Goal: Task Accomplishment & Management: Manage account settings

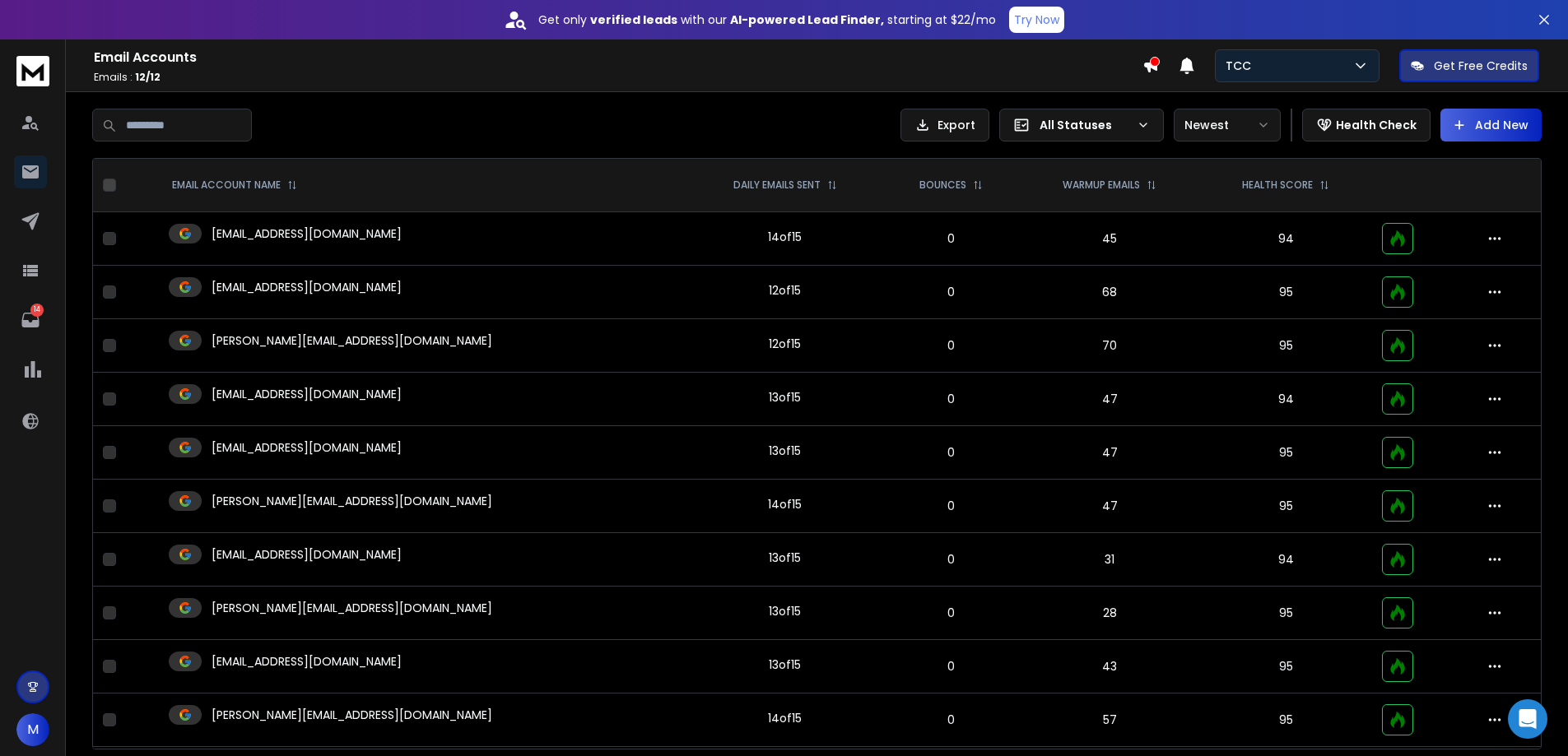
click at [1252, 56] on button "TCC" at bounding box center [1297, 66] width 165 height 33
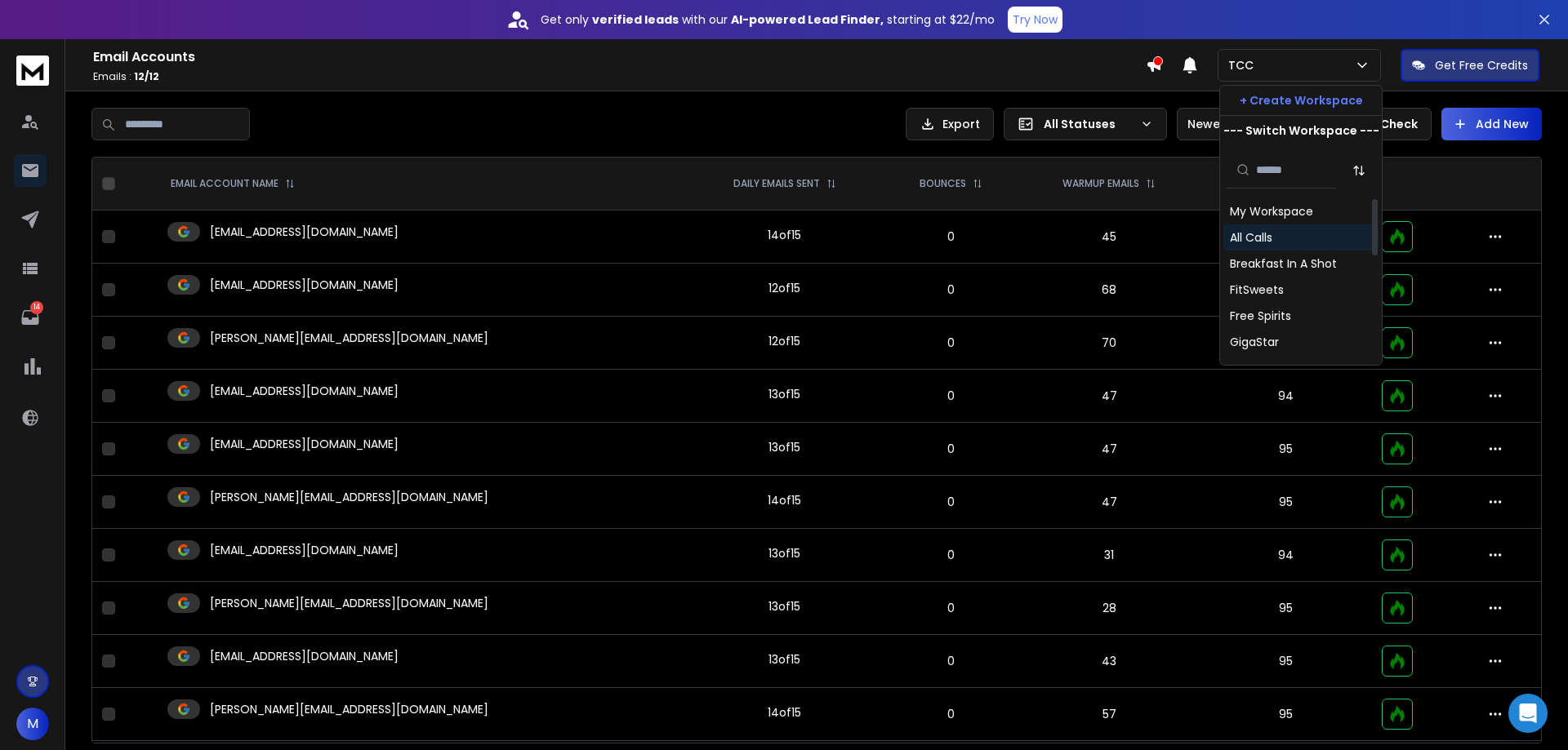
click at [1303, 239] on div "All Calls" at bounding box center [1300, 237] width 155 height 26
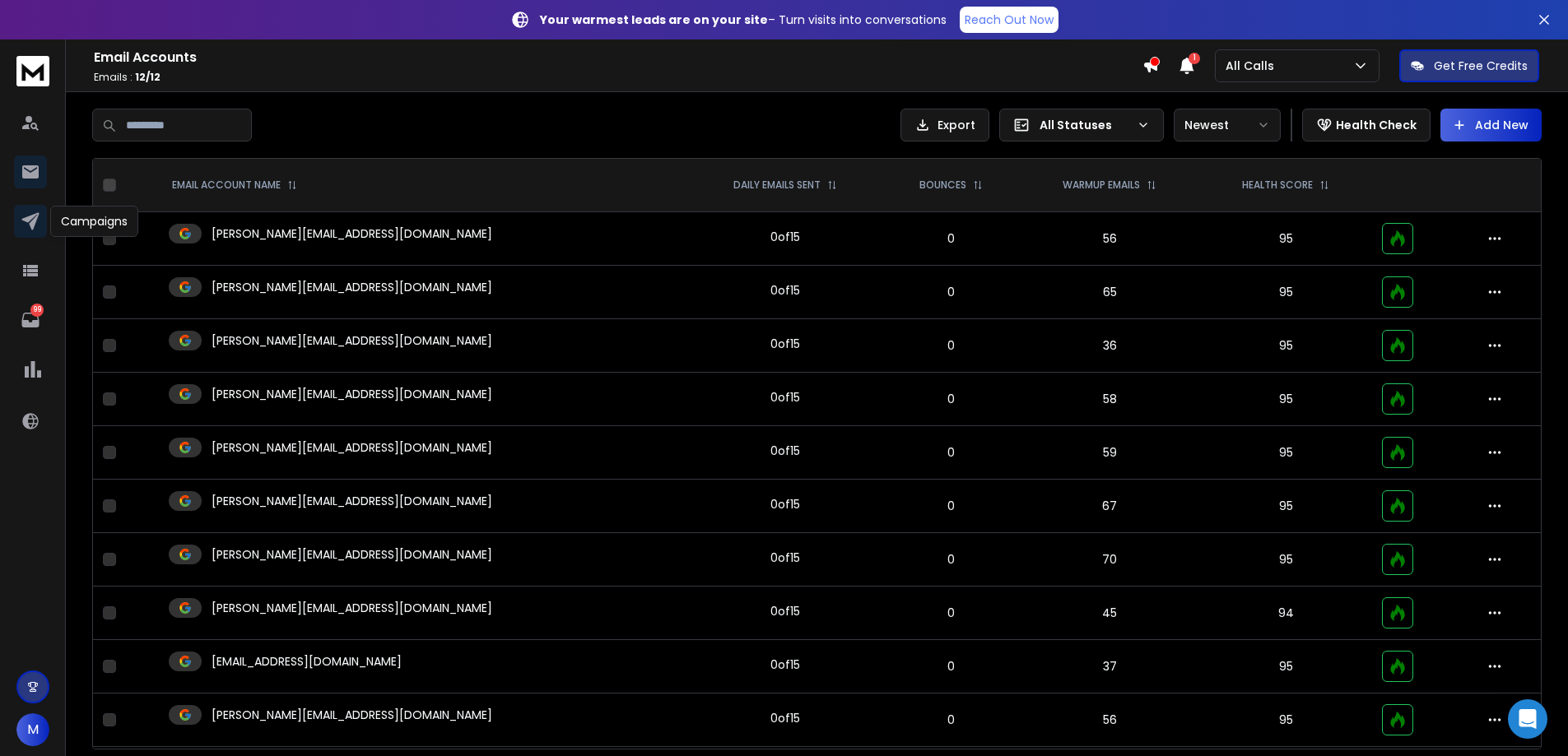
click at [42, 225] on link at bounding box center [30, 221] width 33 height 33
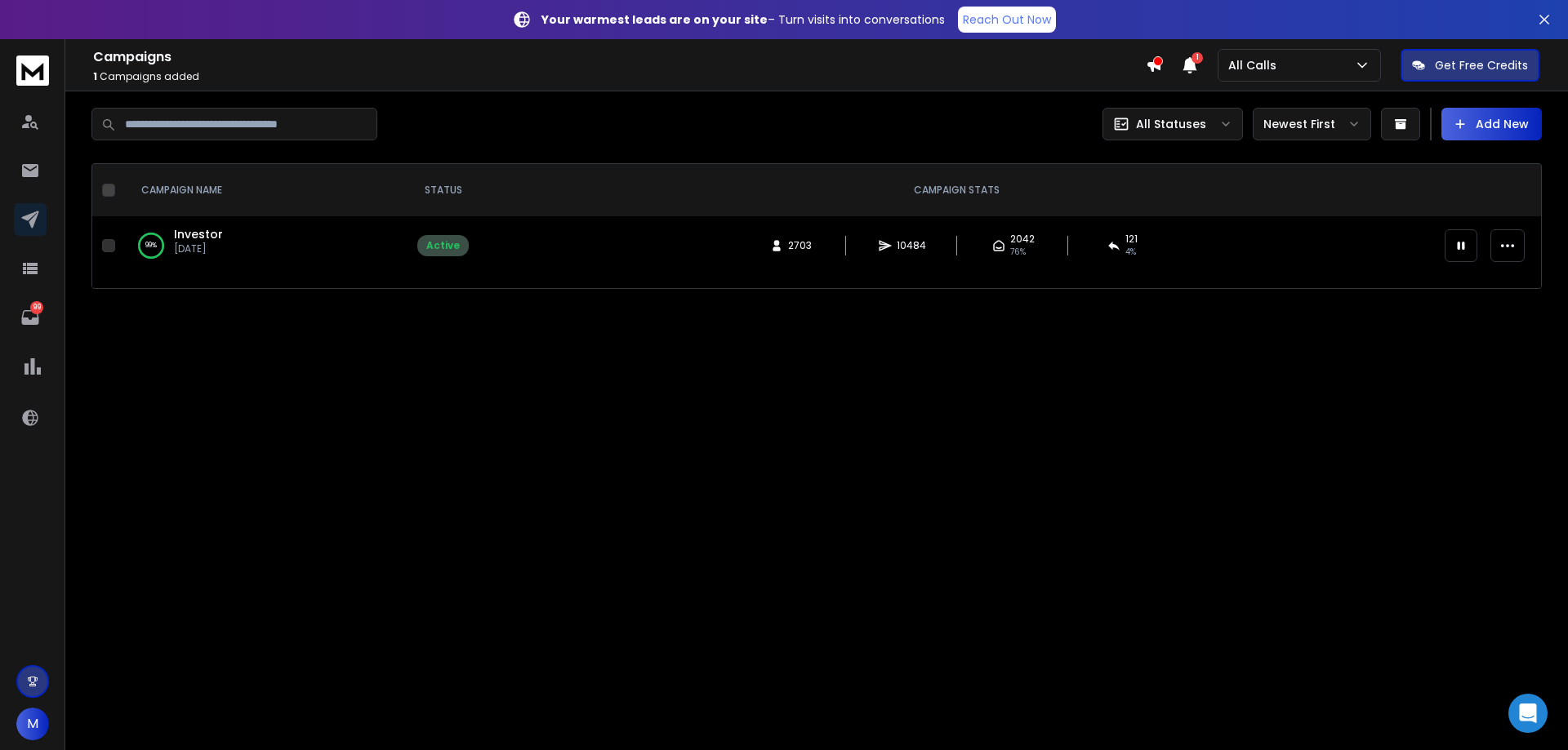
click at [173, 236] on div "99 % Investor 3 months ago" at bounding box center [265, 245] width 253 height 39
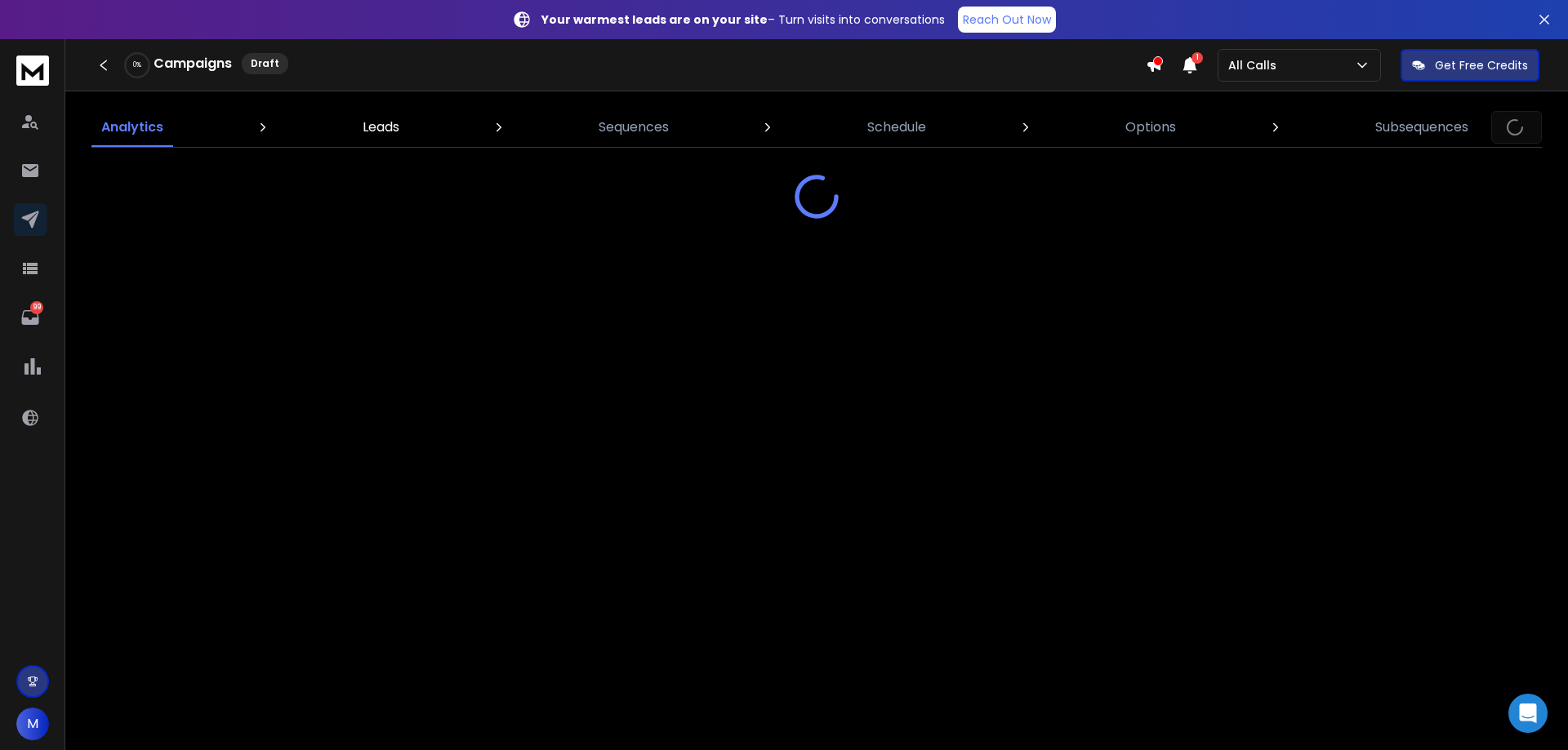
click at [379, 127] on p "Leads" at bounding box center [380, 127] width 37 height 20
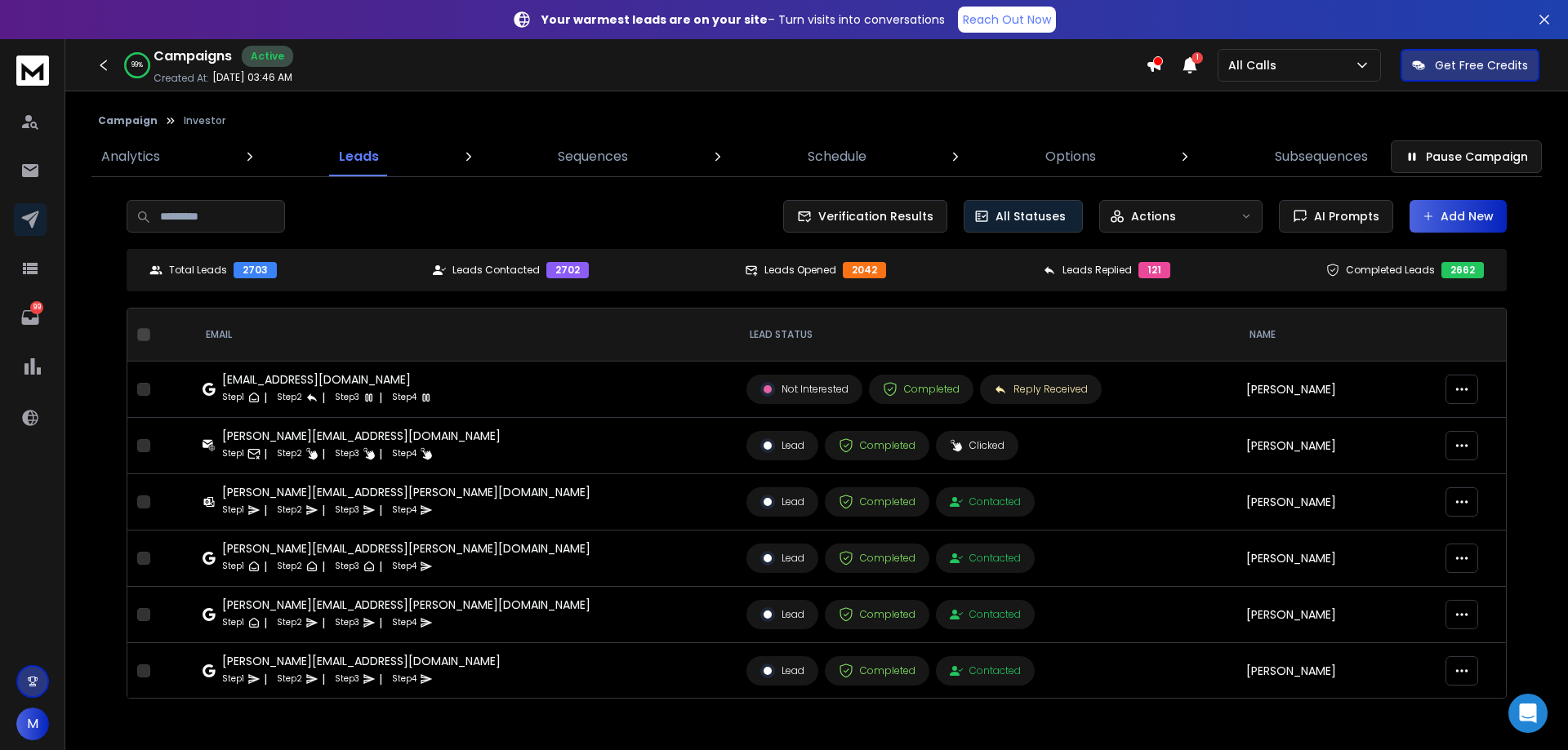
click at [1042, 224] on p "All Statuses" at bounding box center [1030, 216] width 70 height 16
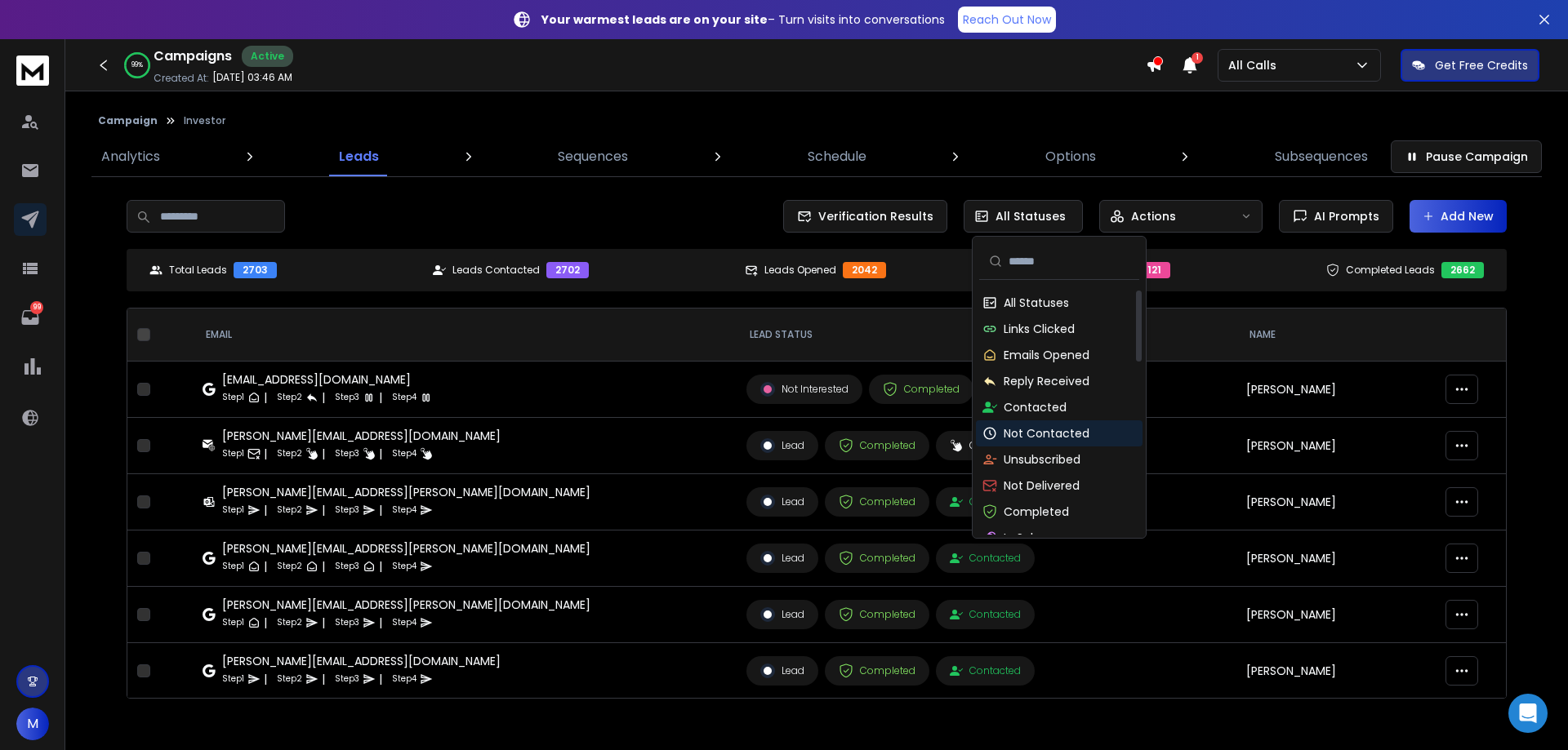
click at [1022, 429] on p "Not Contacted" at bounding box center [1046, 434] width 86 height 16
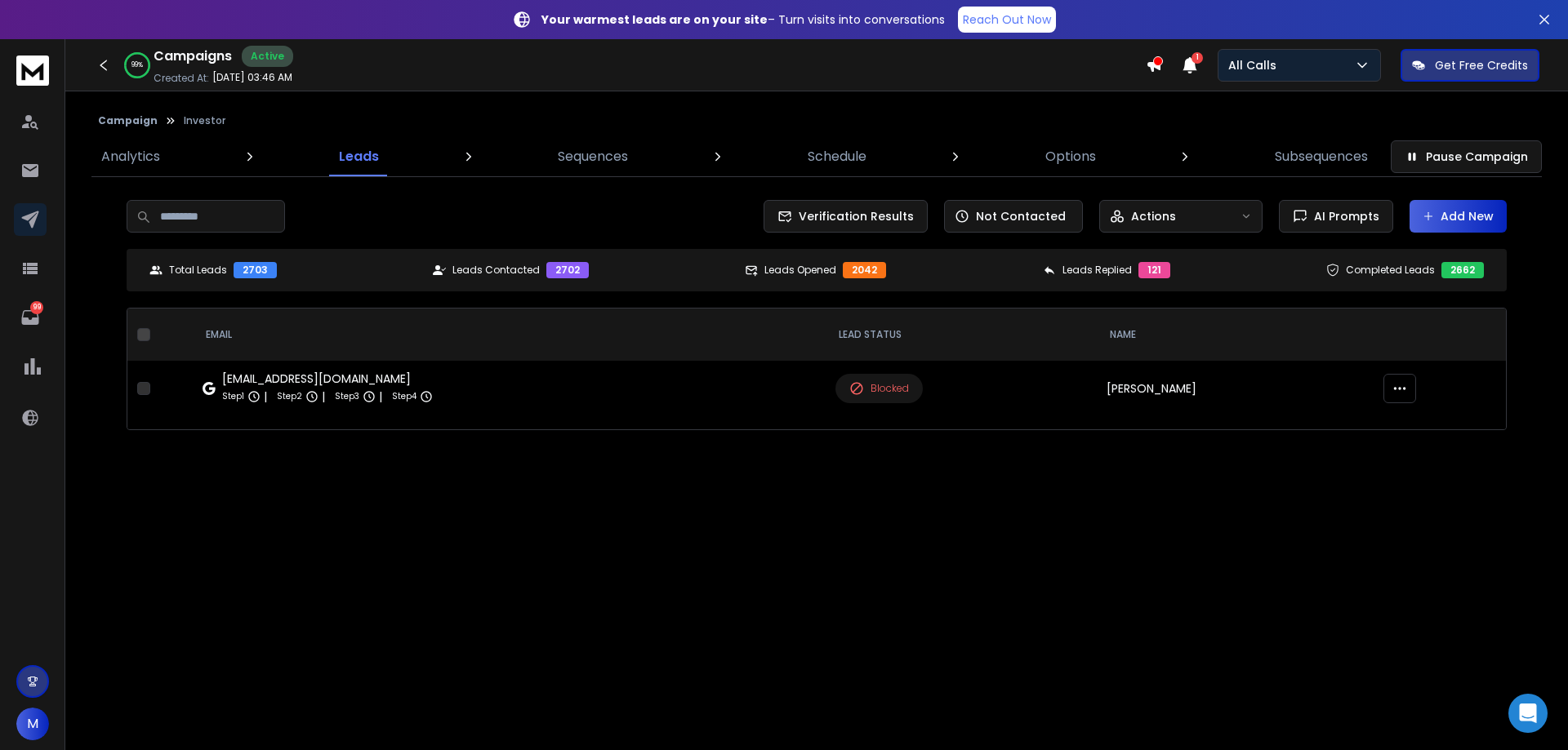
click at [1227, 64] on button "All Calls" at bounding box center [1299, 65] width 164 height 33
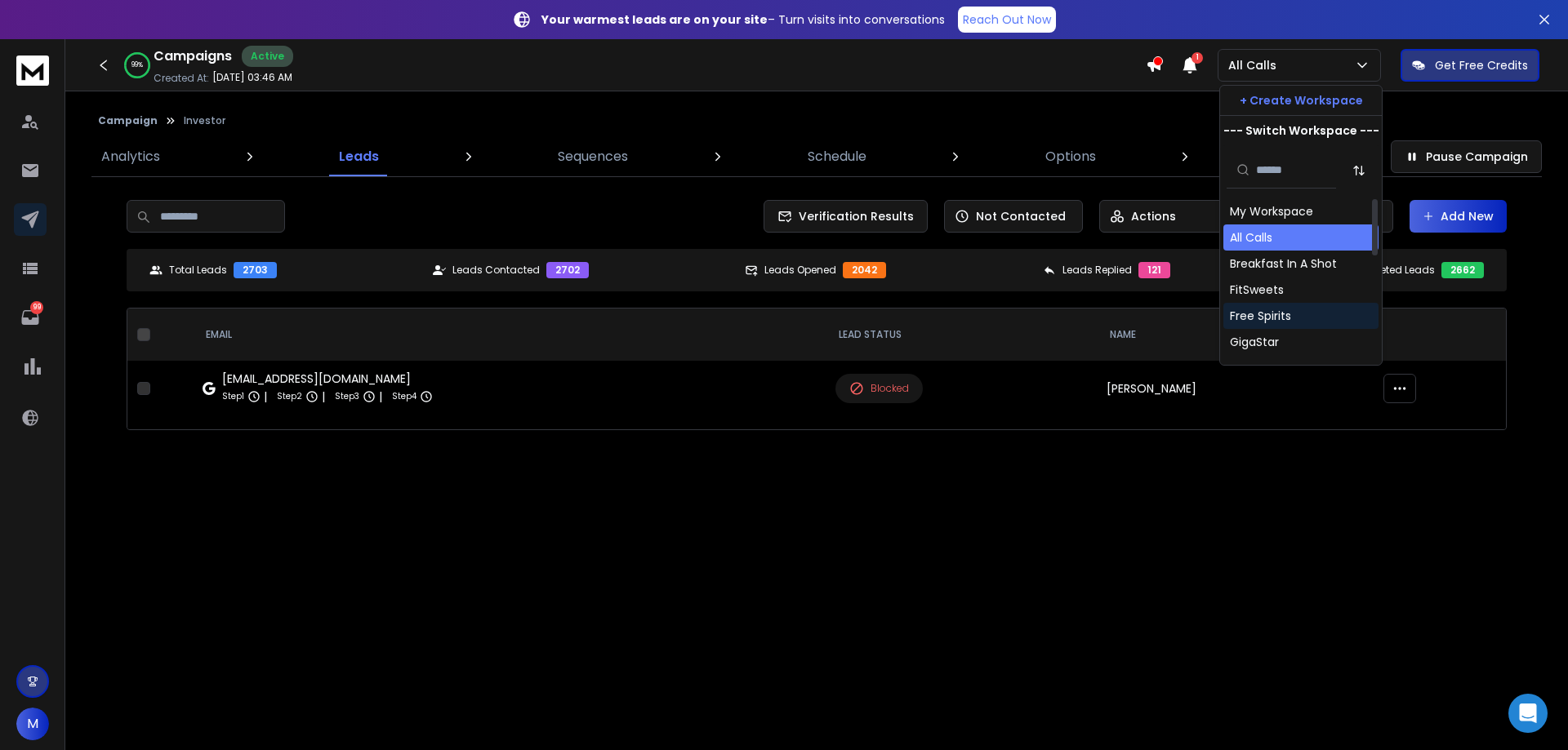
click at [1299, 320] on div "Free Spirits" at bounding box center [1300, 315] width 155 height 26
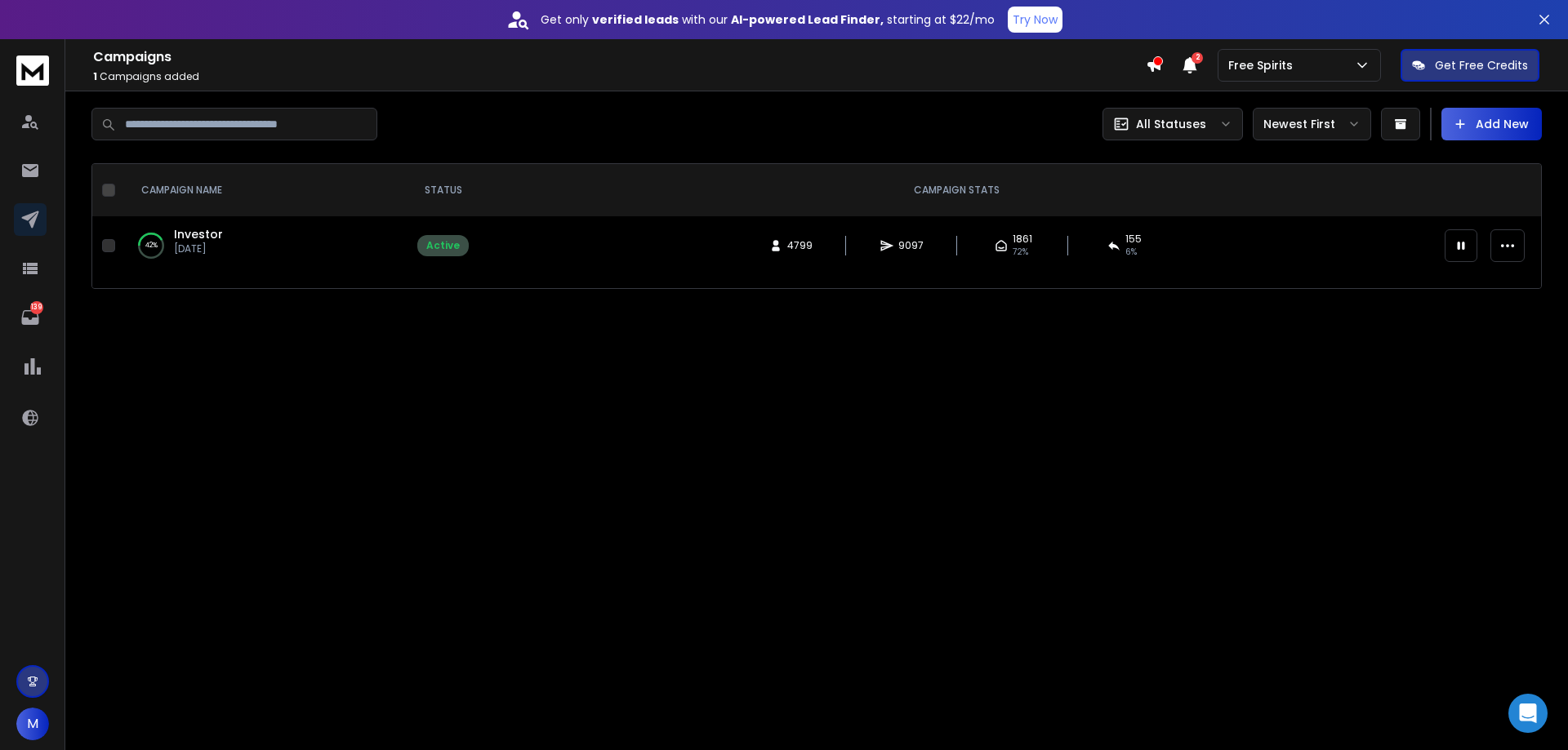
click at [209, 236] on span "Investor" at bounding box center [198, 234] width 49 height 16
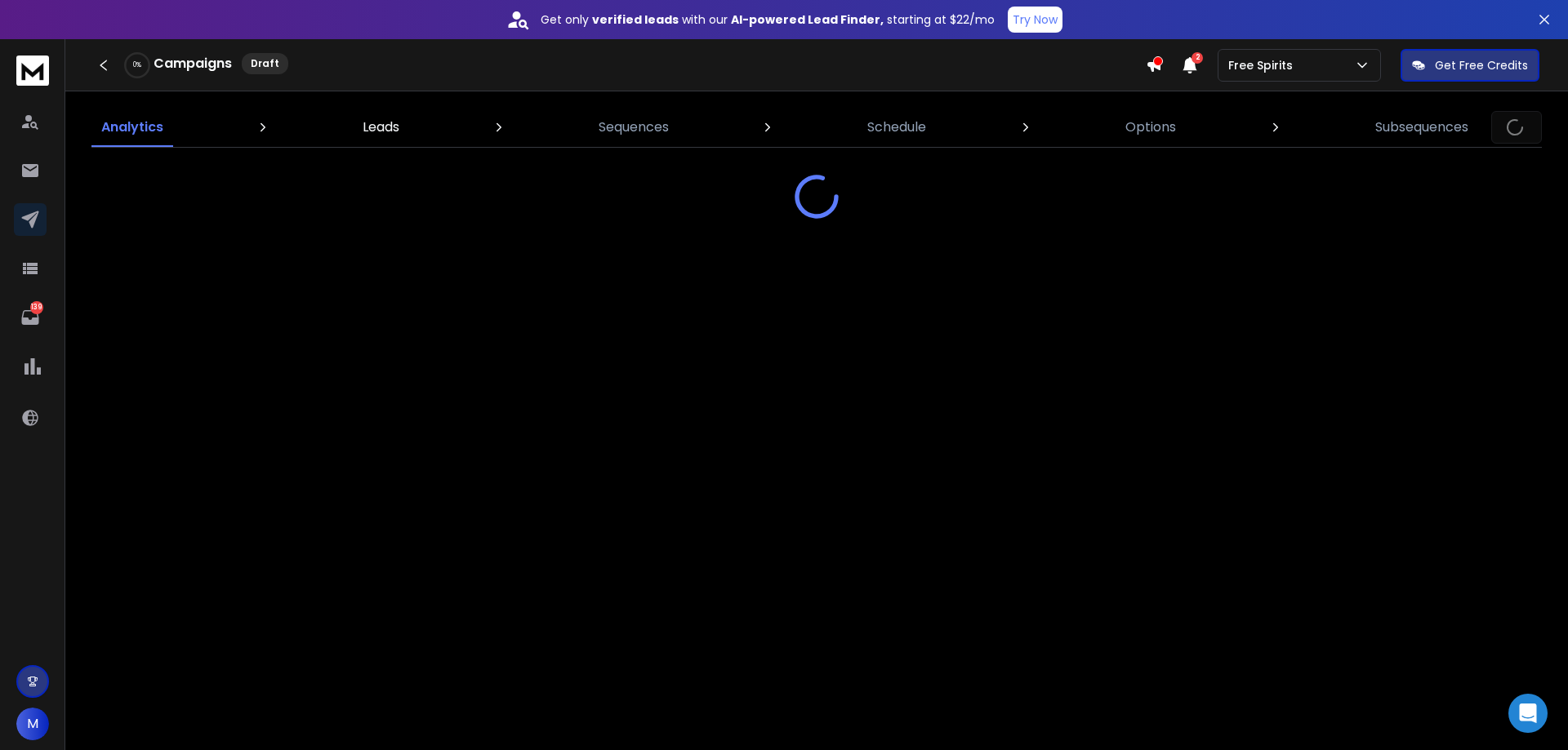
click at [399, 133] on p "Leads" at bounding box center [380, 127] width 37 height 20
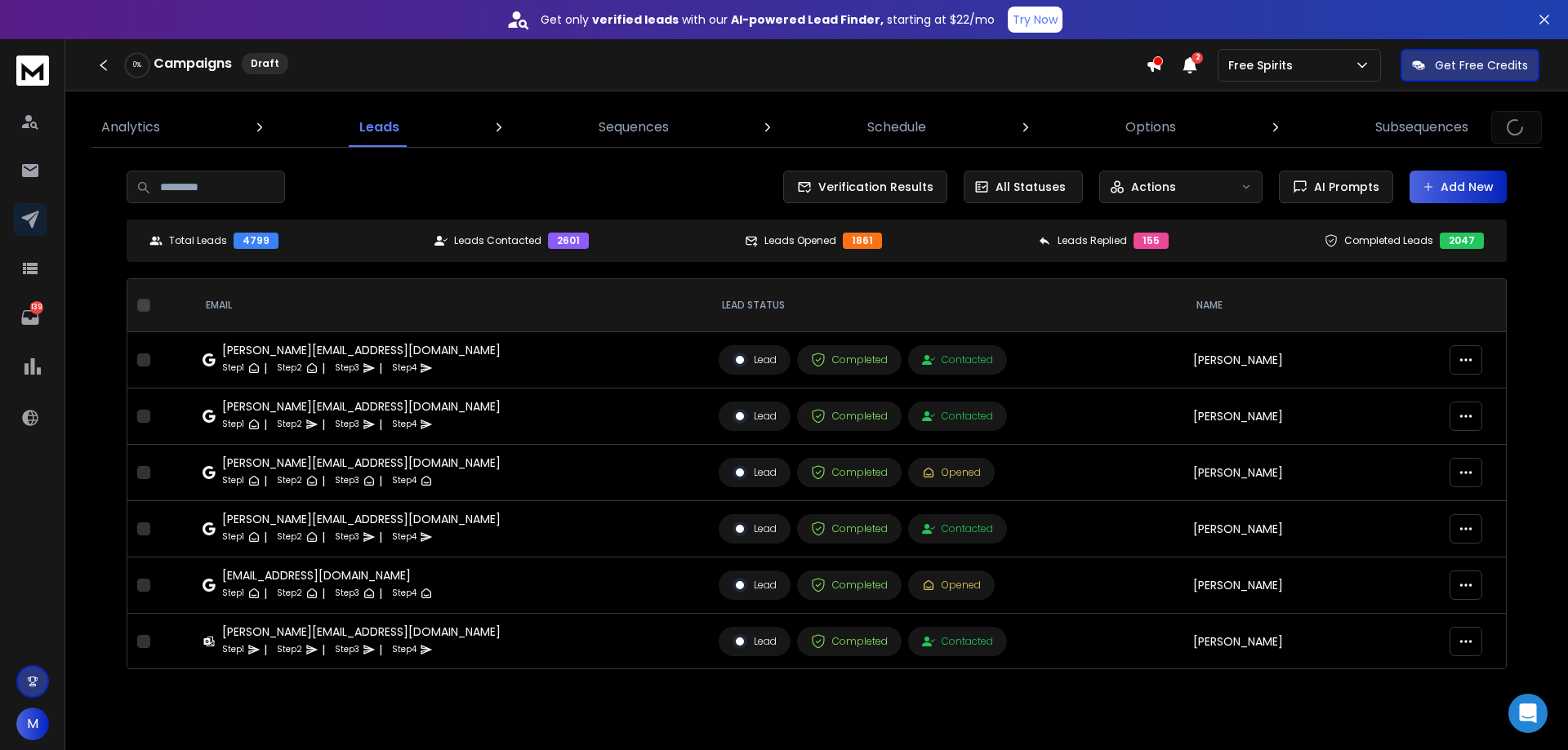
click at [1428, 182] on icon at bounding box center [1428, 187] width 12 height 12
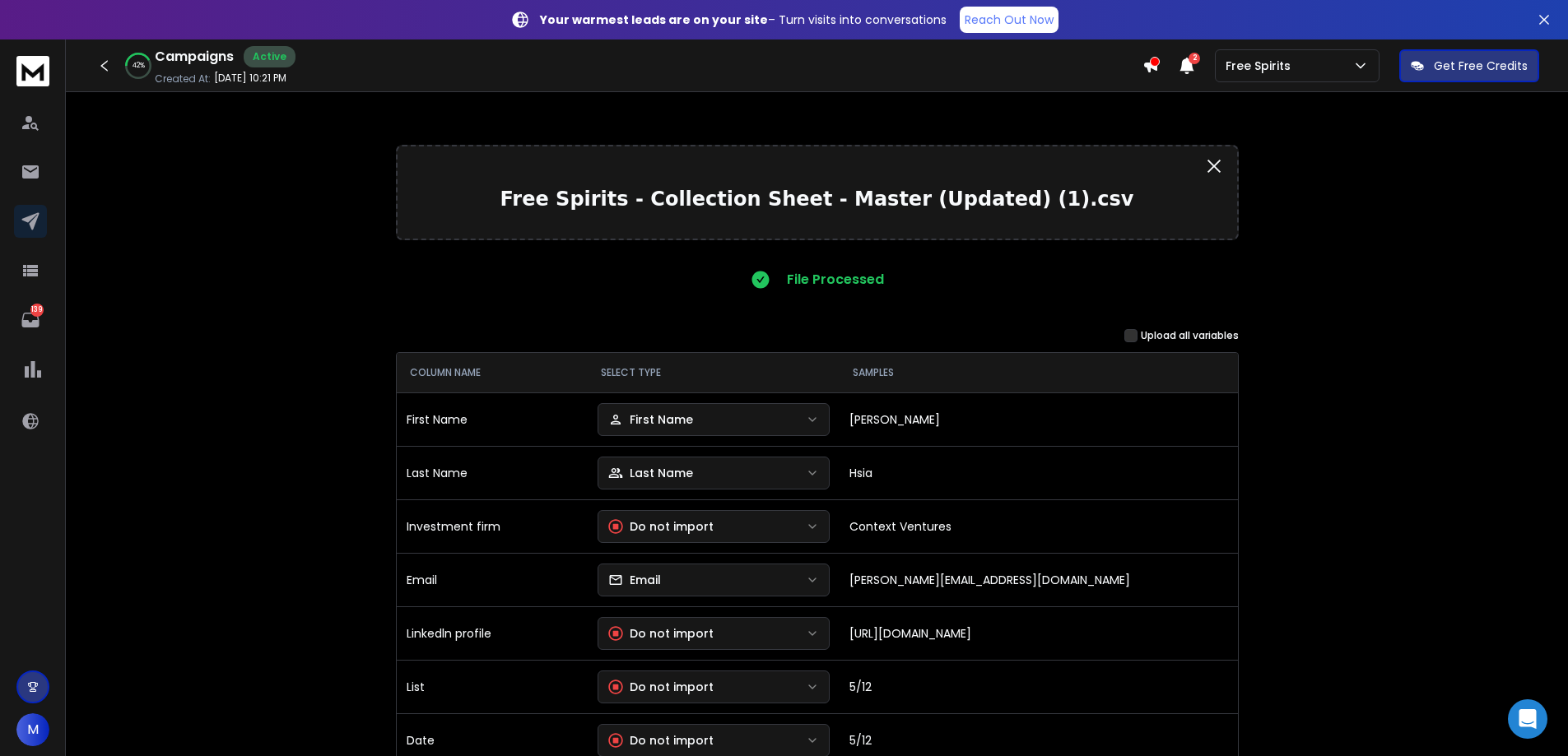
click at [685, 260] on div "Free Spirits - Collection Sheet - Master (Updated) (1).csv File Processed Uploa…" at bounding box center [817, 664] width 843 height 1038
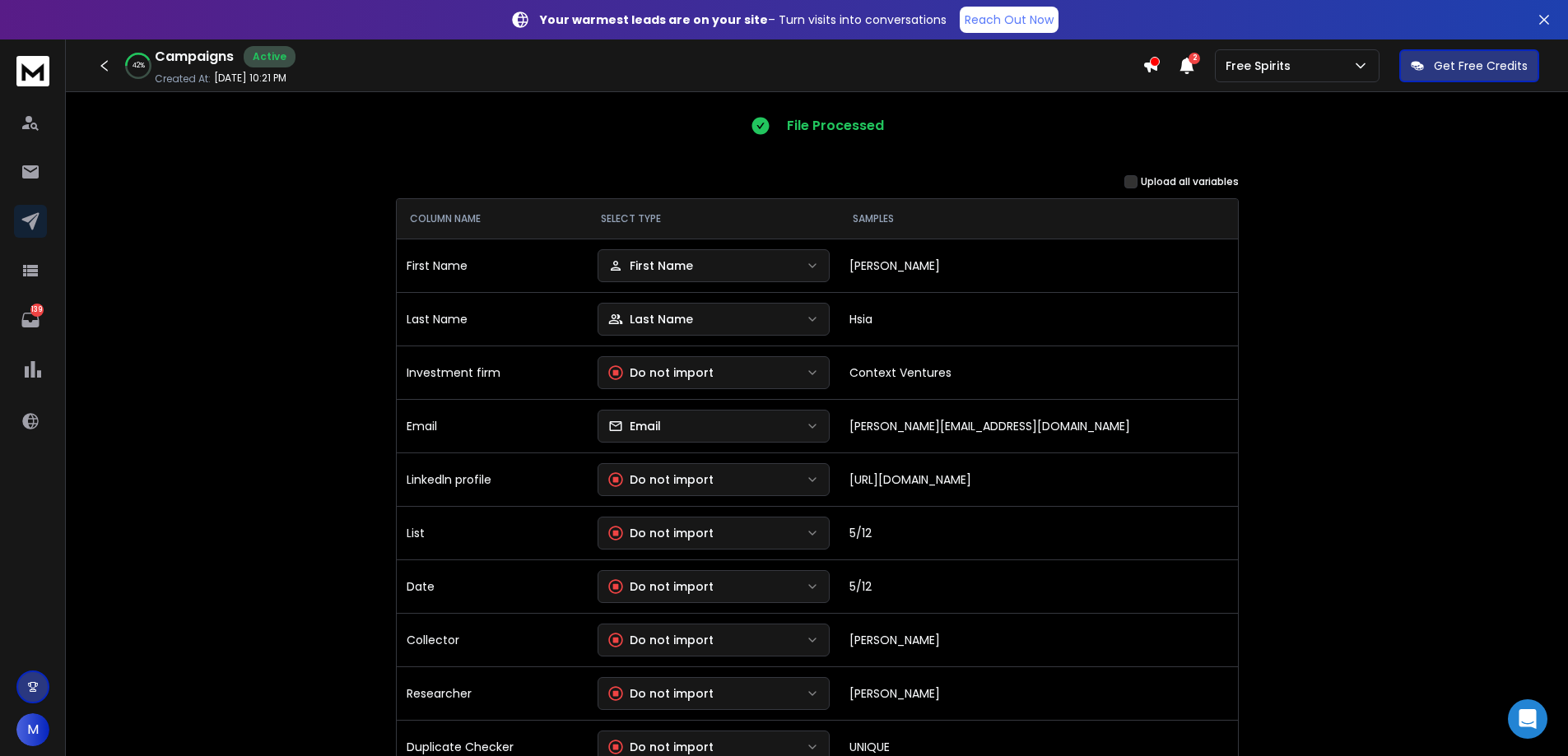
scroll to position [427, 0]
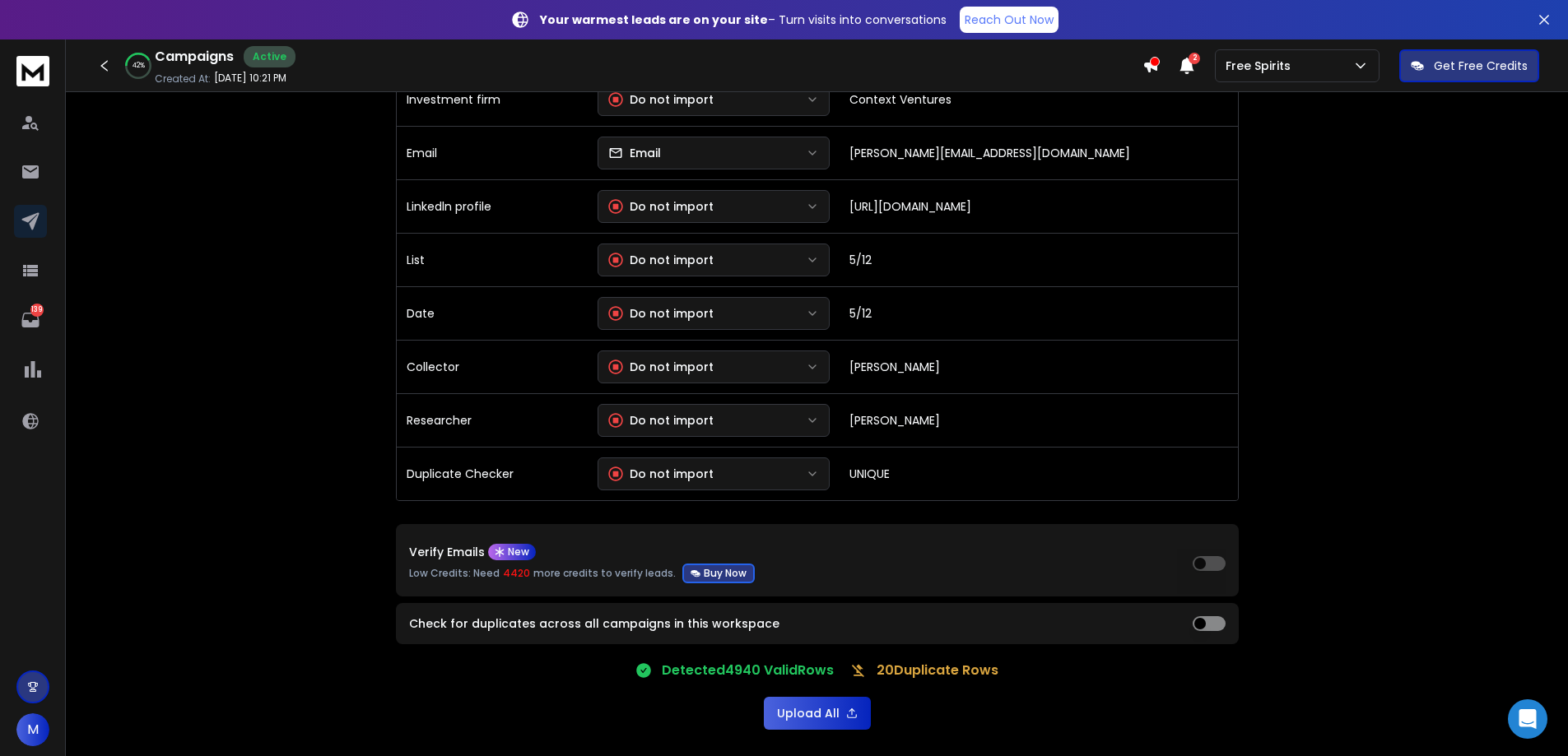
click at [818, 718] on button "Upload All" at bounding box center [816, 713] width 107 height 33
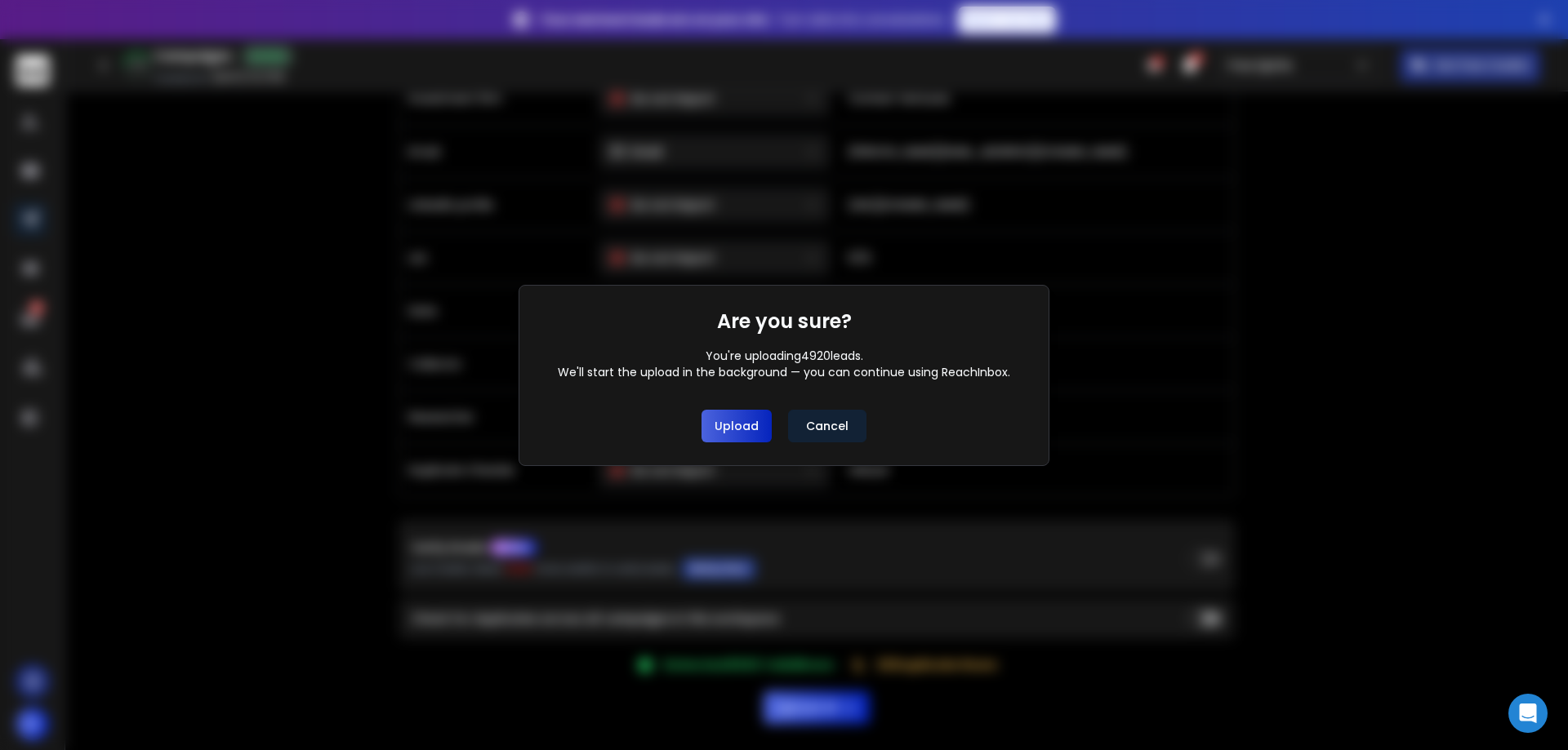
click at [718, 416] on button "Upload" at bounding box center [737, 427] width 70 height 33
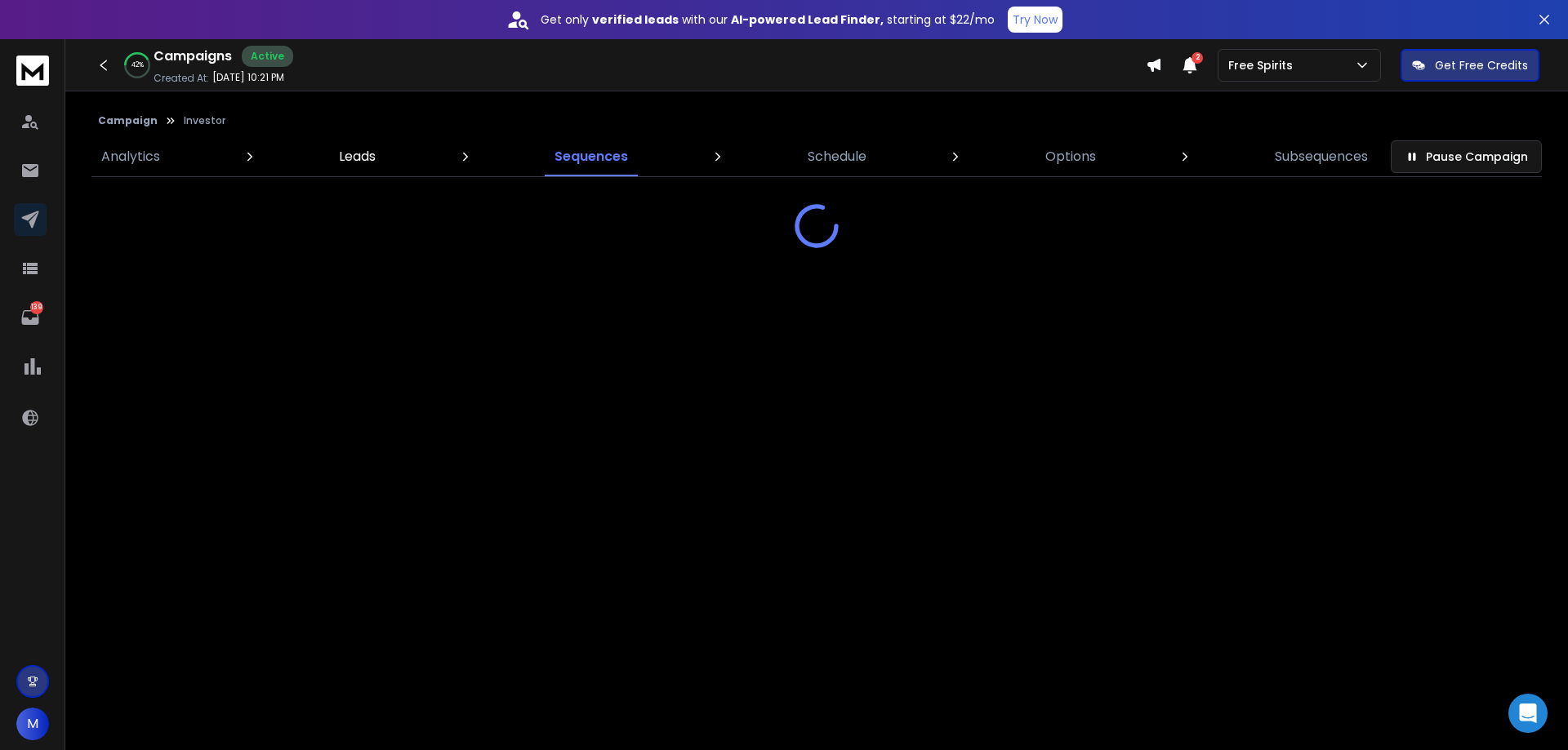
click at [340, 154] on p "Leads" at bounding box center [357, 157] width 37 height 20
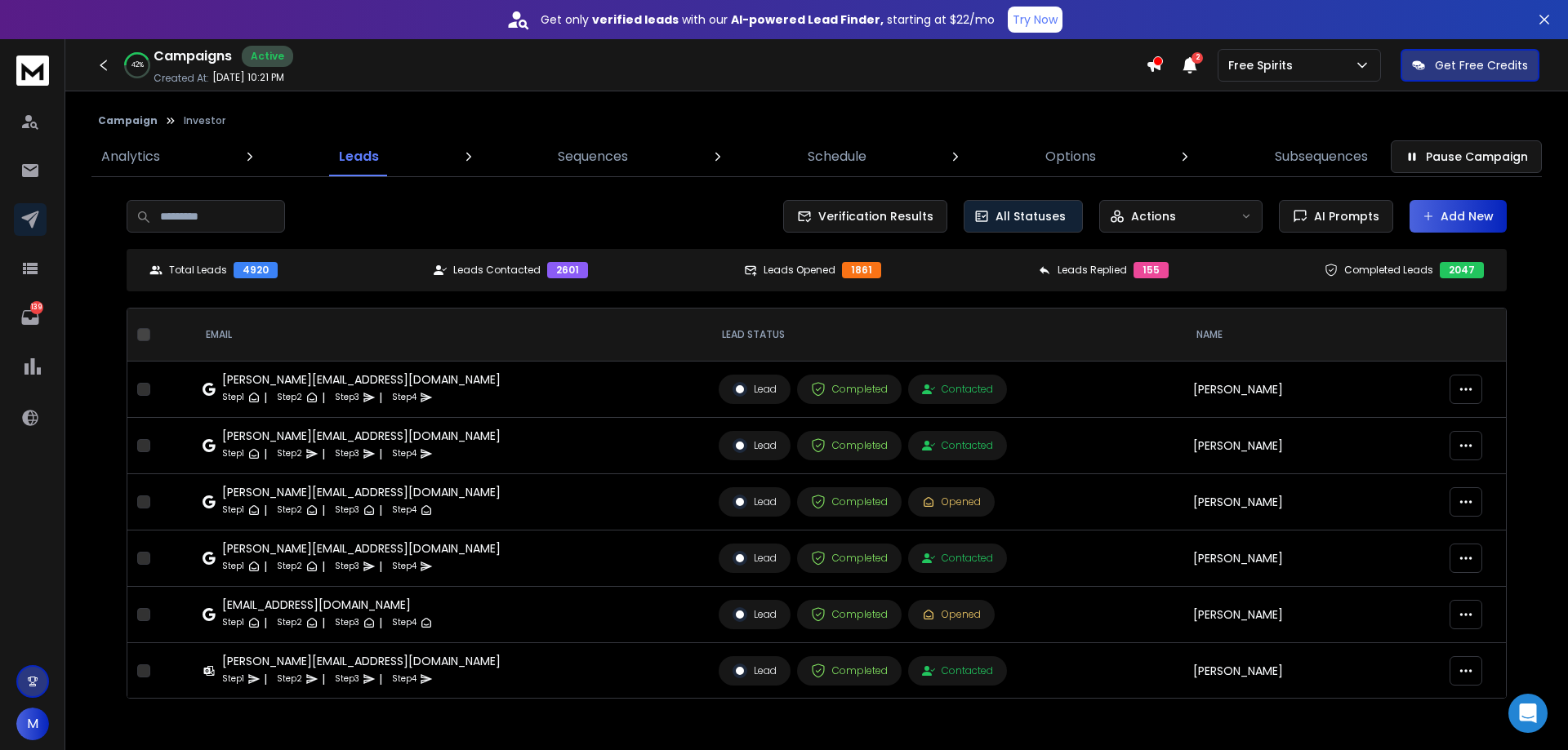
click at [1012, 227] on button "All Statuses" at bounding box center [1023, 216] width 119 height 33
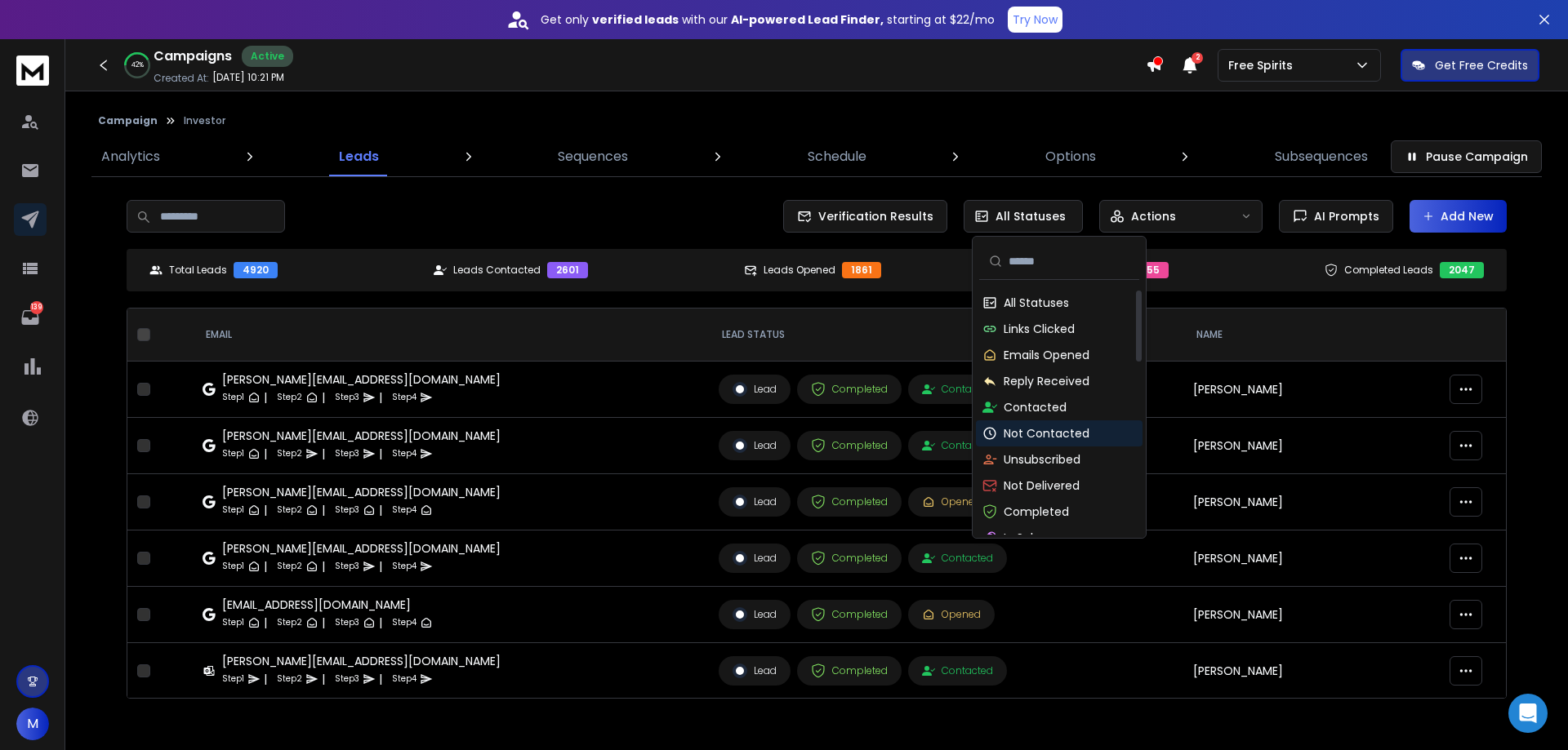
click at [1005, 427] on p "Not Contacted" at bounding box center [1046, 434] width 86 height 16
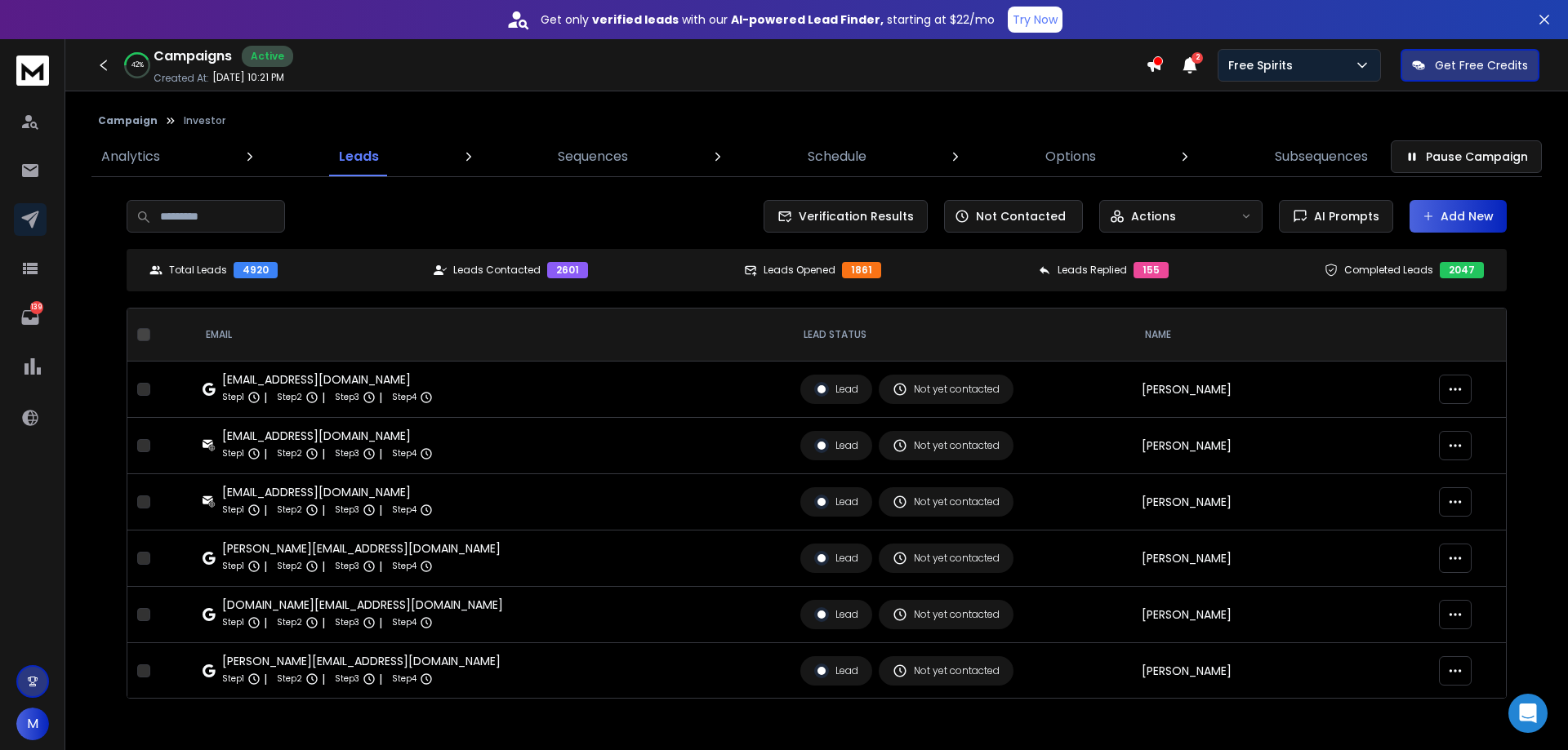
click at [1259, 64] on p "Free Spirits" at bounding box center [1263, 65] width 71 height 16
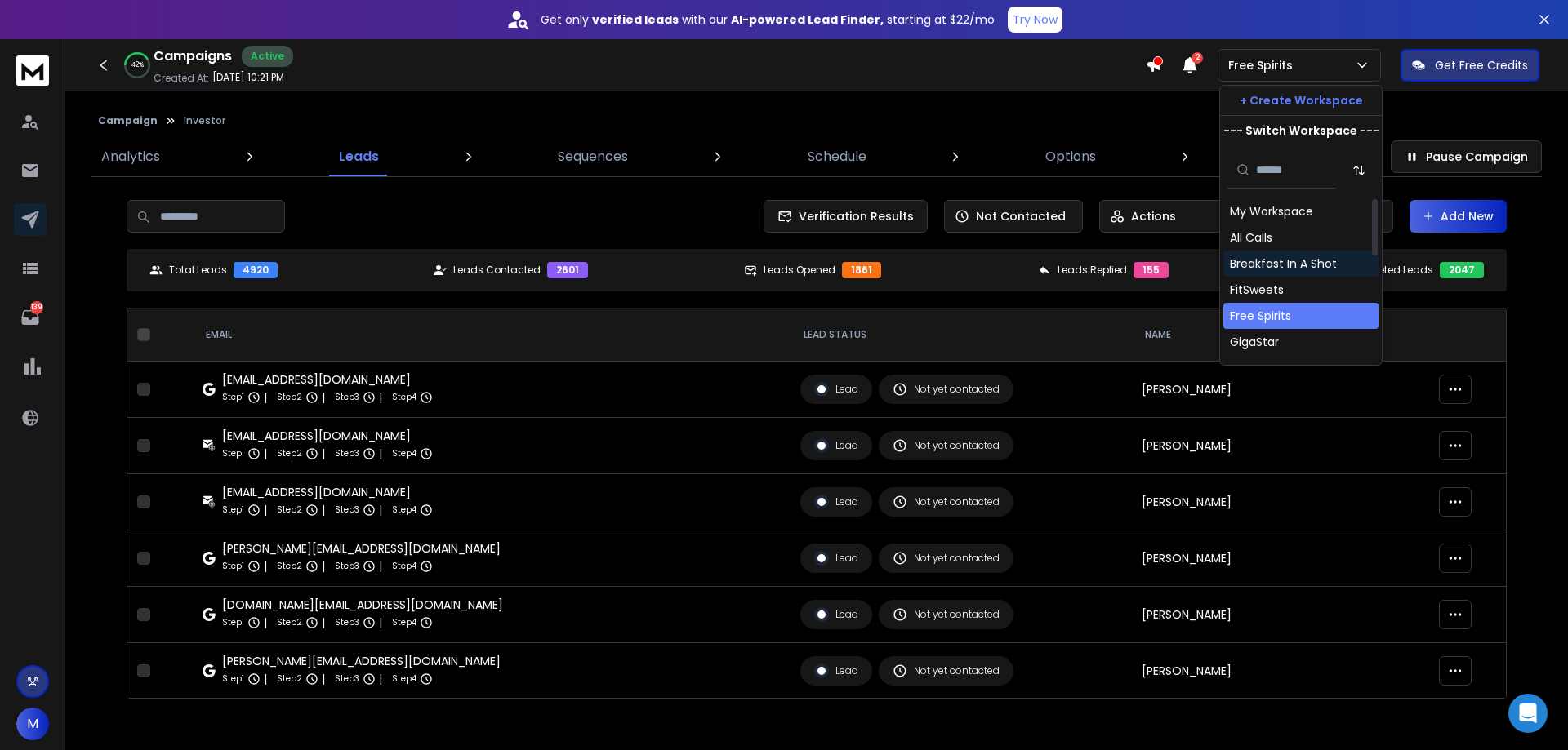
click at [1269, 270] on div "Breakfast In A Shot" at bounding box center [1283, 264] width 107 height 16
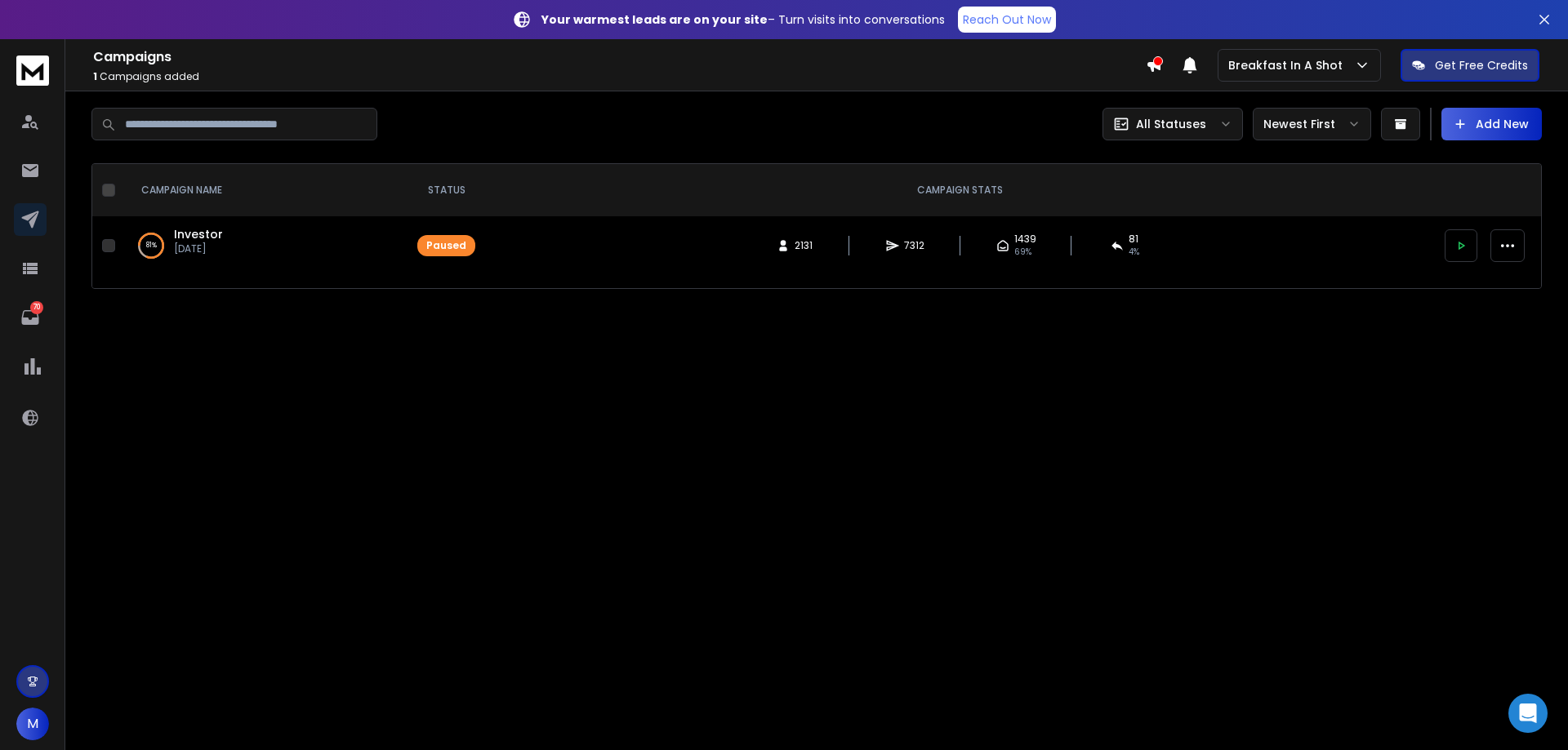
click at [212, 243] on p "[DATE]" at bounding box center [198, 248] width 49 height 13
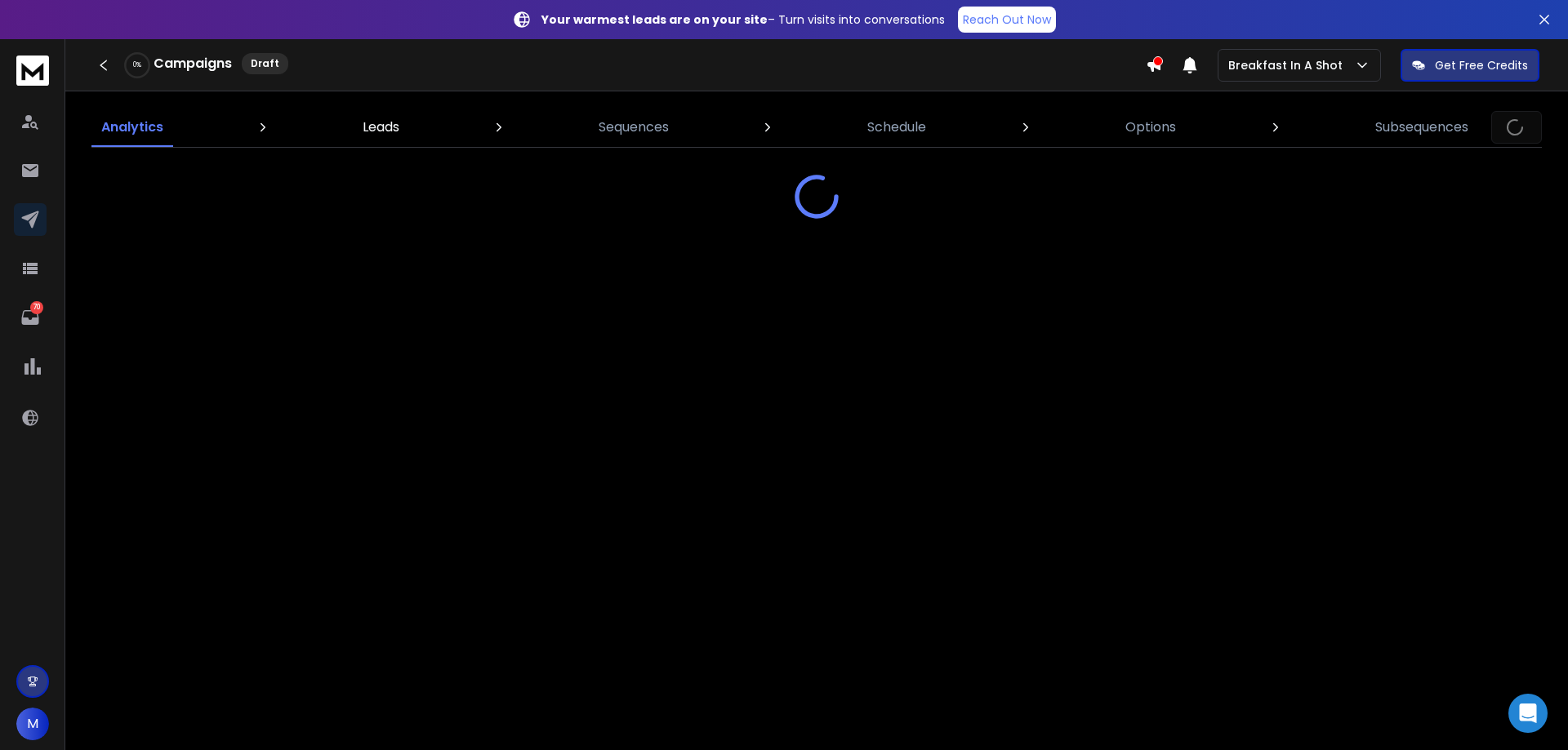
click at [385, 137] on link "Leads" at bounding box center [380, 127] width 56 height 39
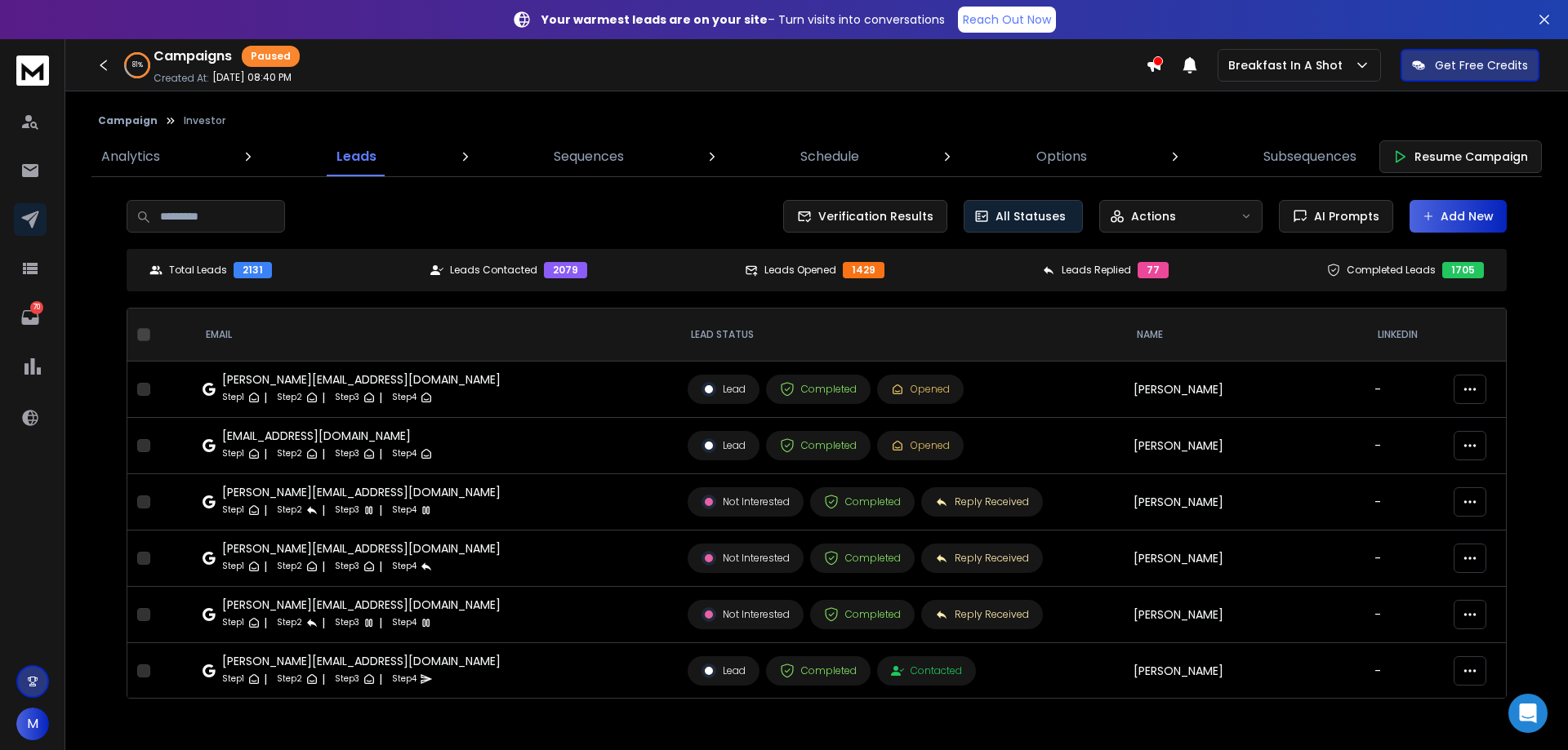
click at [1059, 224] on p "All Statuses" at bounding box center [1030, 216] width 70 height 16
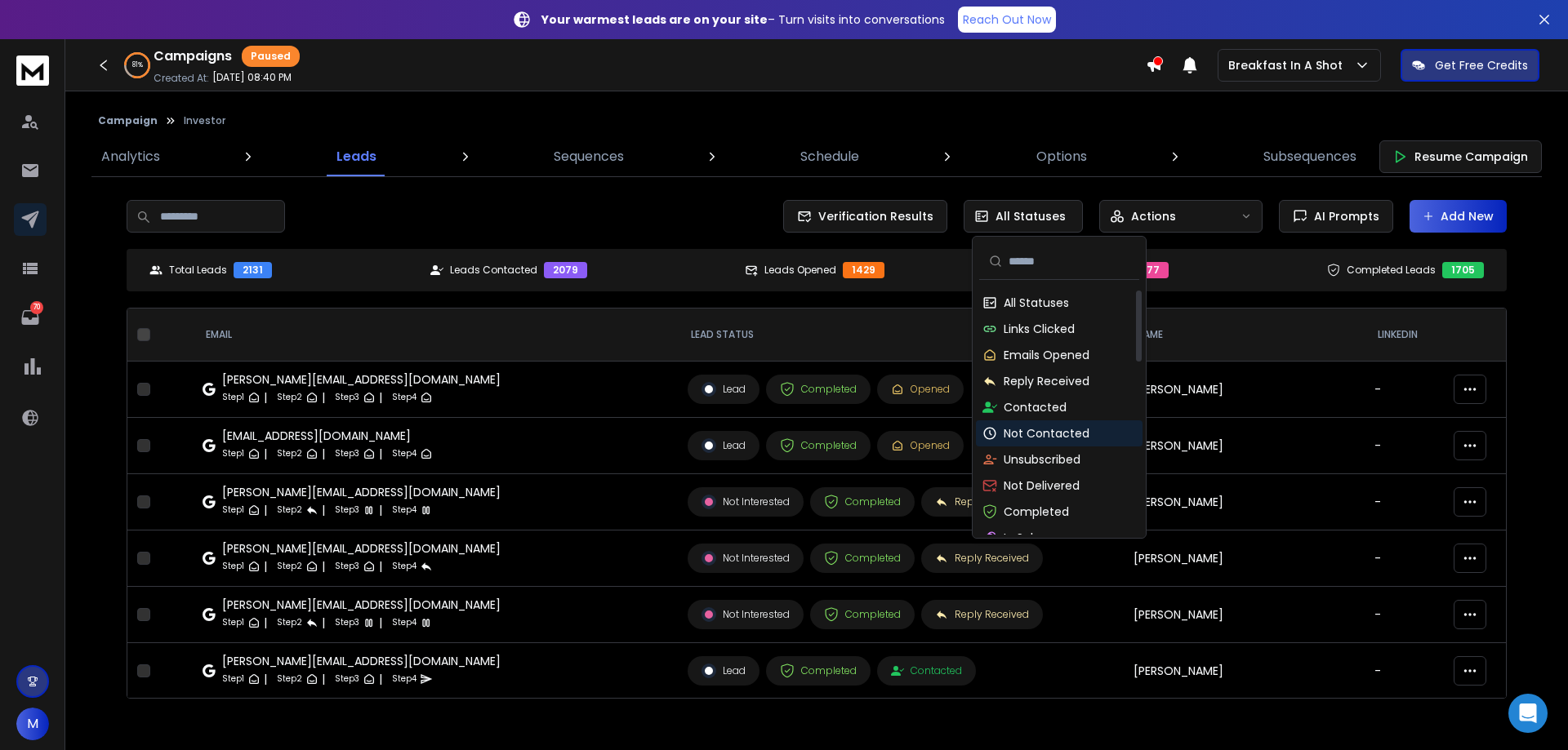
click at [1021, 436] on p "Not Contacted" at bounding box center [1046, 434] width 86 height 16
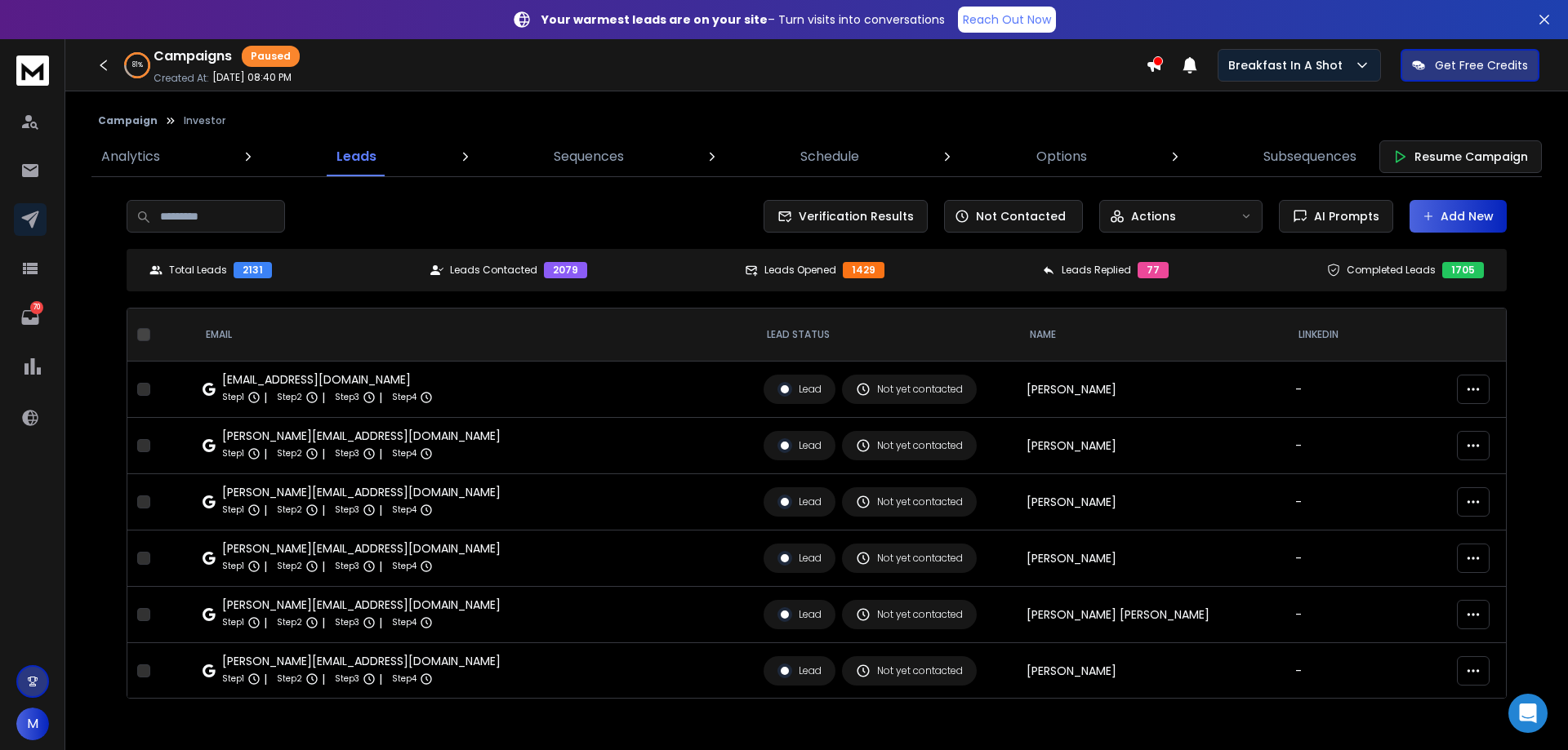
click at [1299, 66] on p "Breakfast In A Shot" at bounding box center [1289, 65] width 121 height 16
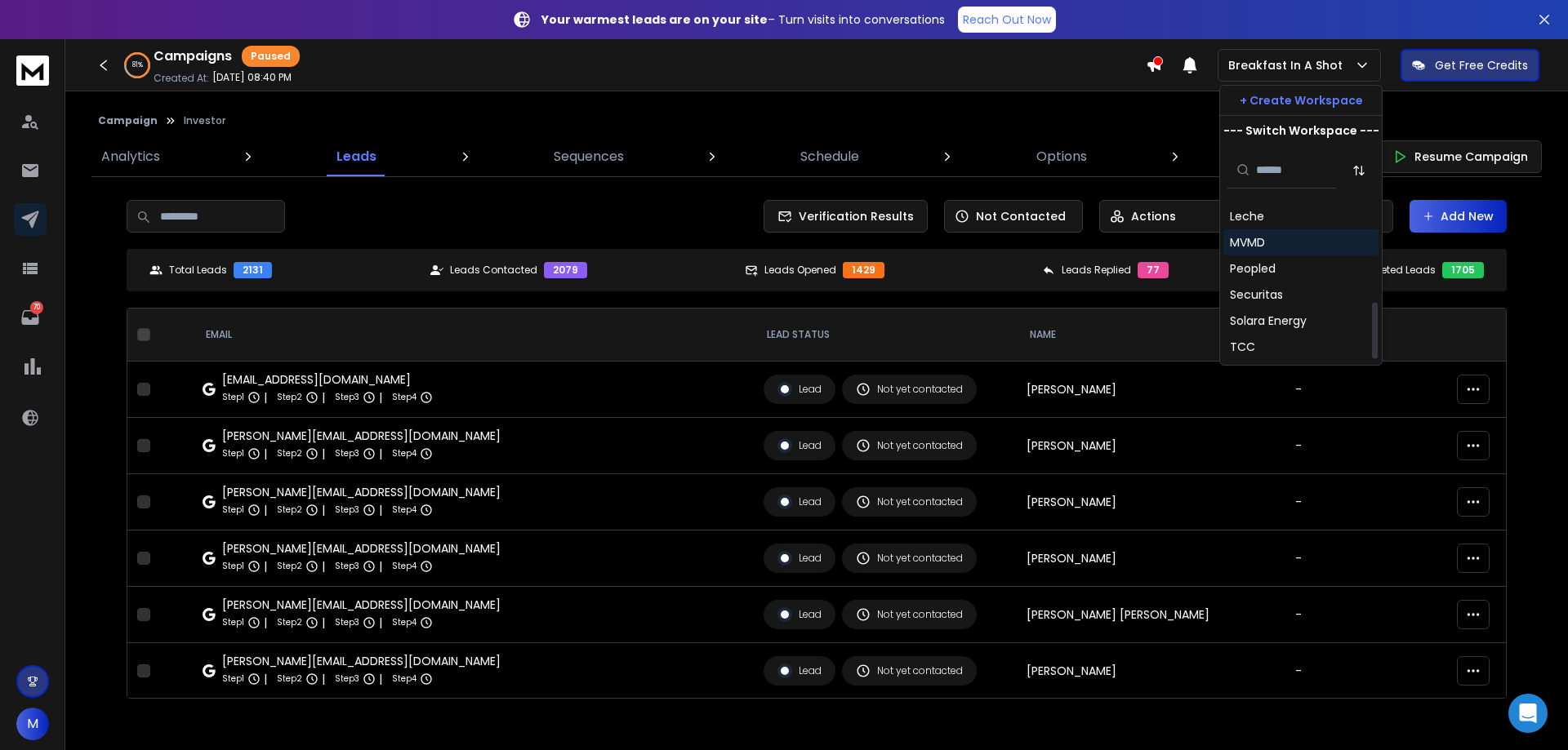
scroll to position [307, 0]
click at [1289, 240] on div "Peopled" at bounding box center [1300, 244] width 155 height 26
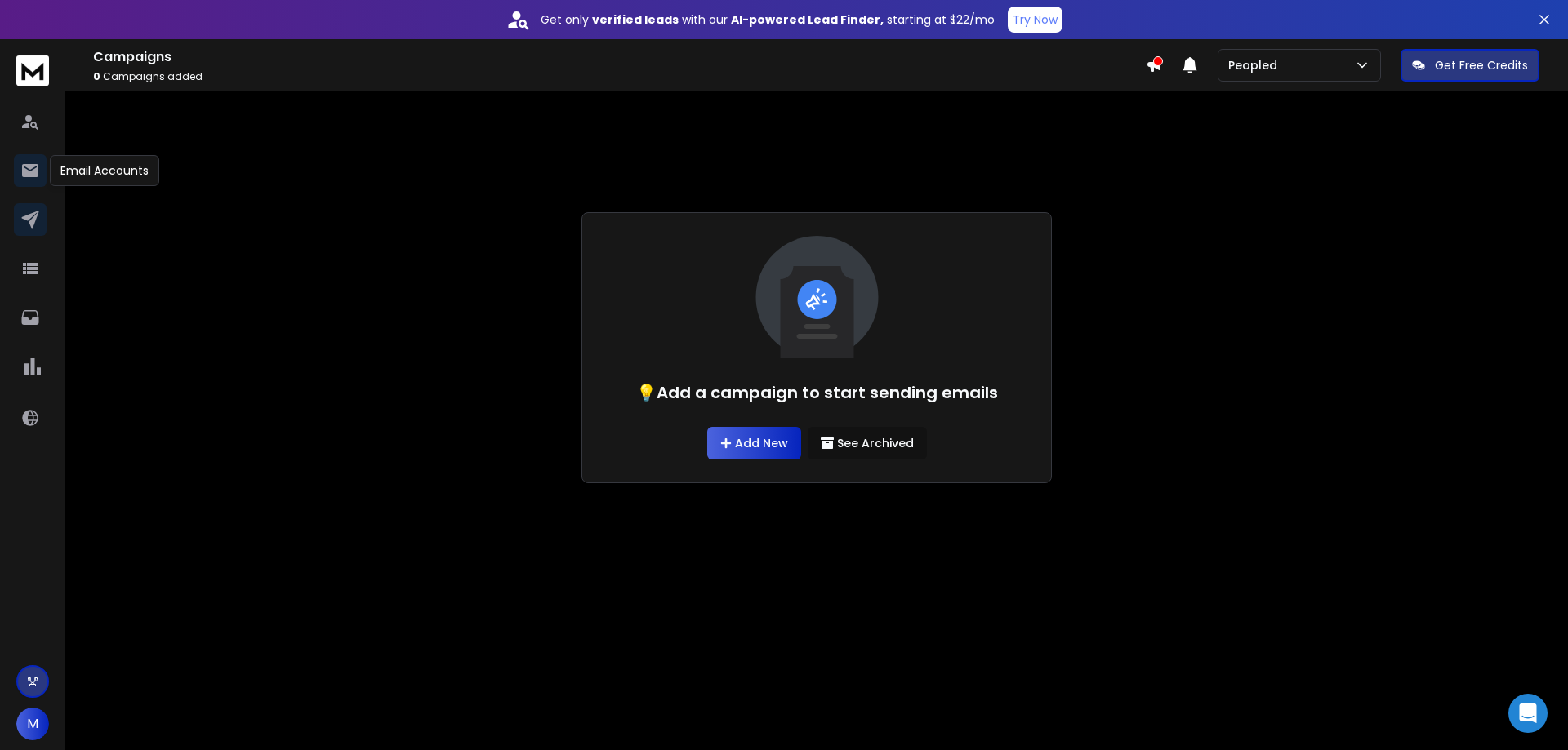
click at [42, 181] on link at bounding box center [30, 171] width 33 height 33
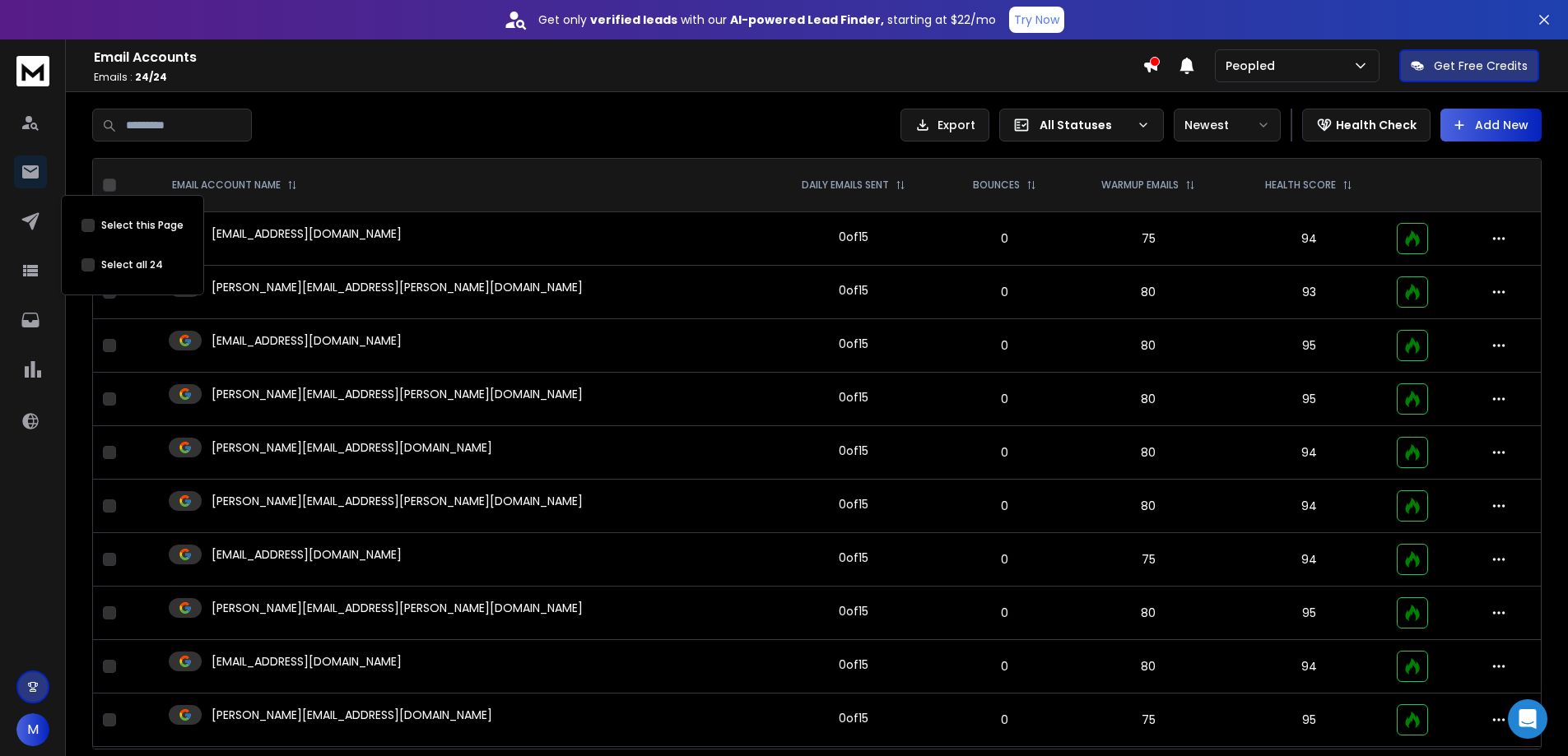
click at [107, 183] on button "Select this Page" at bounding box center [109, 185] width 13 height 13
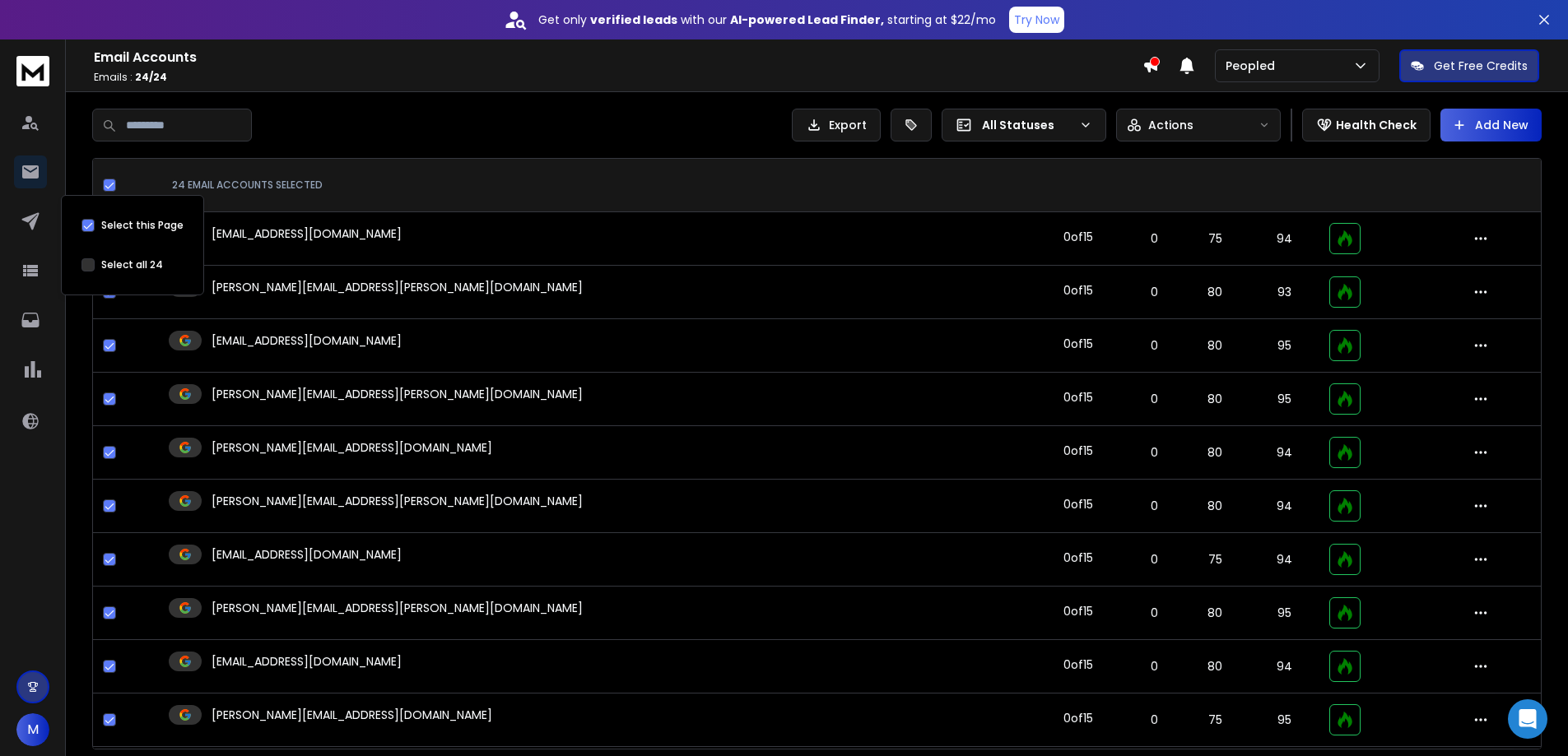
drag, startPoint x: 112, startPoint y: 186, endPoint x: 99, endPoint y: 190, distance: 13.6
click at [111, 186] on button "Select this Page" at bounding box center [109, 185] width 13 height 13
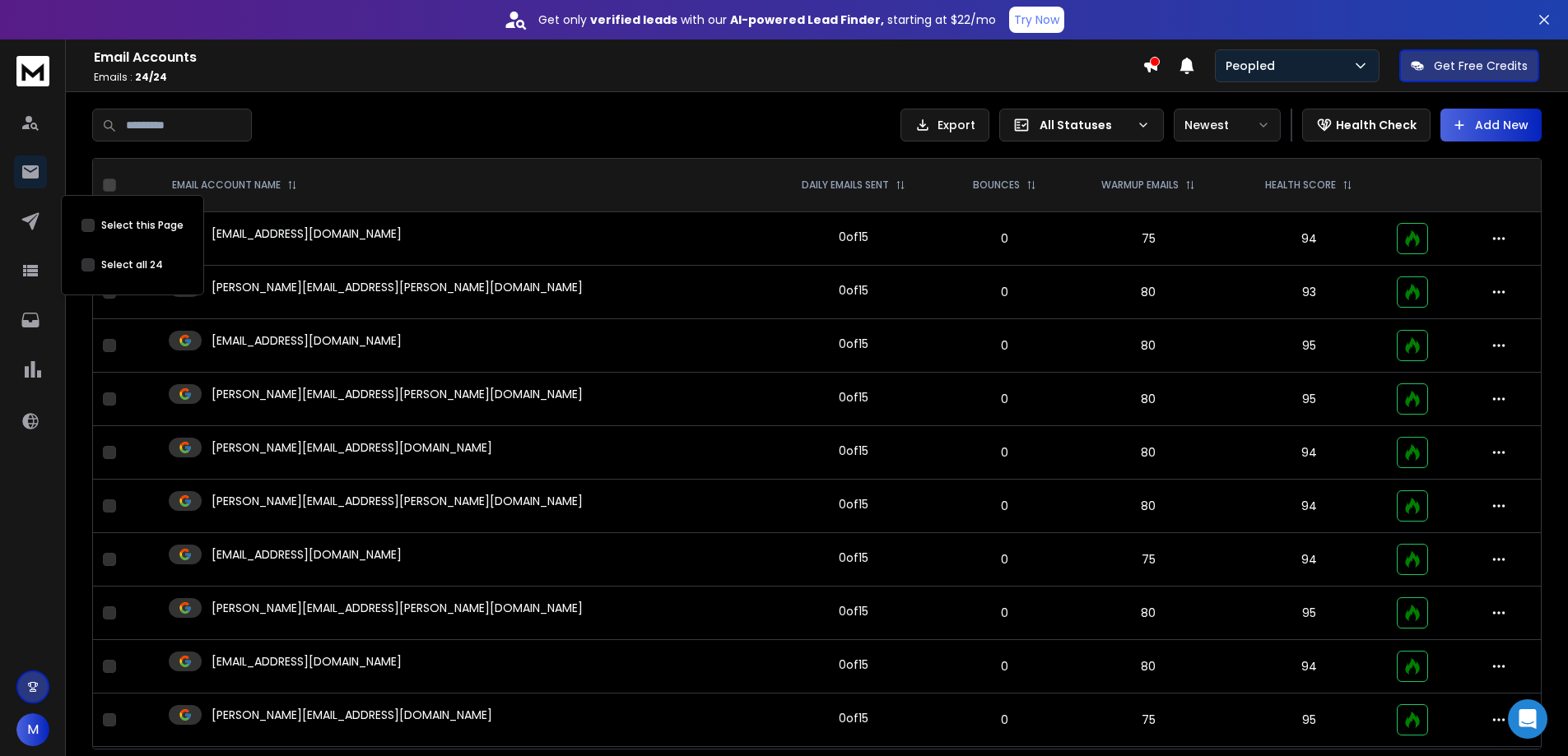
click at [1269, 62] on p "Peopled" at bounding box center [1253, 66] width 56 height 16
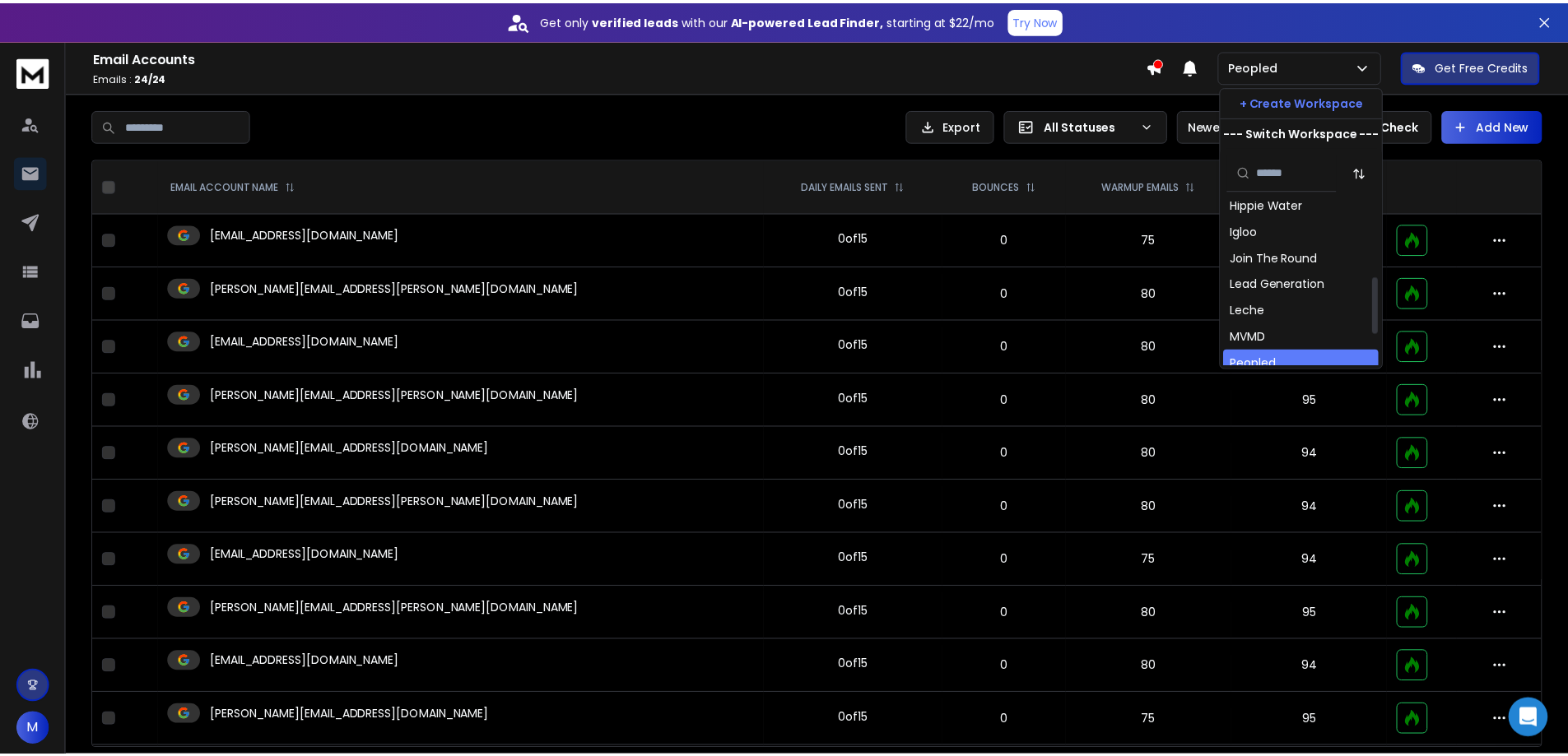
scroll to position [220, 0]
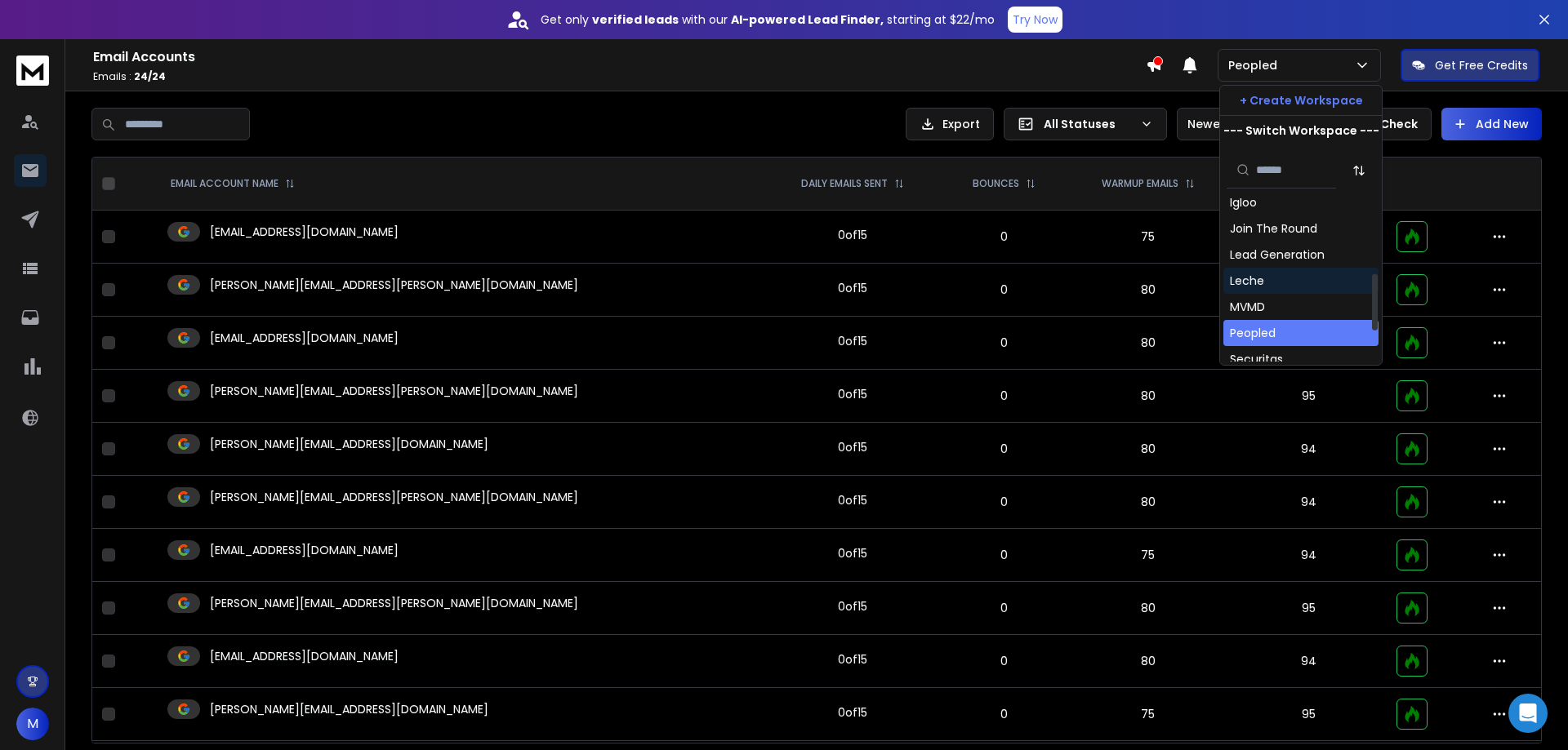
click at [1290, 282] on div "Leche" at bounding box center [1300, 280] width 155 height 26
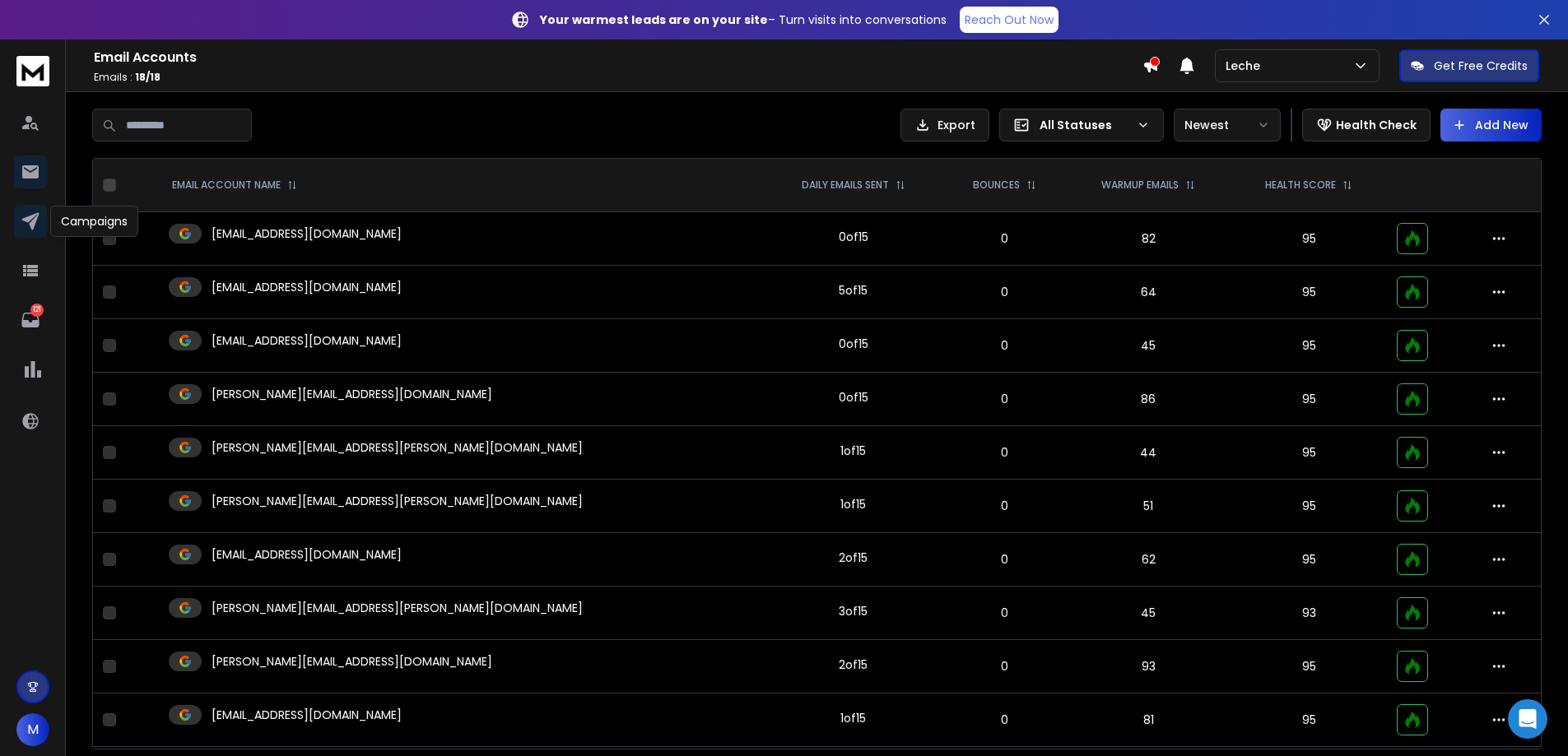
click at [38, 221] on icon at bounding box center [31, 221] width 20 height 20
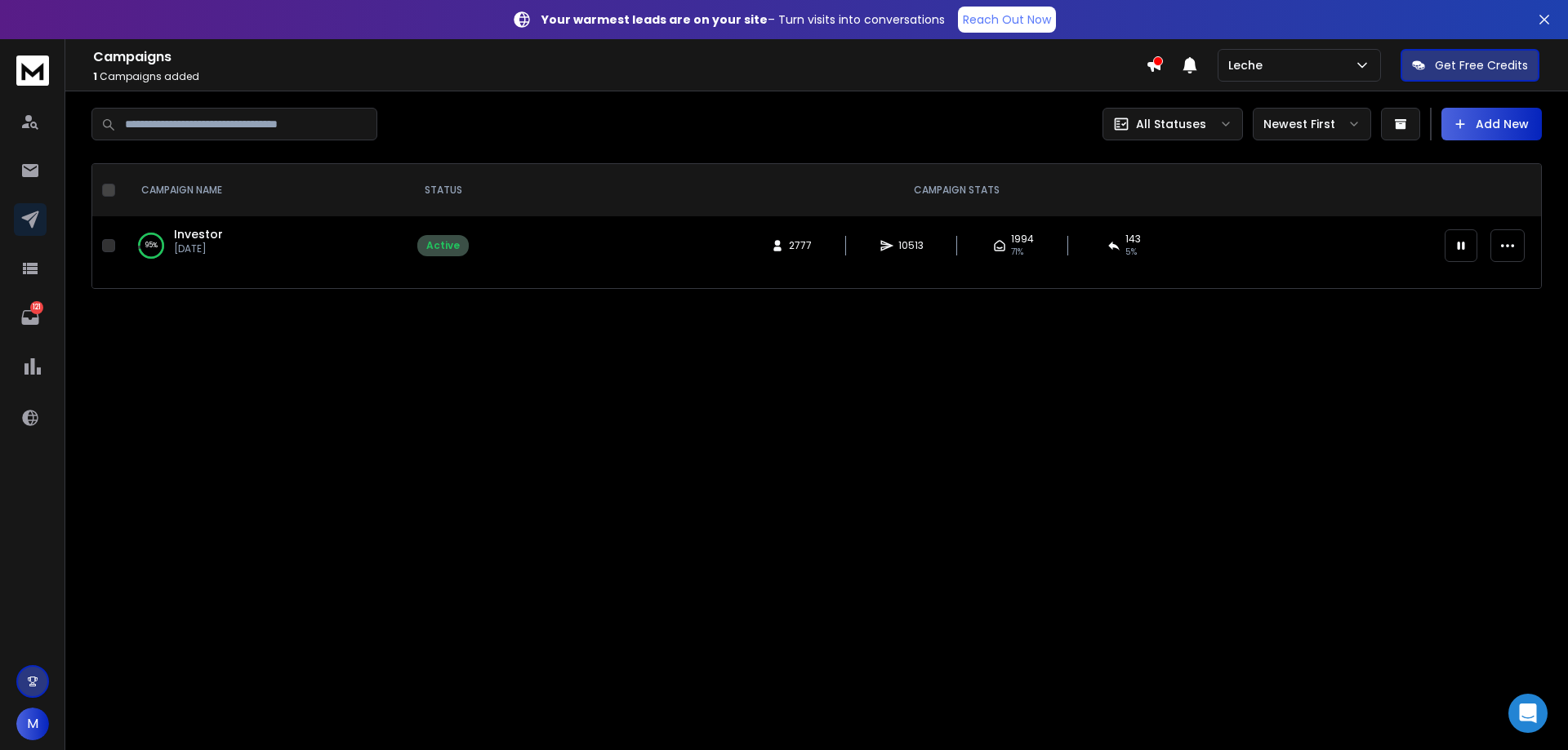
click at [249, 232] on div "95 % Investor [DATE]" at bounding box center [265, 245] width 253 height 39
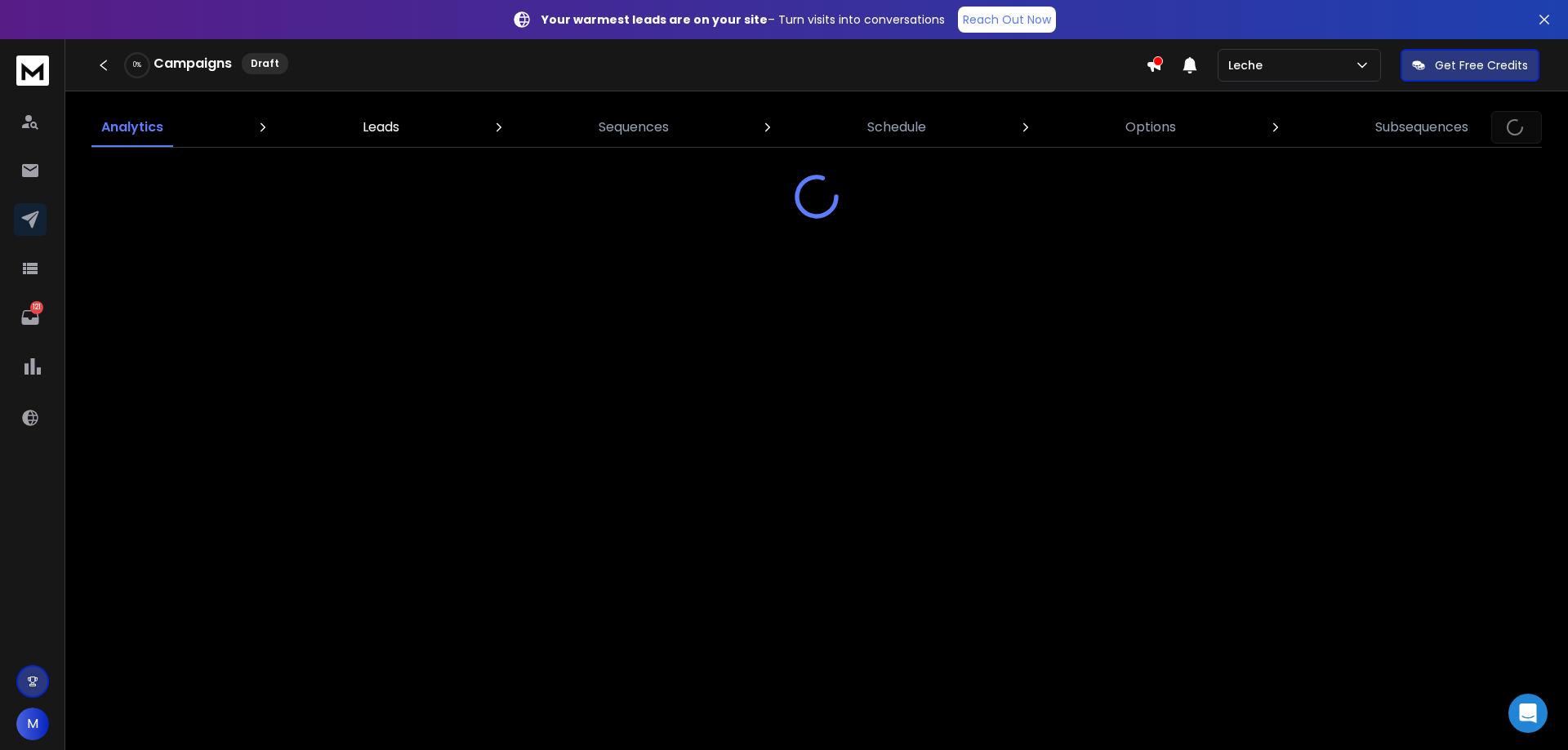
click at [380, 126] on p "Leads" at bounding box center [380, 127] width 37 height 20
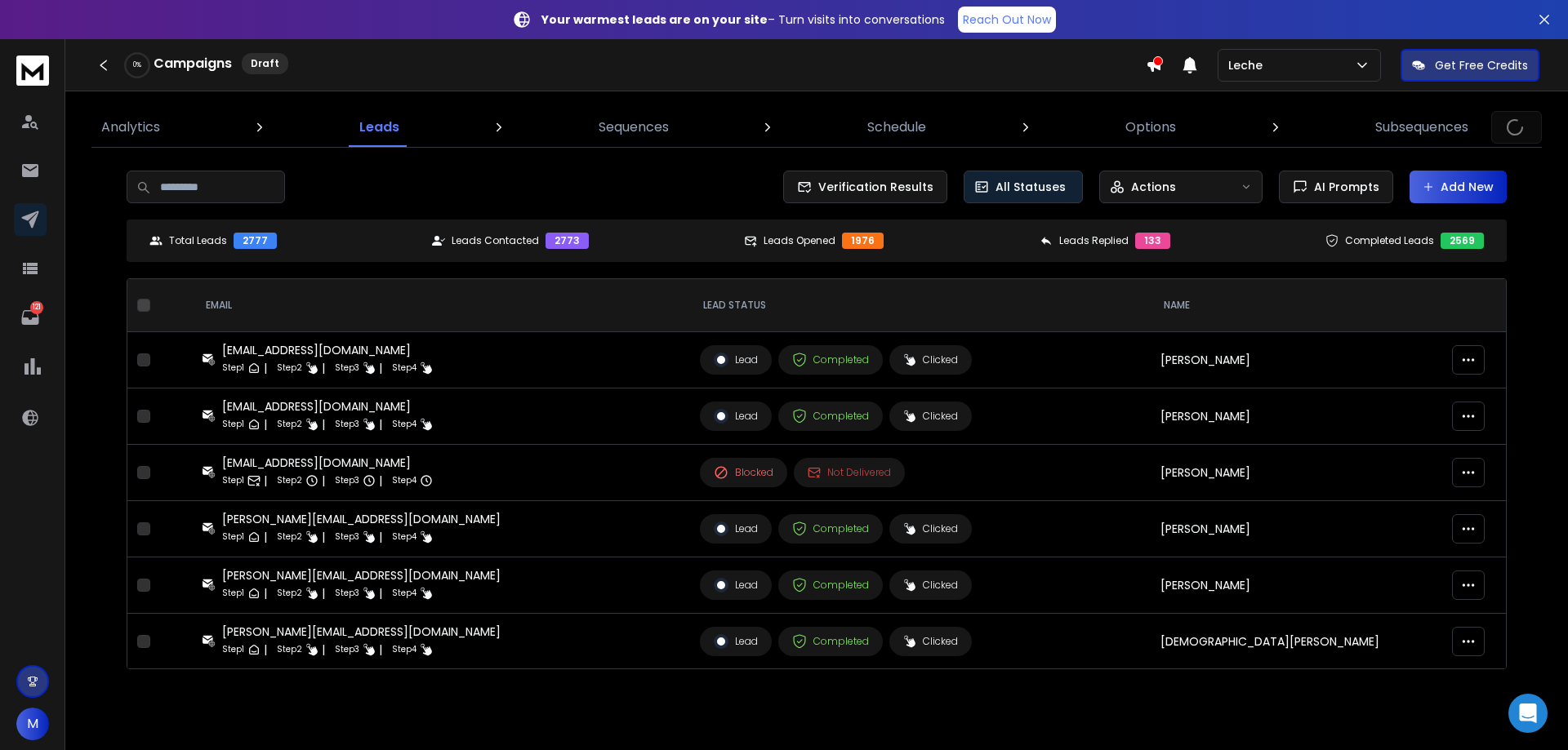
click at [1028, 199] on button "All Statuses" at bounding box center [1023, 187] width 119 height 33
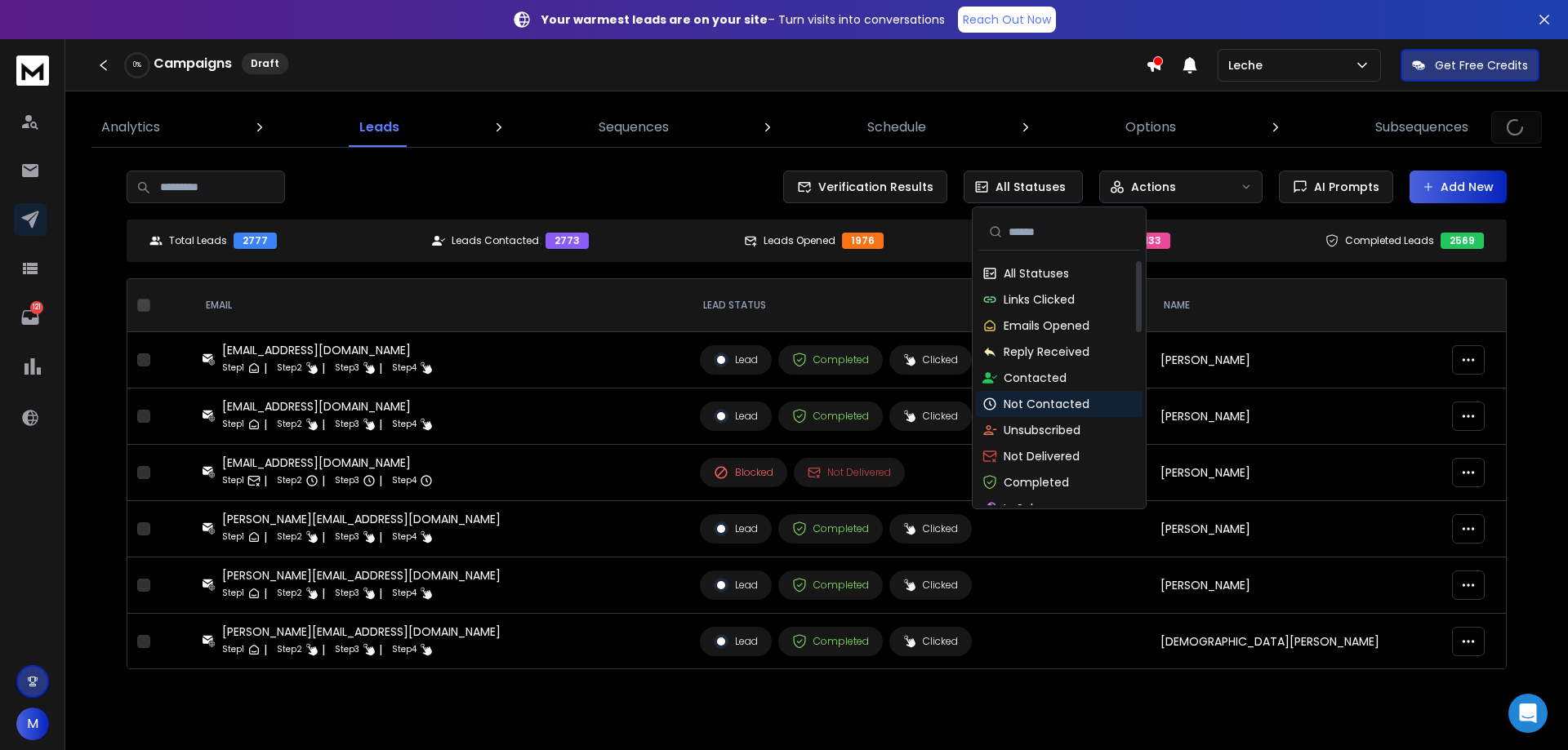
click at [1026, 397] on p "Not Contacted" at bounding box center [1046, 404] width 86 height 16
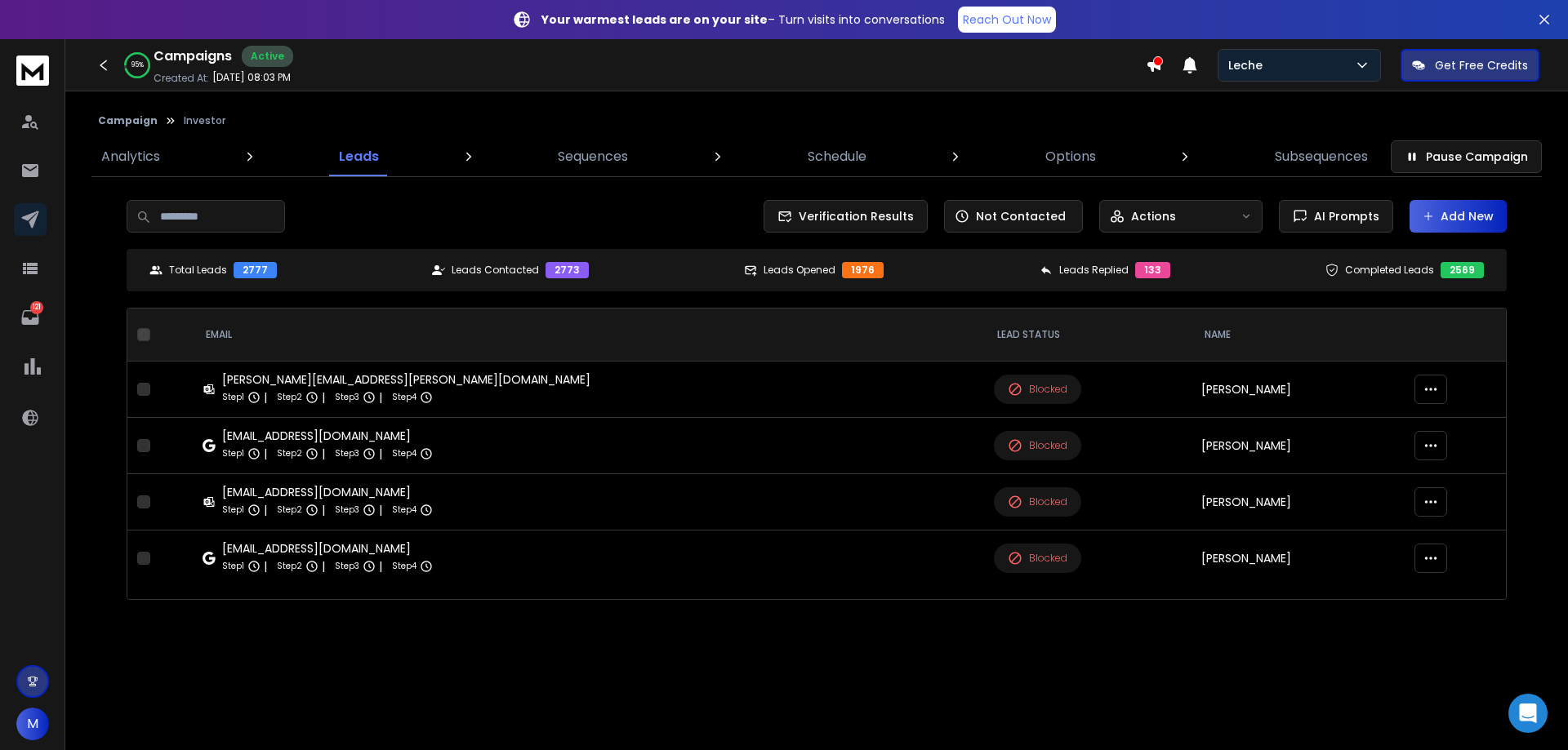
click at [1265, 66] on p "Leche" at bounding box center [1248, 65] width 41 height 16
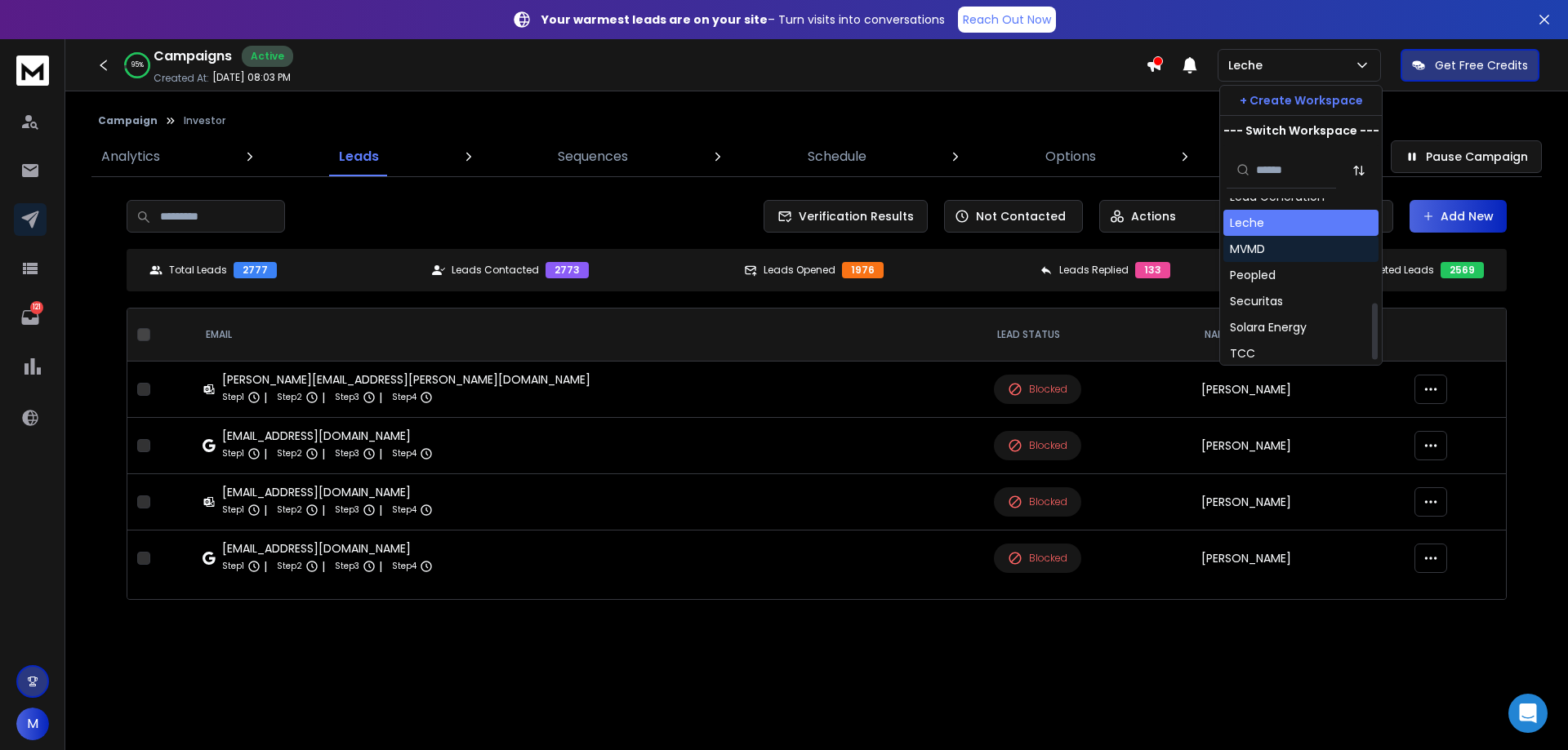
scroll to position [307, 0]
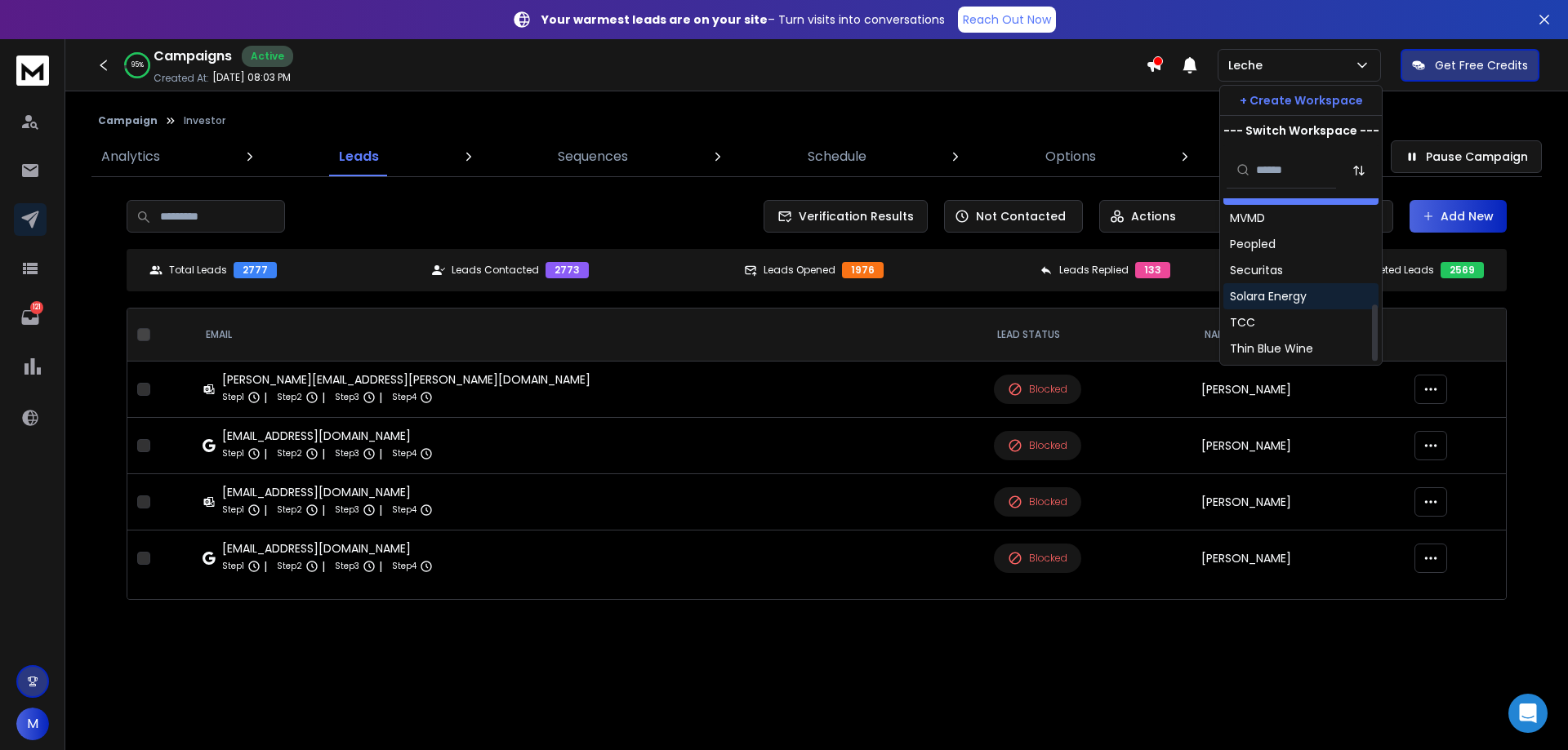
click at [1298, 298] on div "Solara Energy" at bounding box center [1268, 296] width 77 height 16
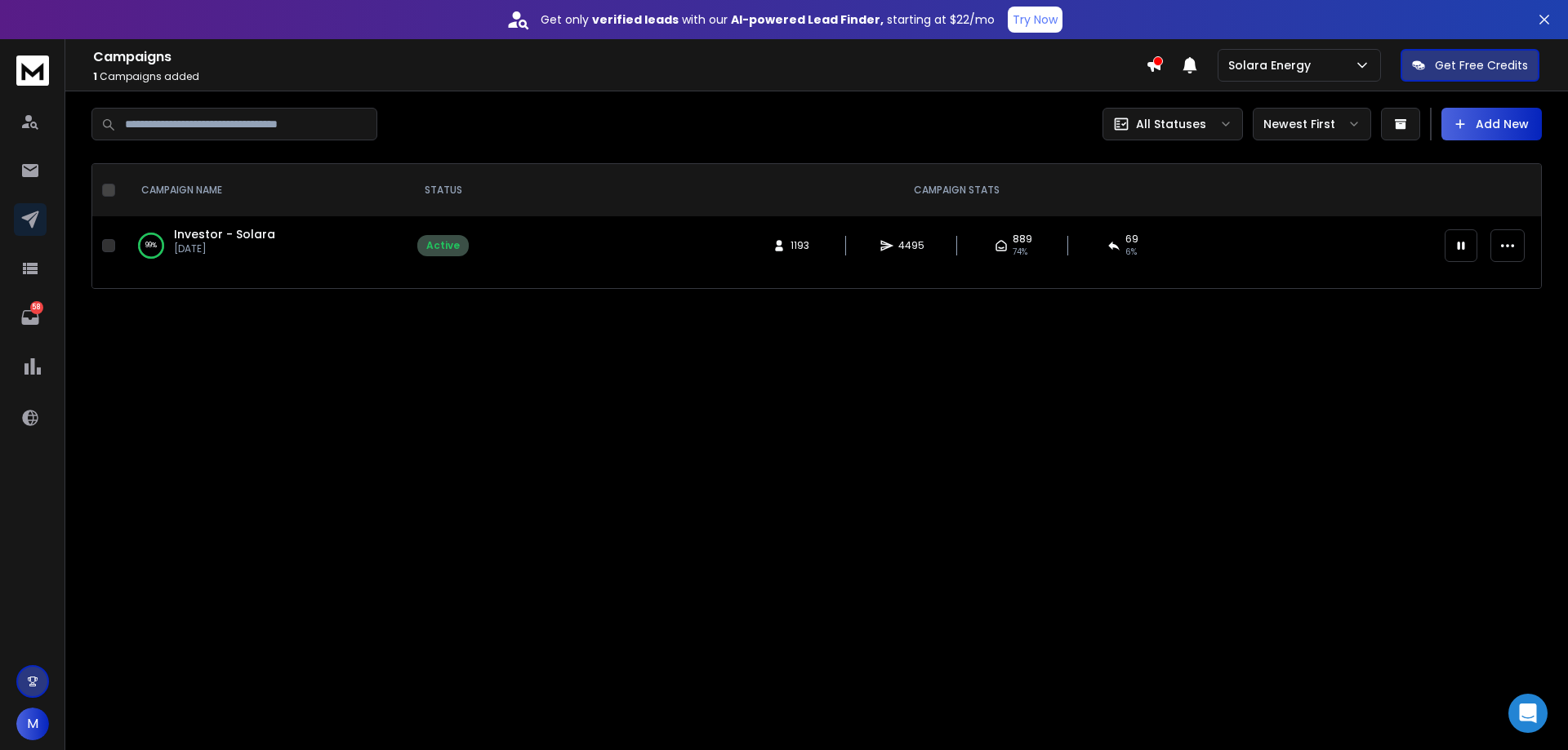
click at [1485, 127] on button "Add New" at bounding box center [1491, 124] width 100 height 33
click at [230, 266] on td "99 % Investor - Solara 2 months ago" at bounding box center [265, 245] width 286 height 59
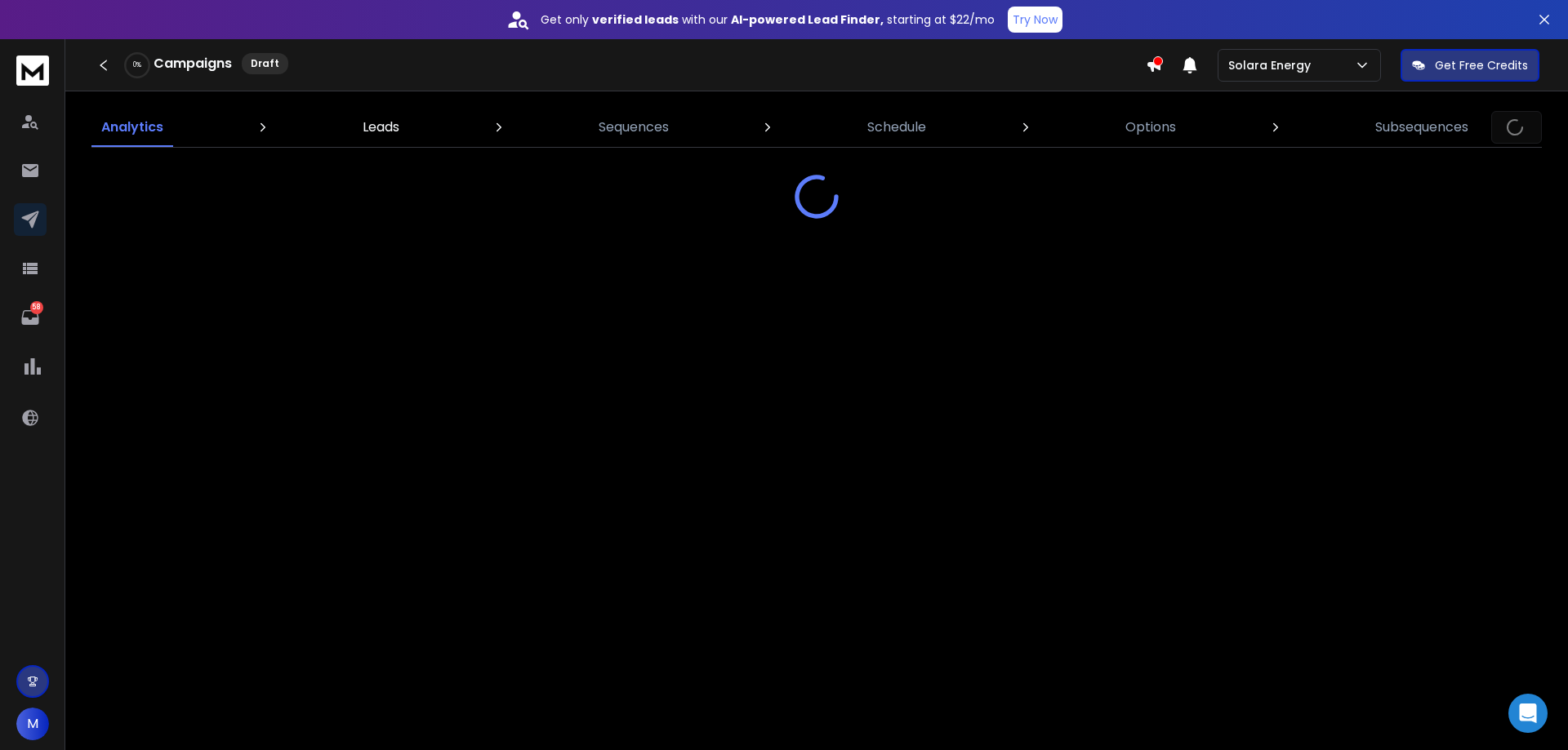
click at [379, 131] on p "Leads" at bounding box center [380, 127] width 37 height 20
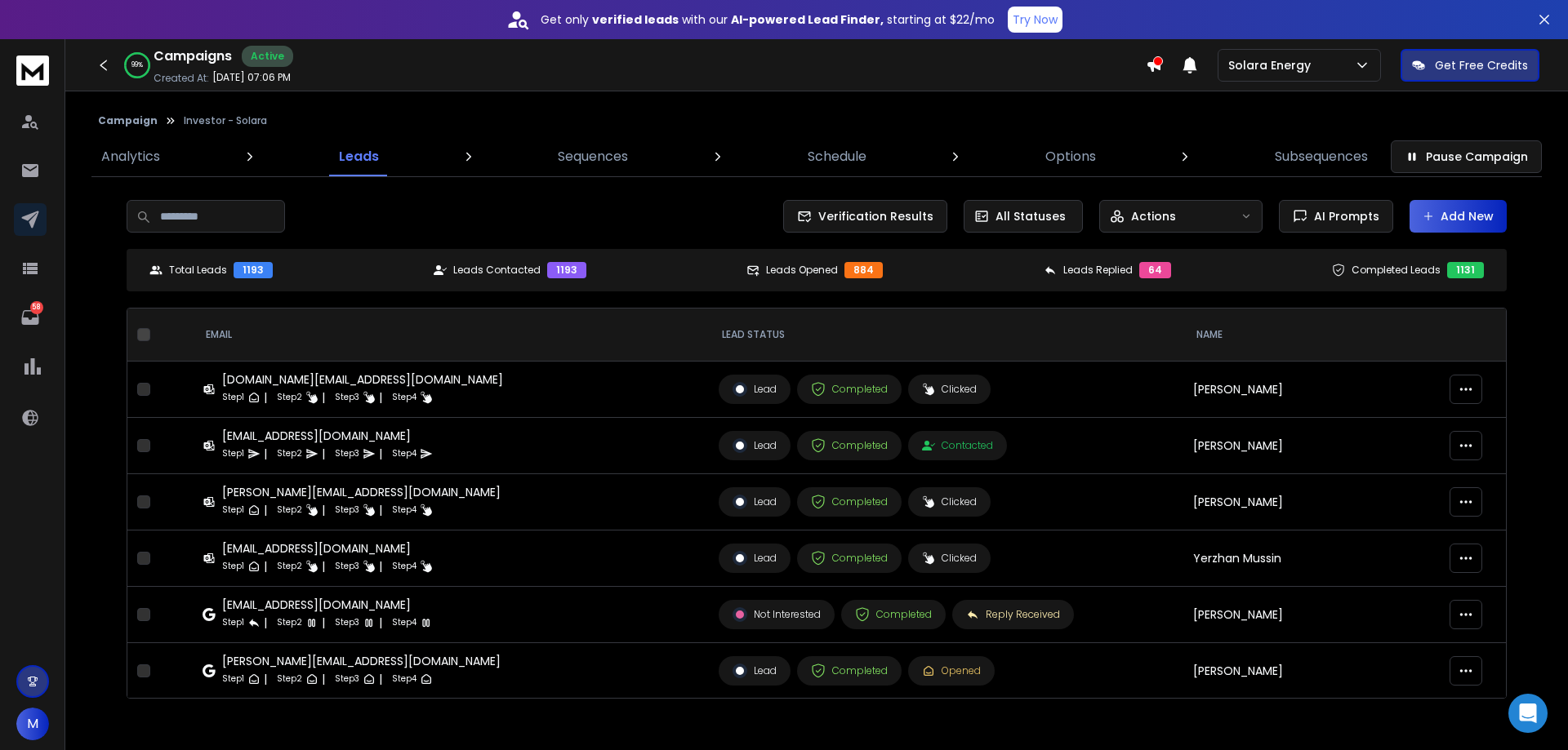
click at [1473, 227] on button "Add New" at bounding box center [1458, 216] width 98 height 33
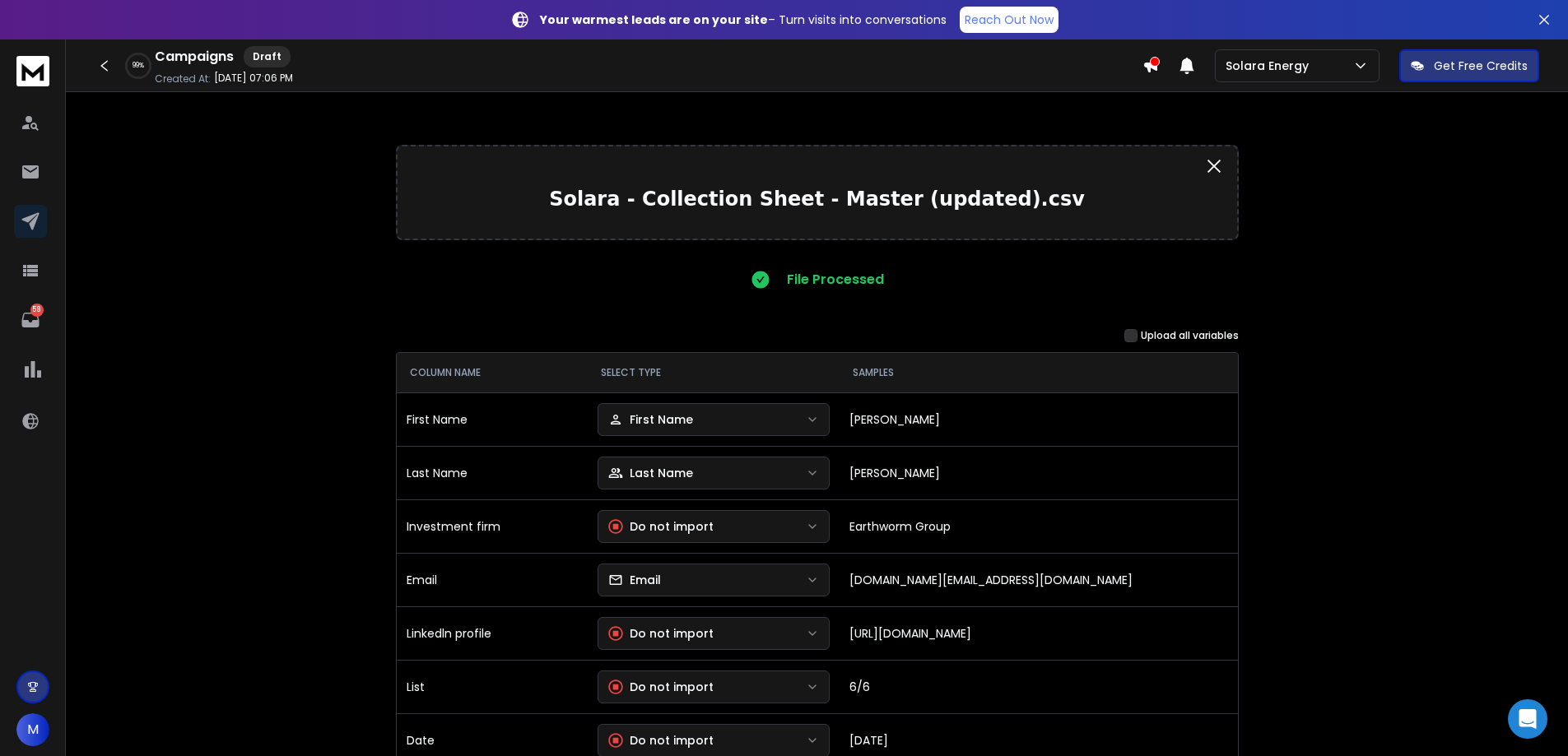
drag, startPoint x: 554, startPoint y: 296, endPoint x: 574, endPoint y: 285, distance: 22.8
click at [554, 296] on div "Solara - Collection Sheet - Master (updated).csv File Processed Upload all vari…" at bounding box center [817, 664] width 843 height 1038
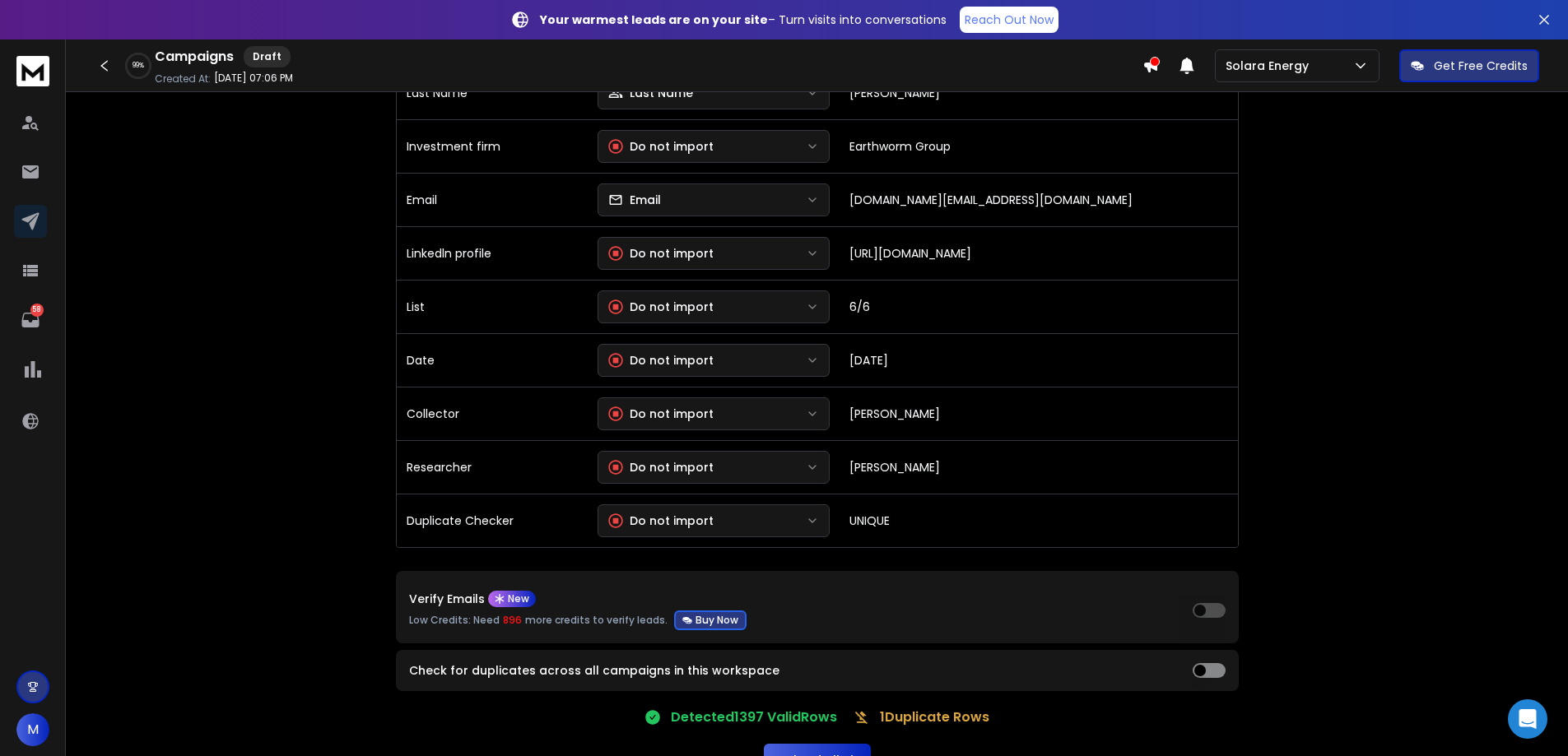
scroll to position [427, 0]
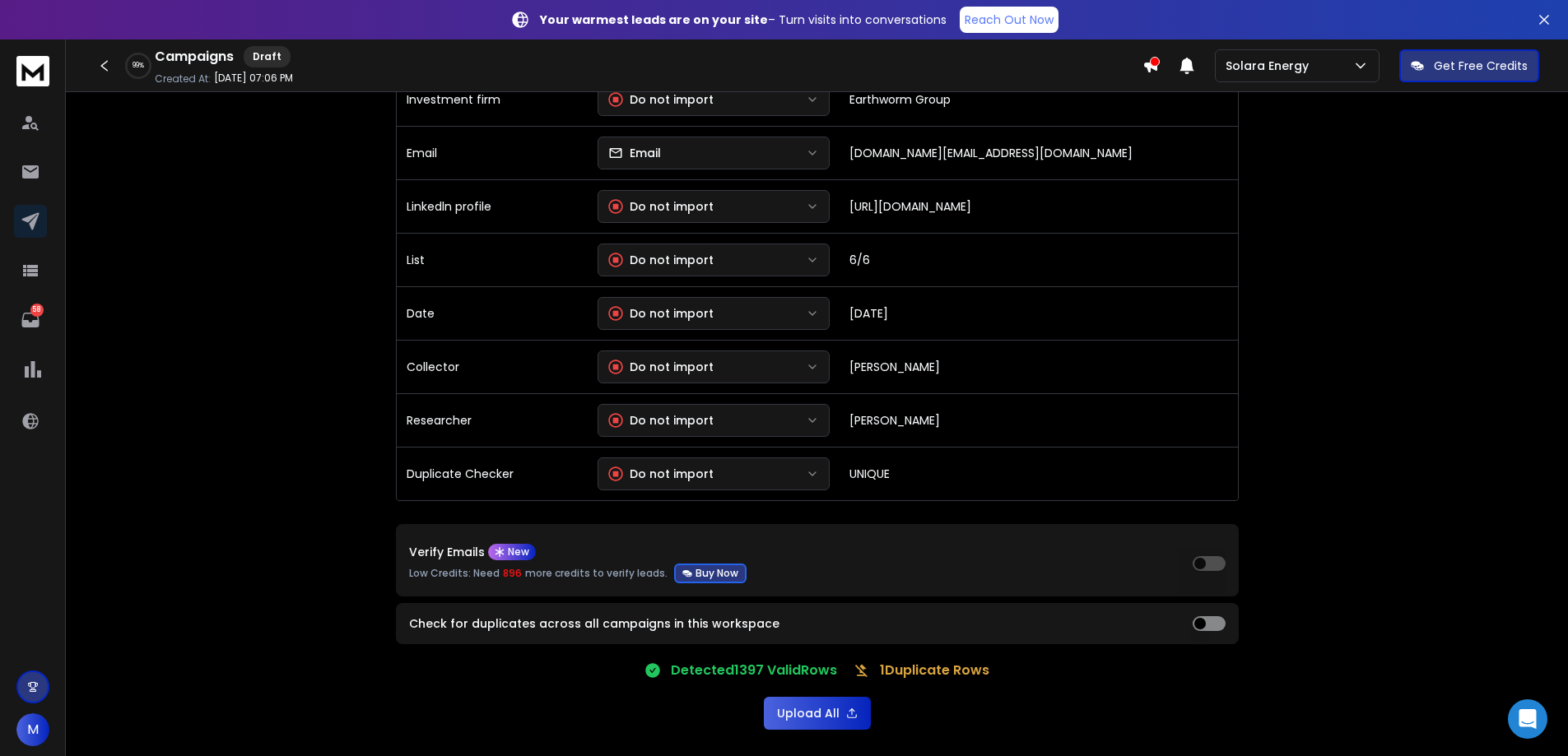
click at [797, 716] on button "Upload All" at bounding box center [816, 713] width 107 height 33
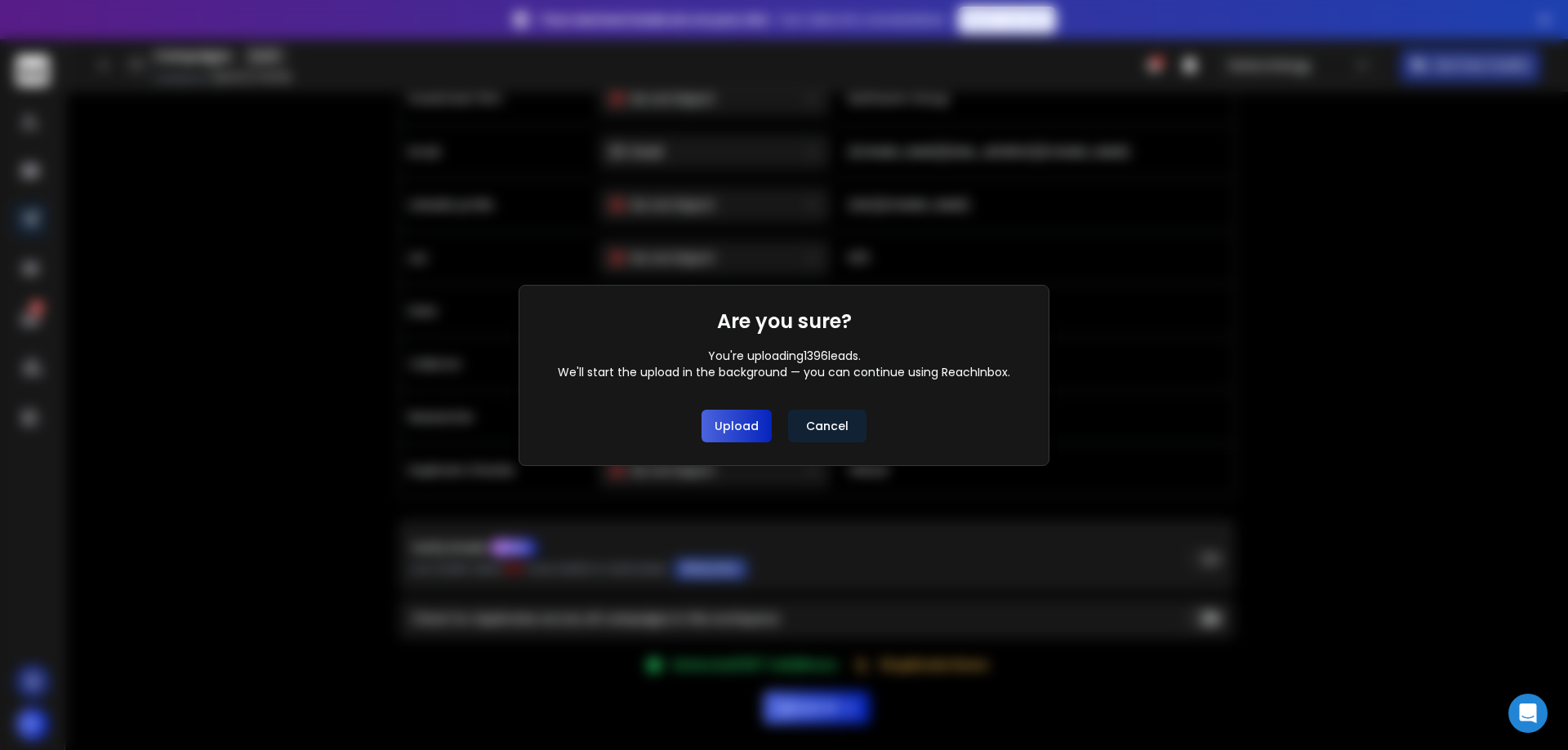
click at [713, 423] on button "Upload" at bounding box center [737, 427] width 70 height 33
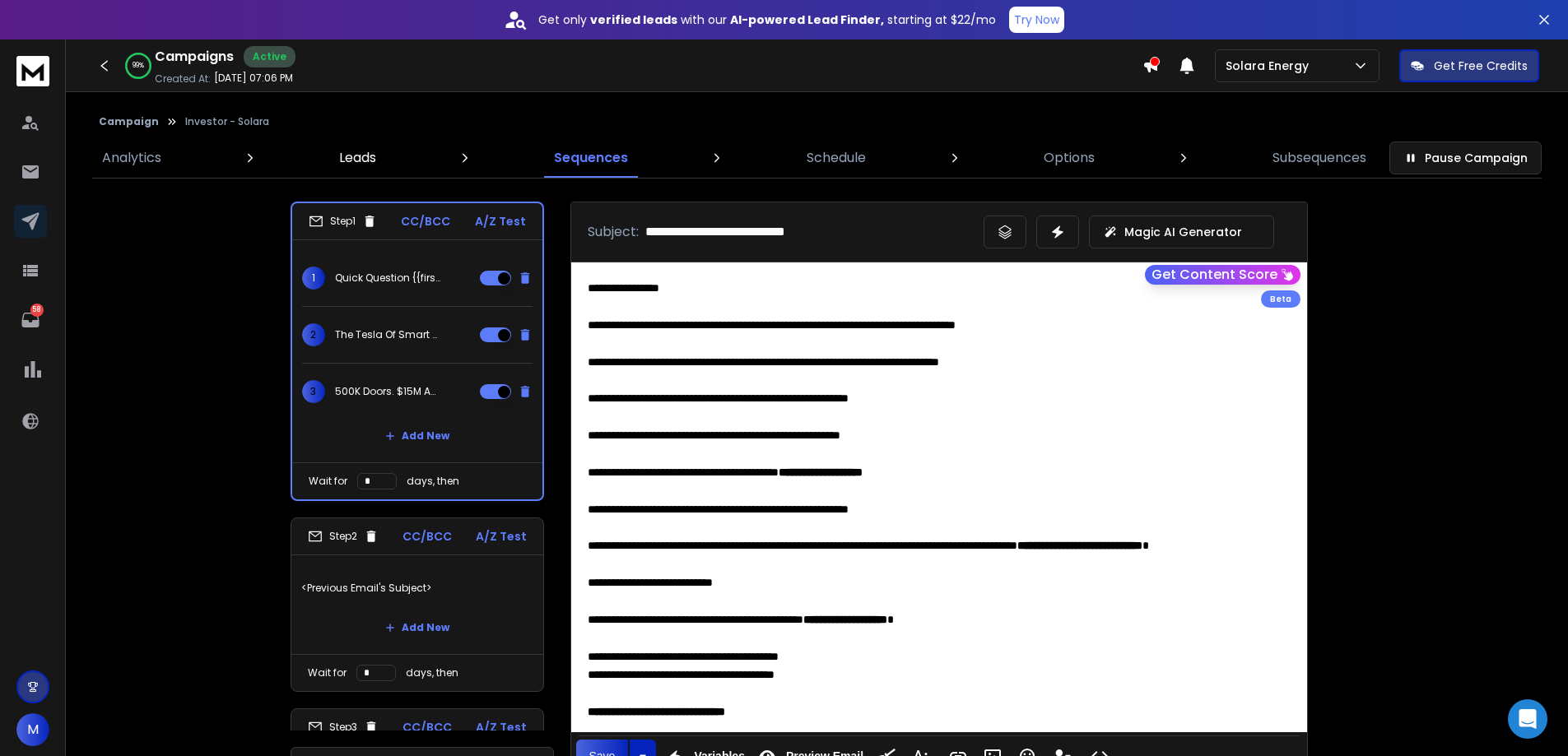
click at [339, 154] on p "Leads" at bounding box center [357, 158] width 37 height 20
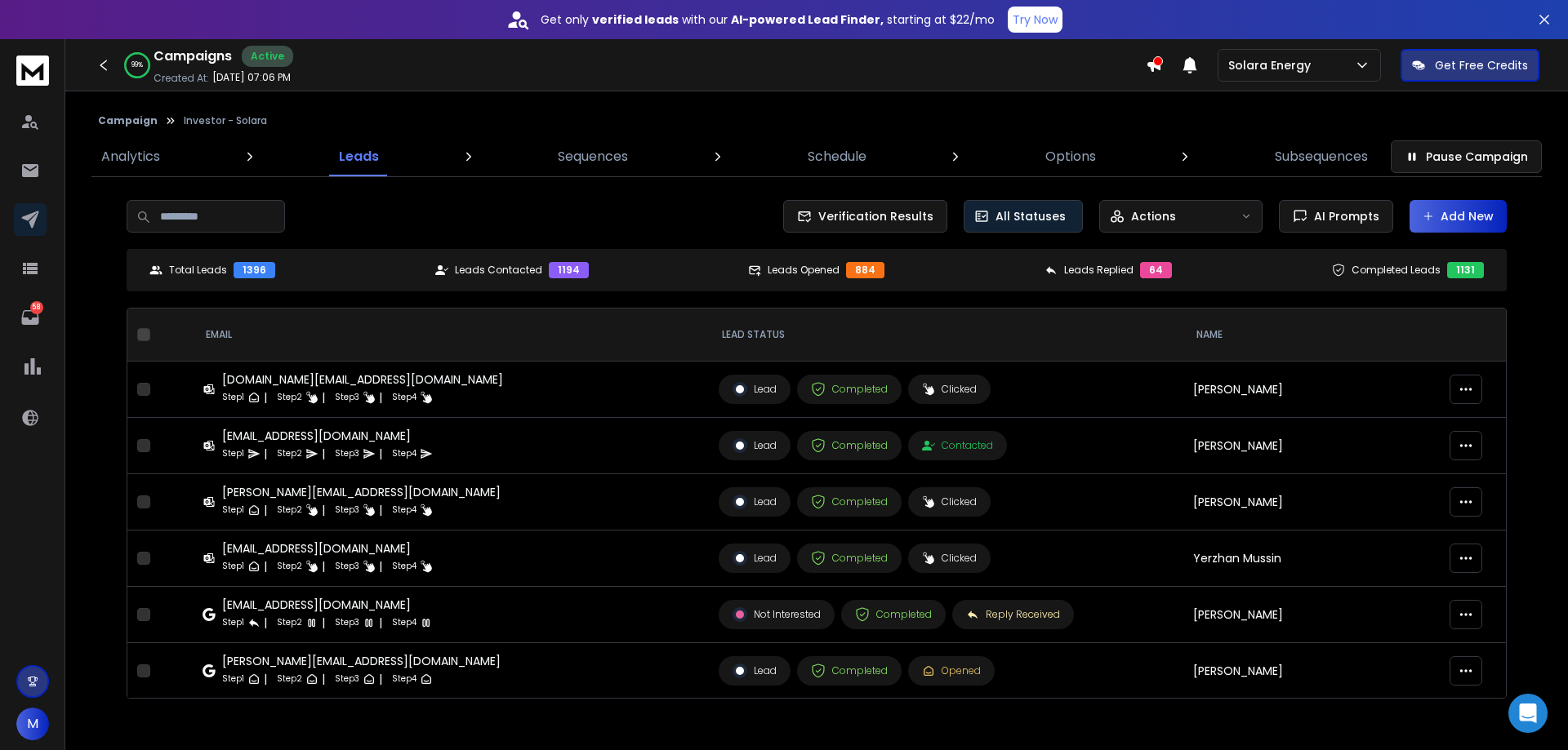
click at [1028, 220] on p "All Statuses" at bounding box center [1030, 216] width 70 height 16
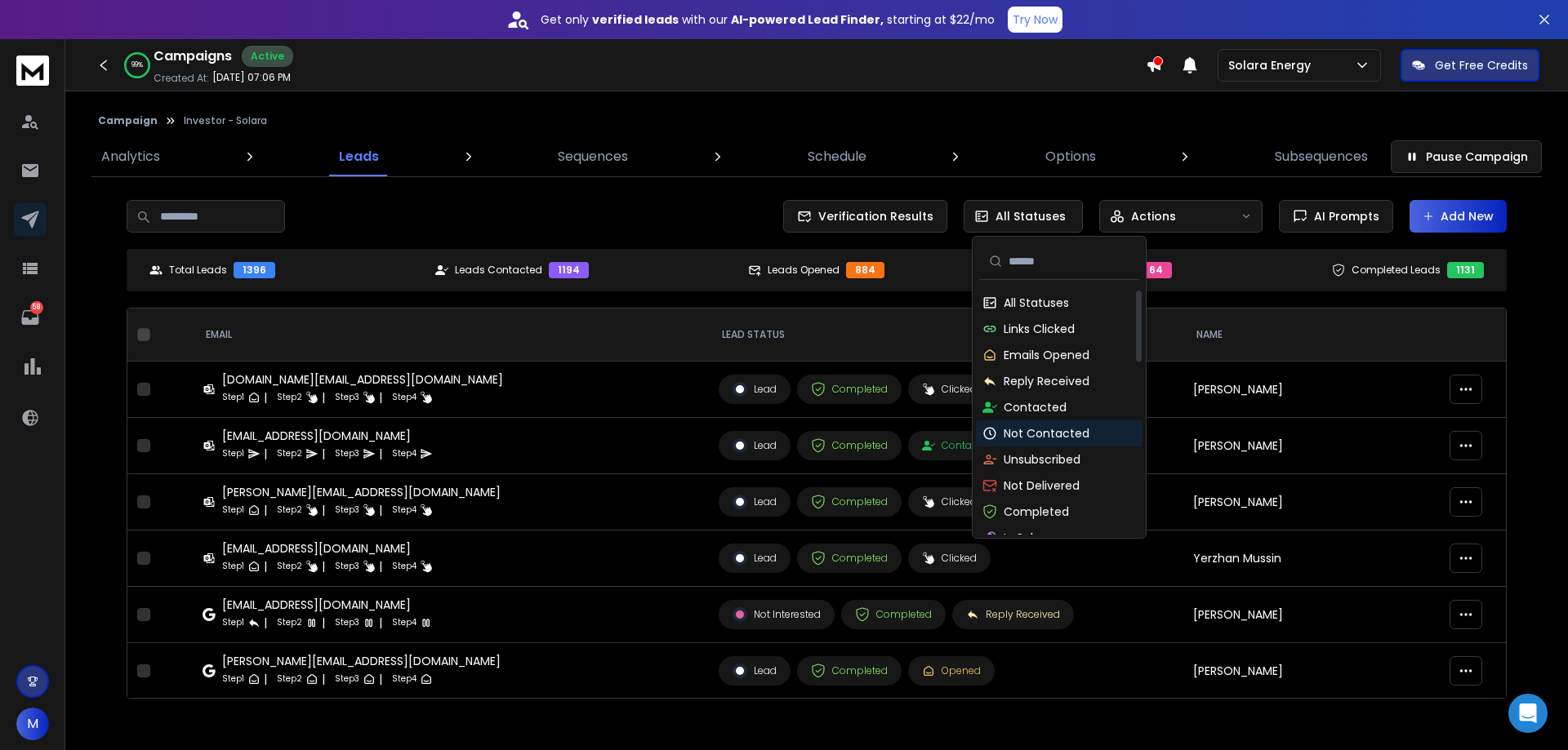
click at [999, 431] on div "Not Contacted" at bounding box center [1036, 434] width 107 height 16
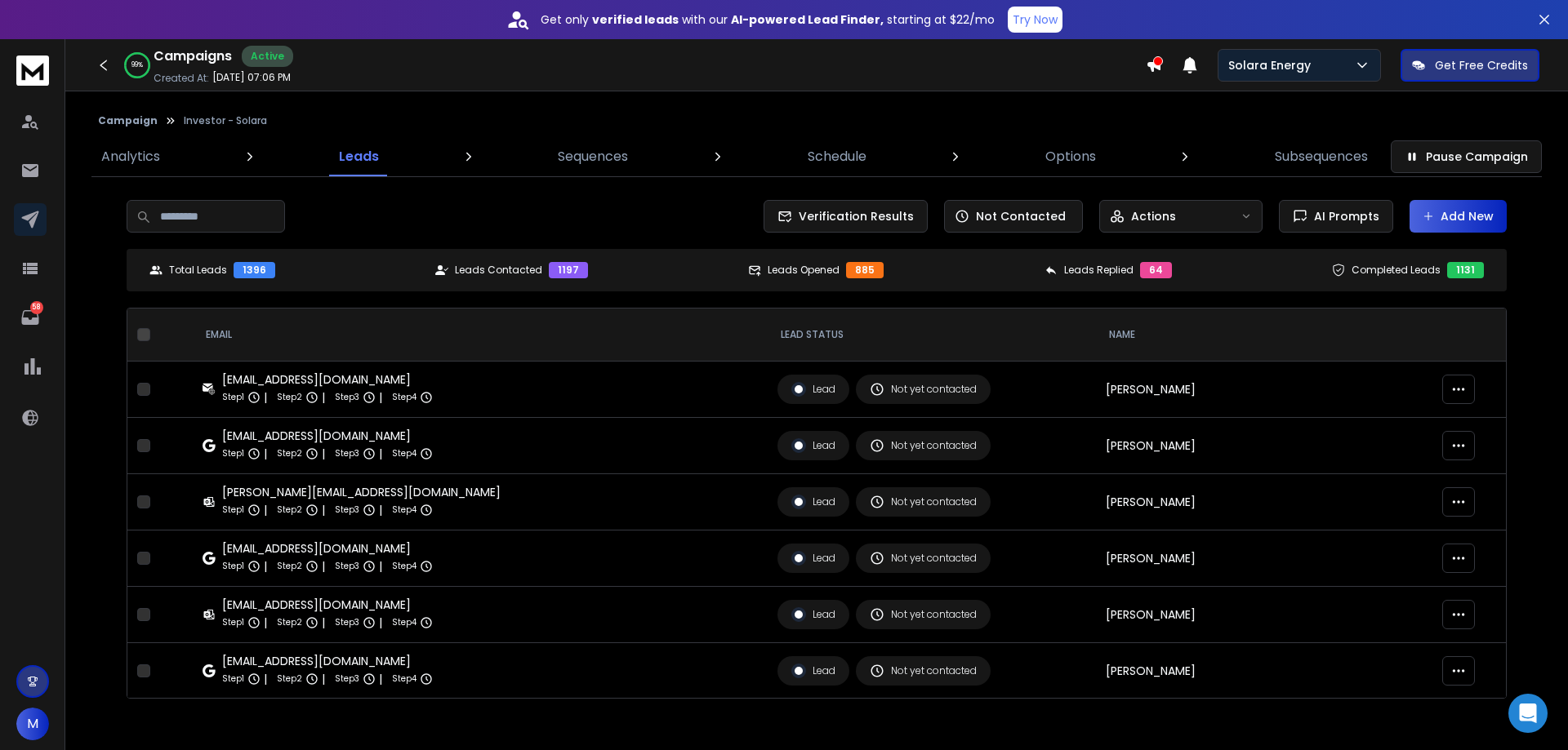
click at [1276, 67] on p "Solara Energy" at bounding box center [1272, 65] width 89 height 16
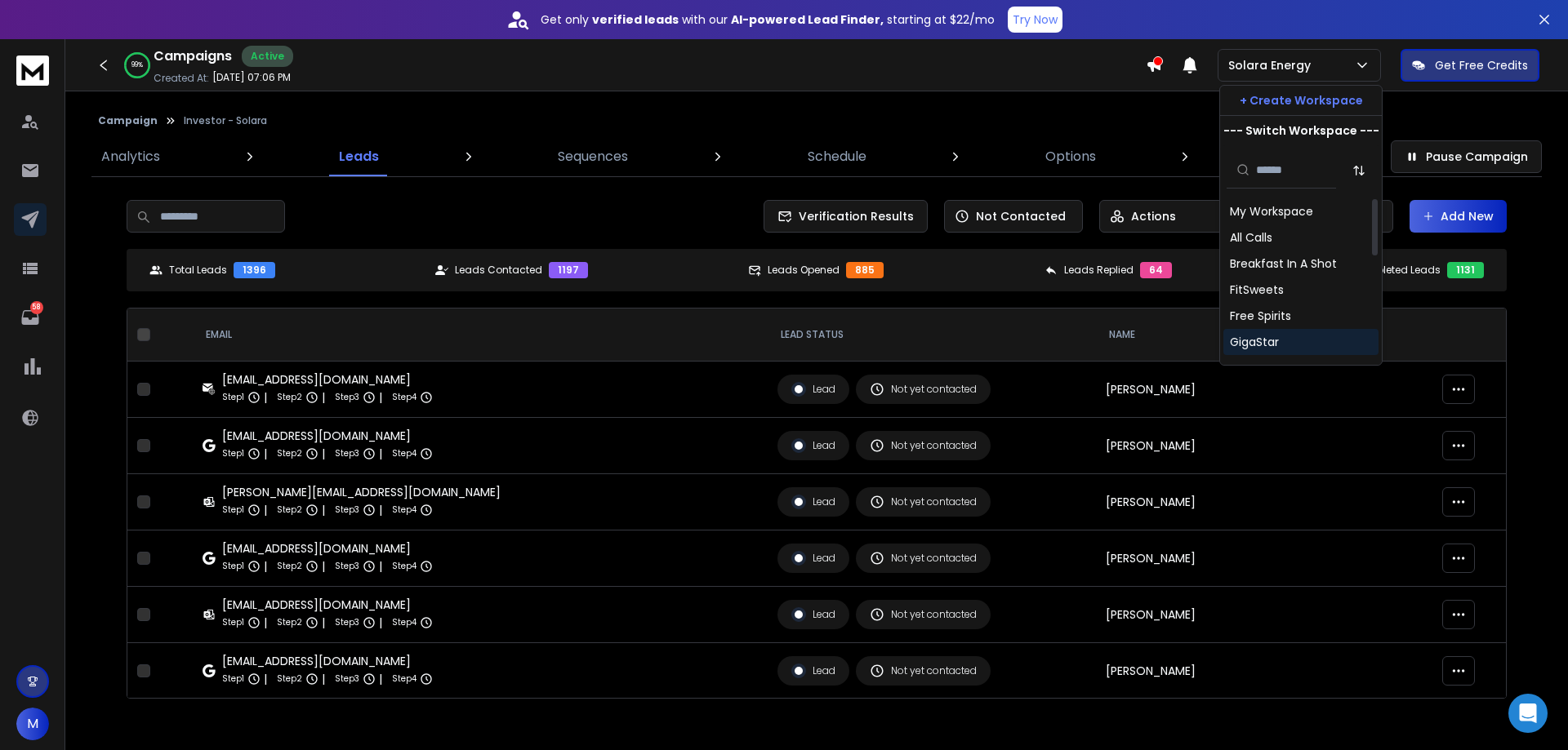
click at [1279, 335] on div "GigaStar" at bounding box center [1254, 342] width 49 height 16
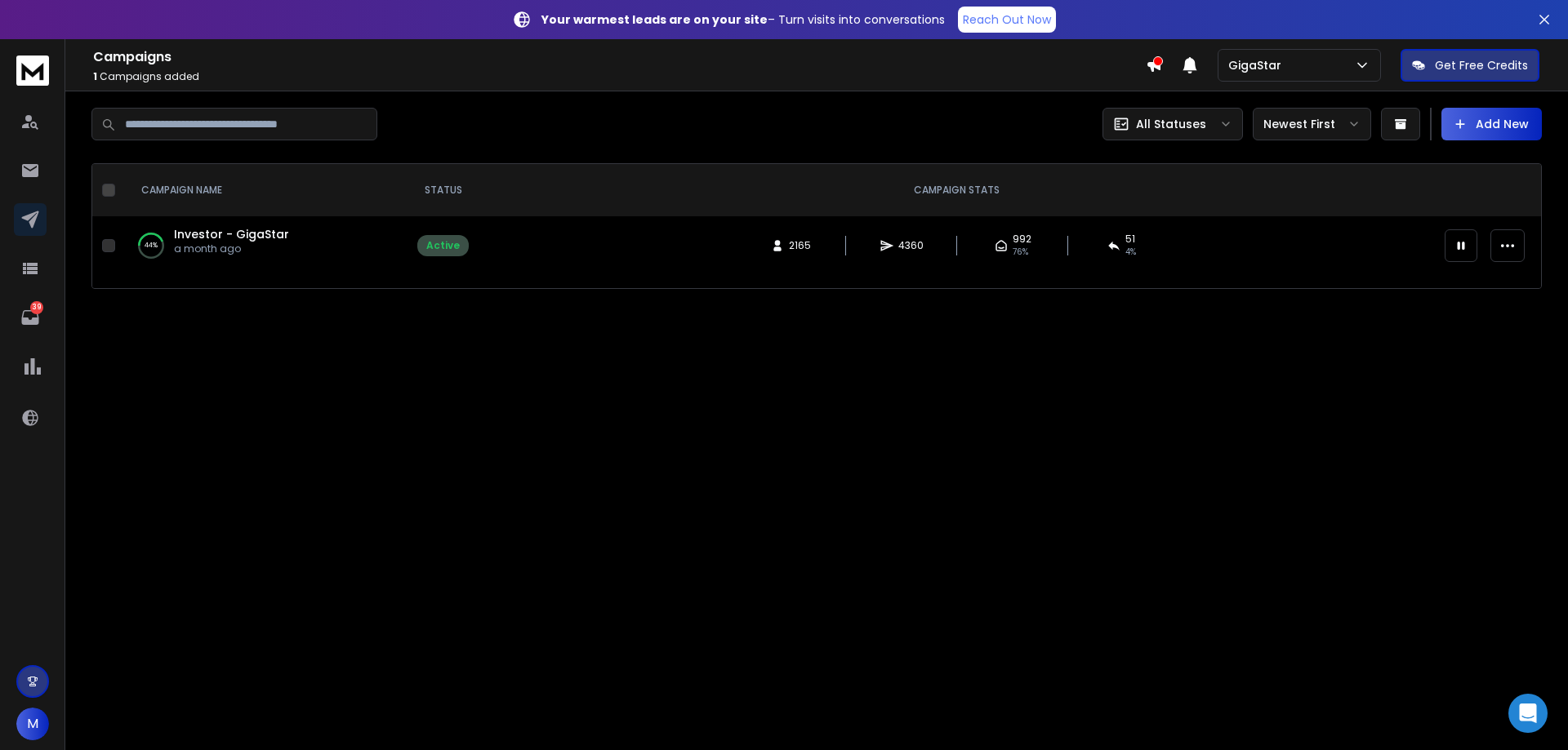
click at [244, 221] on td "44 % Investor - GigaStar a month ago" at bounding box center [265, 245] width 286 height 59
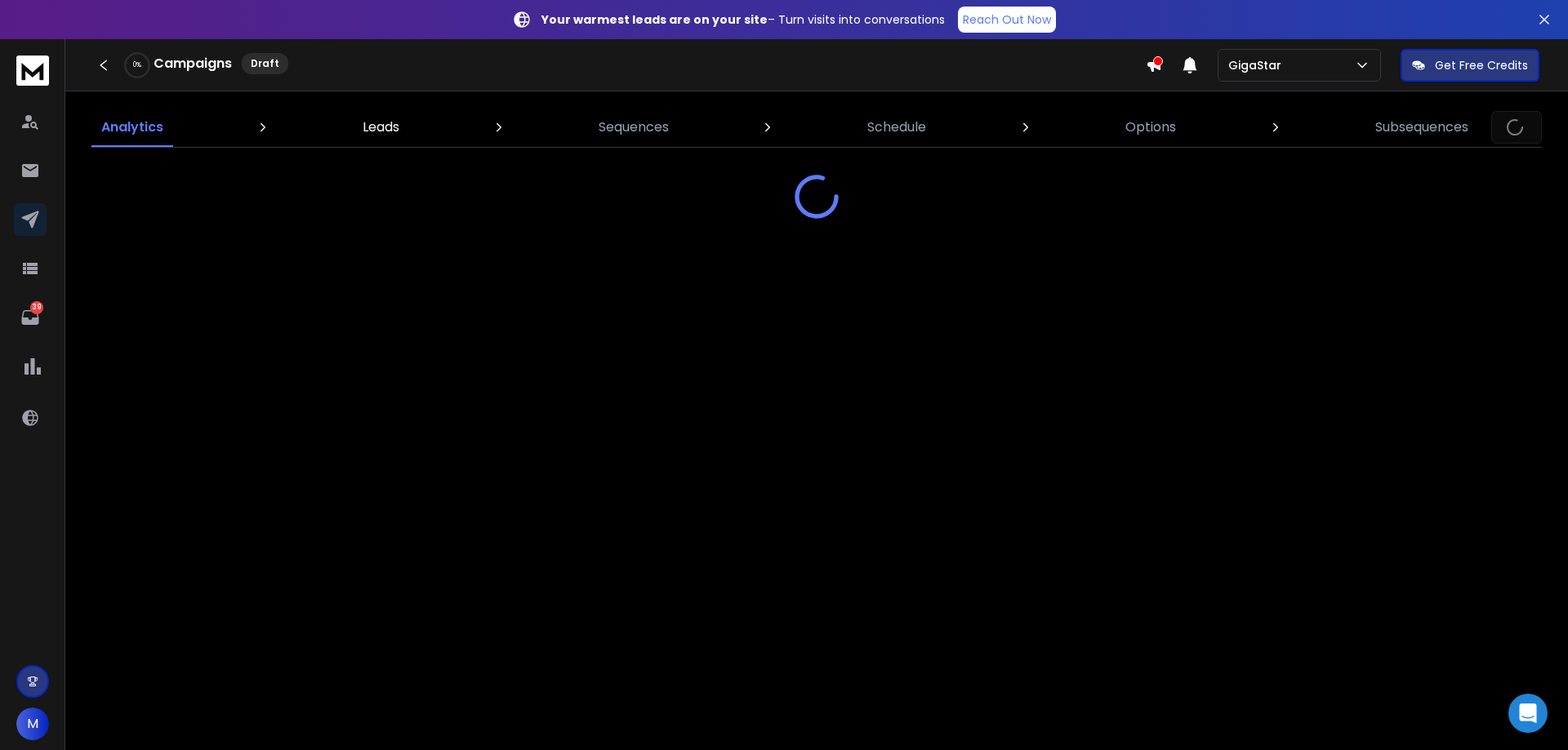
click at [393, 128] on p "Leads" at bounding box center [380, 127] width 37 height 20
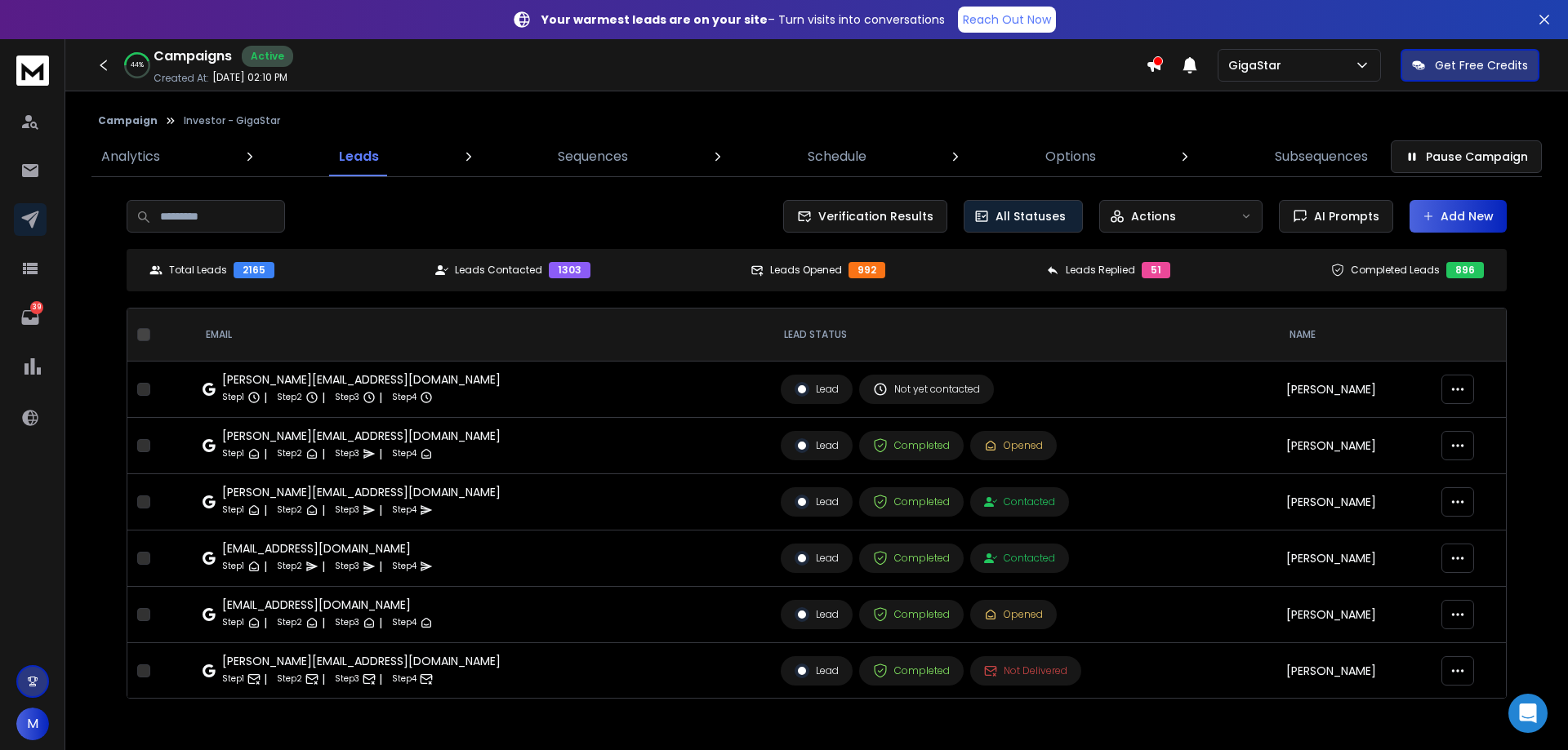
click at [1049, 213] on p "All Statuses" at bounding box center [1030, 216] width 70 height 16
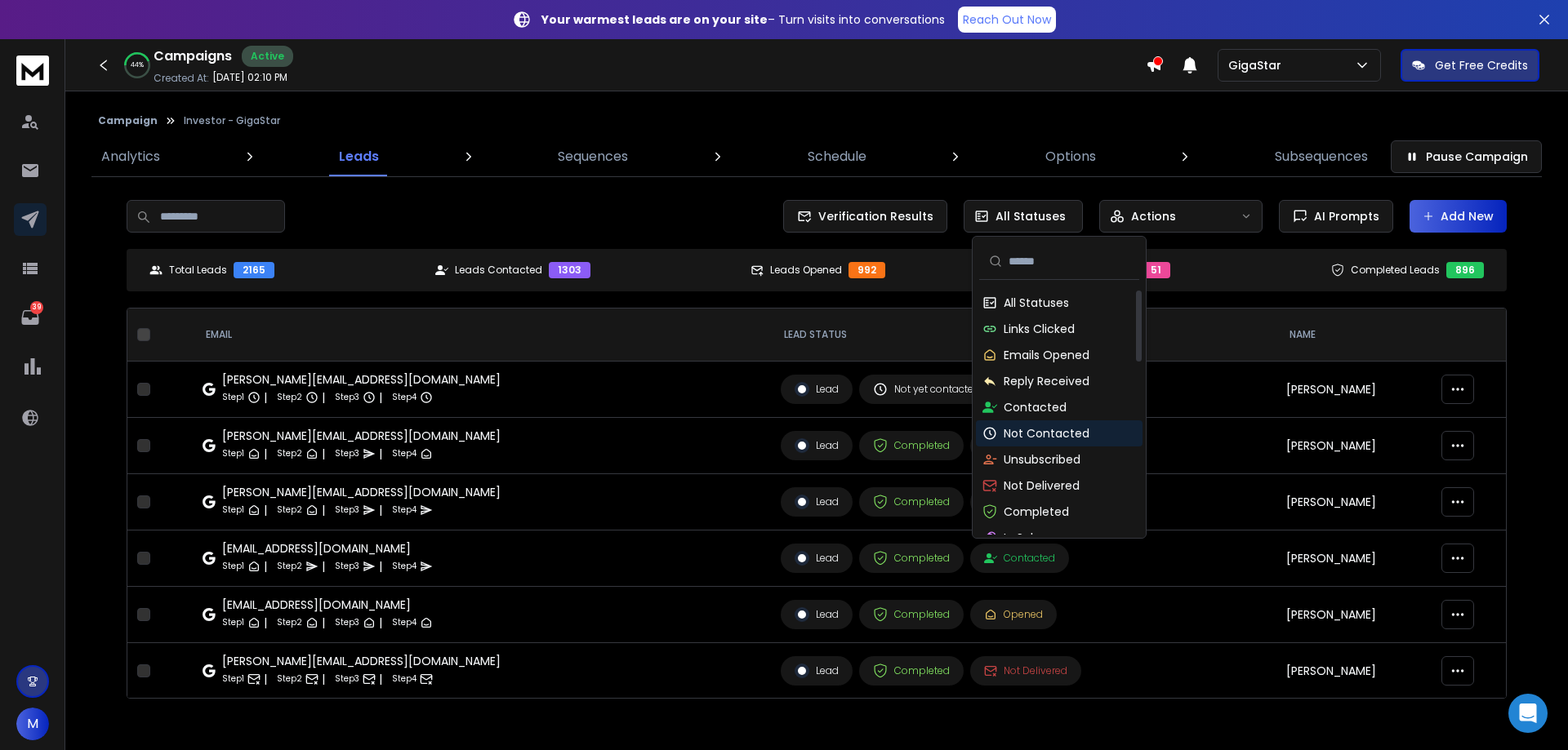
click at [1044, 436] on p "Not Contacted" at bounding box center [1046, 434] width 86 height 16
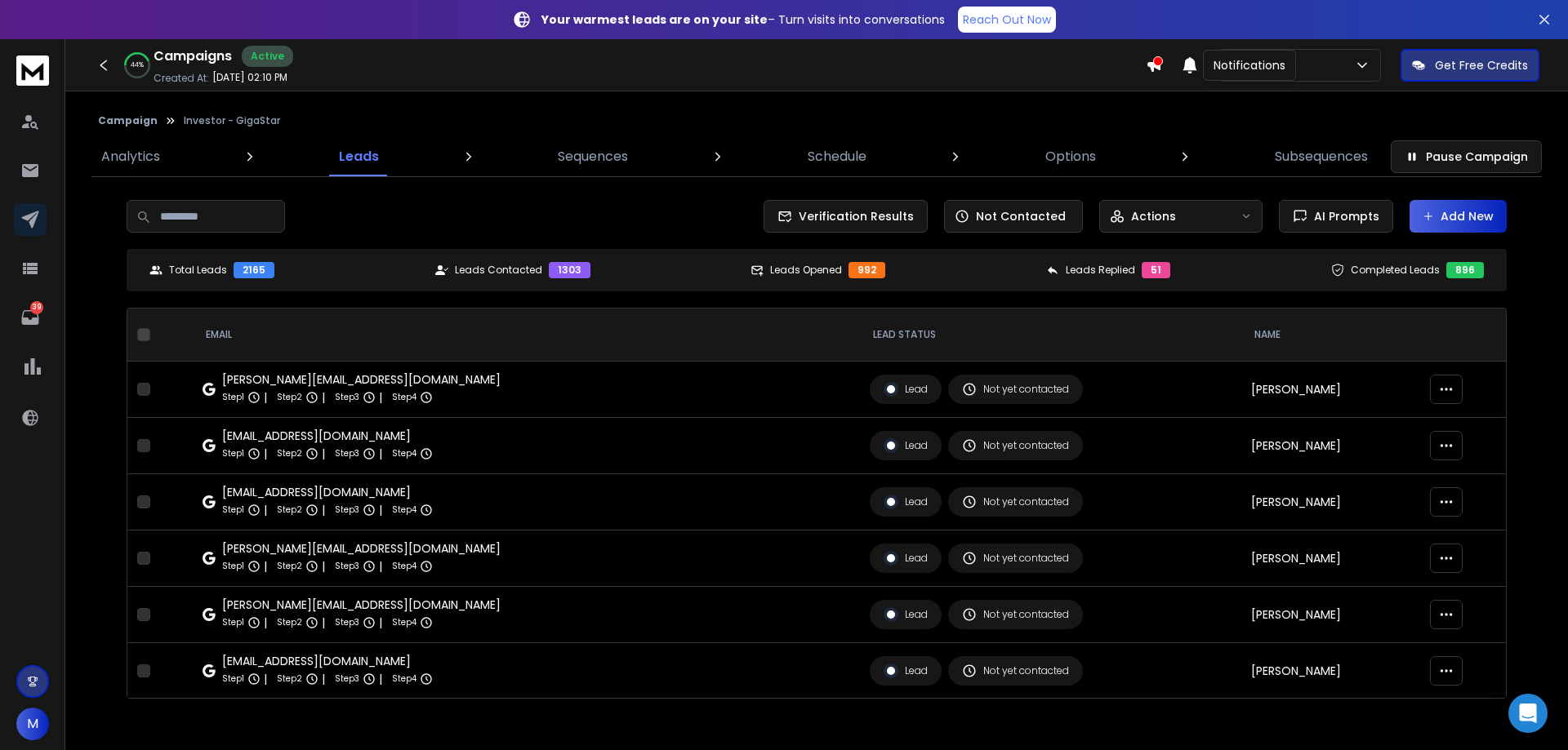
click at [1236, 70] on div "Notifications" at bounding box center [1249, 65] width 93 height 31
click at [1312, 70] on div "GigaStar" at bounding box center [1299, 65] width 142 height 16
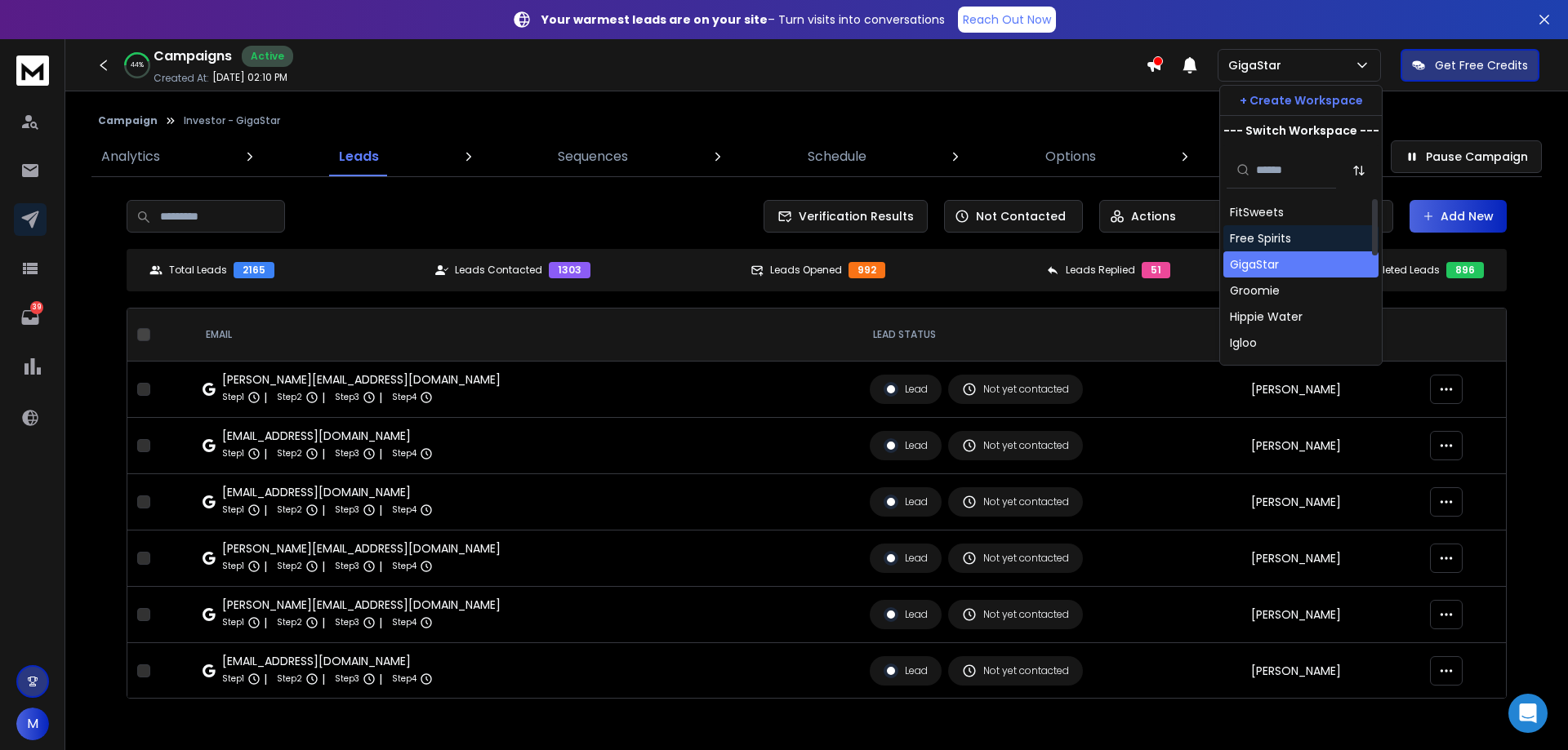
scroll to position [108, 0]
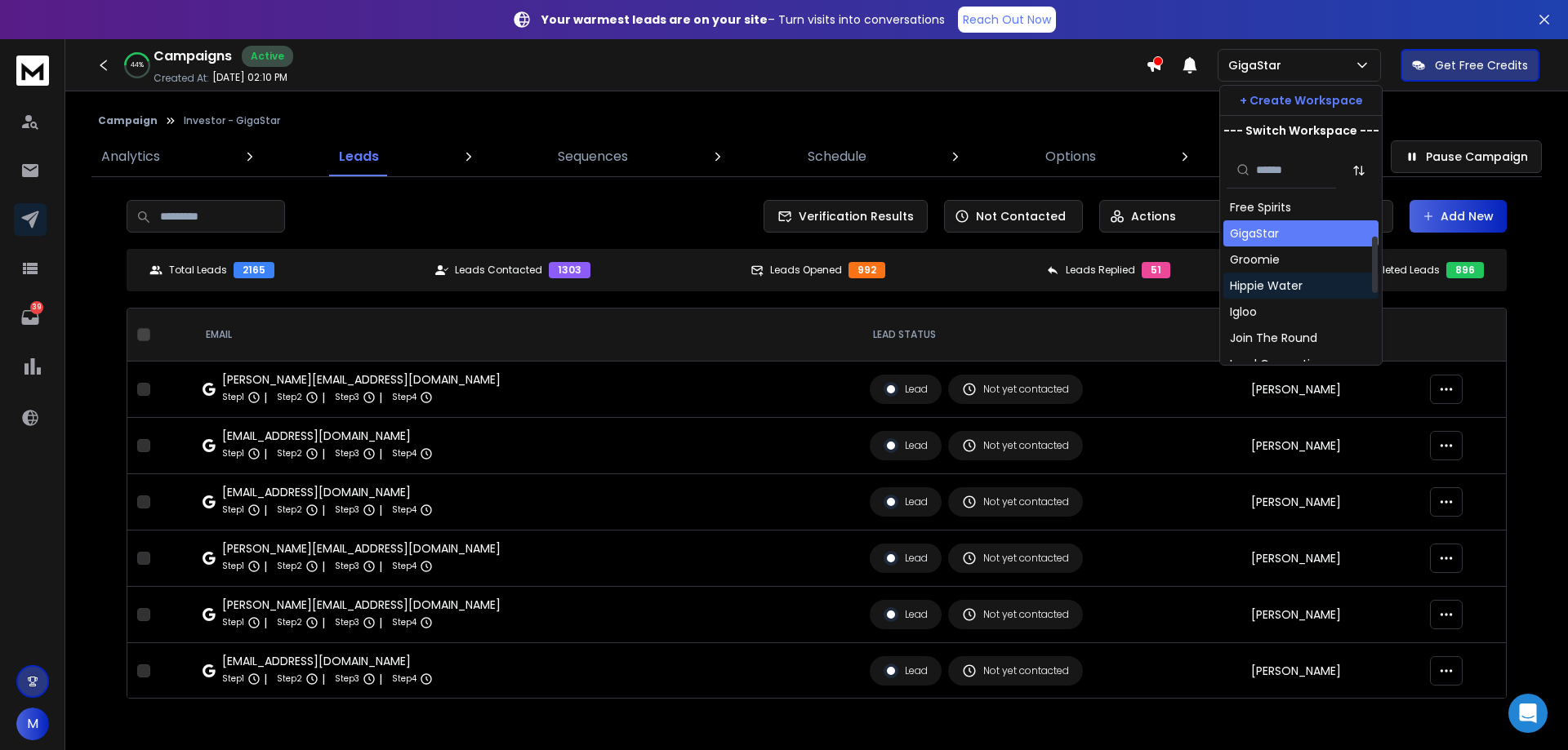
click at [1299, 291] on div "Hippie Water" at bounding box center [1266, 286] width 72 height 16
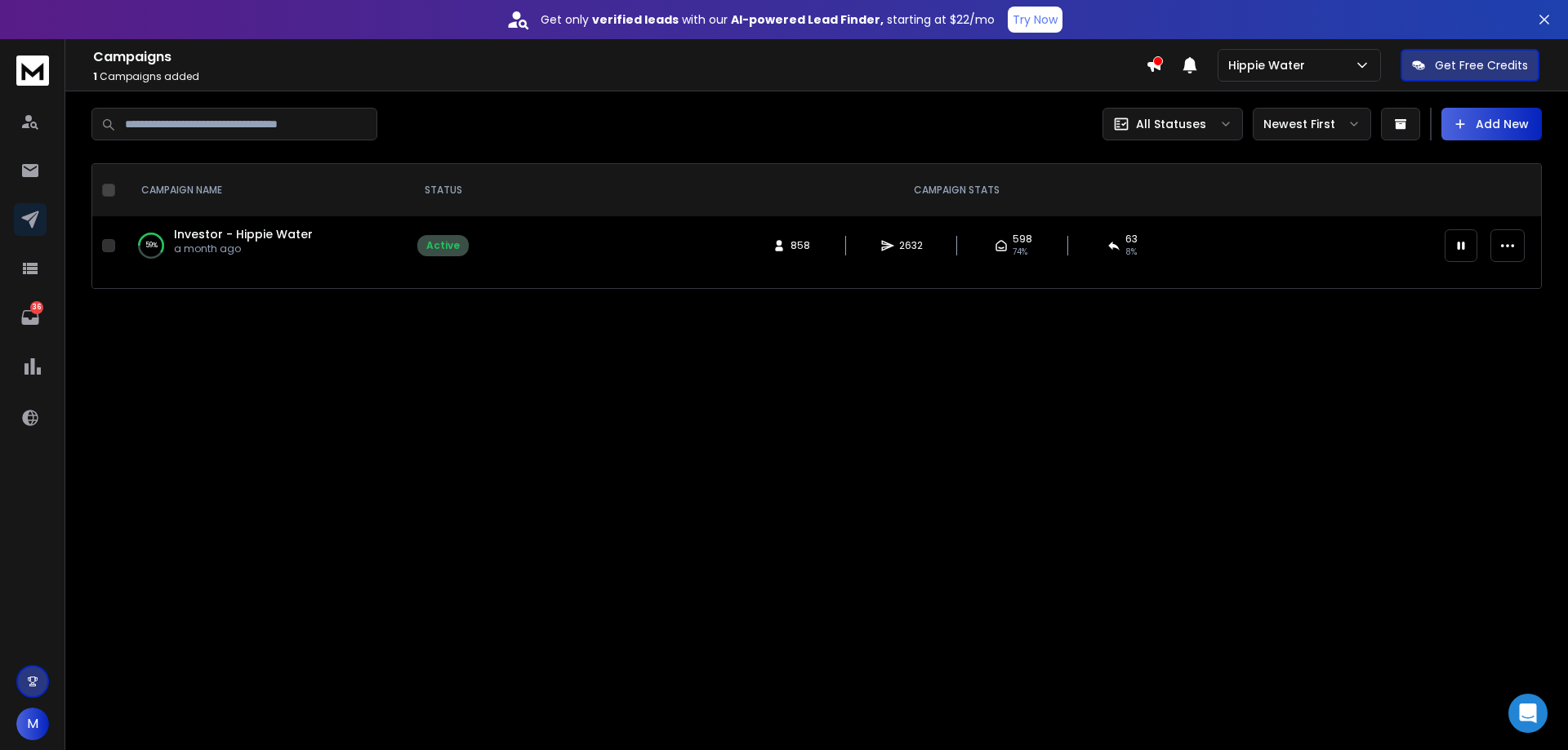
click at [315, 254] on div "59 % Investor - Hippie Water a month ago" at bounding box center [265, 245] width 253 height 39
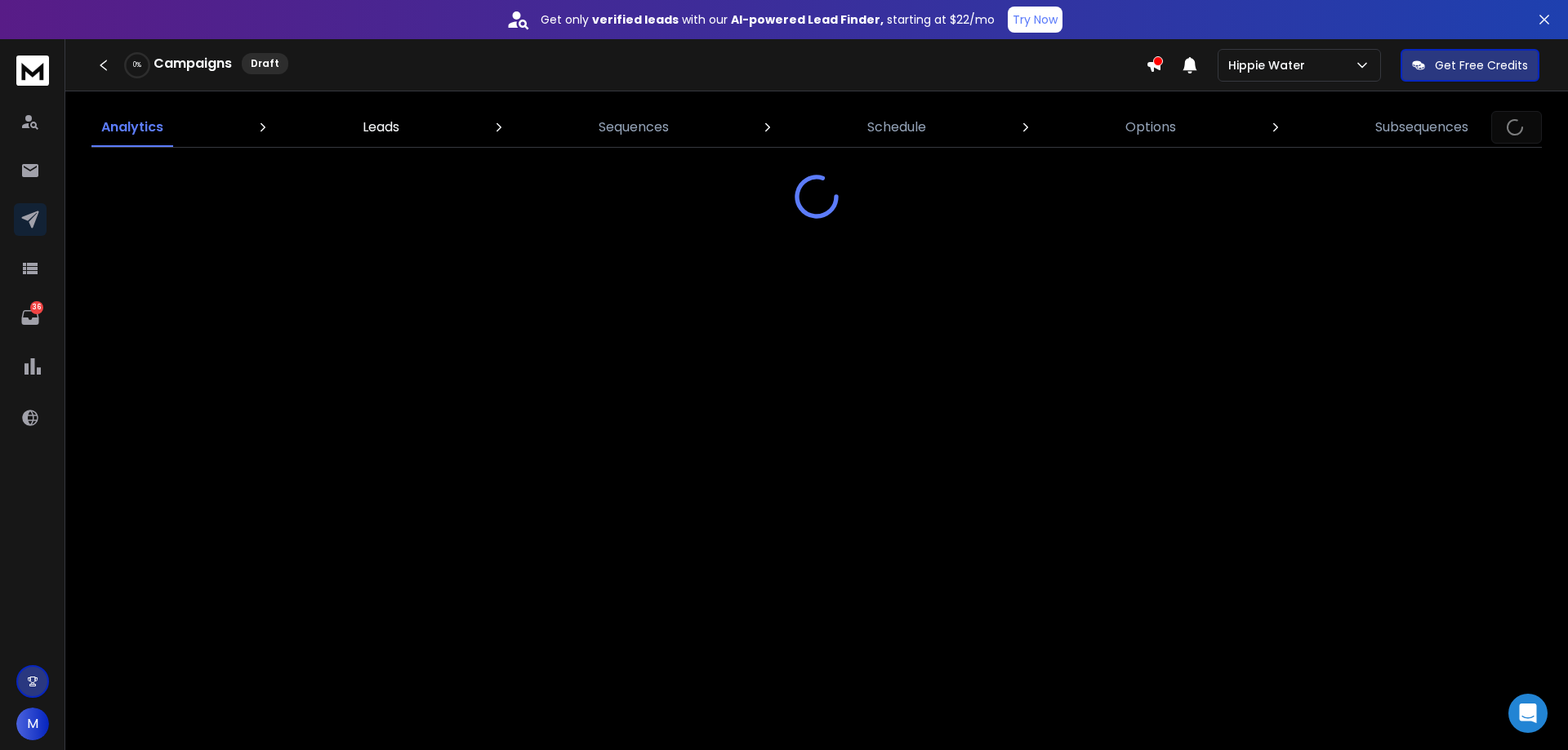
click at [385, 136] on p "Leads" at bounding box center [380, 127] width 37 height 20
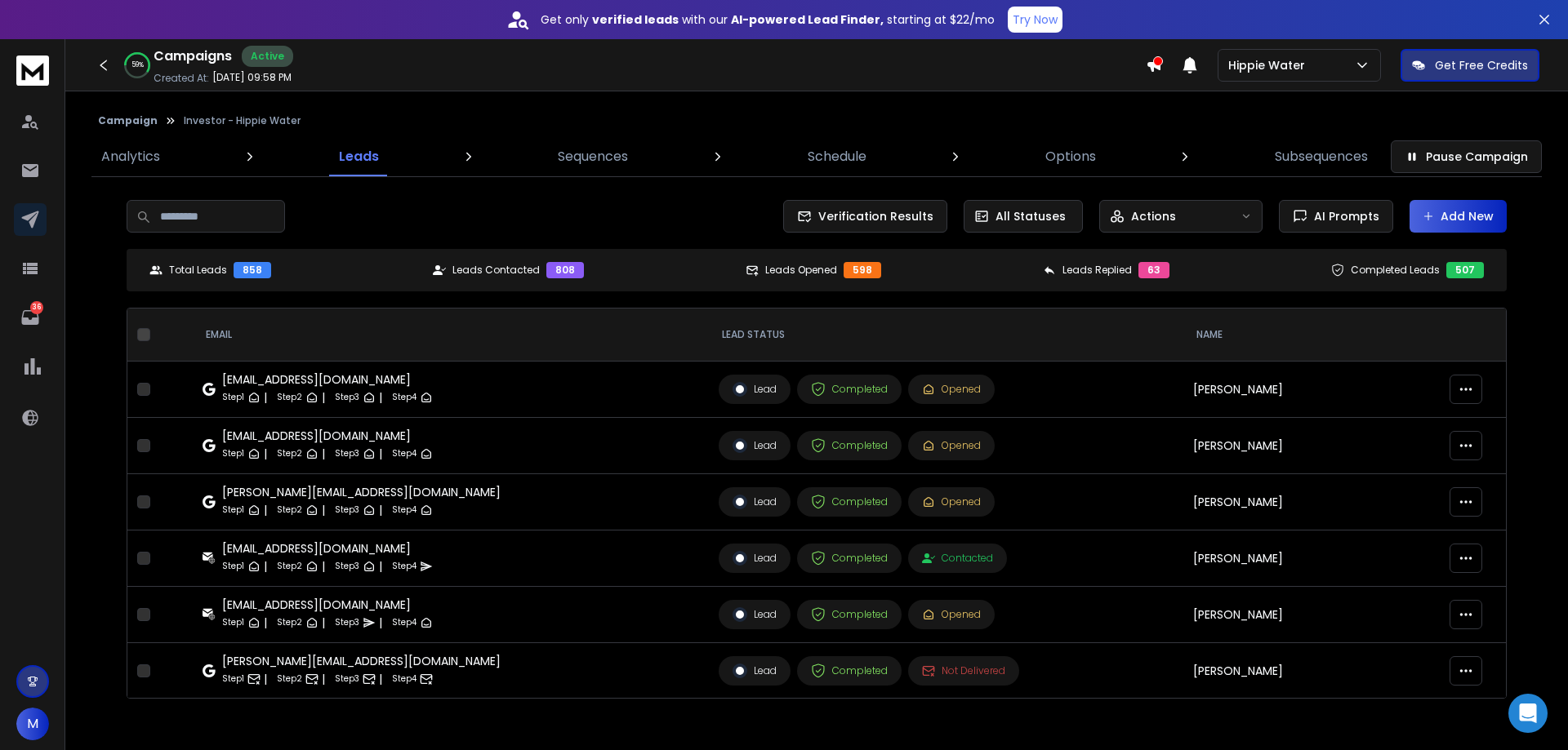
click at [1429, 224] on button "Add New" at bounding box center [1458, 216] width 98 height 33
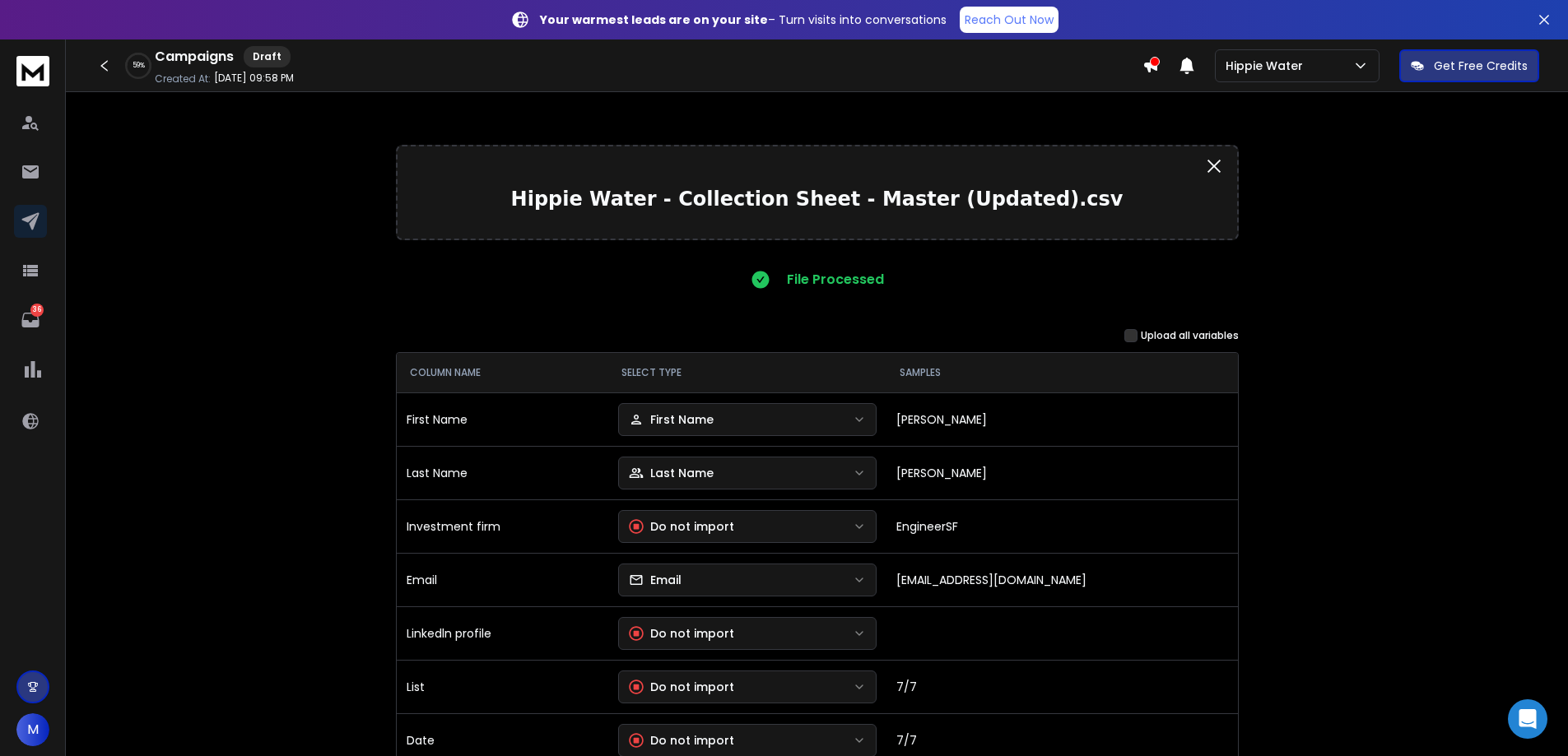
click at [295, 279] on div "Hippie Water - Collection Sheet - Master (Updated).csv File Processed Upload al…" at bounding box center [784, 608] width 1568 height 1138
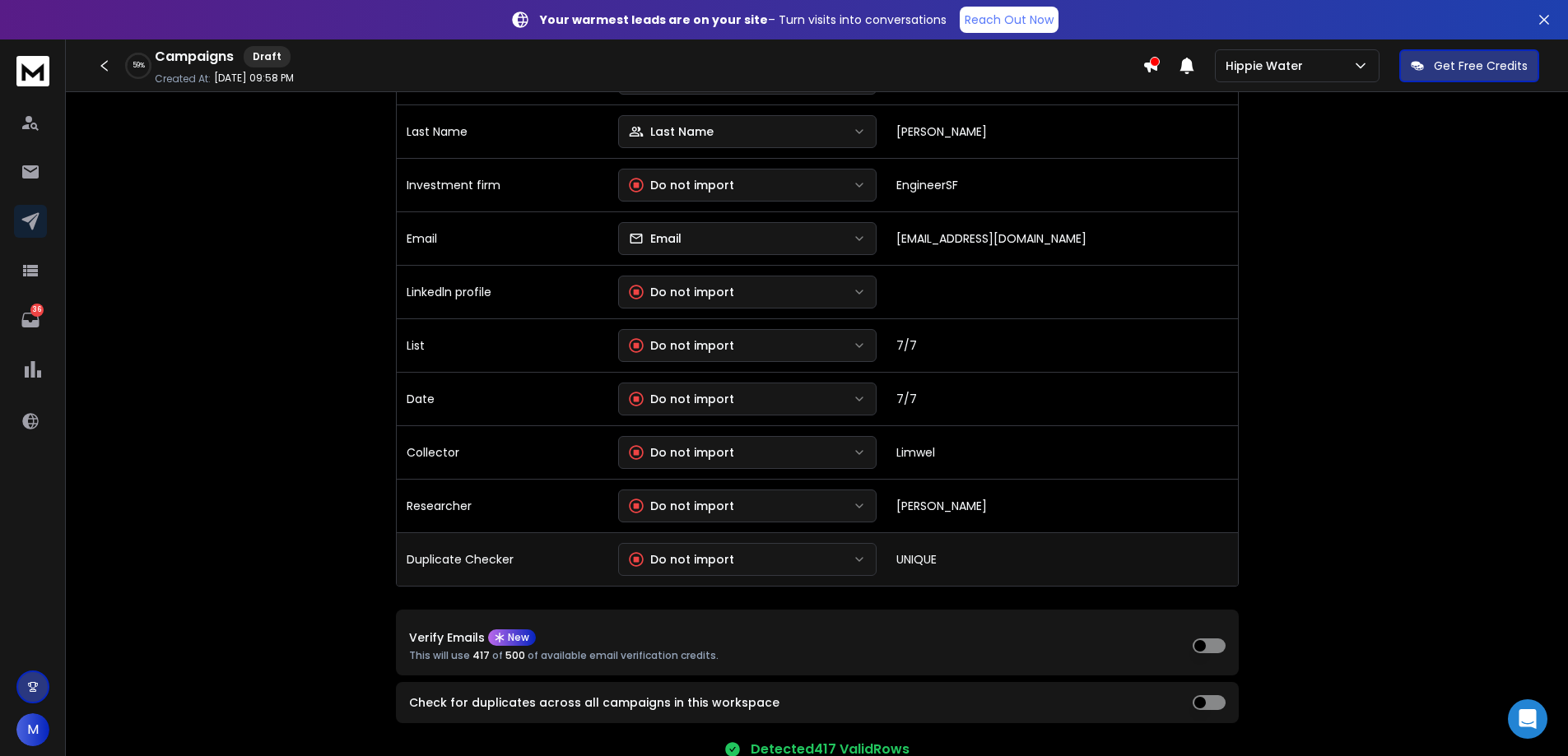
scroll to position [421, 0]
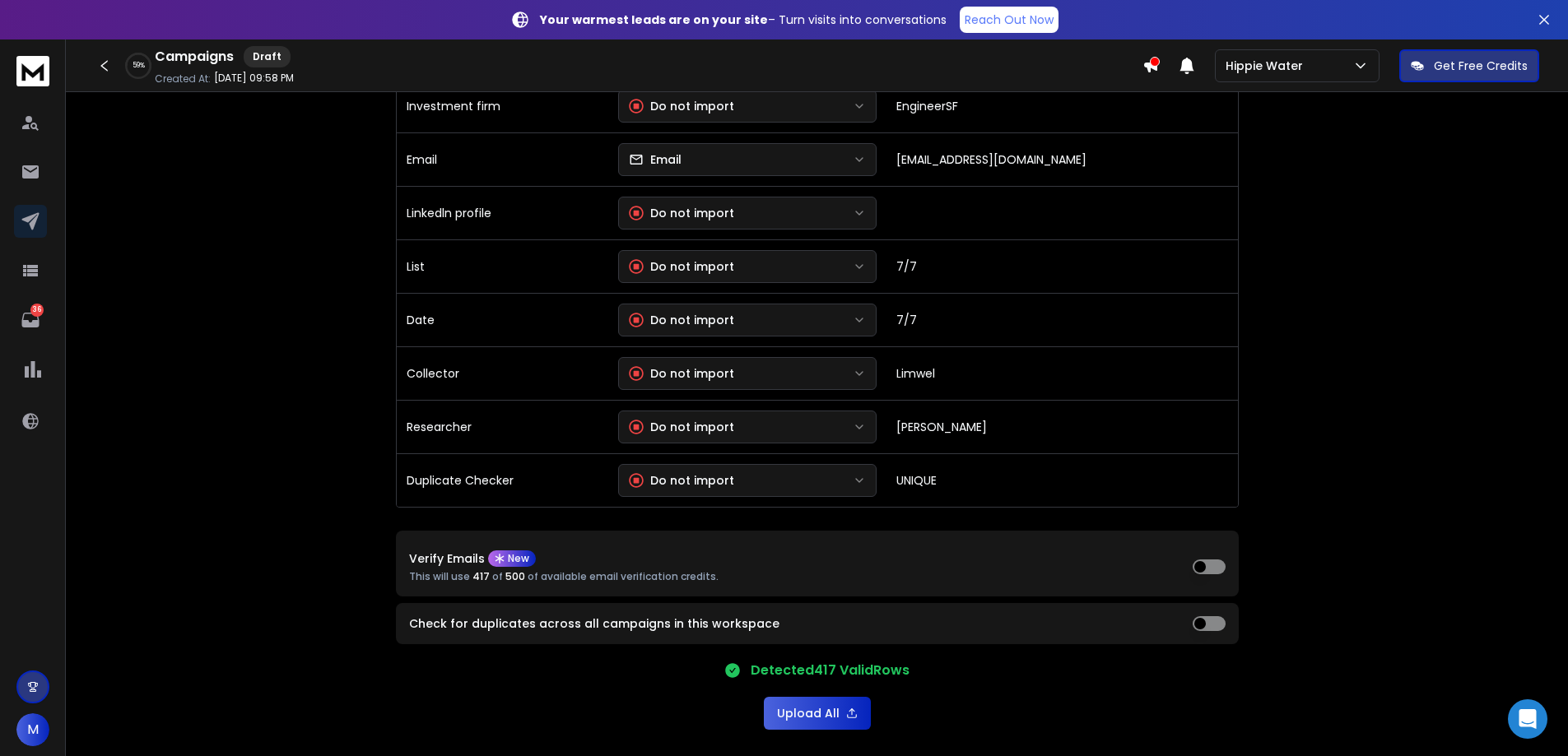
click at [799, 709] on button "Upload All" at bounding box center [816, 713] width 107 height 33
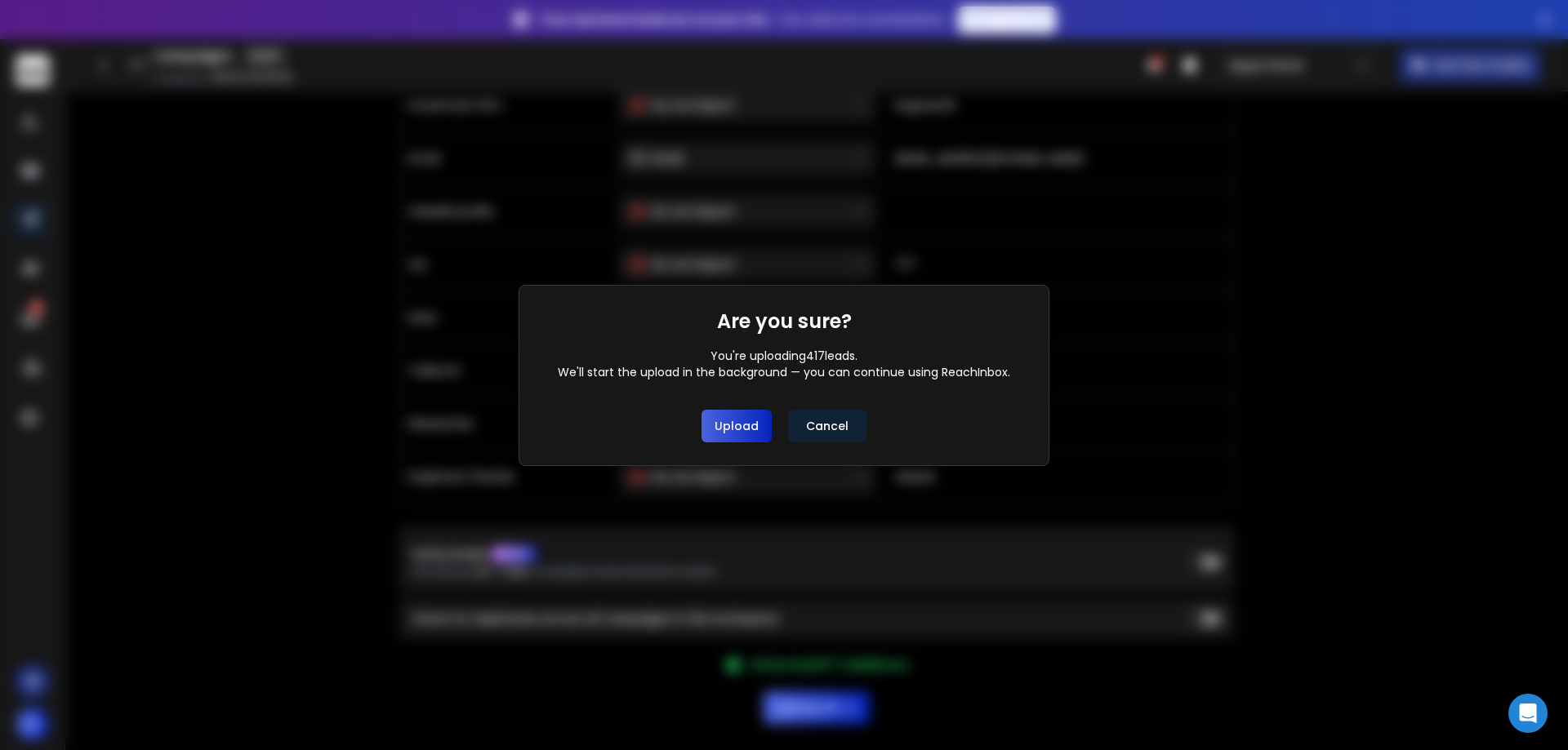
click at [753, 427] on button "Upload" at bounding box center [737, 427] width 70 height 33
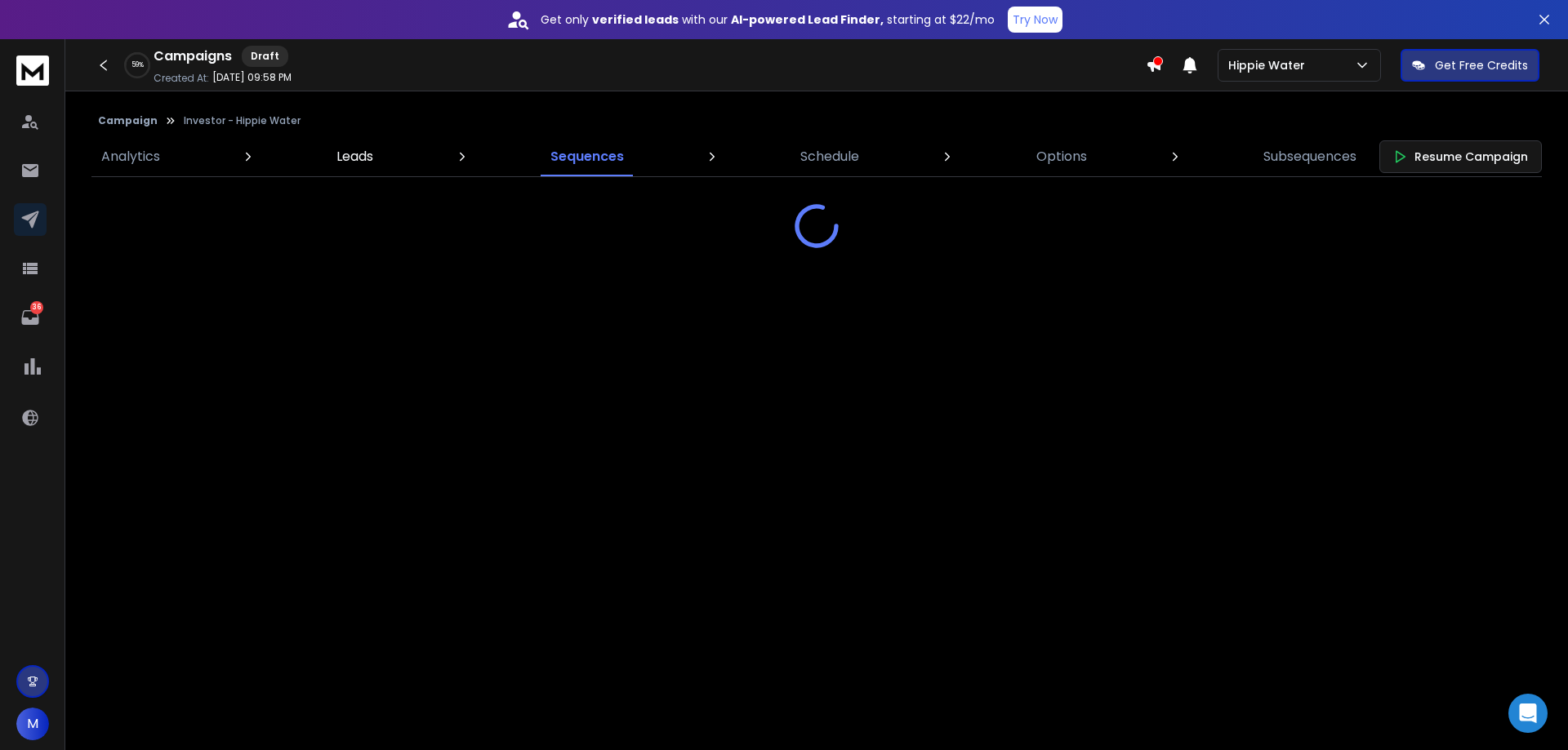
click at [362, 154] on p "Leads" at bounding box center [354, 157] width 37 height 20
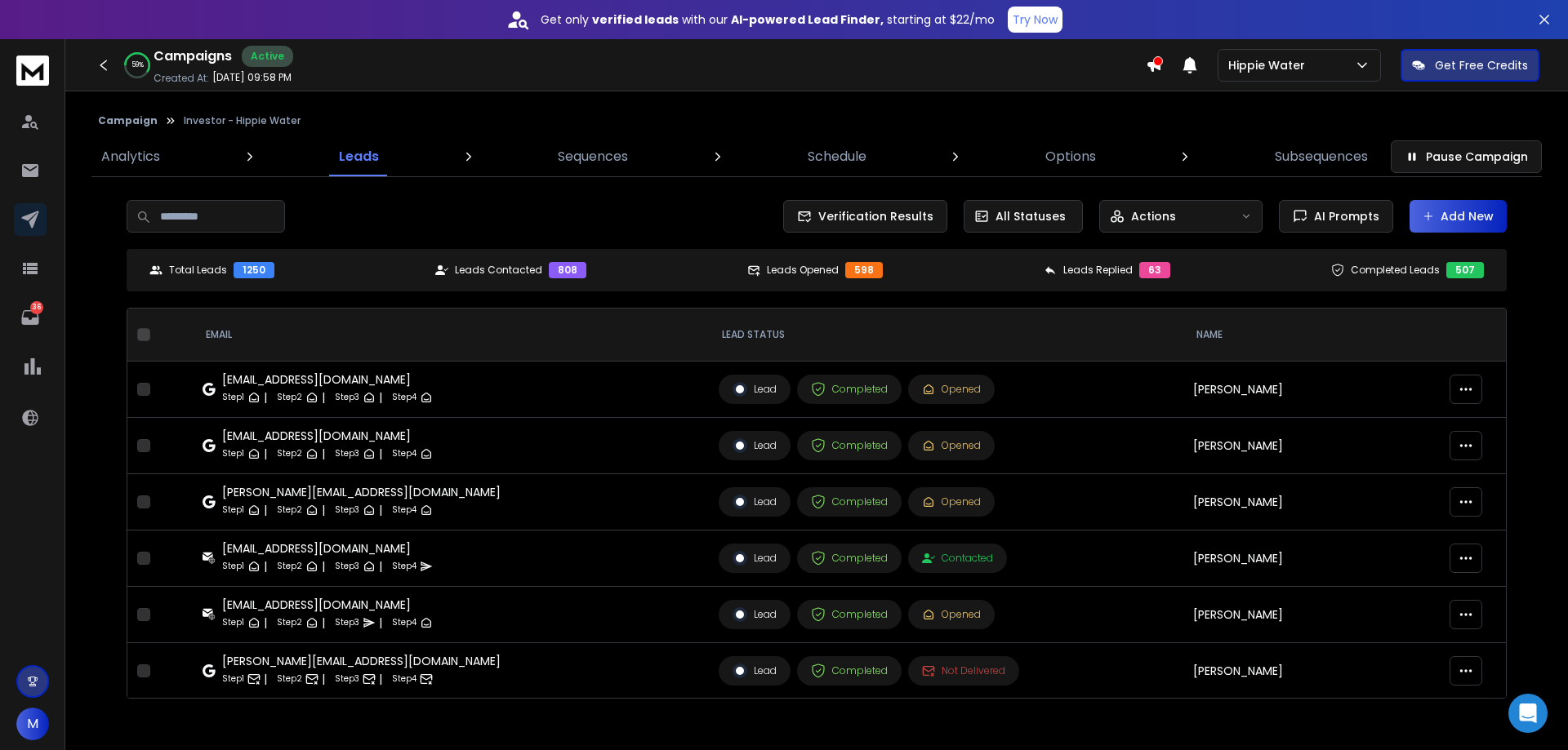
drag, startPoint x: 1027, startPoint y: 218, endPoint x: 1028, endPoint y: 234, distance: 16.0
click at [1026, 218] on p "All Statuses" at bounding box center [1030, 216] width 70 height 16
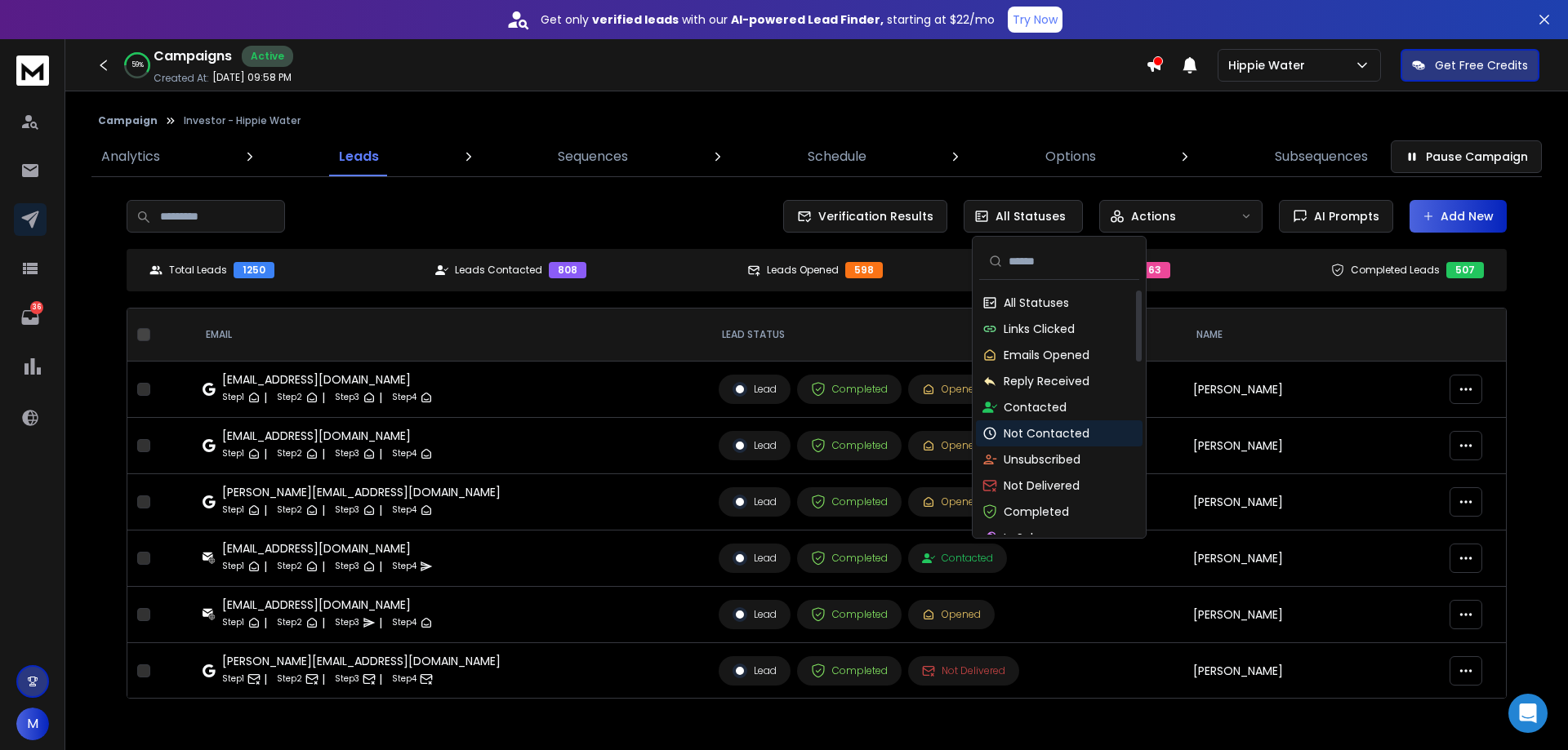
click at [1037, 427] on p "Not Contacted" at bounding box center [1046, 434] width 86 height 16
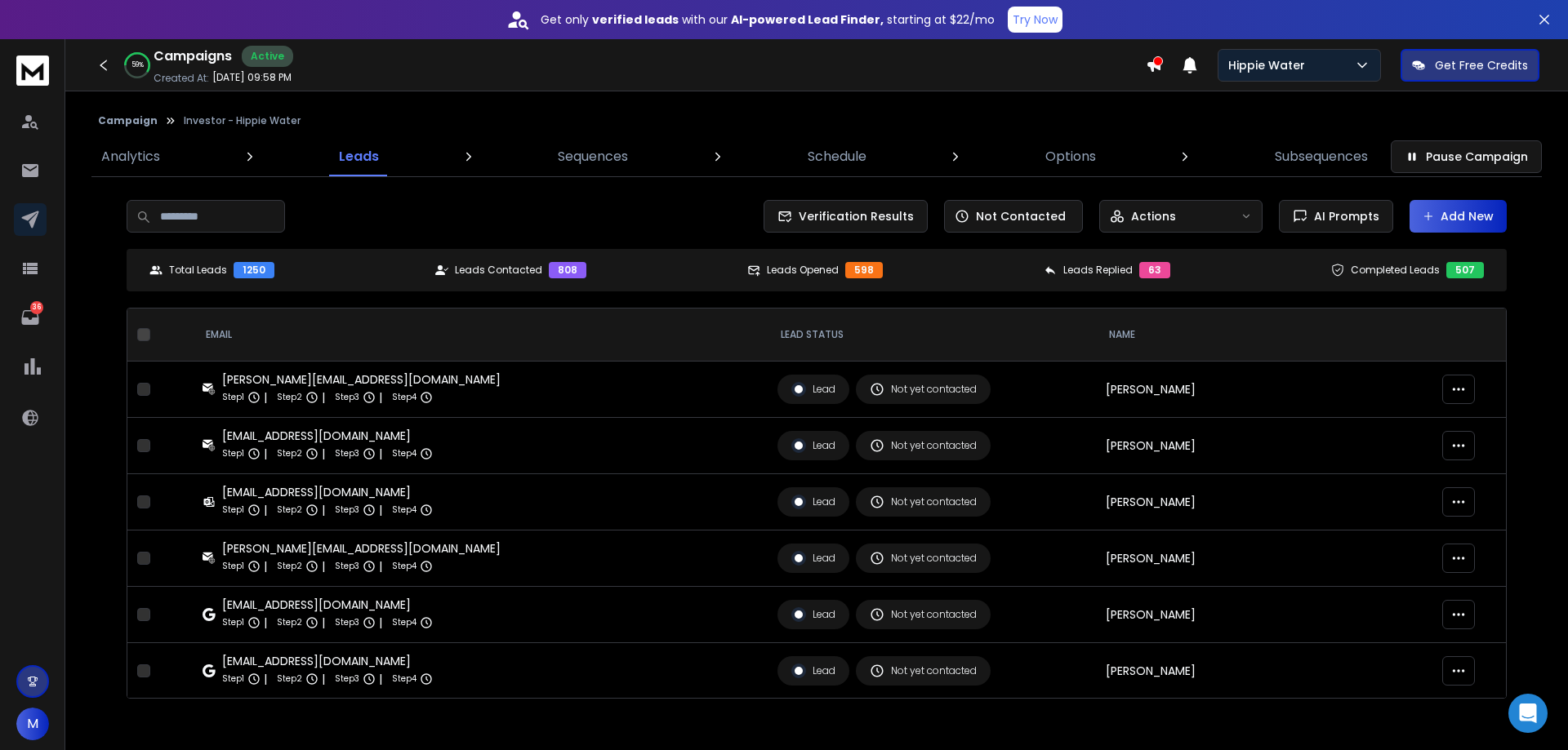
click at [1270, 68] on p "Hippie Water" at bounding box center [1270, 65] width 83 height 16
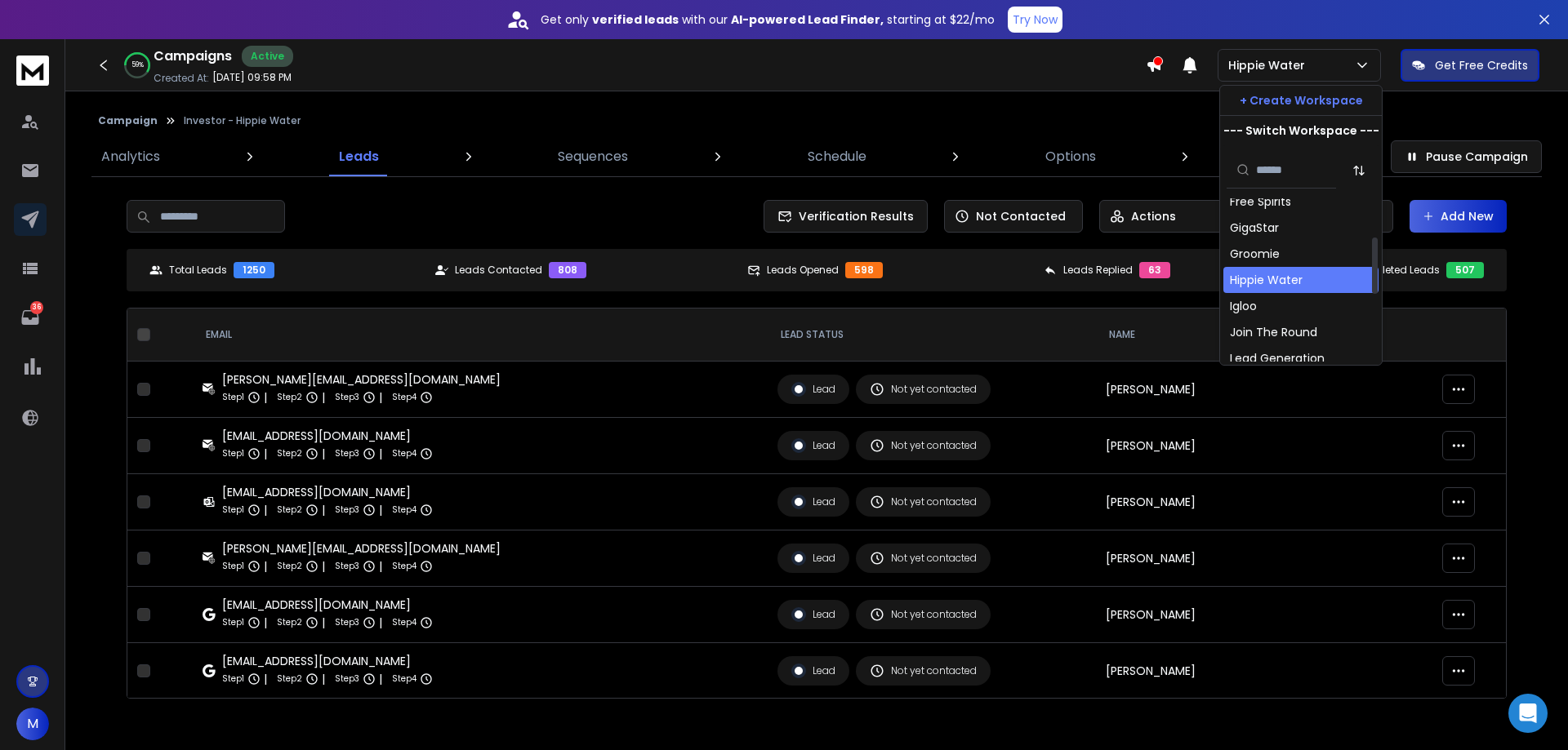
scroll to position [126, 0]
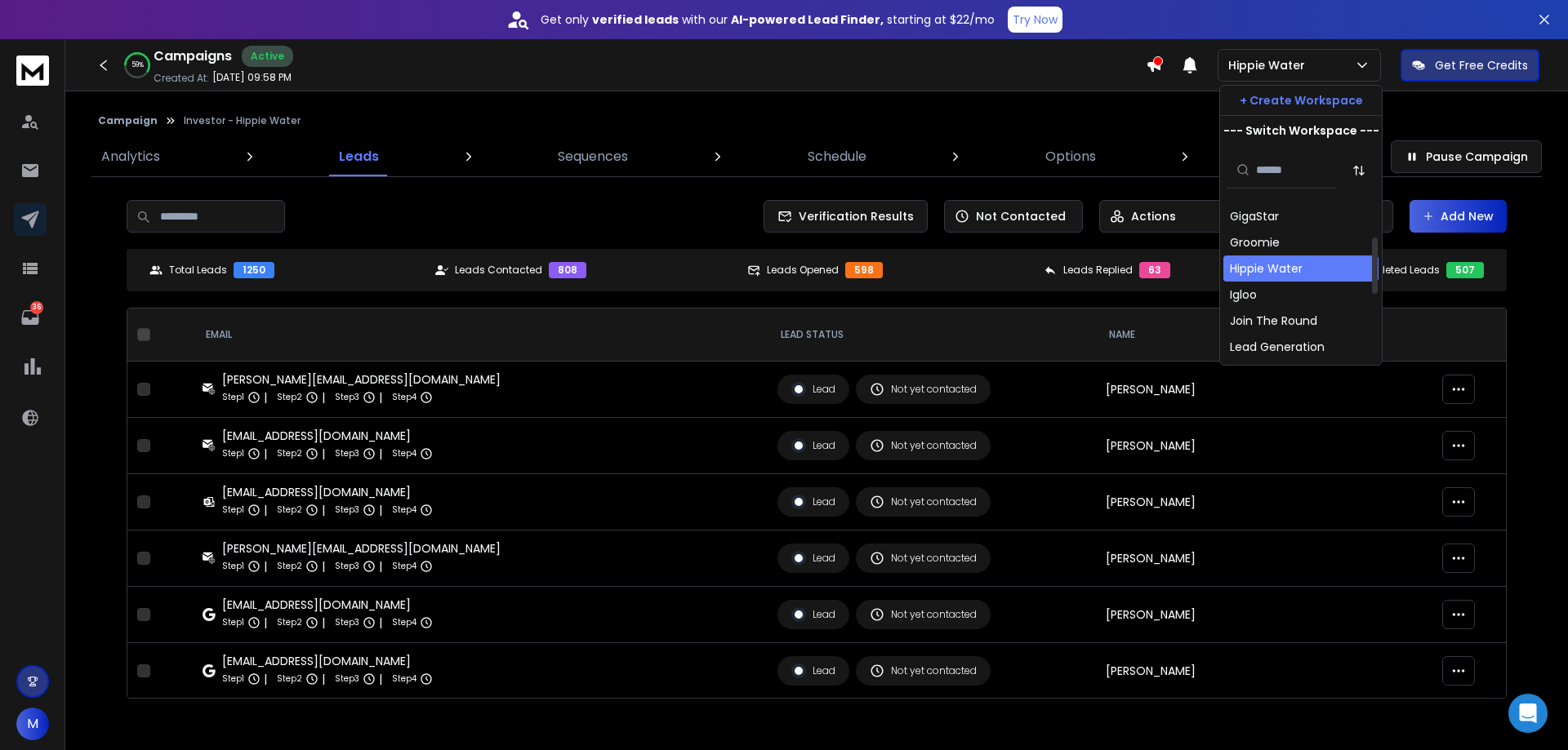
drag, startPoint x: 1375, startPoint y: 231, endPoint x: 1384, endPoint y: 275, distance: 44.9
click at [1377, 275] on div at bounding box center [1375, 266] width 5 height 56
click at [1315, 288] on div "Igloo" at bounding box center [1300, 295] width 155 height 26
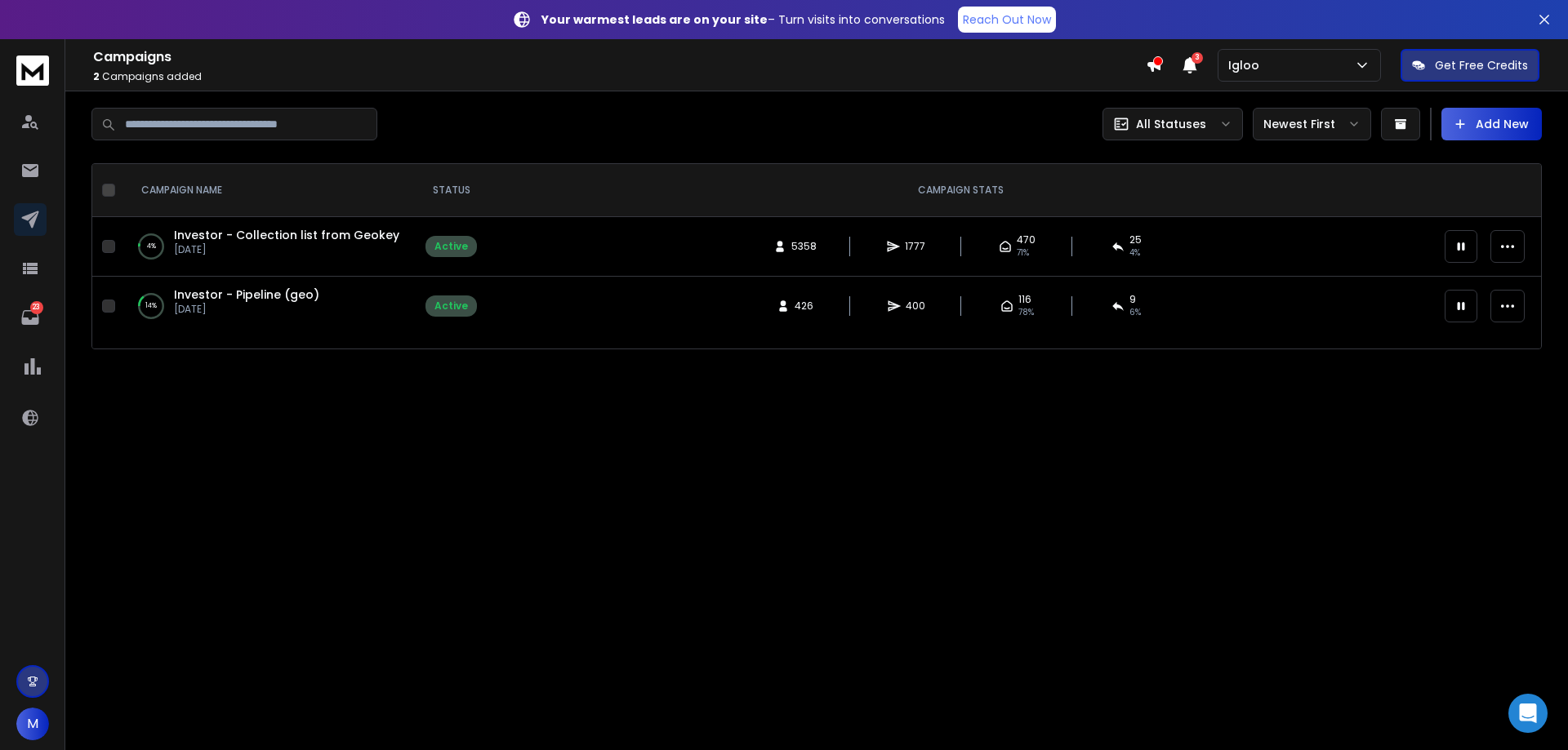
click at [265, 308] on p "[DATE]" at bounding box center [246, 309] width 146 height 13
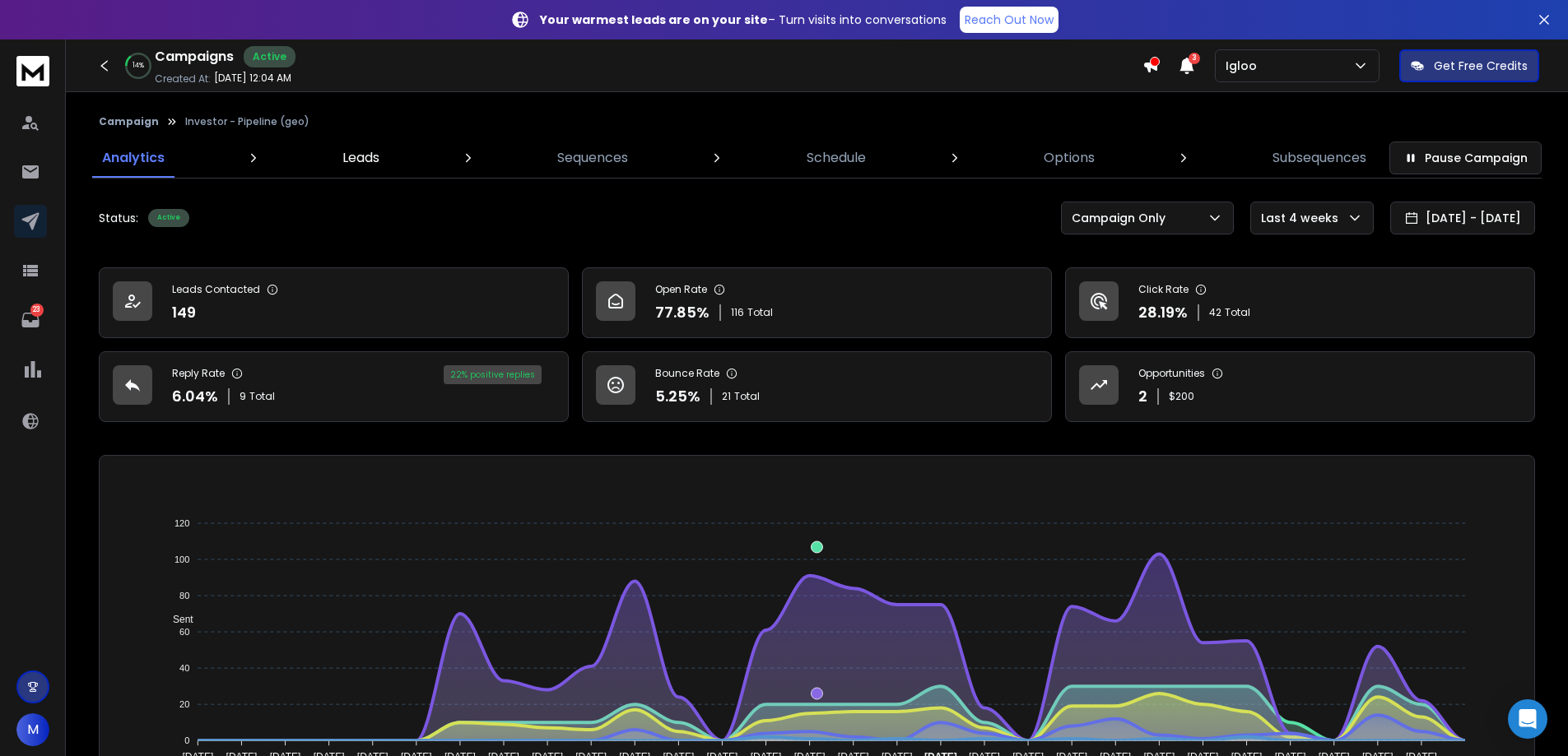
click at [356, 159] on p "Leads" at bounding box center [361, 158] width 37 height 20
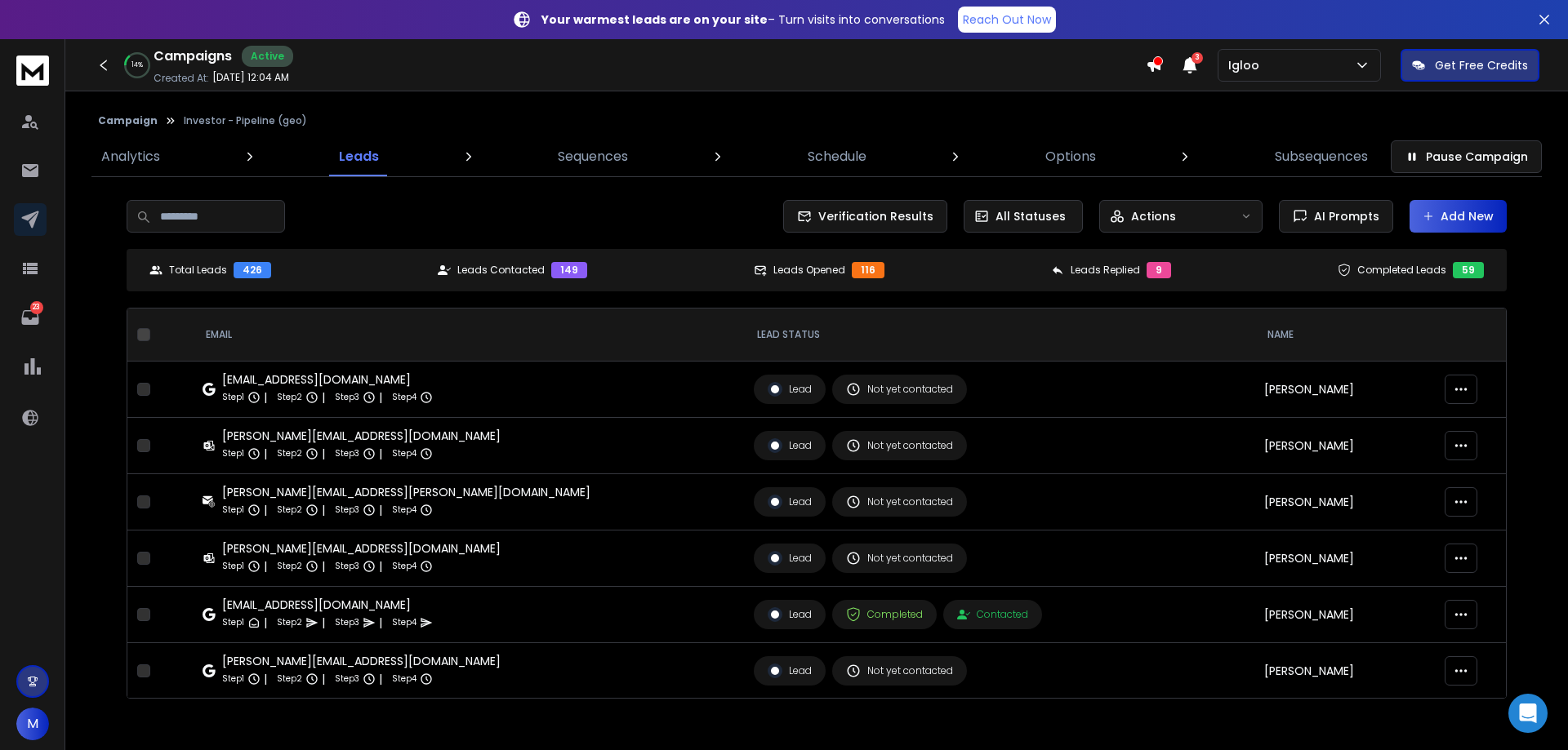
click at [1448, 219] on button "Add New" at bounding box center [1458, 216] width 98 height 33
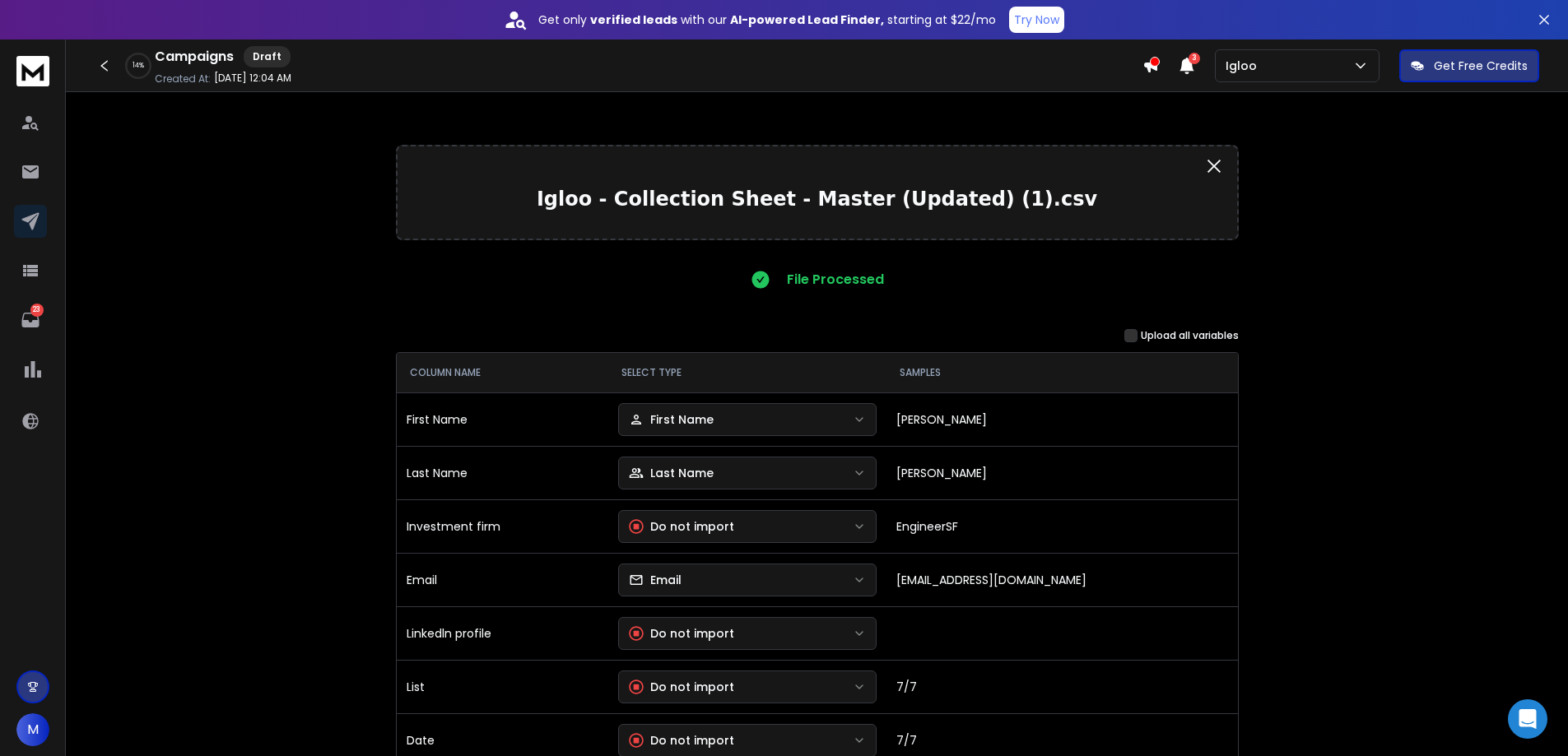
click at [639, 175] on div "Igloo - Collection Sheet - Master (Updated) (1).csv" at bounding box center [817, 192] width 843 height 96
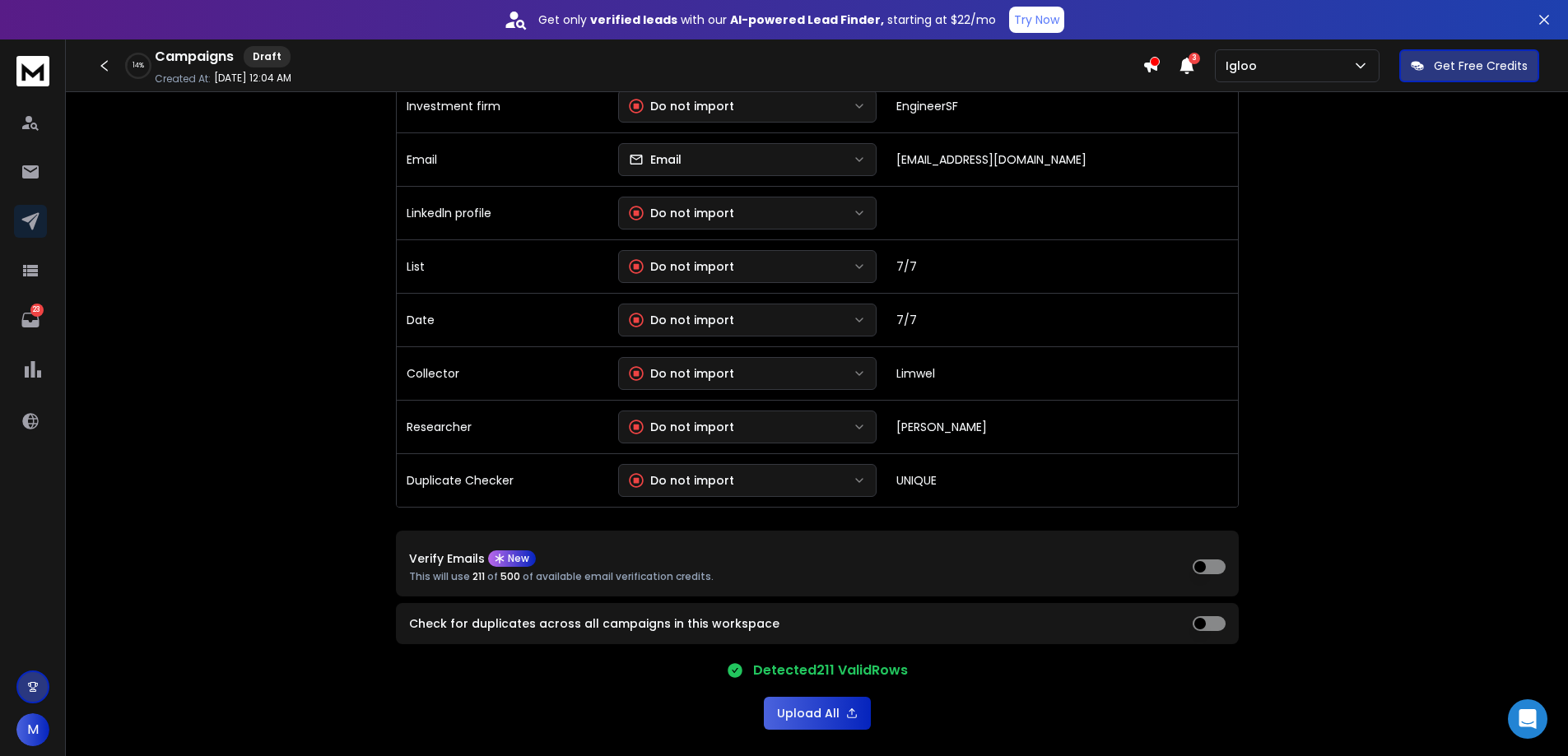
click at [818, 715] on button "Upload All" at bounding box center [816, 713] width 107 height 33
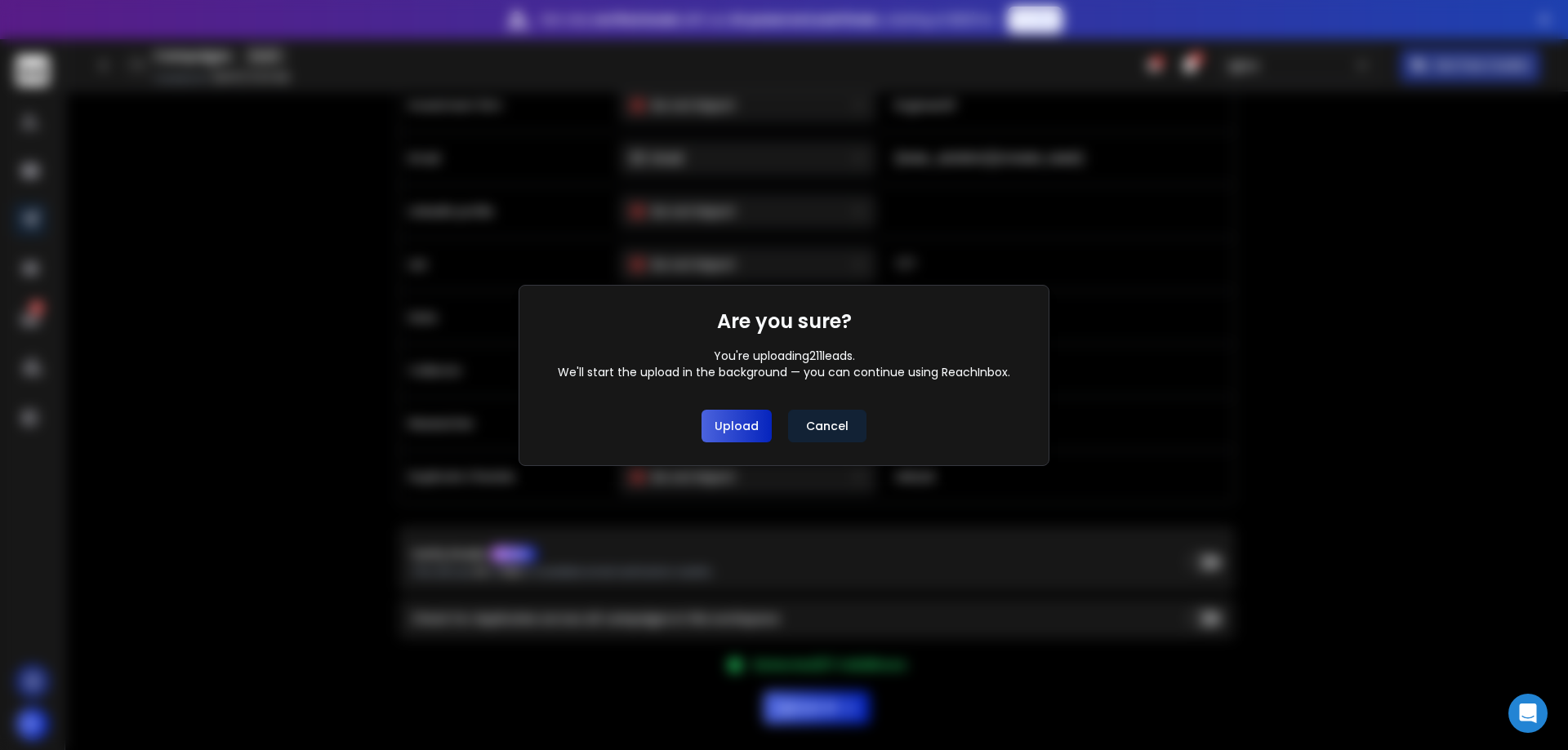
click at [728, 440] on button "Upload" at bounding box center [737, 427] width 70 height 33
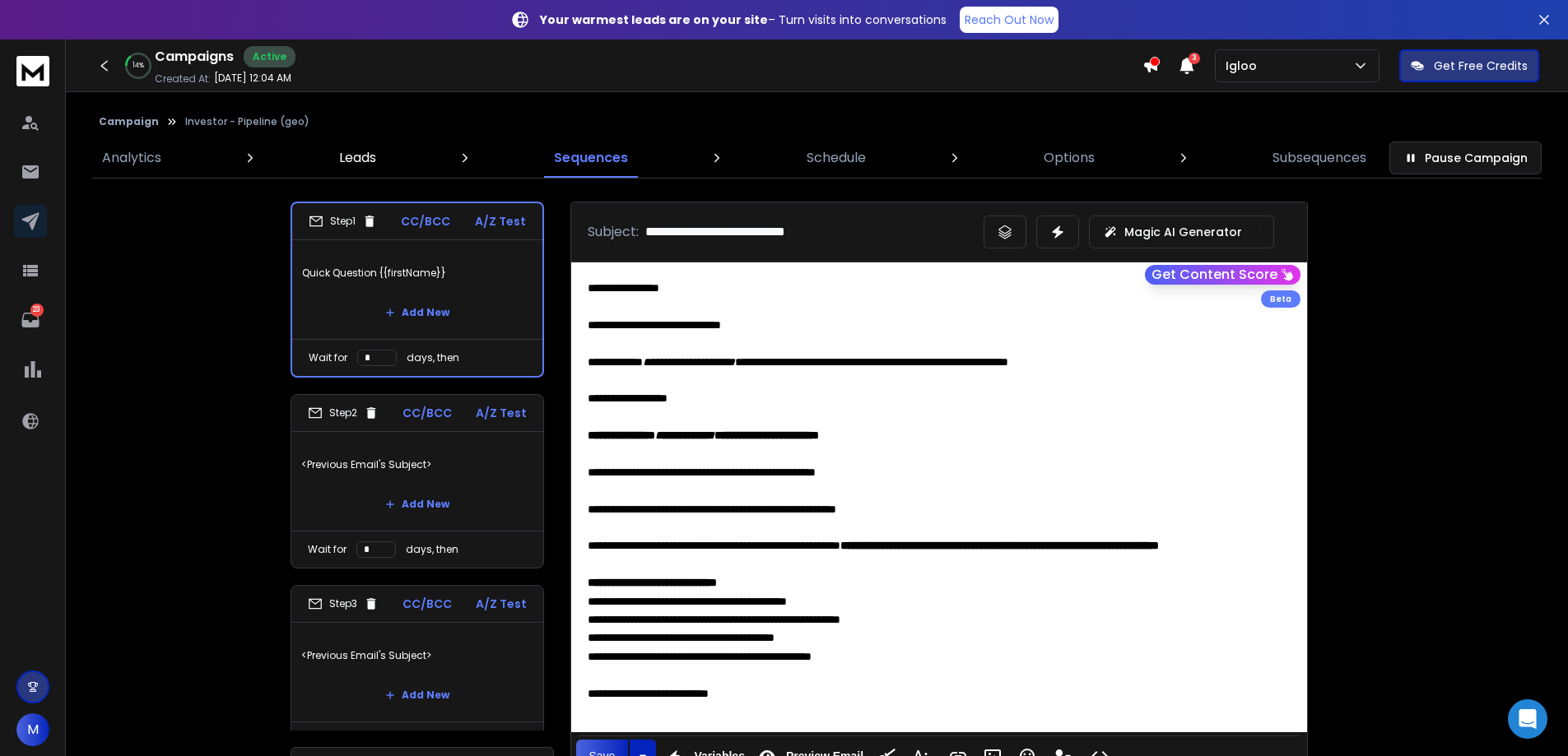
click at [368, 168] on link "Leads" at bounding box center [357, 158] width 56 height 39
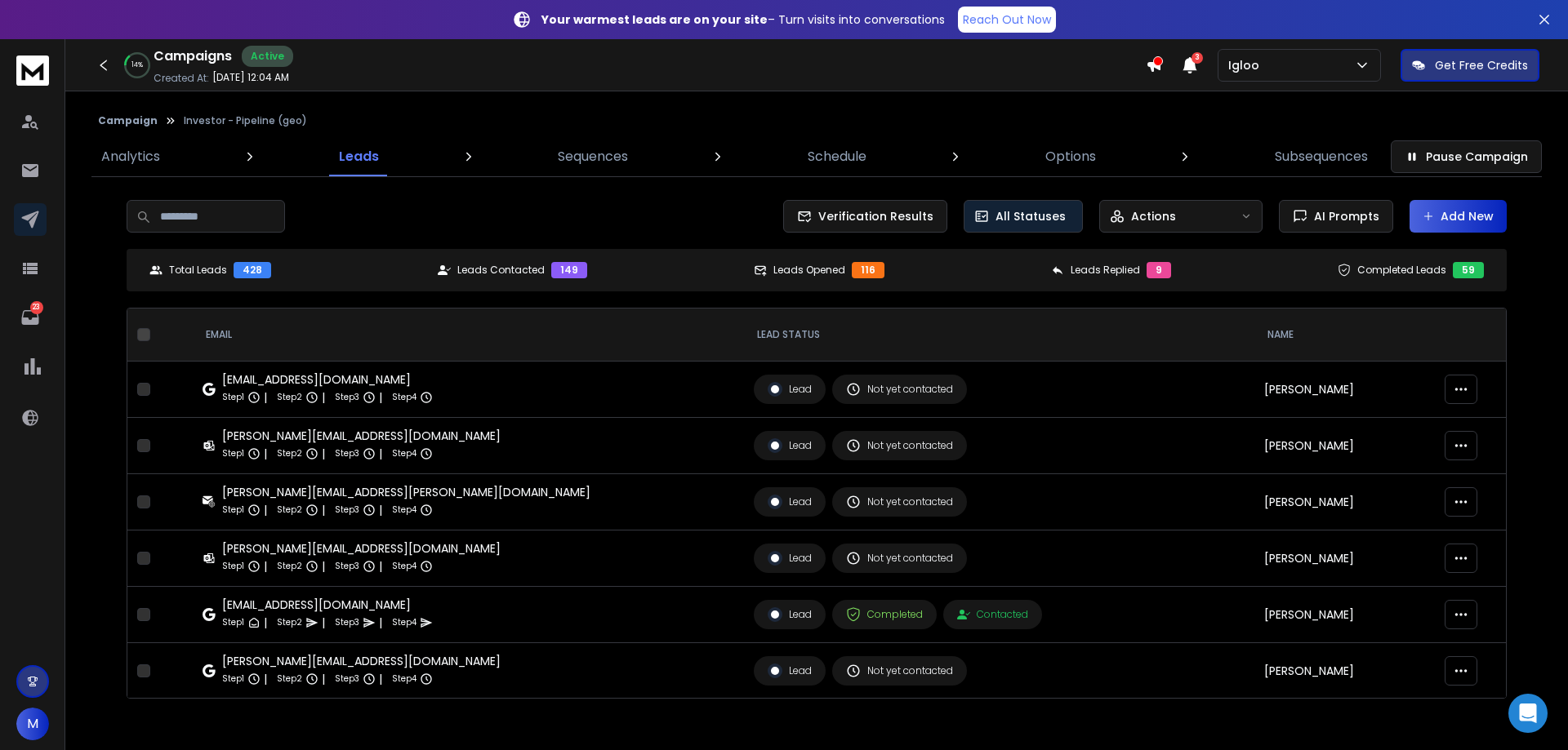
click at [1017, 223] on p "All Statuses" at bounding box center [1030, 216] width 70 height 16
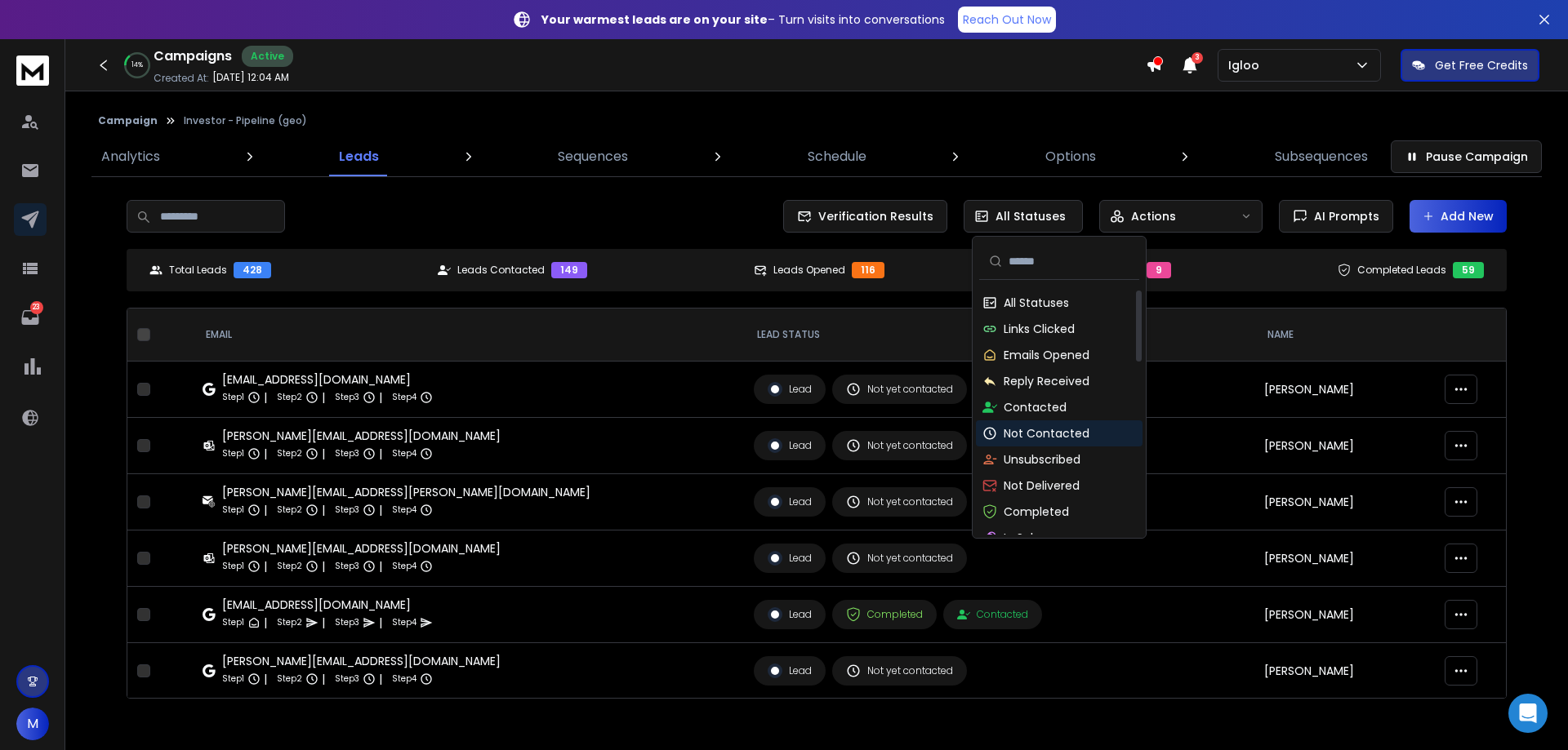
click at [1011, 445] on div "Not Contacted" at bounding box center [1059, 433] width 166 height 26
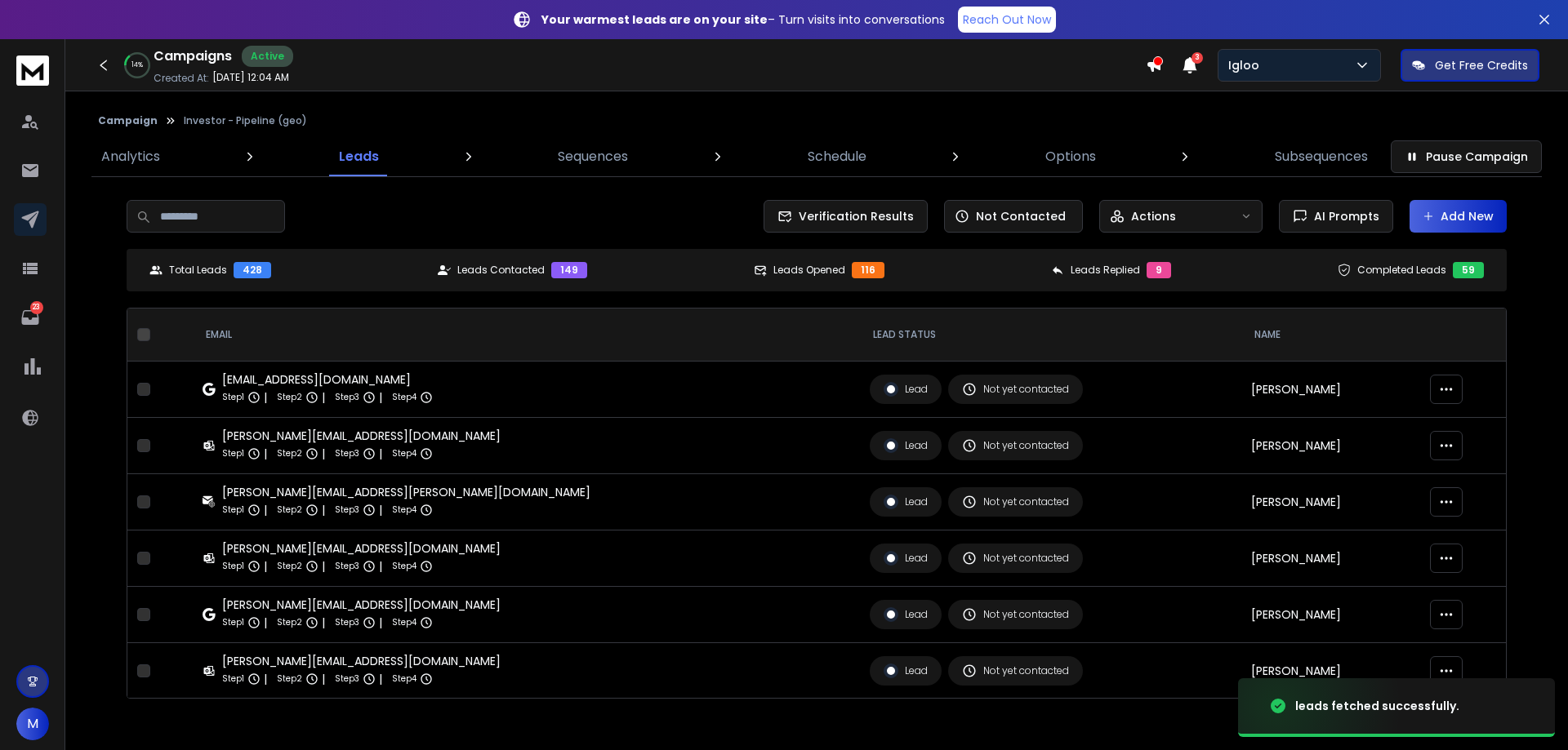
click at [1269, 63] on div "Igloo" at bounding box center [1299, 65] width 142 height 16
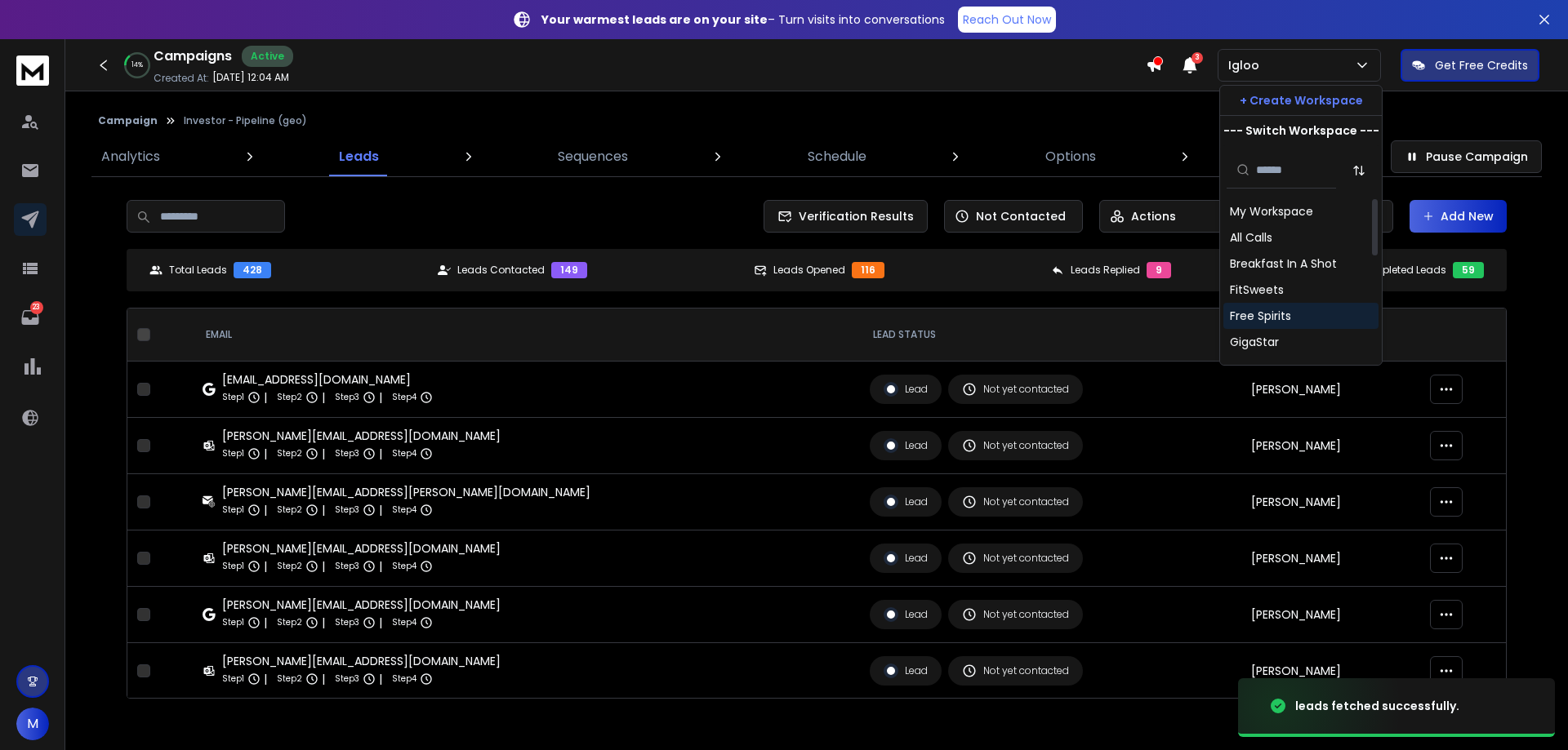
scroll to position [108, 0]
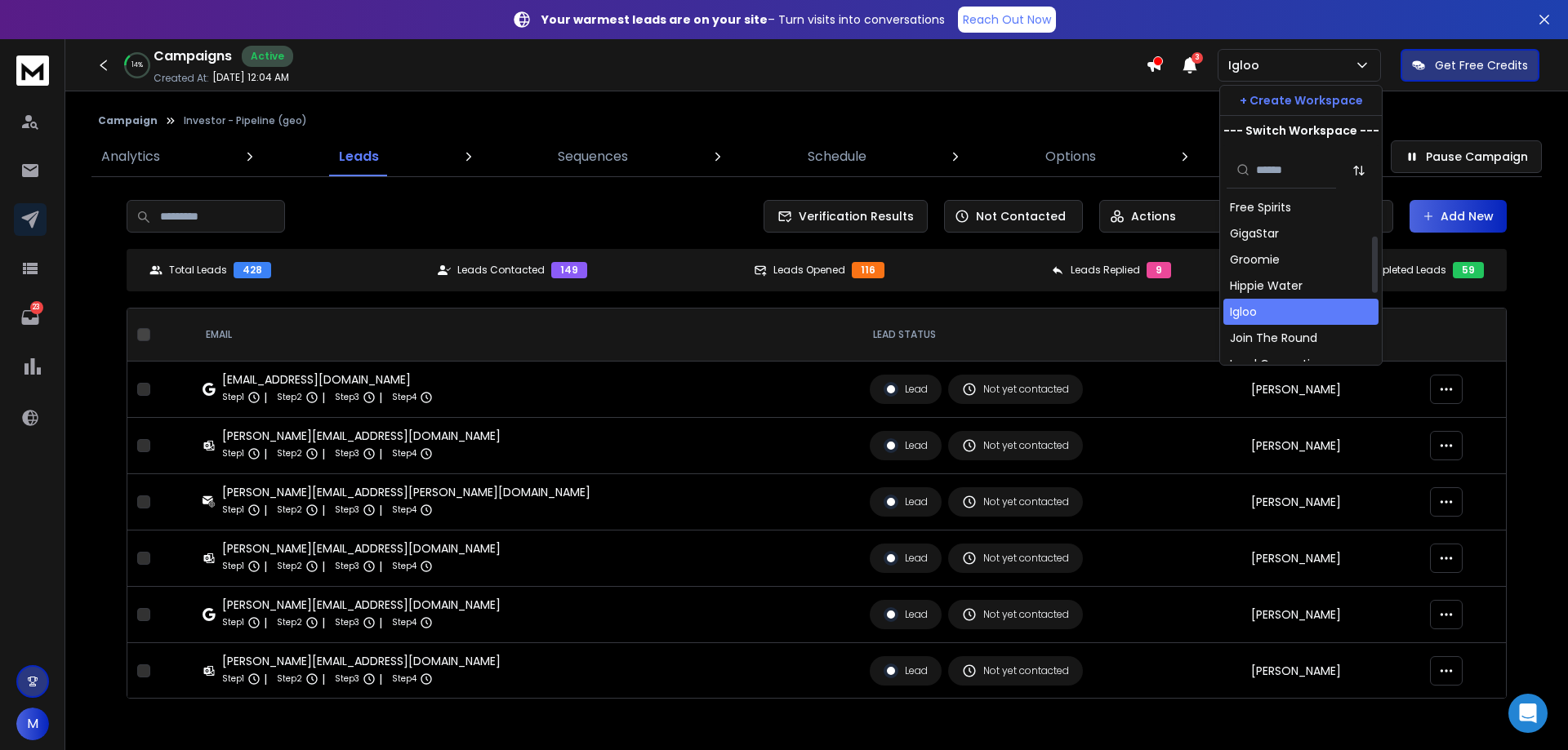
click at [1302, 309] on div "Igloo" at bounding box center [1300, 312] width 155 height 26
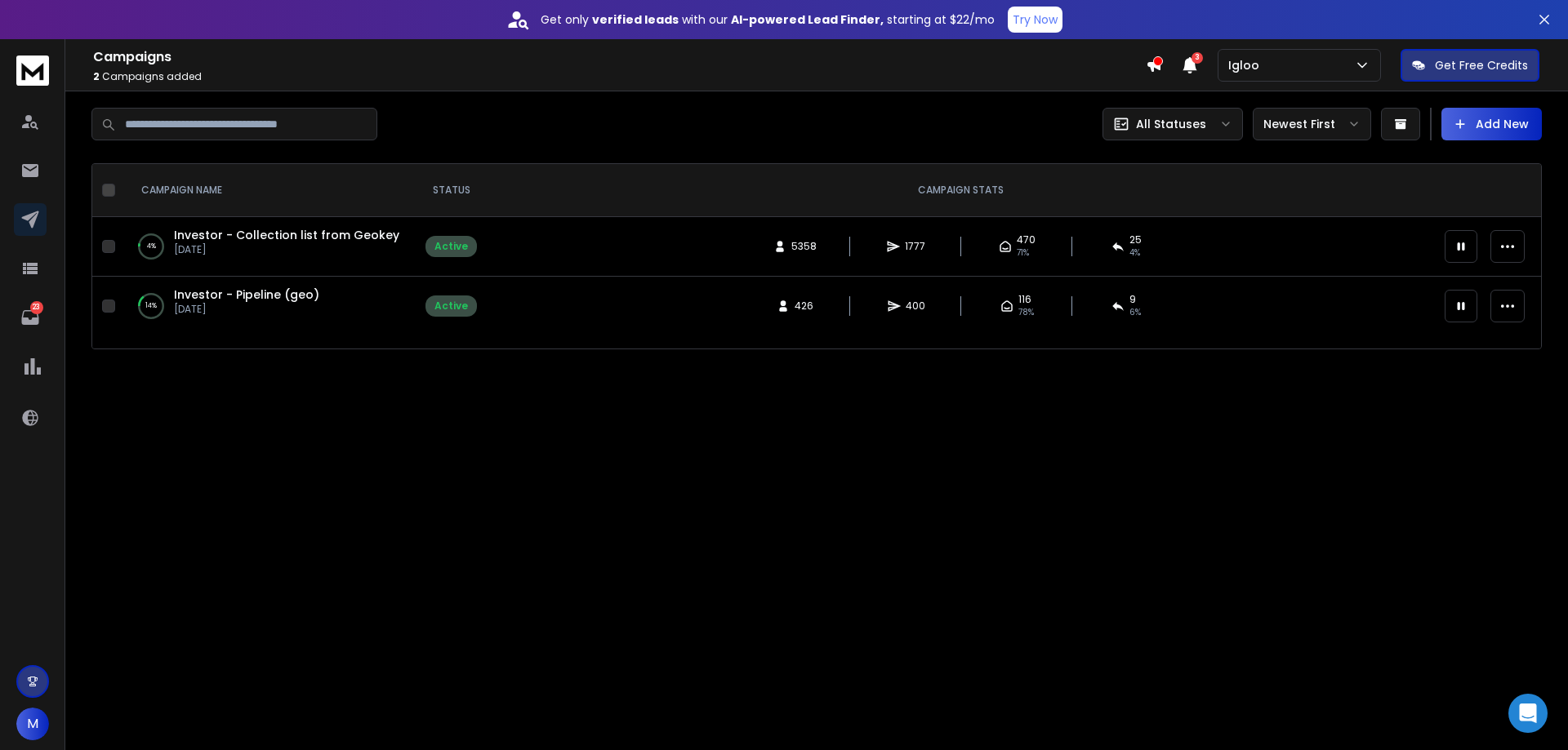
click at [232, 249] on p "[DATE]" at bounding box center [286, 249] width 225 height 13
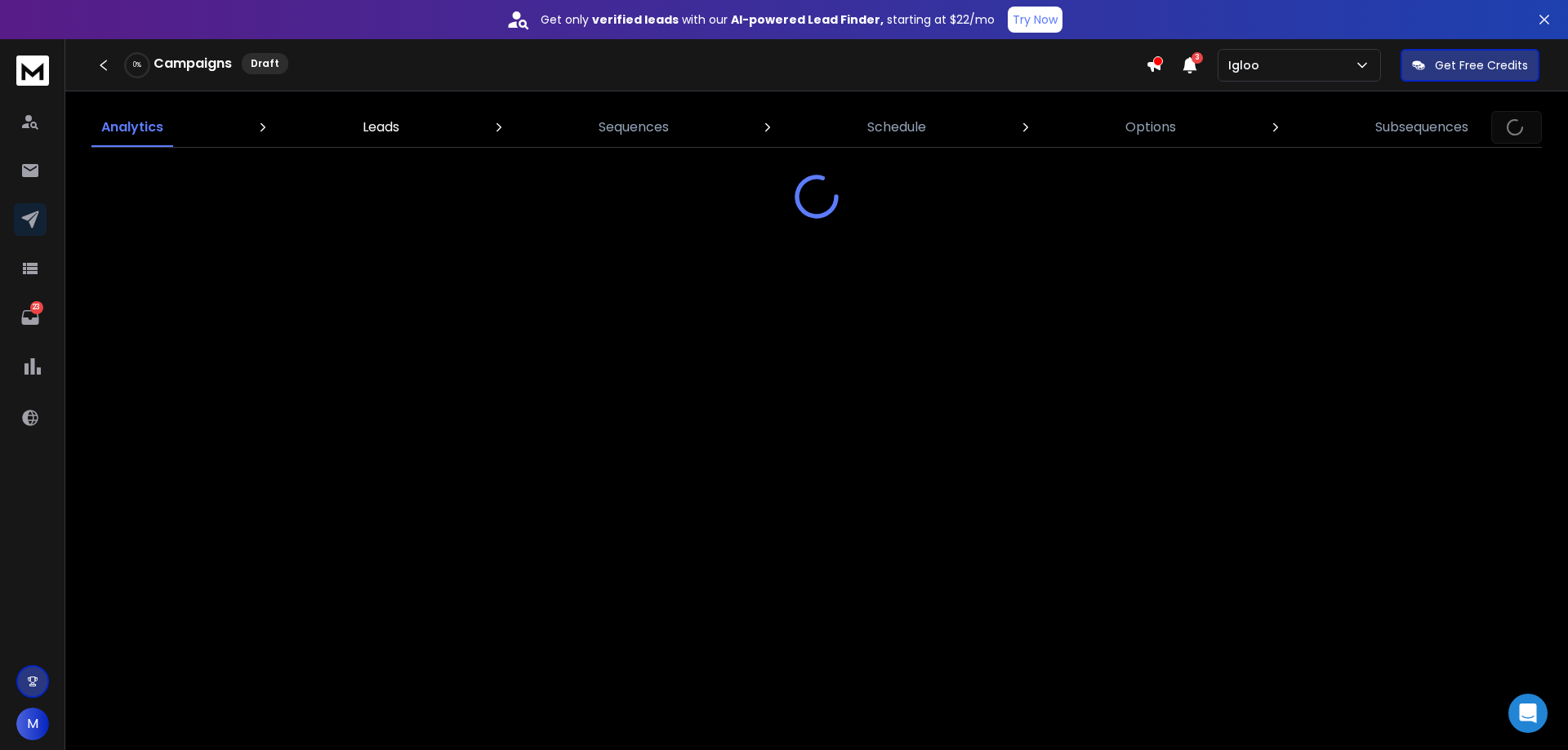
click at [388, 138] on link "Leads" at bounding box center [380, 127] width 56 height 39
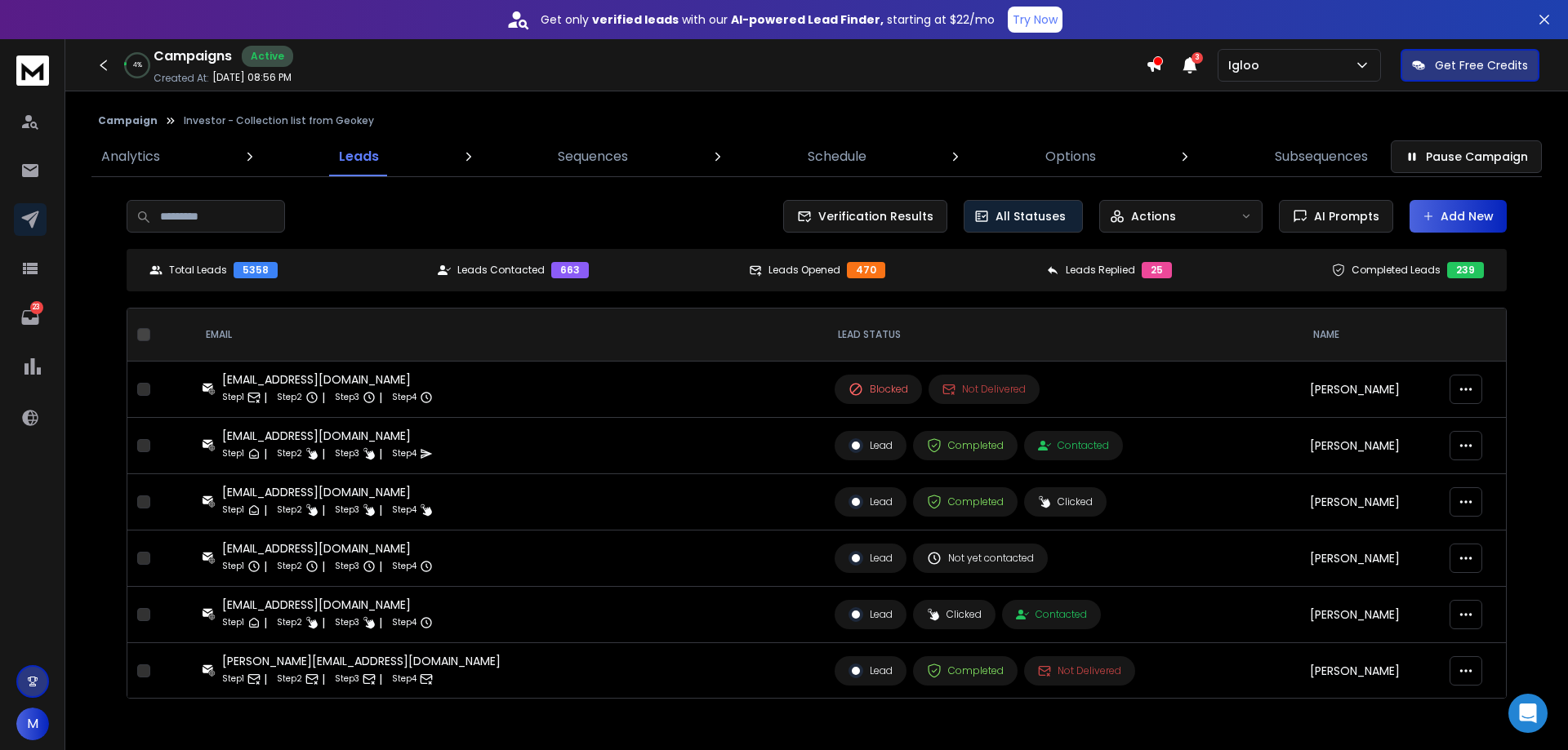
click at [1045, 218] on p "All Statuses" at bounding box center [1030, 216] width 70 height 16
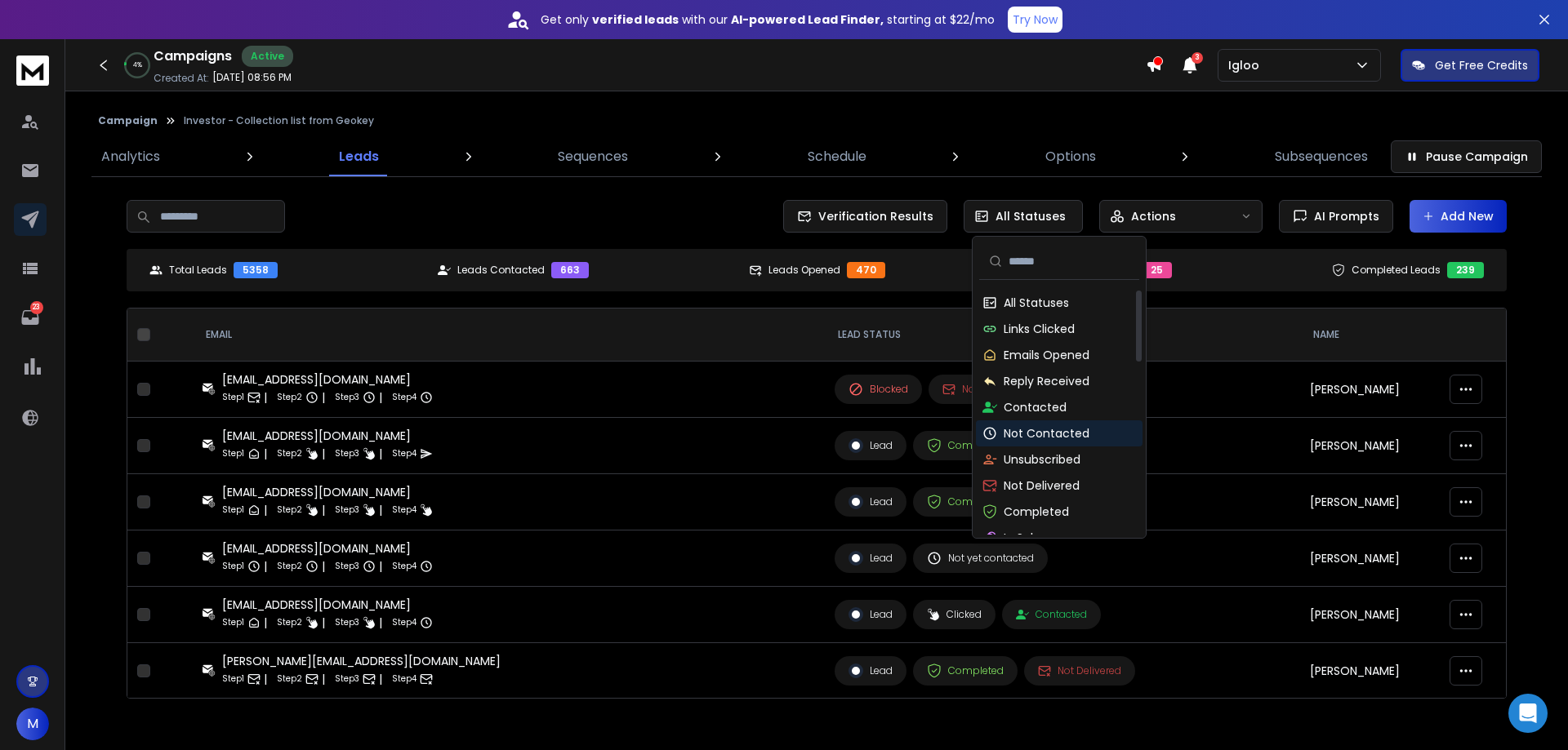
click at [1019, 423] on div "Not Contacted" at bounding box center [1059, 433] width 166 height 26
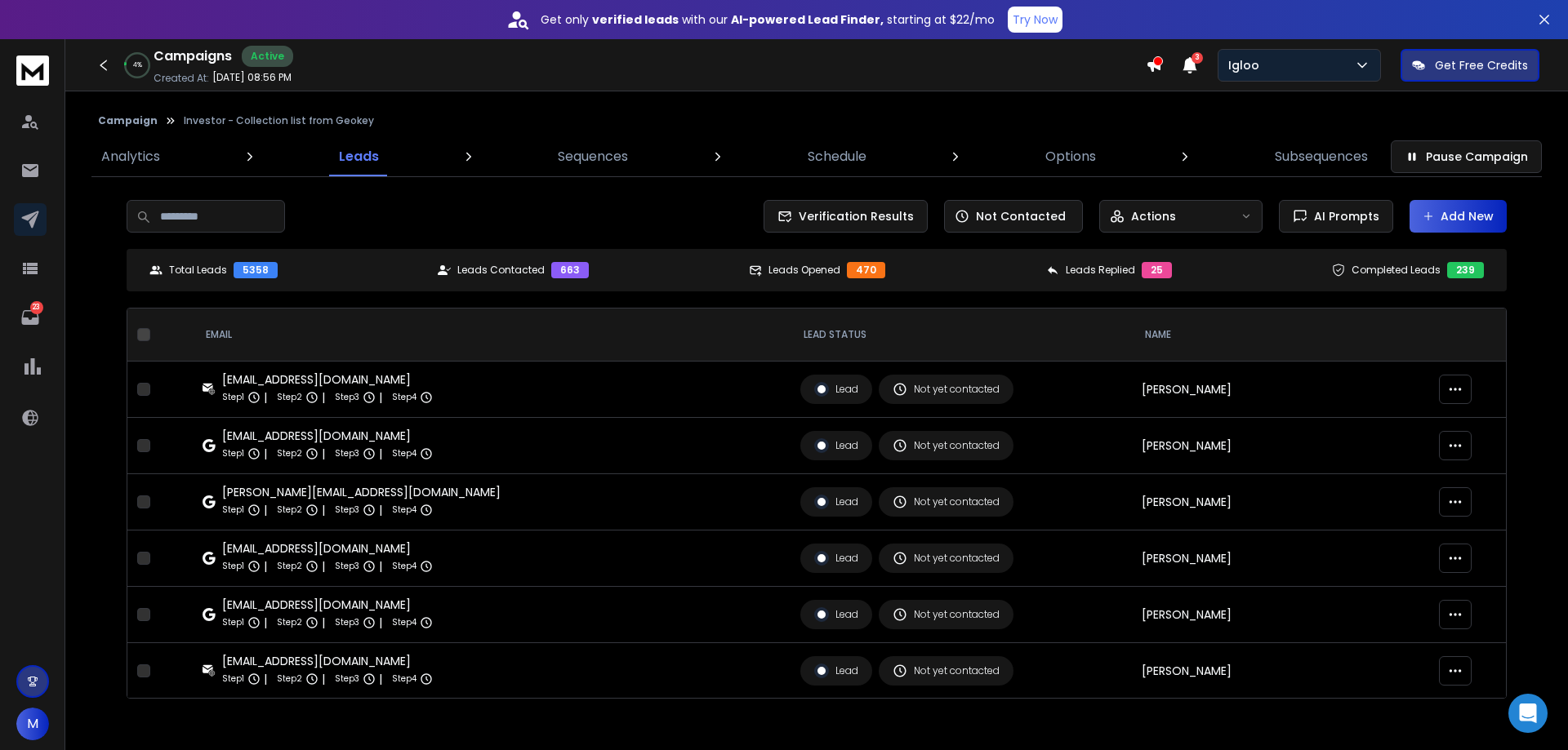
click at [1293, 68] on div "Igloo" at bounding box center [1299, 65] width 142 height 16
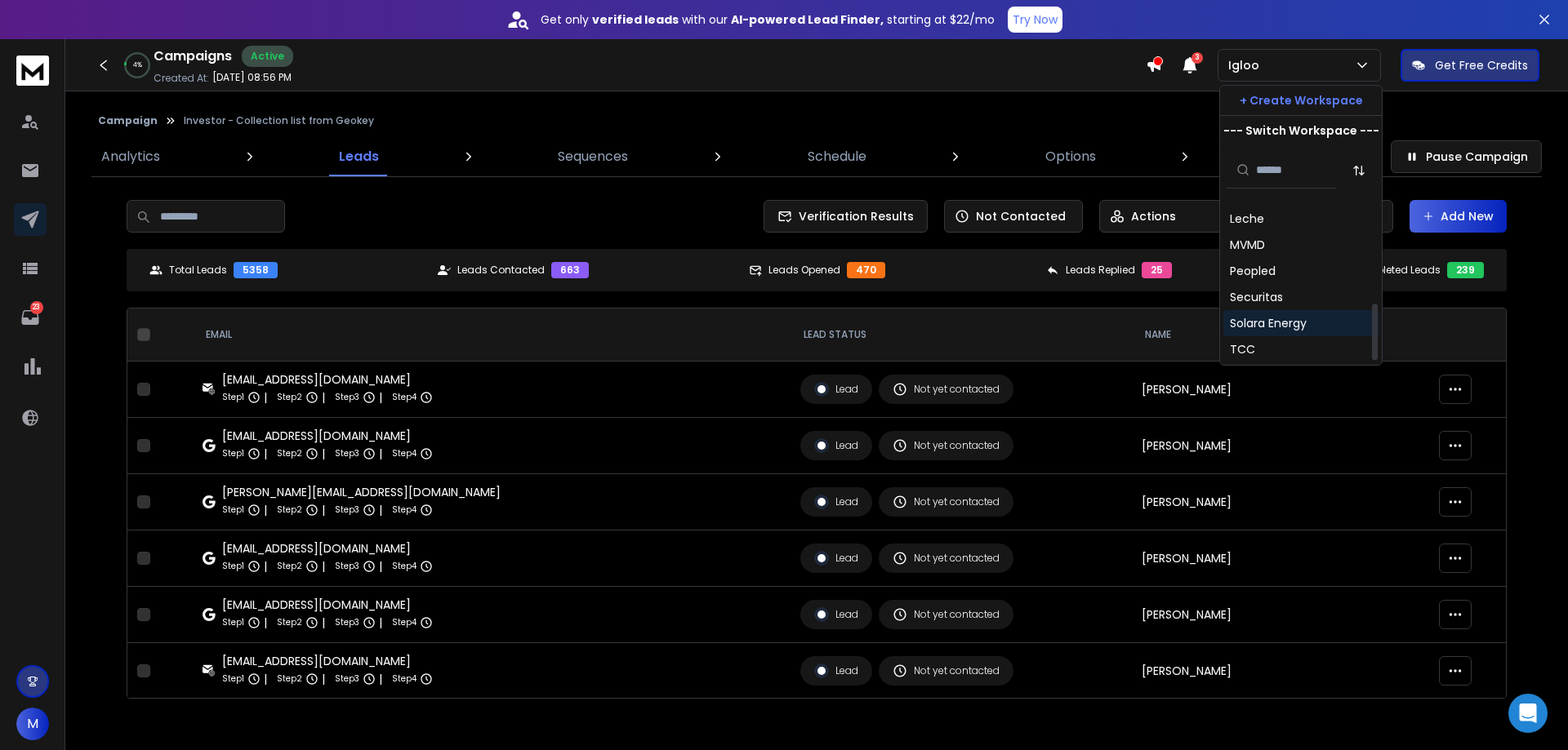
scroll to position [307, 0]
click at [1291, 259] on div "Securitas" at bounding box center [1300, 270] width 155 height 26
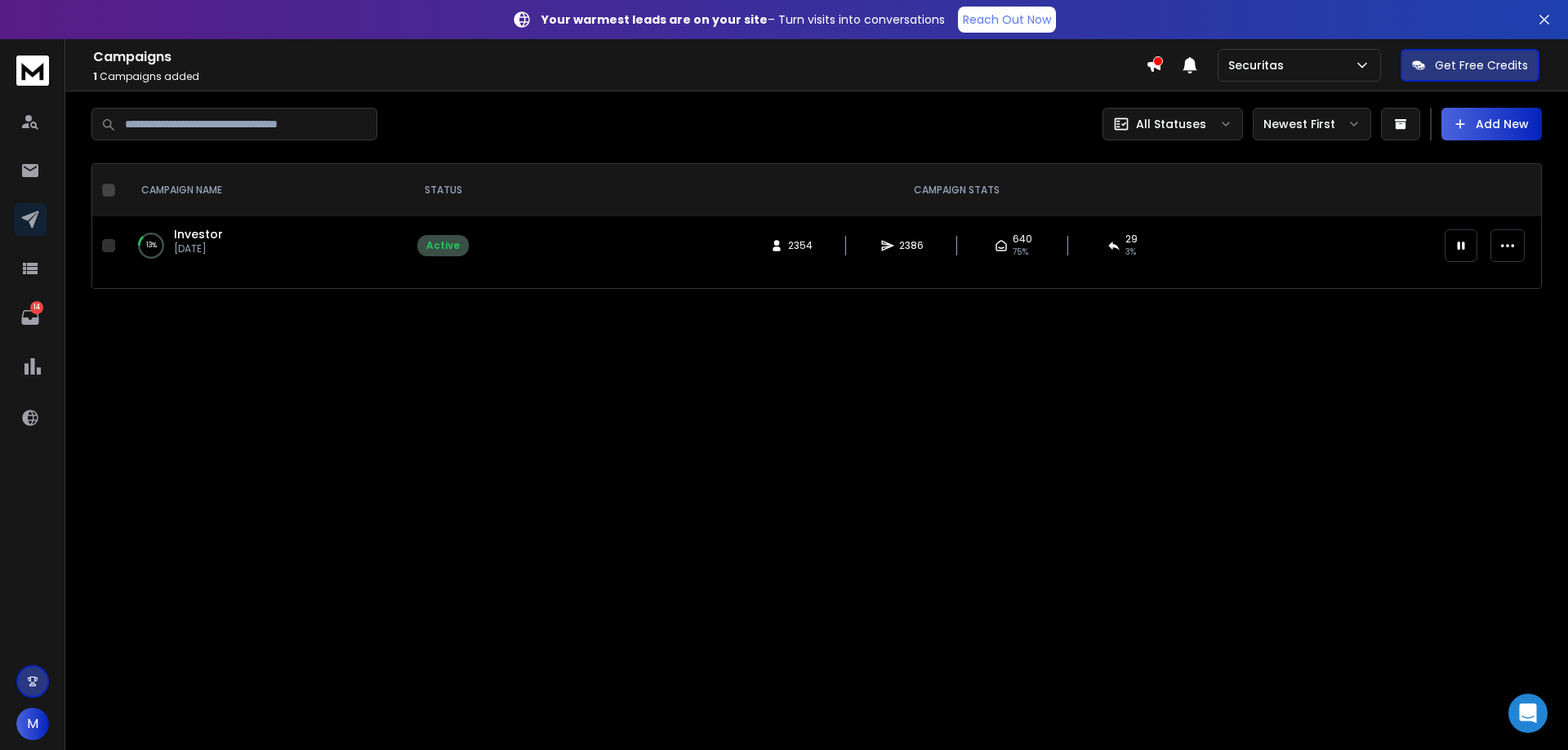
click at [241, 260] on div "13 % Investor 22 days ago" at bounding box center [265, 245] width 253 height 39
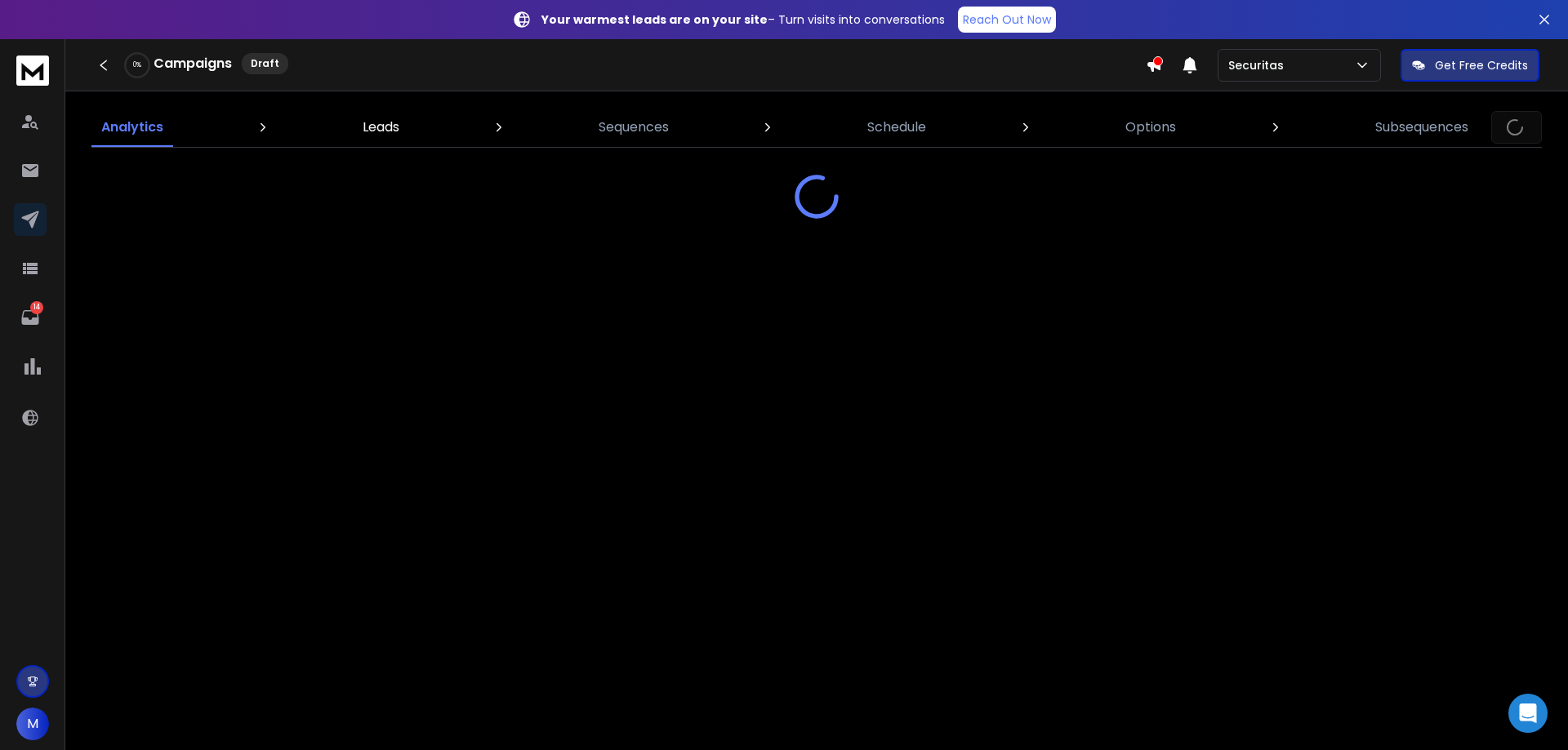
click at [375, 137] on link "Leads" at bounding box center [380, 127] width 56 height 39
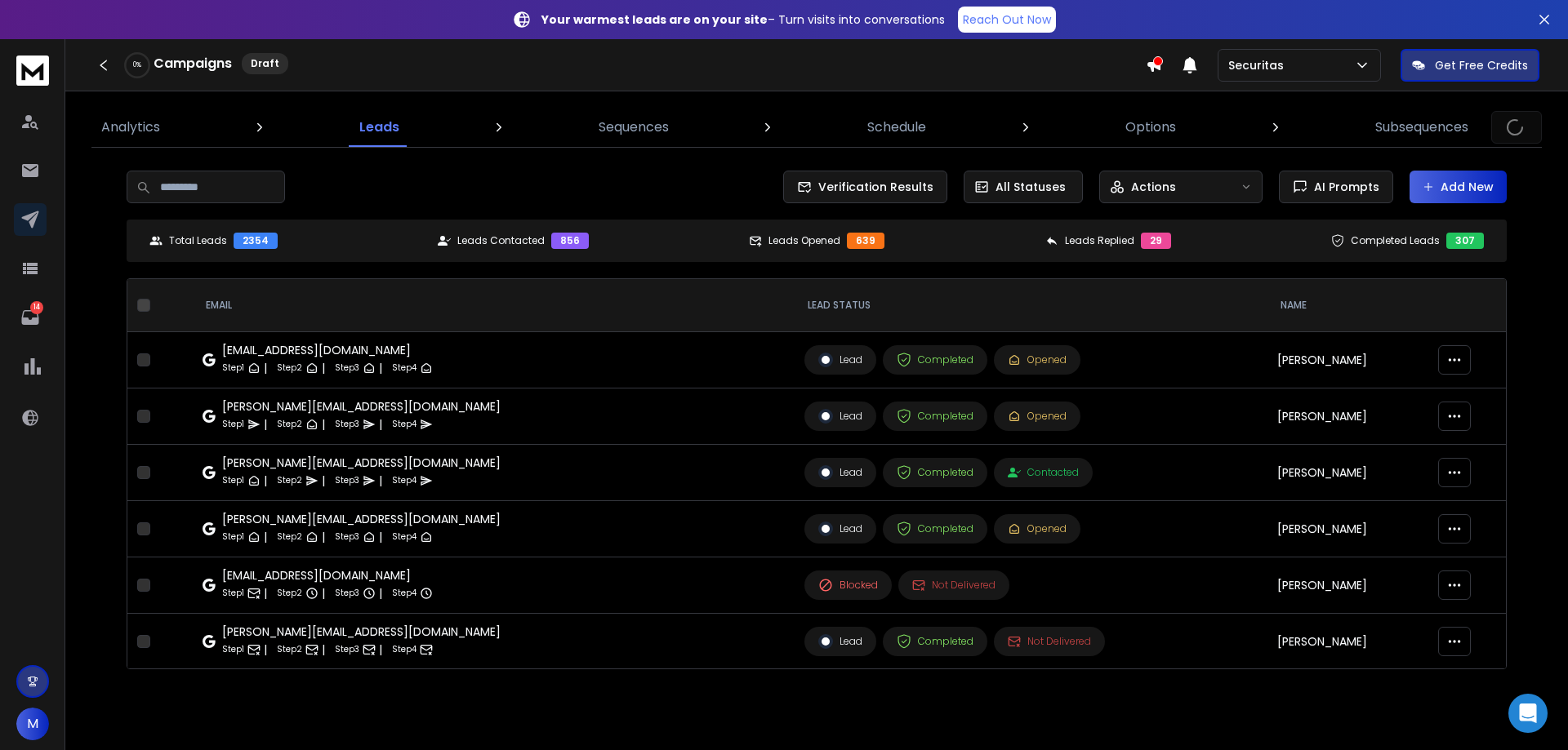
drag, startPoint x: 1438, startPoint y: 182, endPoint x: 1438, endPoint y: 173, distance: 9.0
click at [1438, 181] on button "Add New" at bounding box center [1458, 187] width 98 height 33
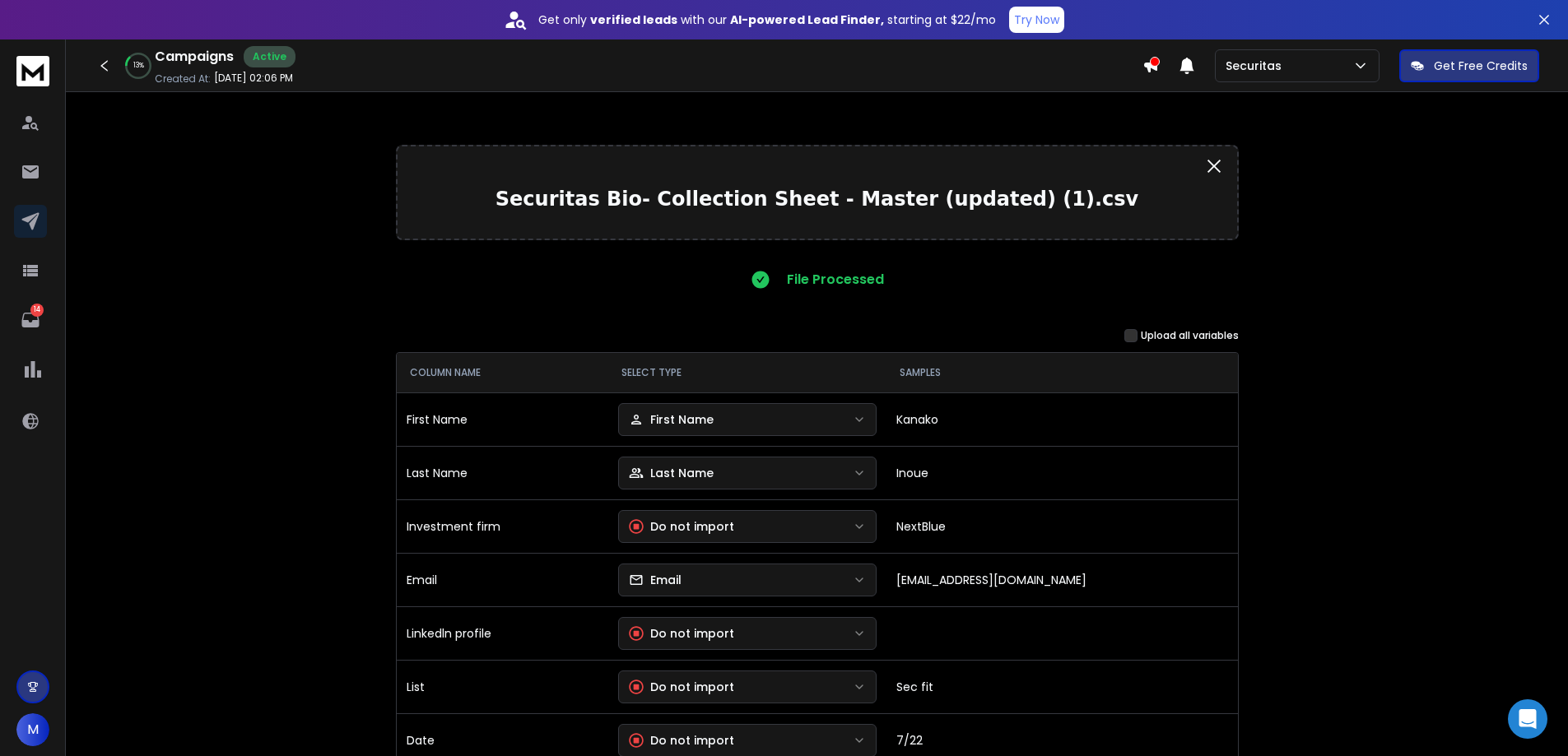
scroll to position [427, 0]
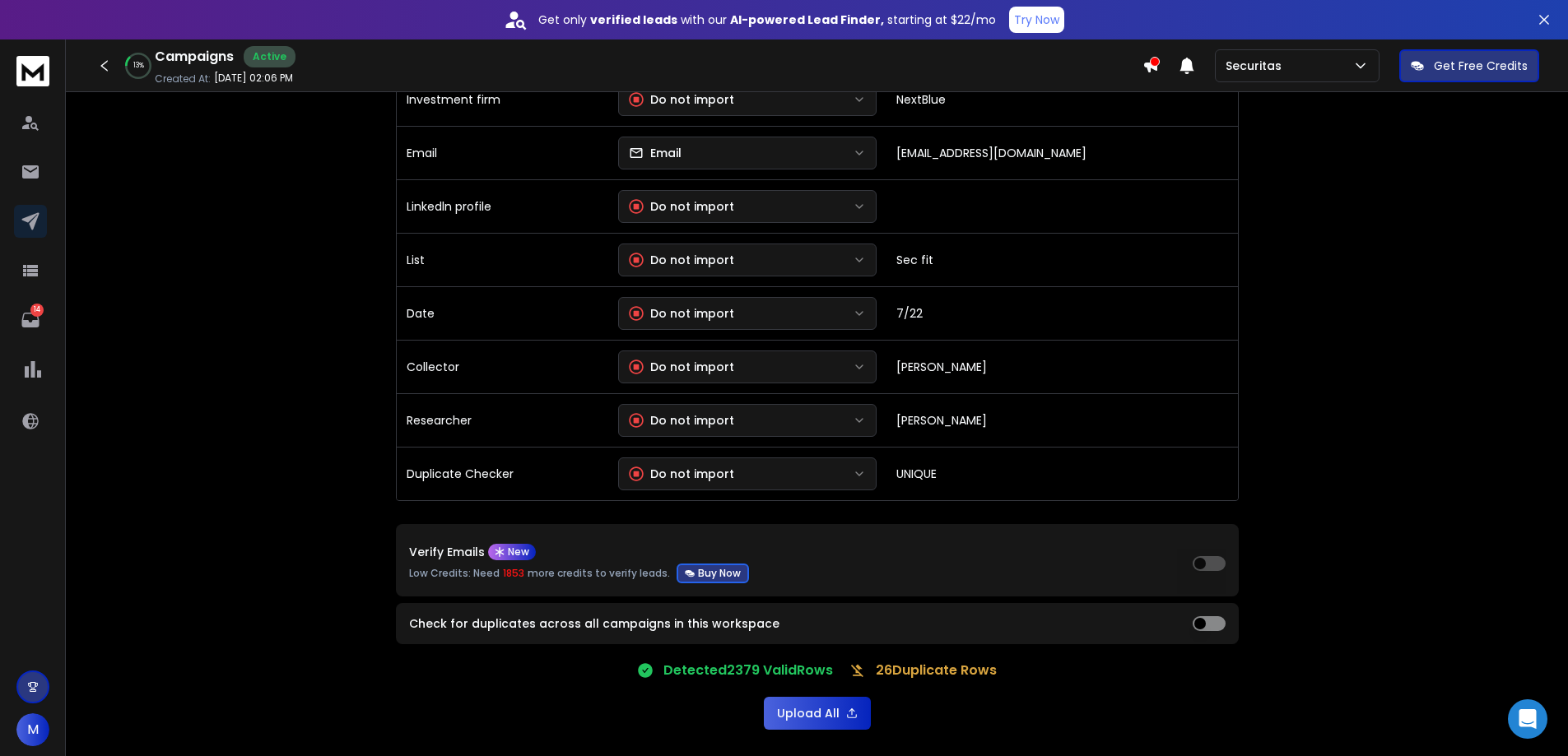
click at [804, 700] on button "Upload All" at bounding box center [816, 713] width 107 height 33
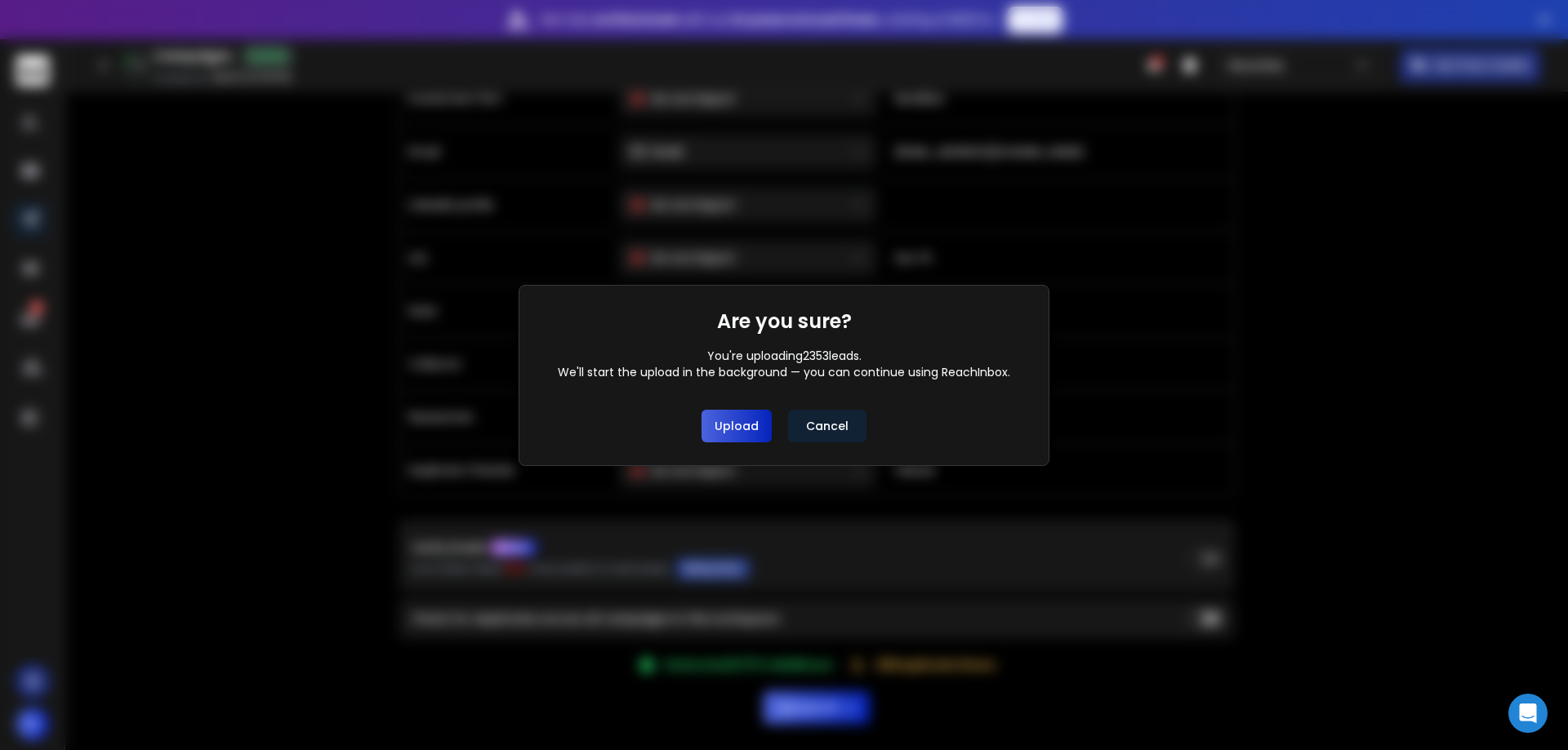
click at [744, 432] on button "Upload" at bounding box center [737, 427] width 70 height 33
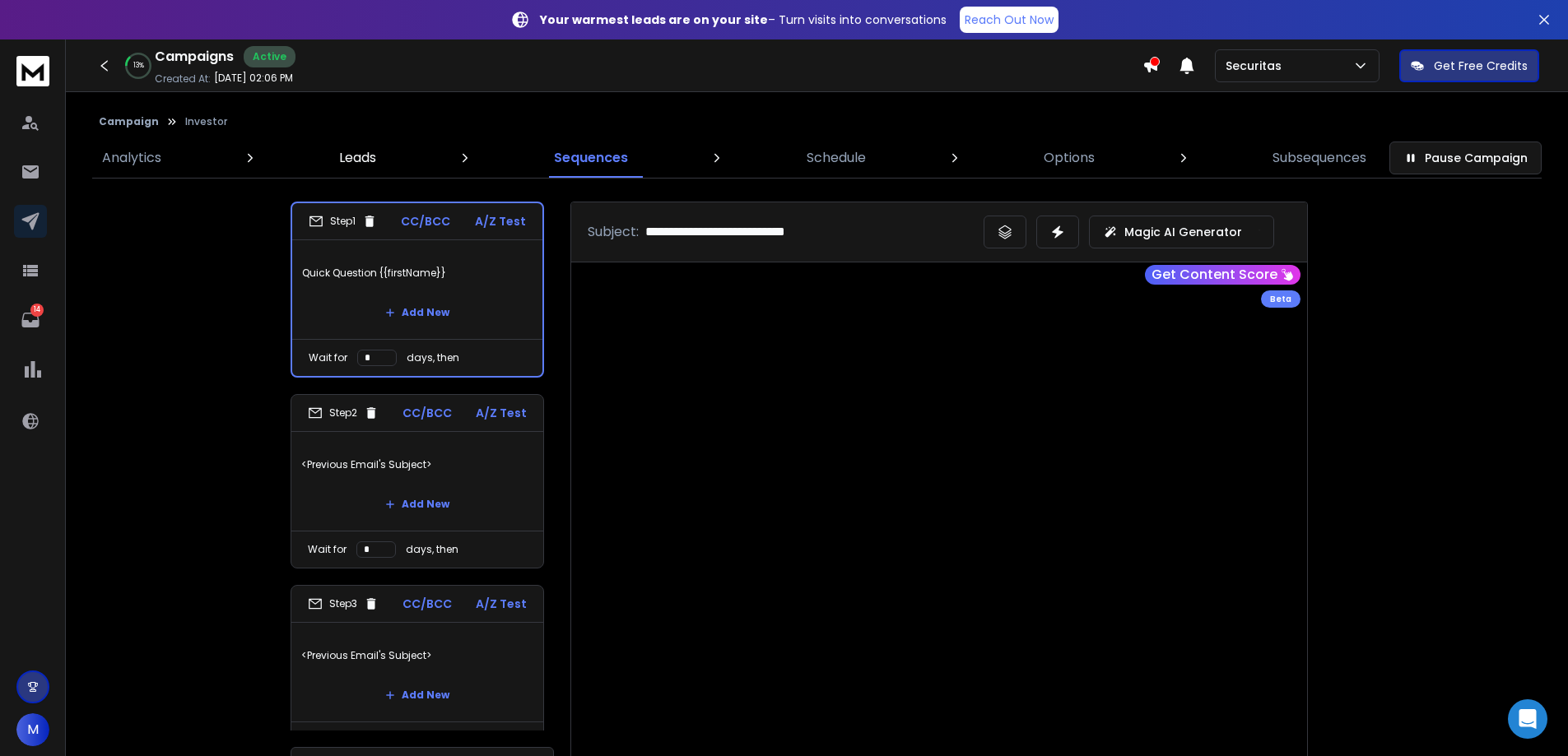
click at [368, 156] on p "Leads" at bounding box center [357, 158] width 37 height 20
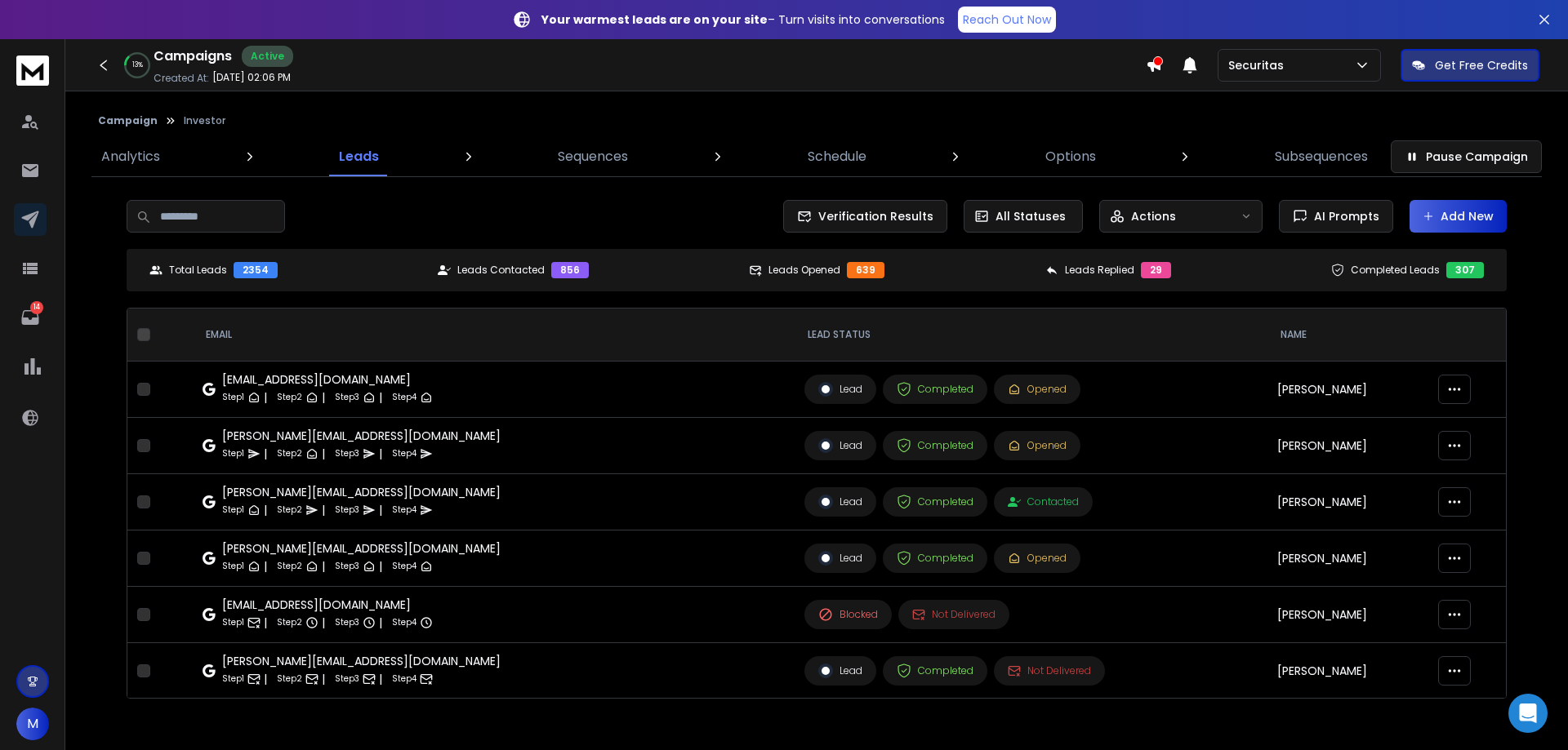
click at [1441, 214] on button "Add New" at bounding box center [1458, 216] width 98 height 33
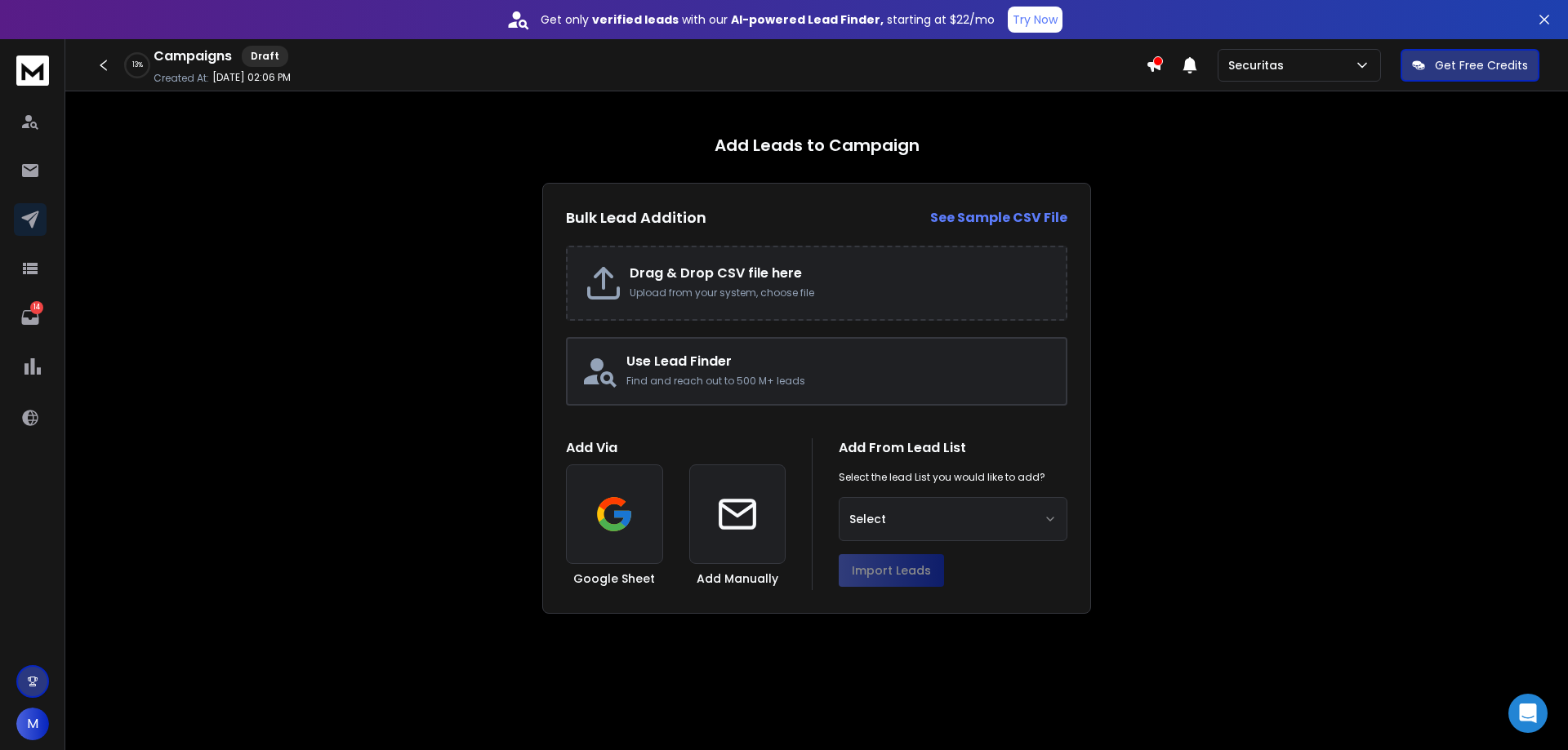
drag, startPoint x: 501, startPoint y: 140, endPoint x: 465, endPoint y: 170, distance: 46.9
click at [497, 141] on div "Add Leads to Campaign" at bounding box center [816, 145] width 836 height 23
click at [315, 239] on div "Add Leads to Campaign Bulk Lead Addition See Sample CSV File Drag & Drop CSV fi…" at bounding box center [784, 326] width 1568 height 575
click at [95, 70] on button at bounding box center [103, 65] width 21 height 33
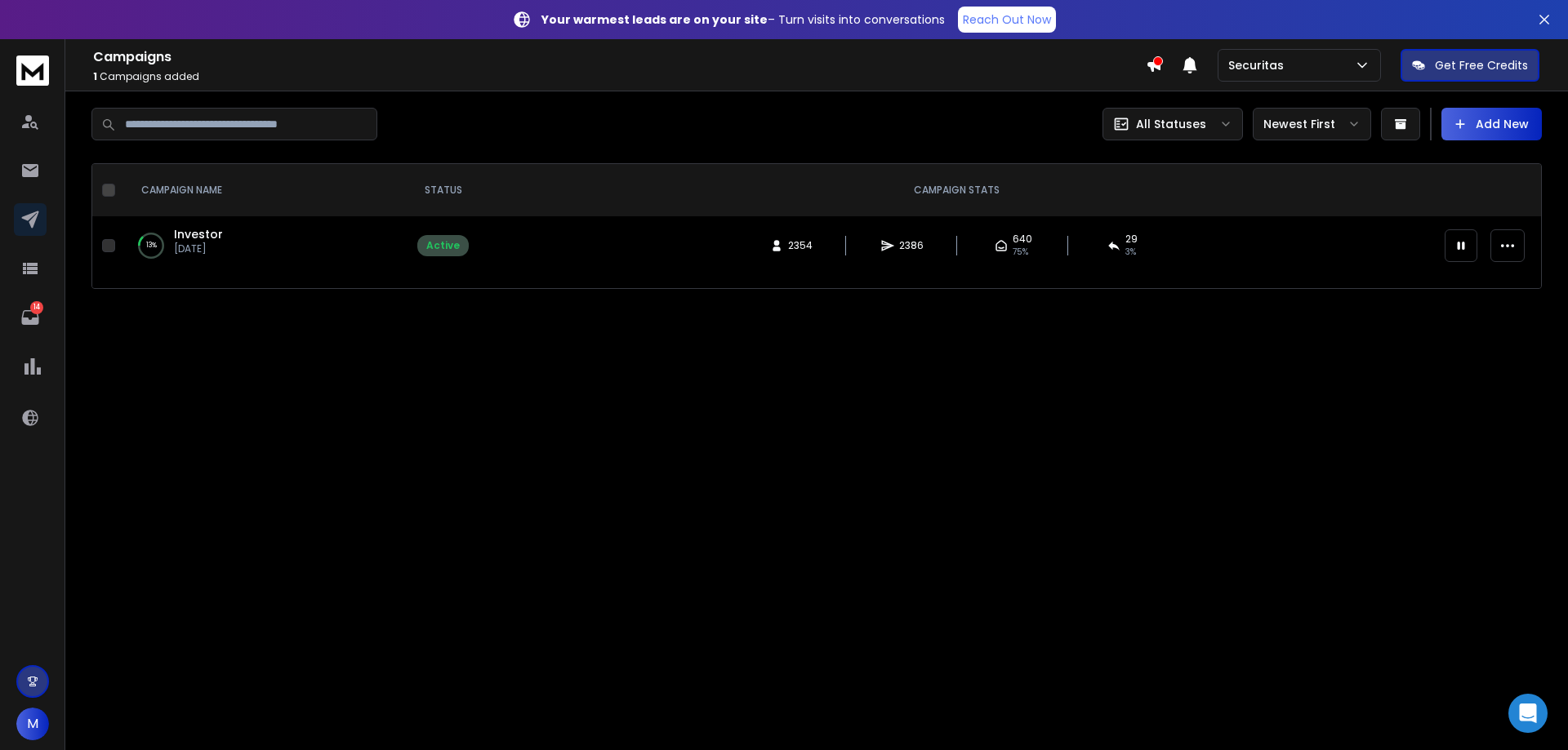
click at [256, 241] on div "13 % Investor 22 days ago" at bounding box center [265, 245] width 253 height 39
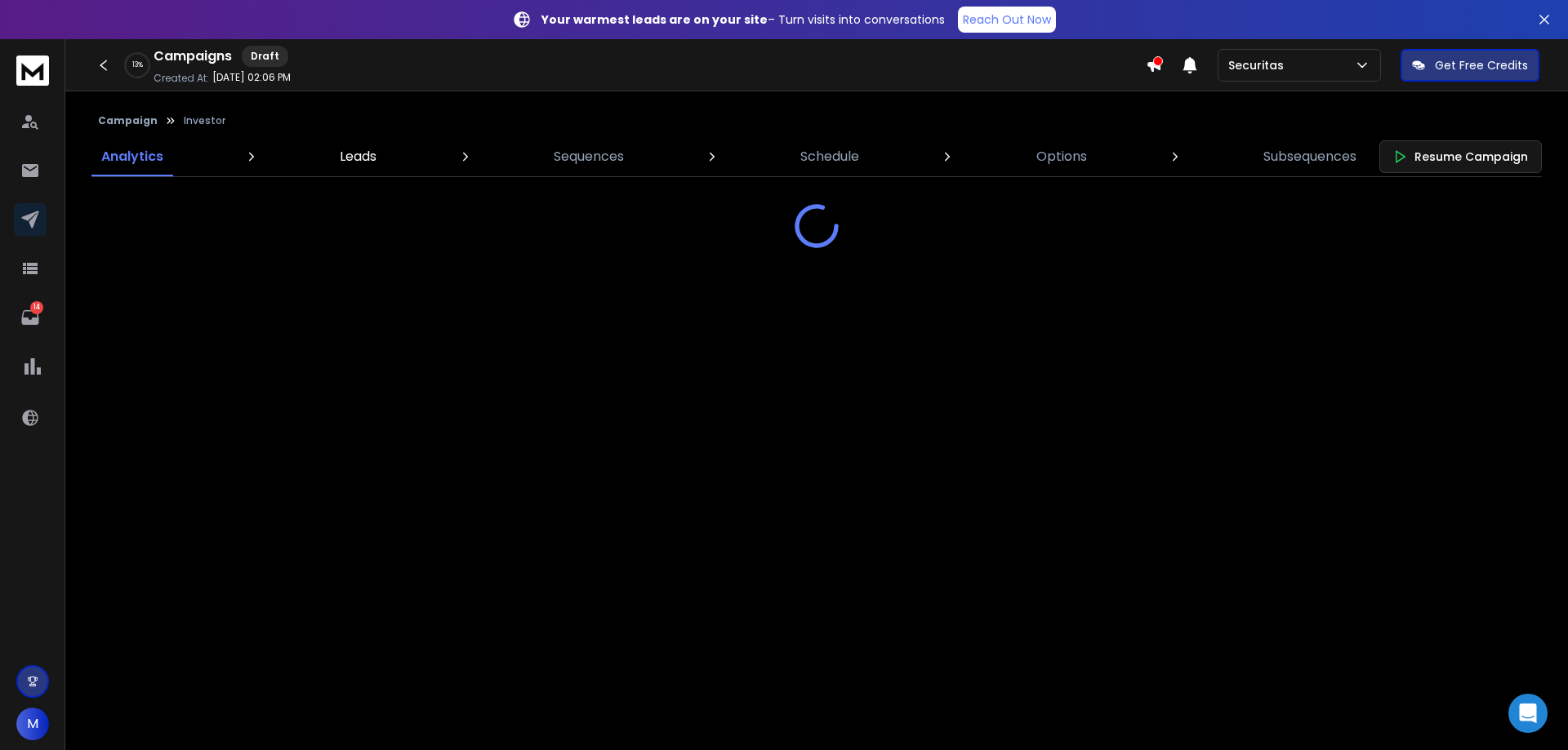
click at [365, 158] on p "Leads" at bounding box center [358, 157] width 37 height 20
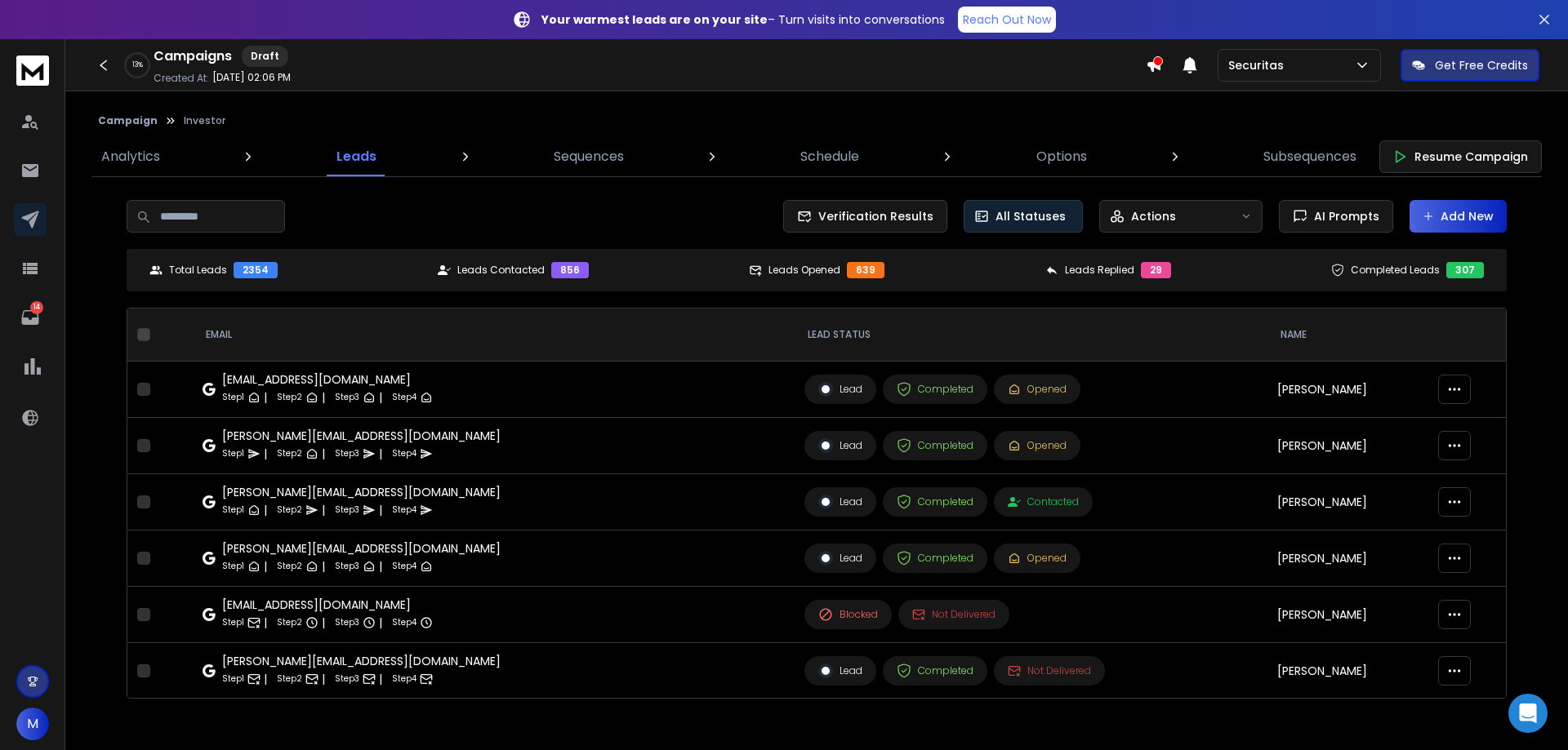
click at [1029, 220] on p "All Statuses" at bounding box center [1030, 216] width 70 height 16
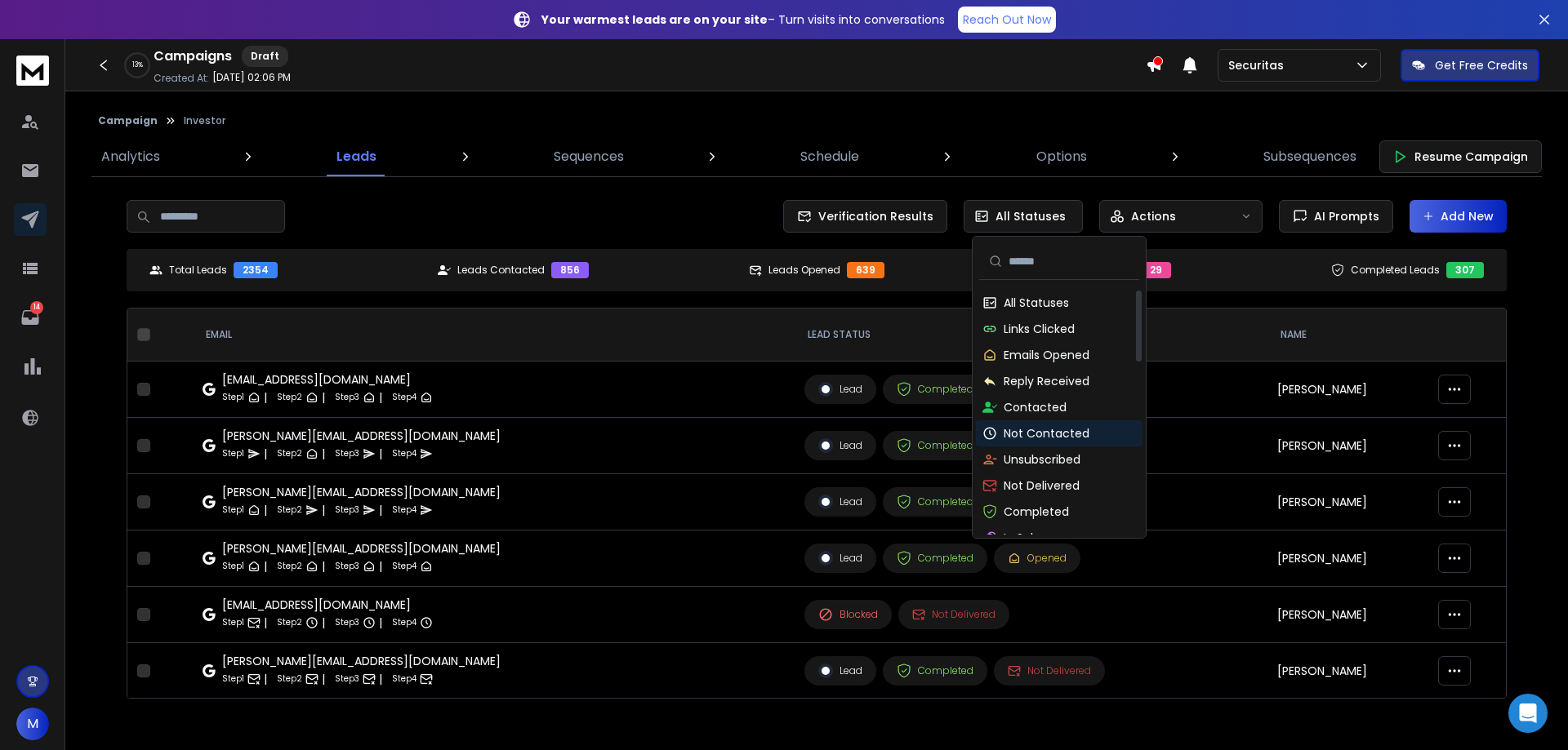
click at [1036, 431] on p "Not Contacted" at bounding box center [1046, 434] width 86 height 16
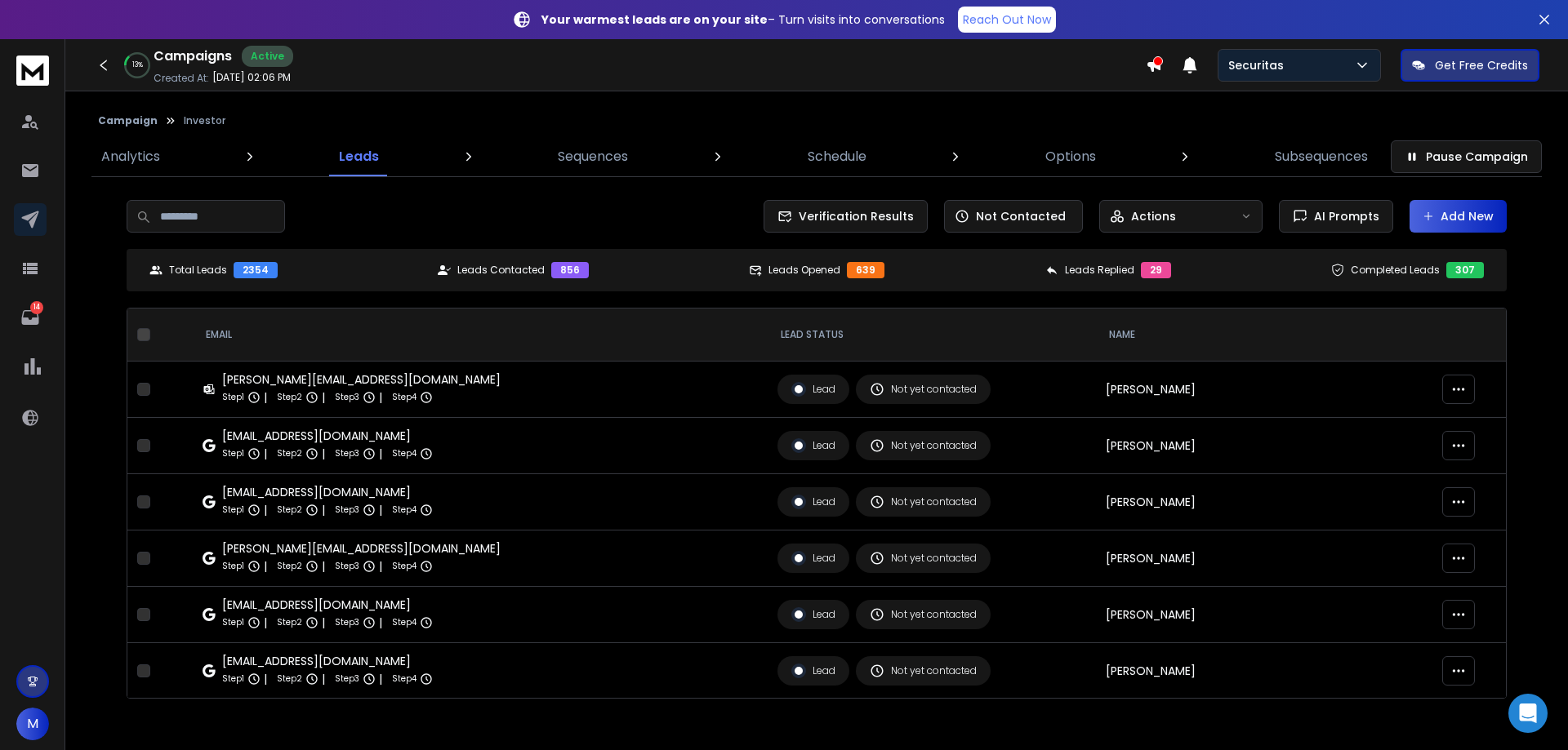
click at [1295, 63] on div "Securitas" at bounding box center [1299, 65] width 142 height 16
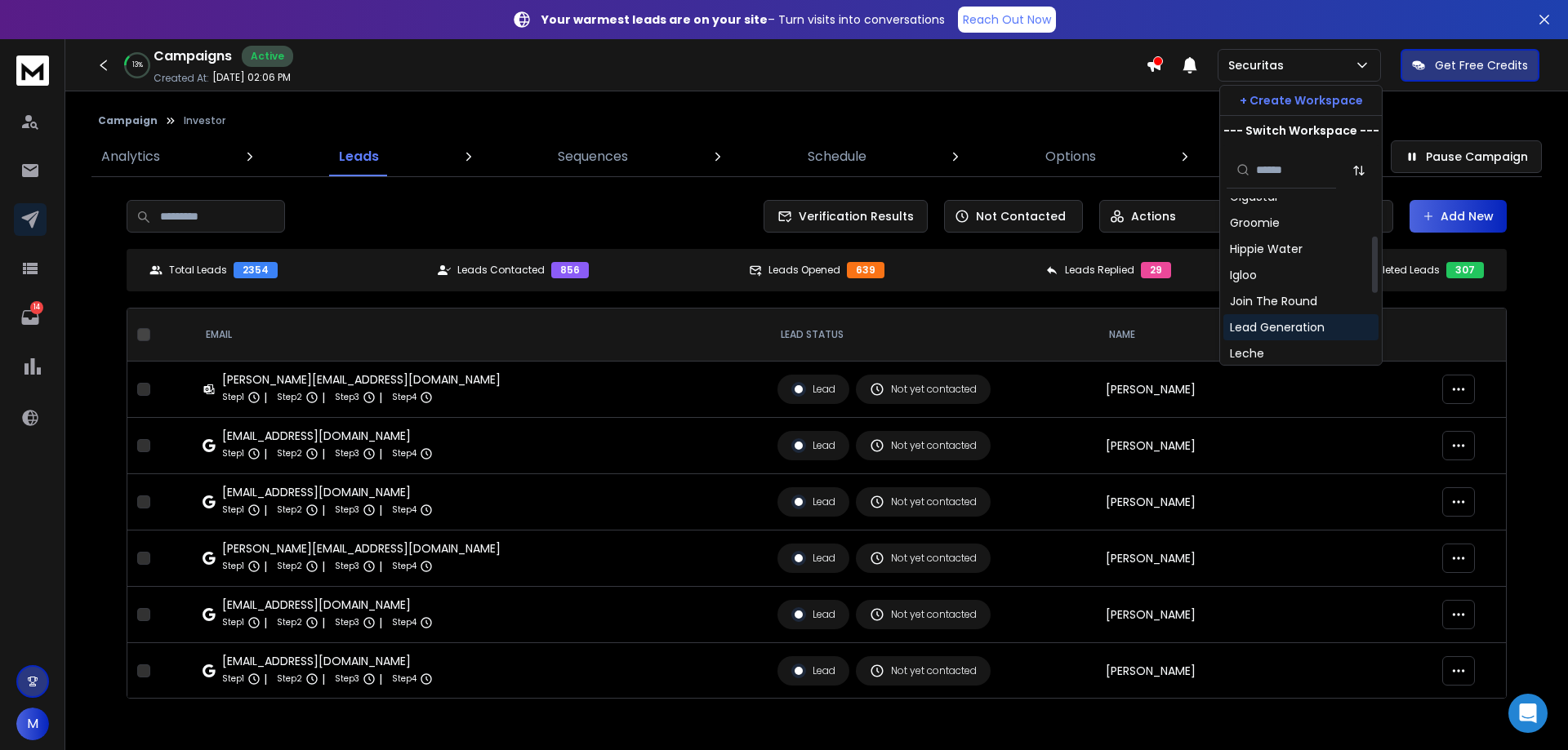
scroll to position [108, 0]
click at [1283, 262] on div "Groomie" at bounding box center [1300, 259] width 155 height 26
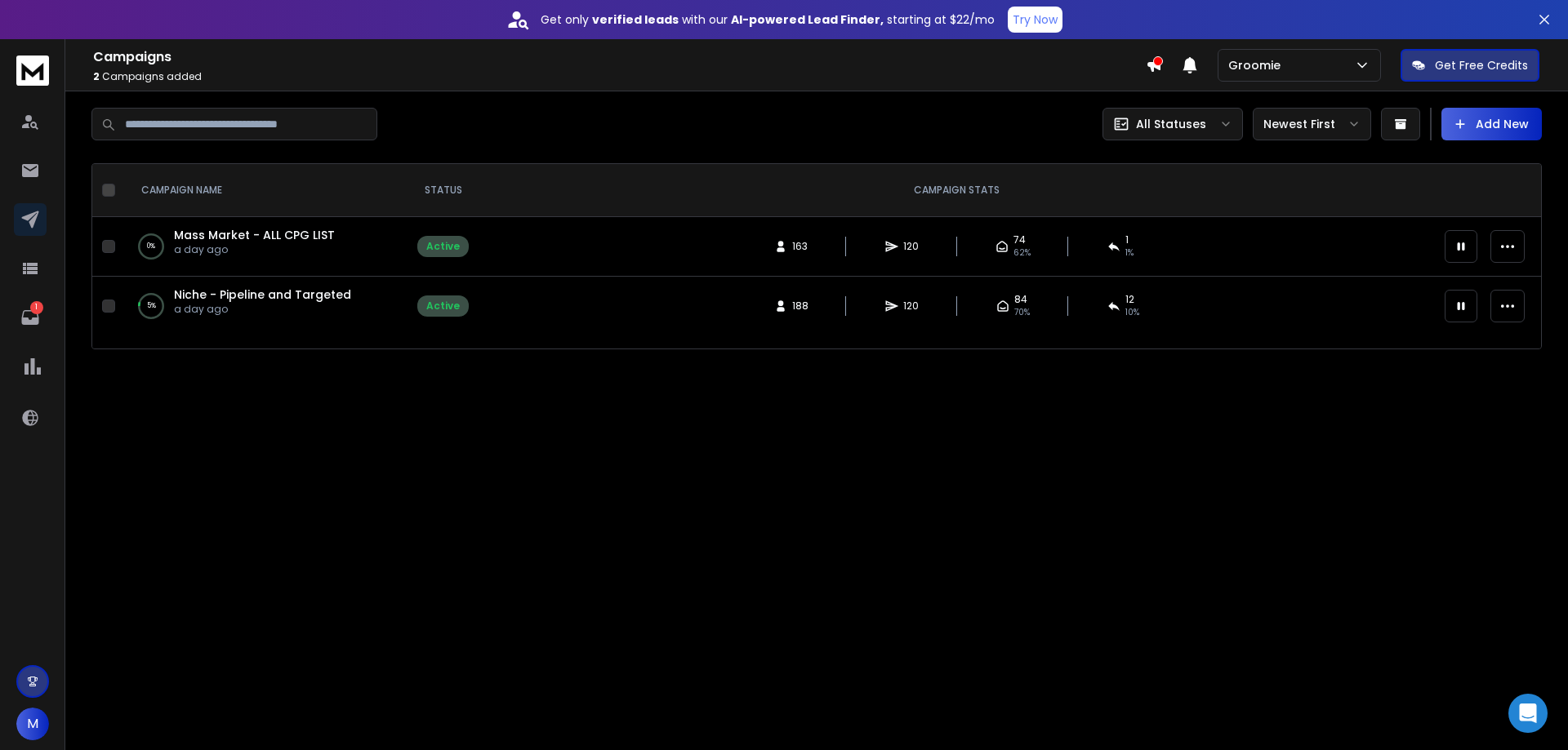
click at [340, 330] on td "5 % Niche - Pipeline and Targeted a day ago" at bounding box center [265, 306] width 286 height 60
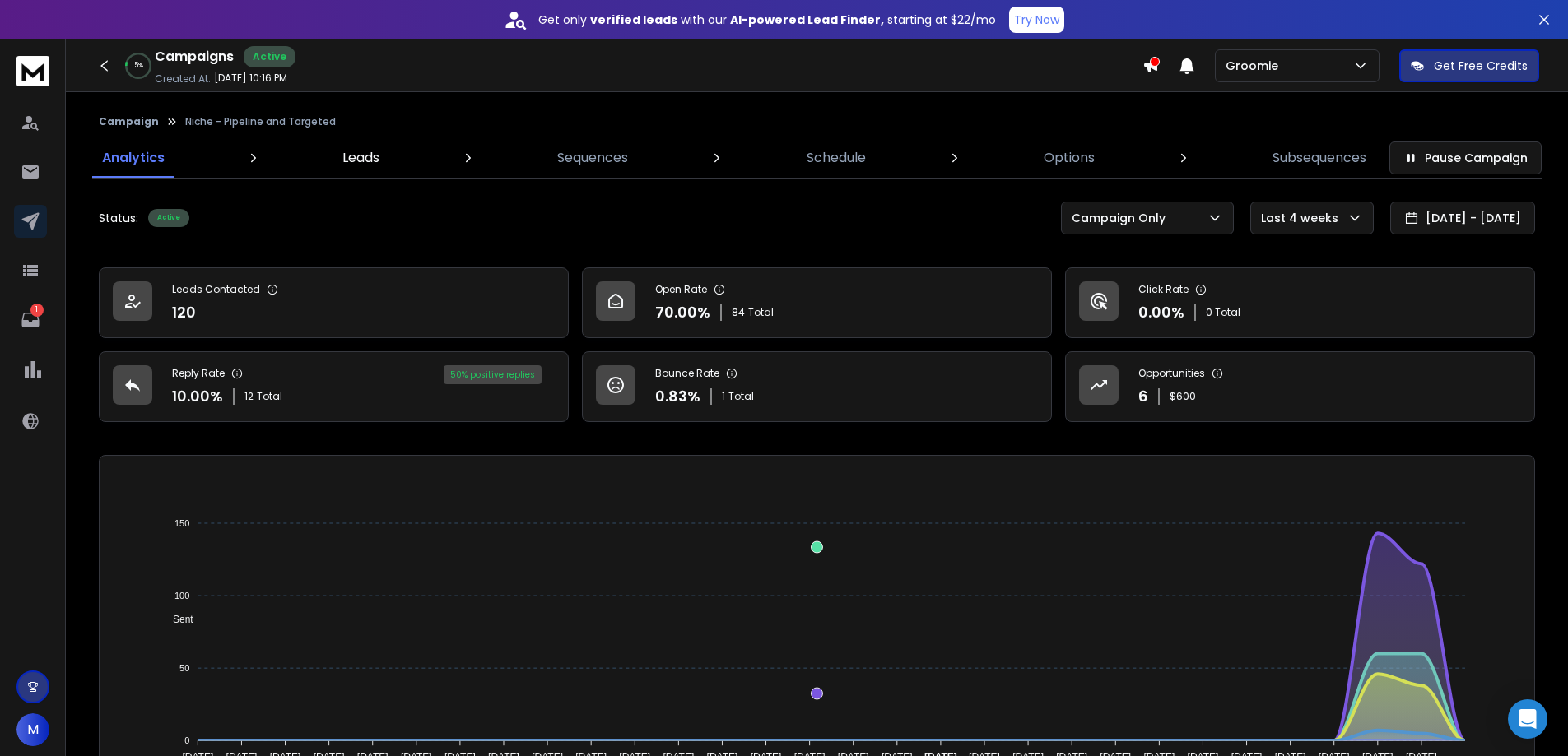
click at [374, 152] on p "Leads" at bounding box center [361, 158] width 37 height 20
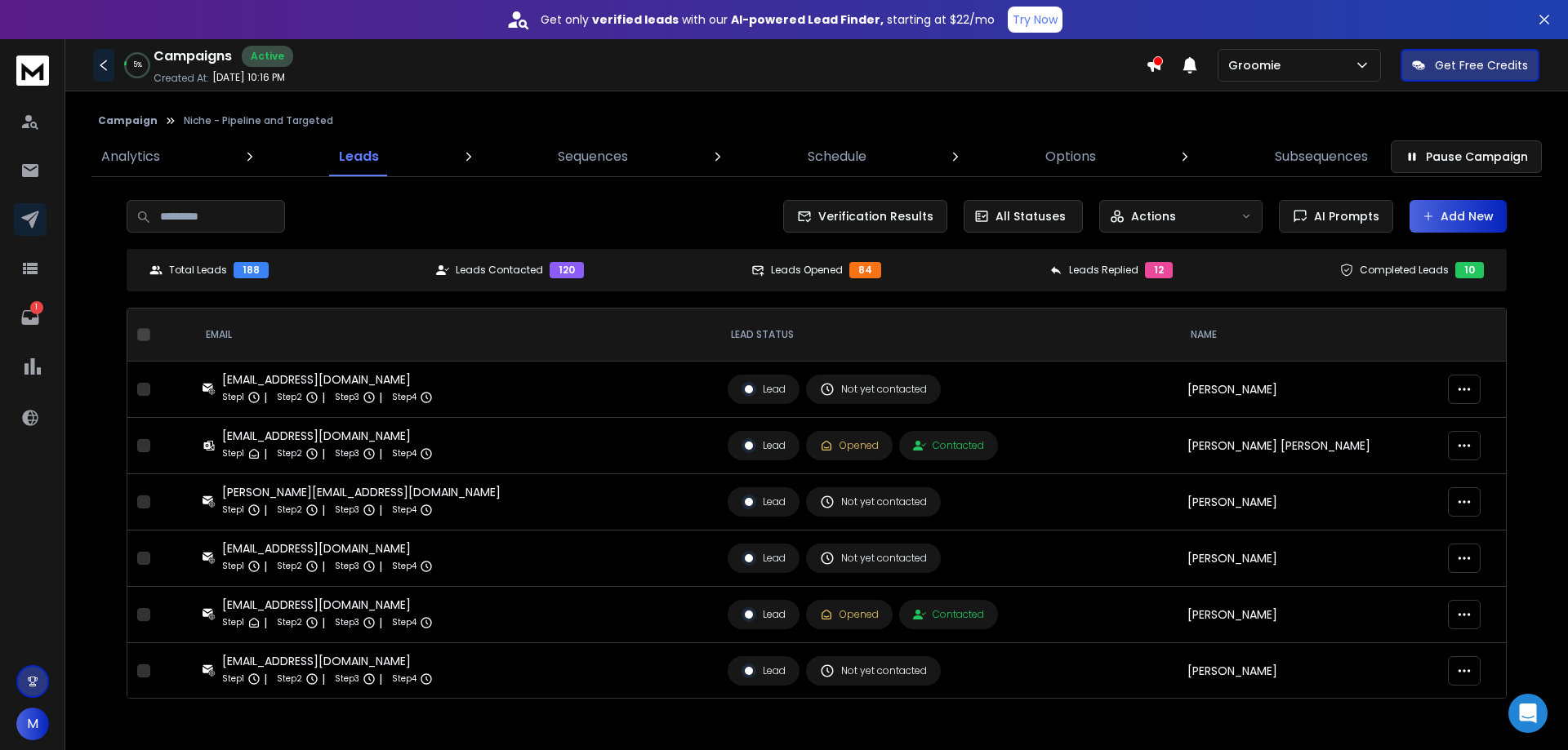
click at [108, 70] on icon at bounding box center [104, 65] width 14 height 14
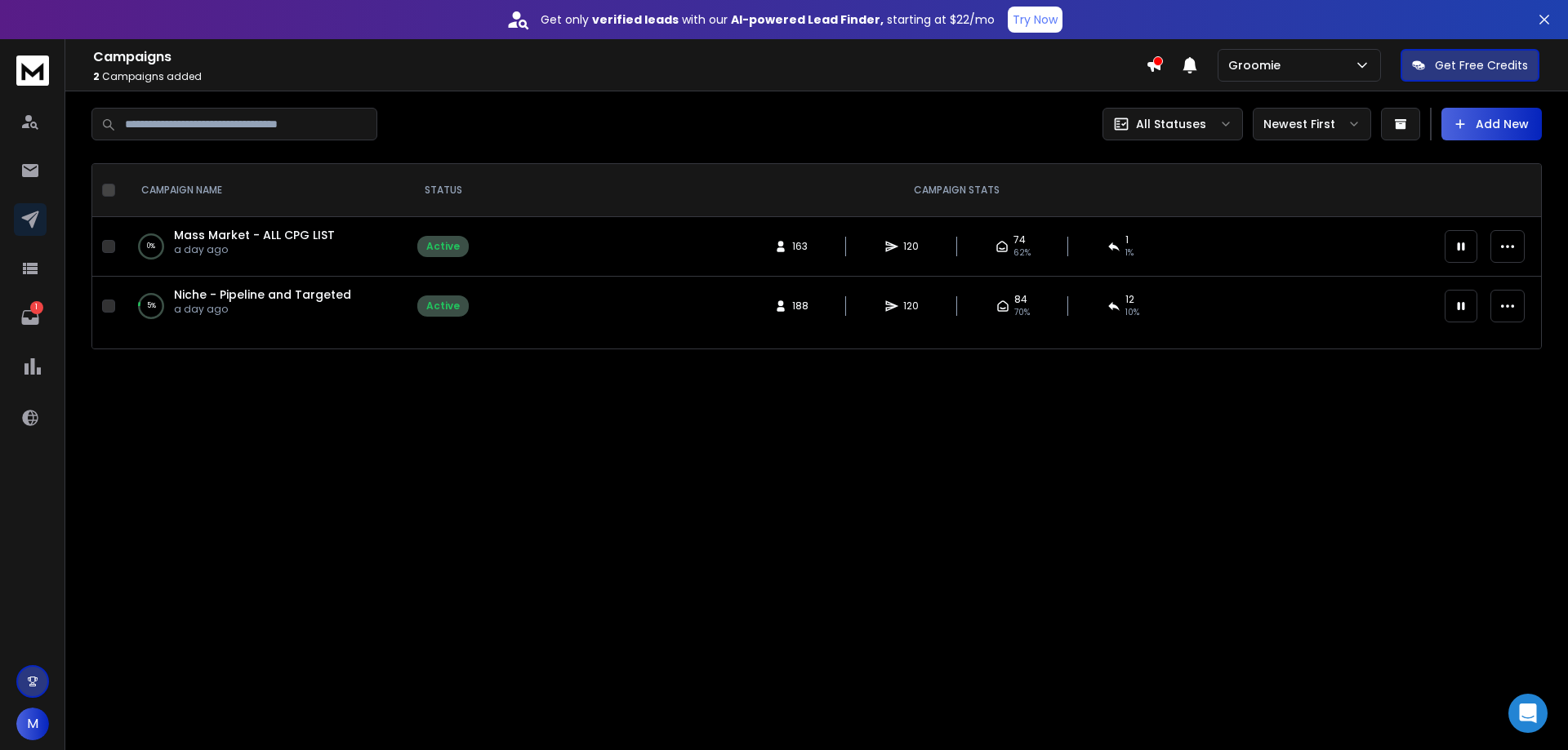
click at [292, 322] on div "Niche - Pipeline and Targeted a day ago" at bounding box center [262, 305] width 177 height 39
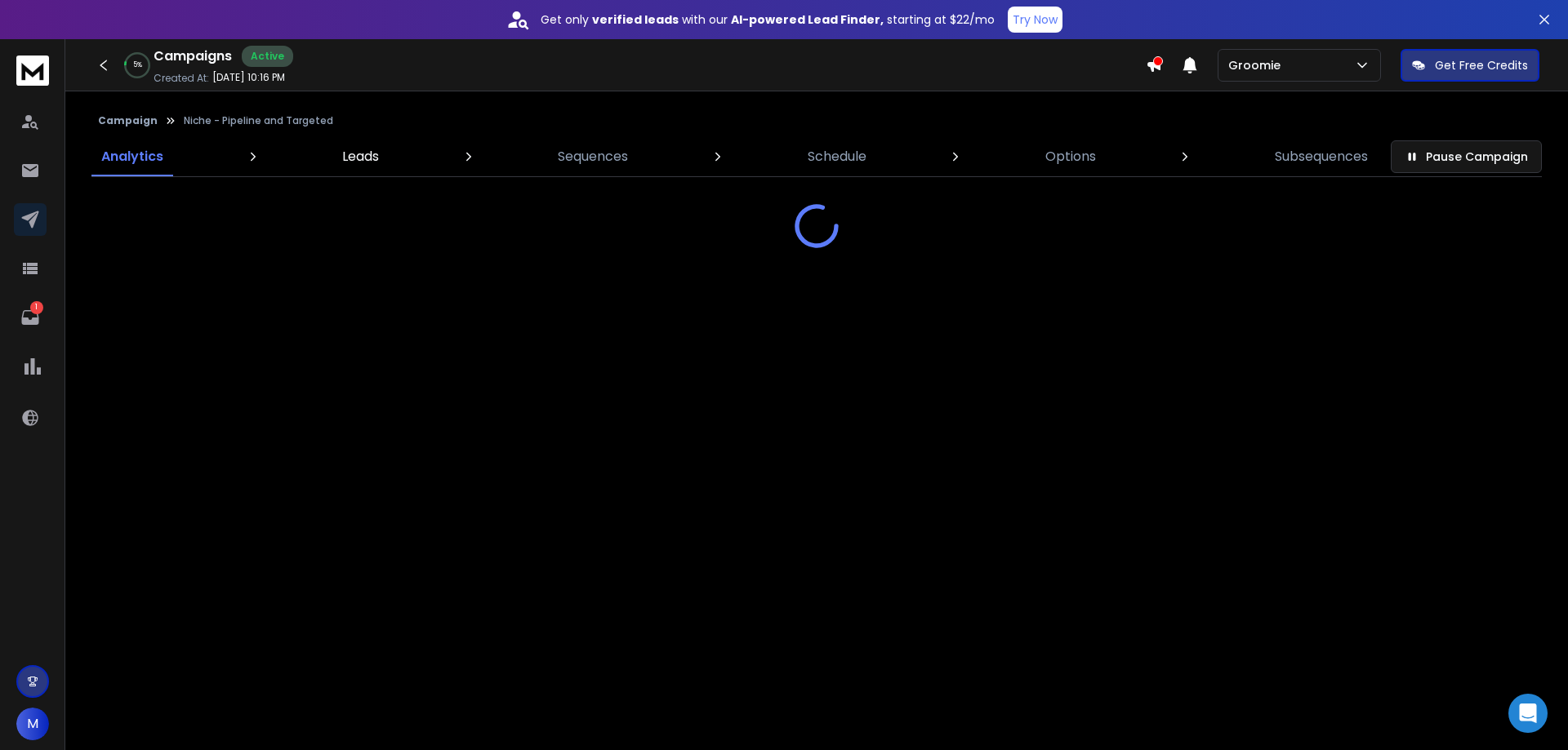
click at [352, 151] on p "Leads" at bounding box center [361, 157] width 37 height 20
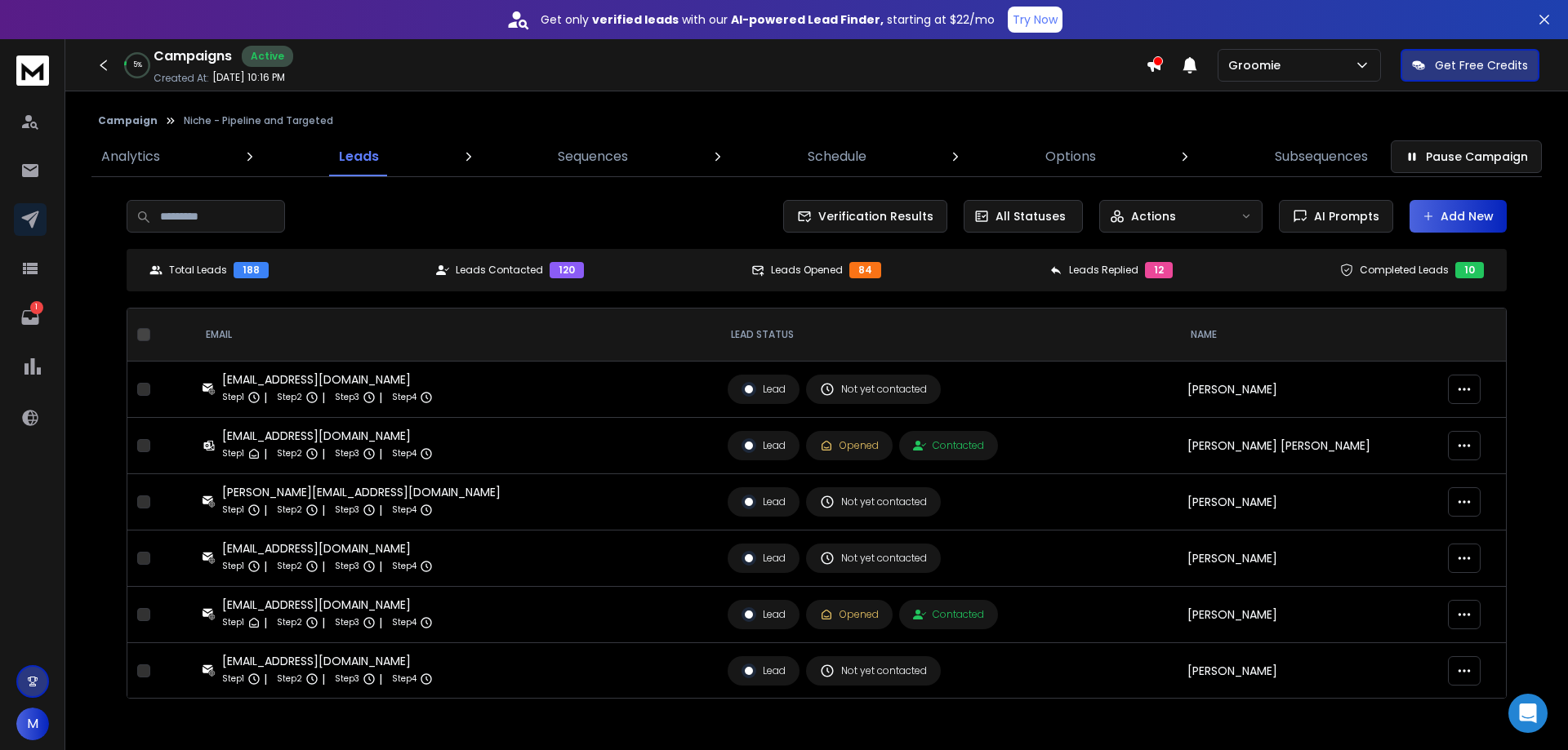
click at [1473, 214] on button "Add New" at bounding box center [1458, 216] width 98 height 33
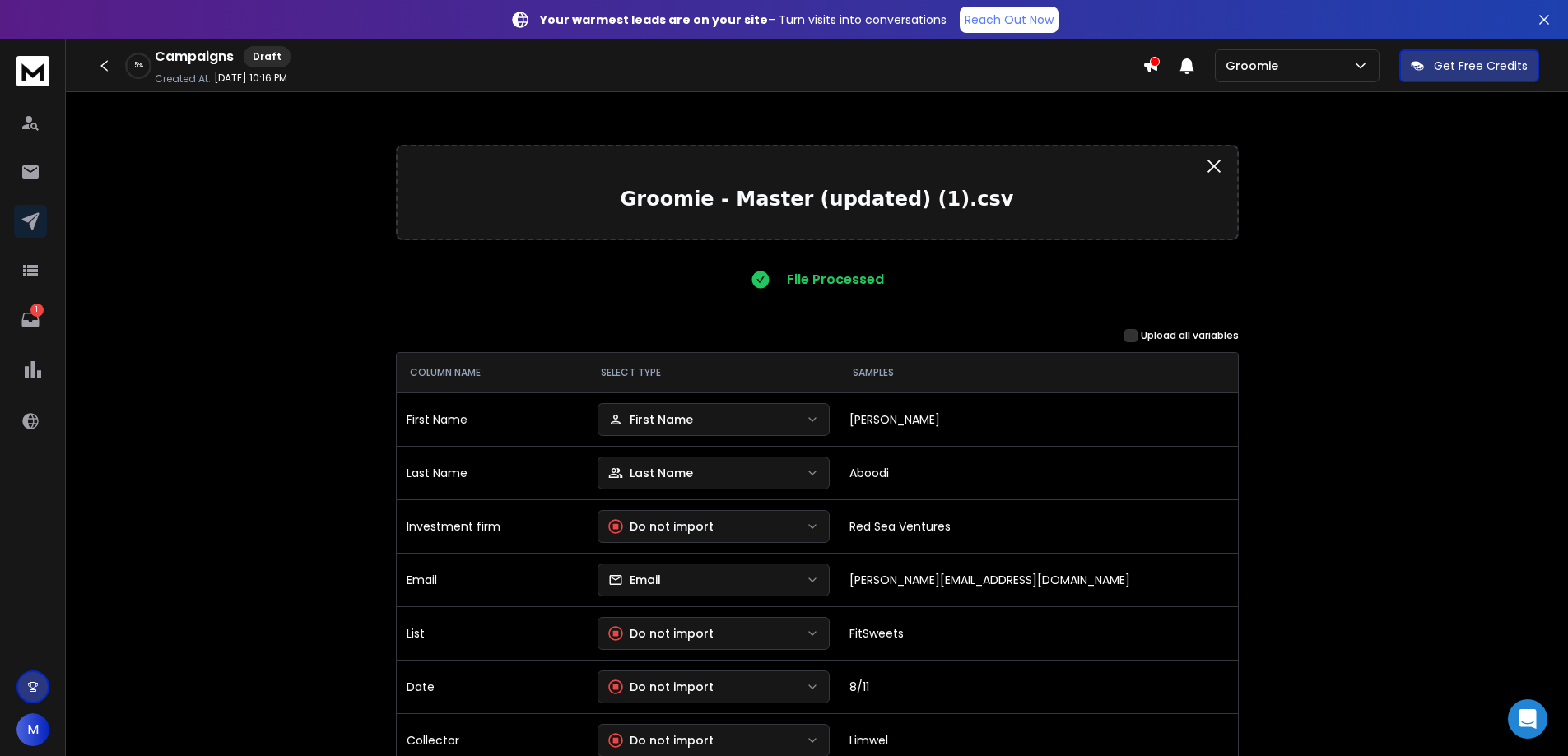
click at [715, 209] on p "Groomie - Master (updated) (1).csv" at bounding box center [817, 199] width 814 height 26
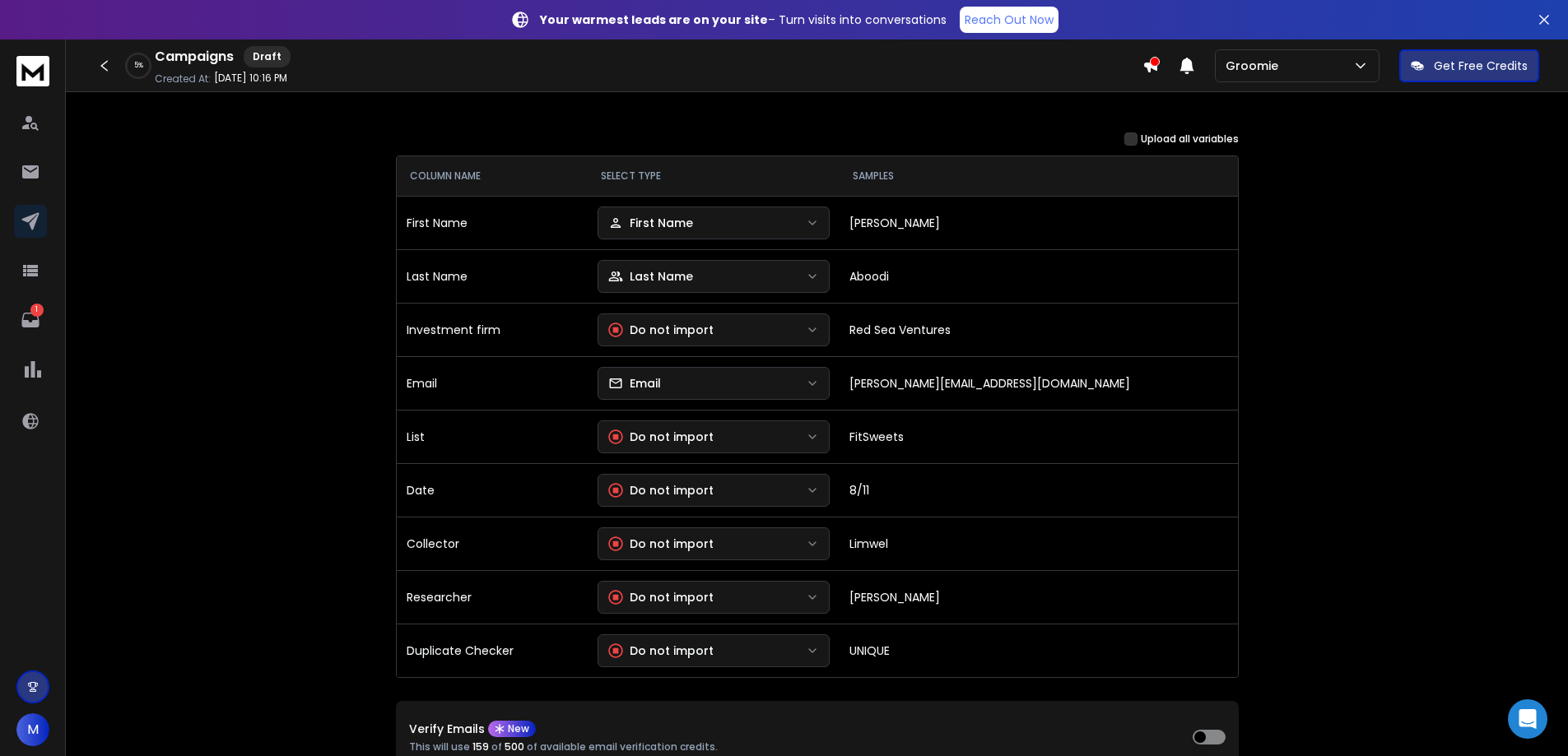
scroll to position [367, 0]
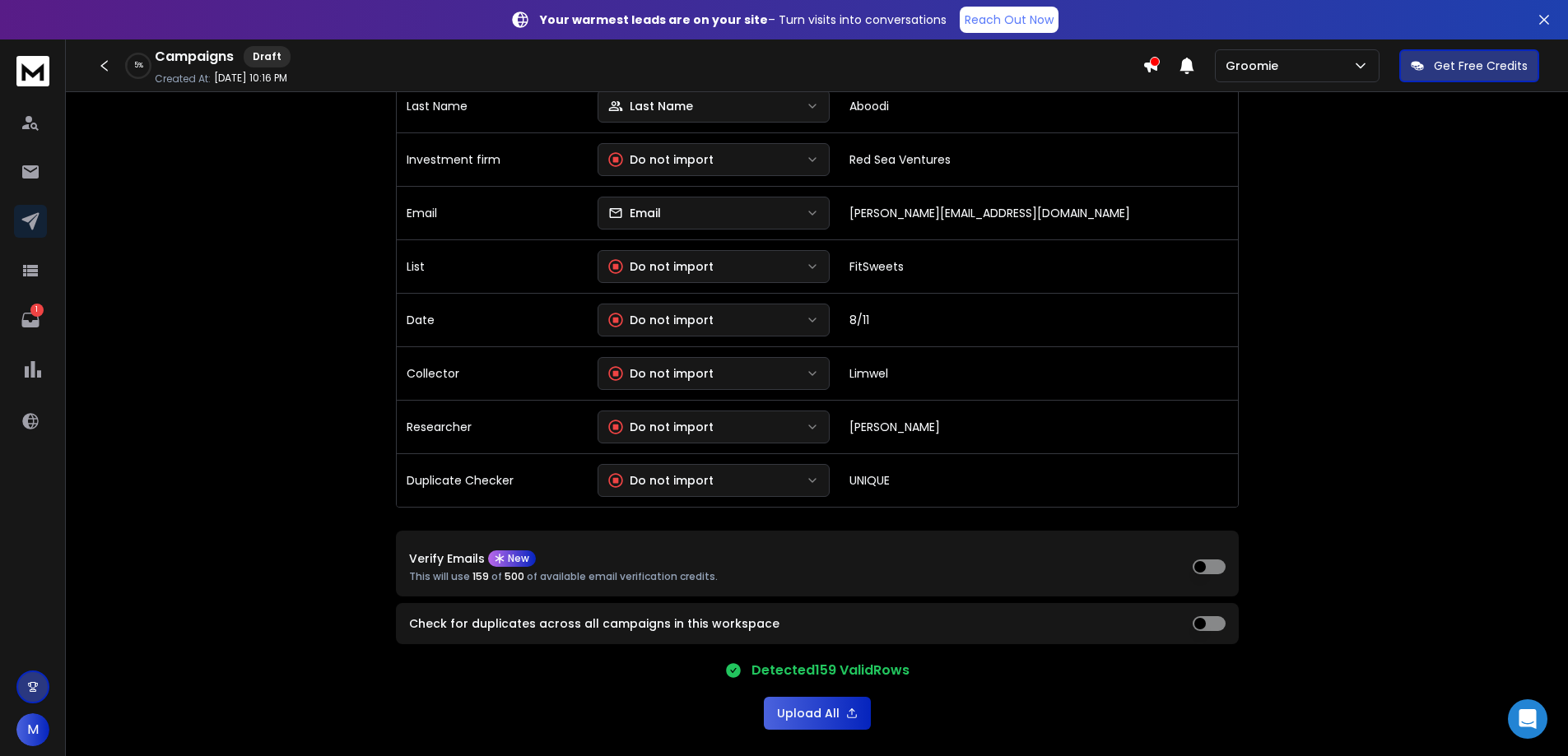
click at [799, 715] on button "Upload All" at bounding box center [816, 713] width 107 height 33
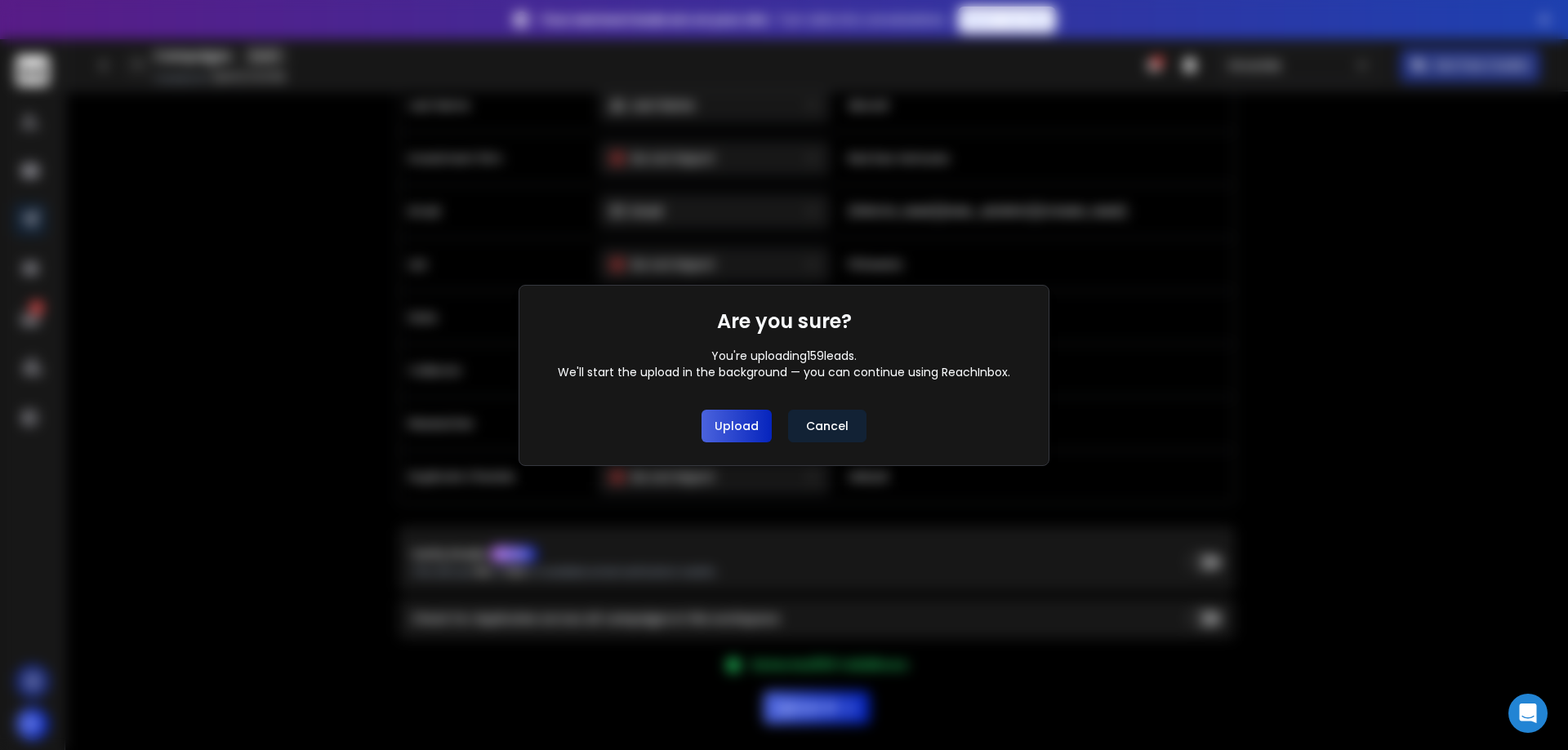
click at [730, 427] on button "Upload" at bounding box center [737, 427] width 70 height 33
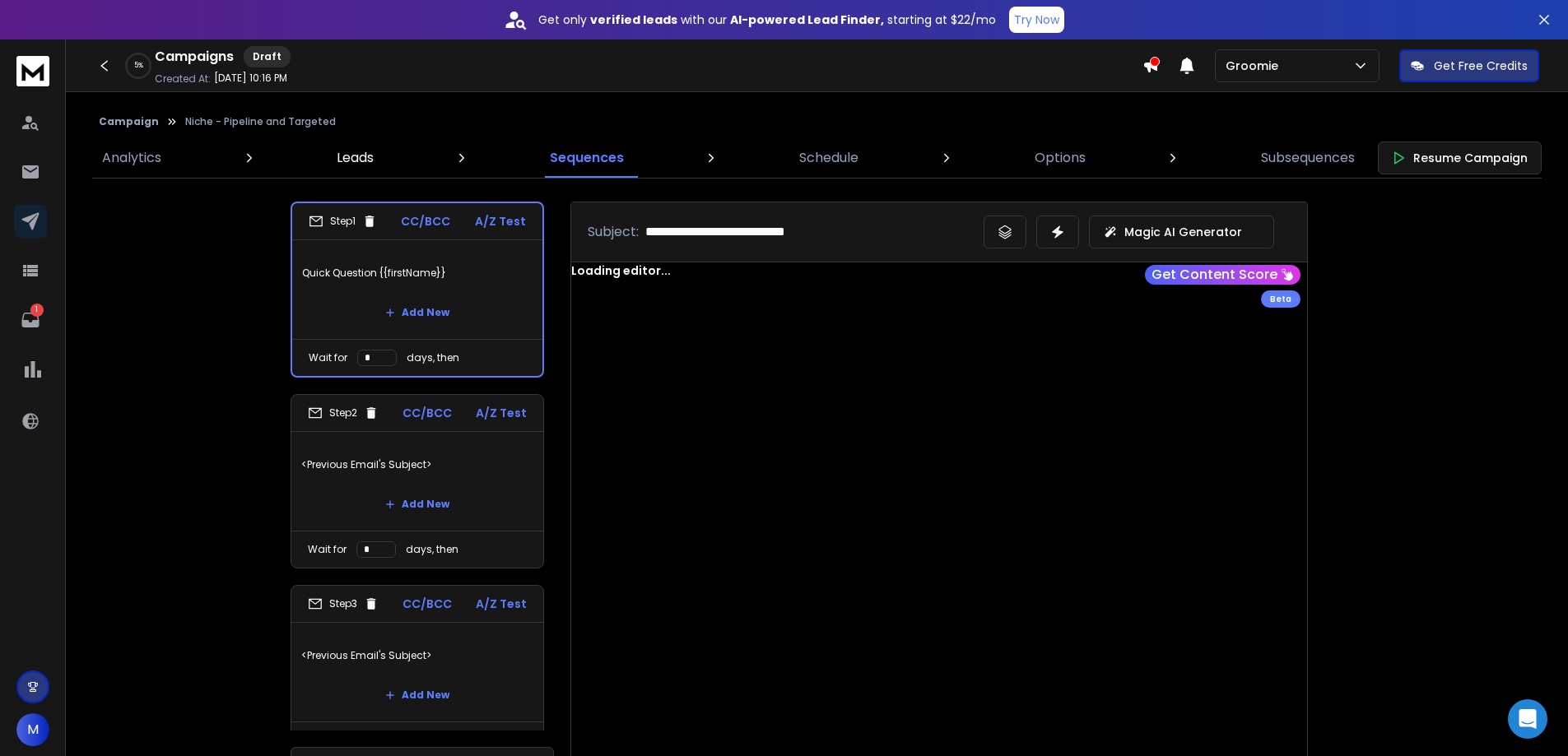
click at [377, 173] on link "Leads" at bounding box center [355, 158] width 56 height 39
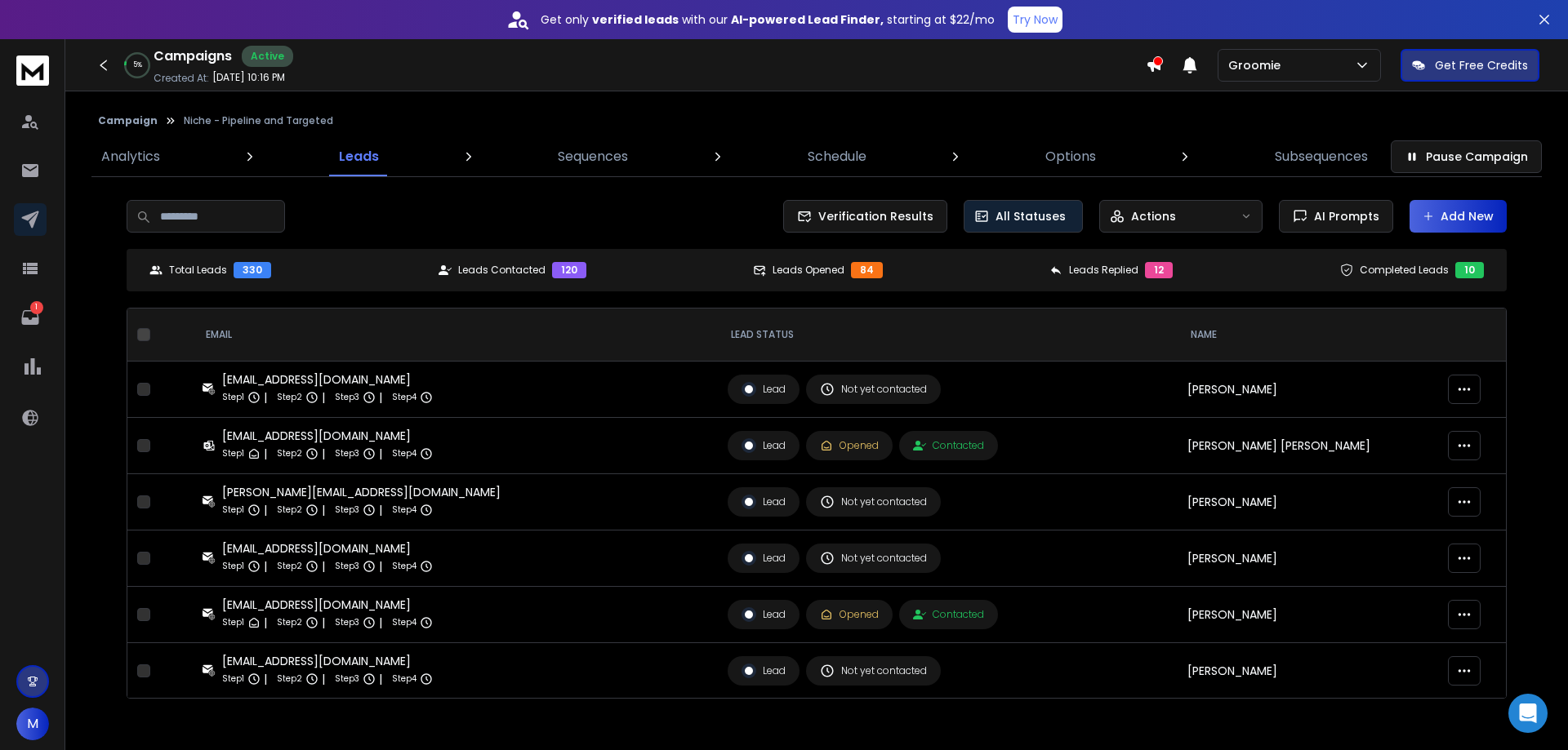
click at [1023, 220] on p "All Statuses" at bounding box center [1030, 216] width 70 height 16
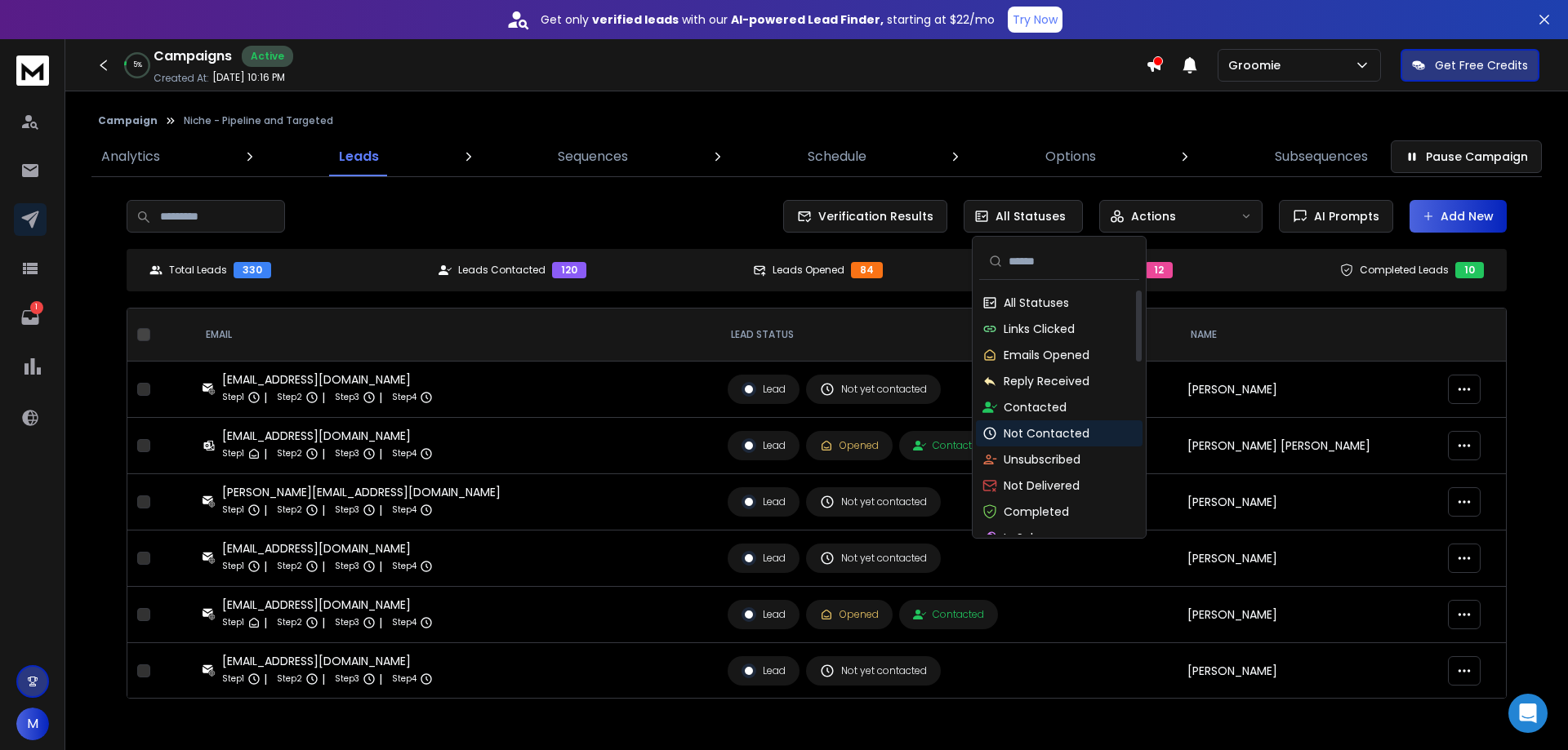
click at [1056, 437] on p "Not Contacted" at bounding box center [1046, 434] width 86 height 16
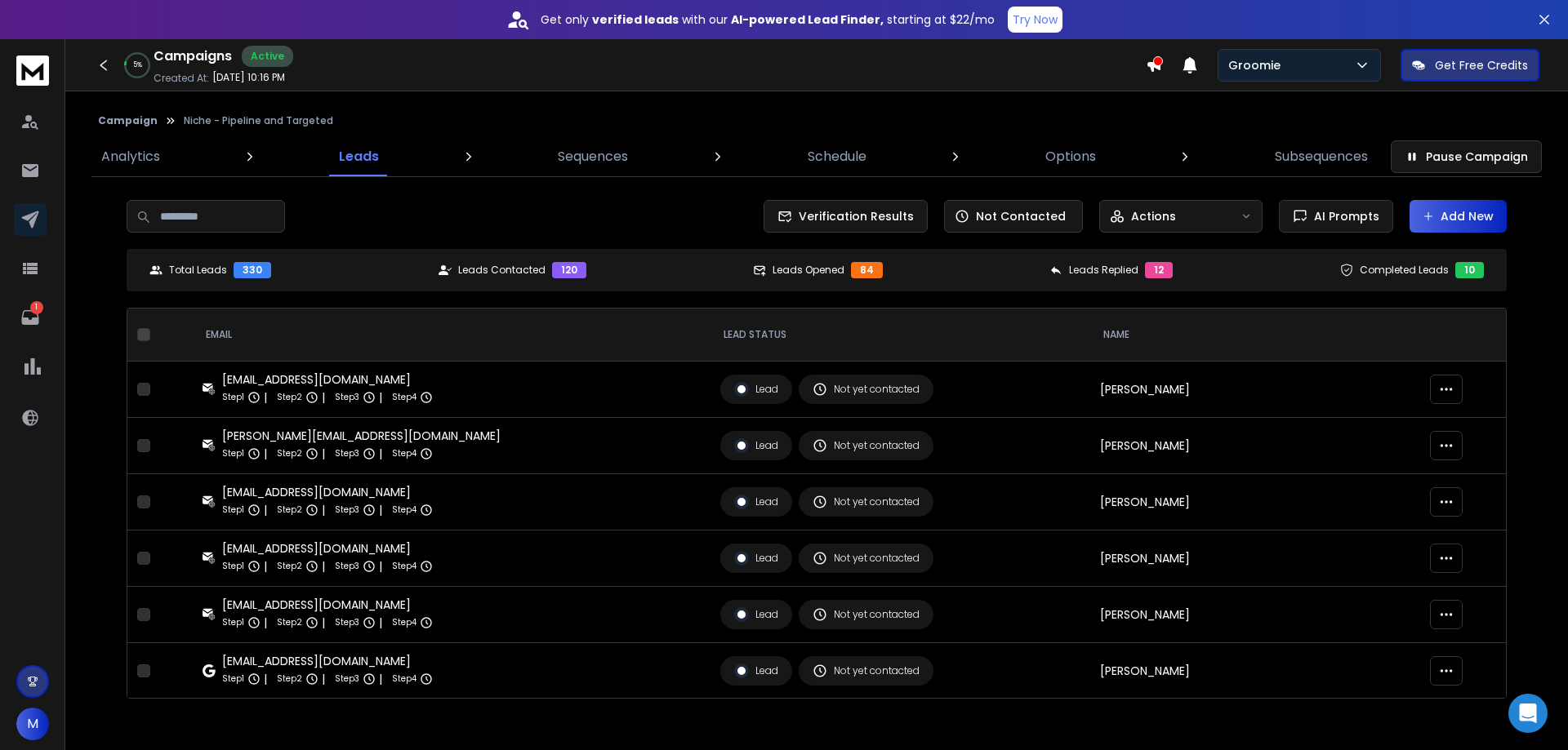
click at [1279, 69] on p "Groomie" at bounding box center [1257, 65] width 59 height 16
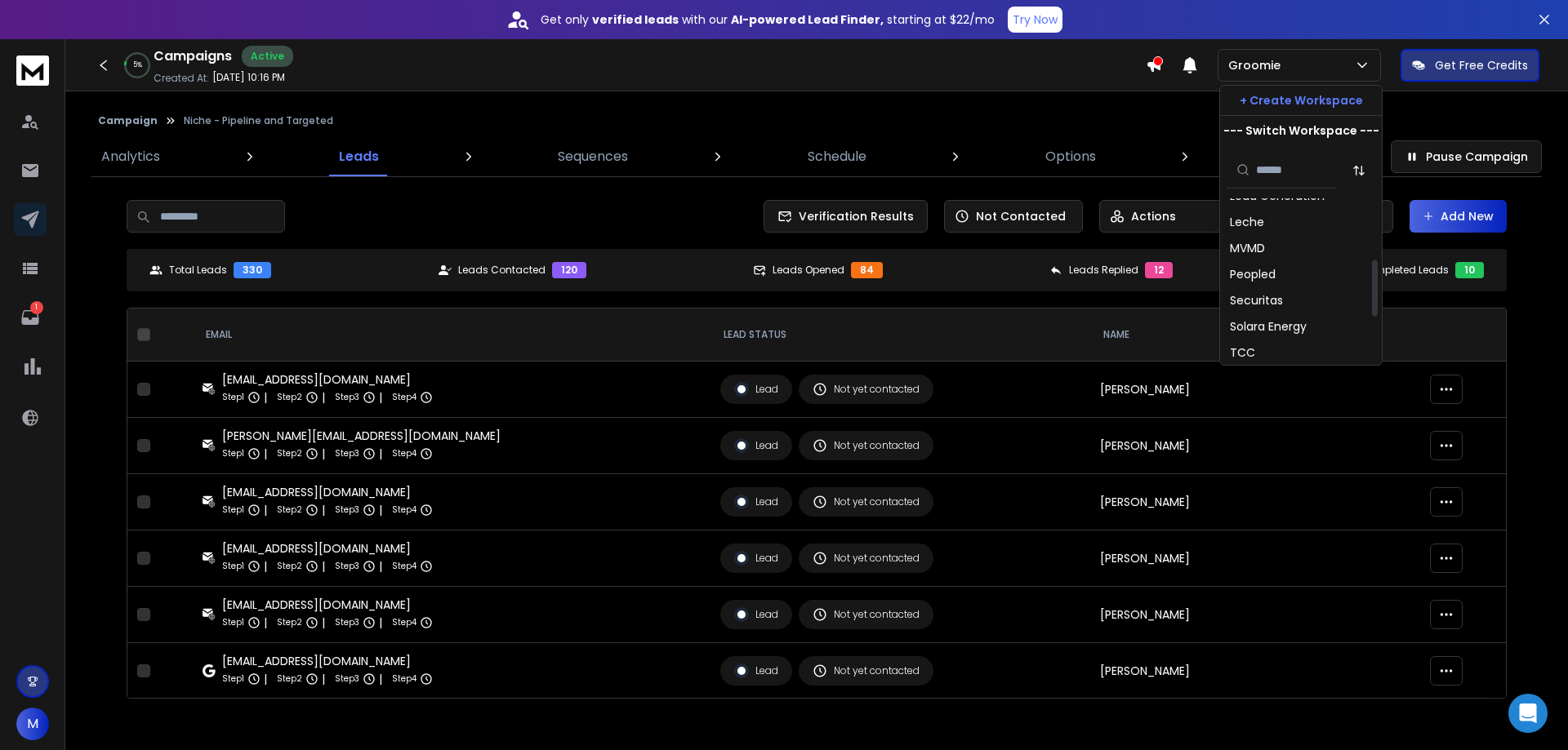
scroll to position [307, 0]
click at [1316, 318] on div "TCC" at bounding box center [1300, 322] width 155 height 26
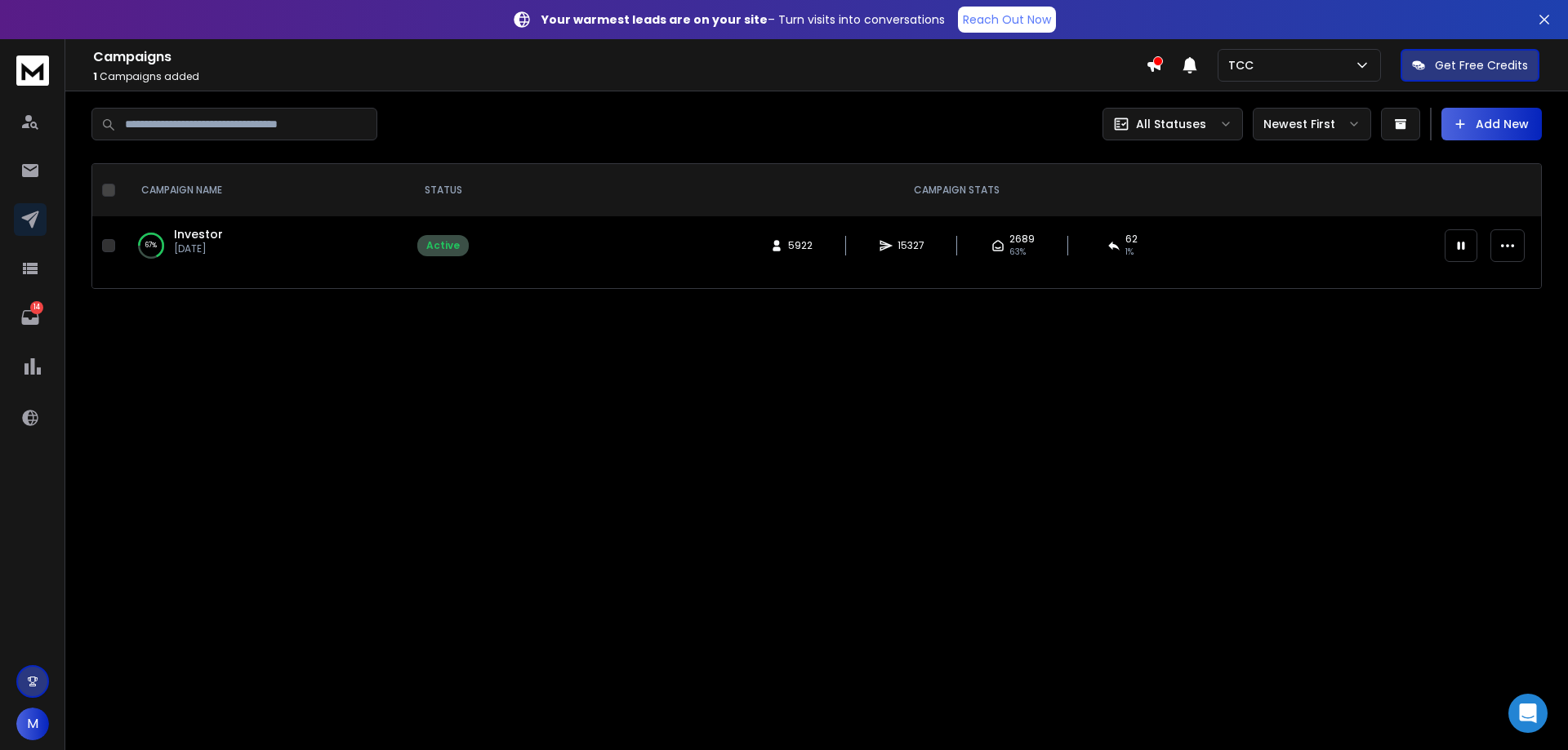
click at [304, 258] on div "67 % Investor [DATE]" at bounding box center [265, 245] width 253 height 39
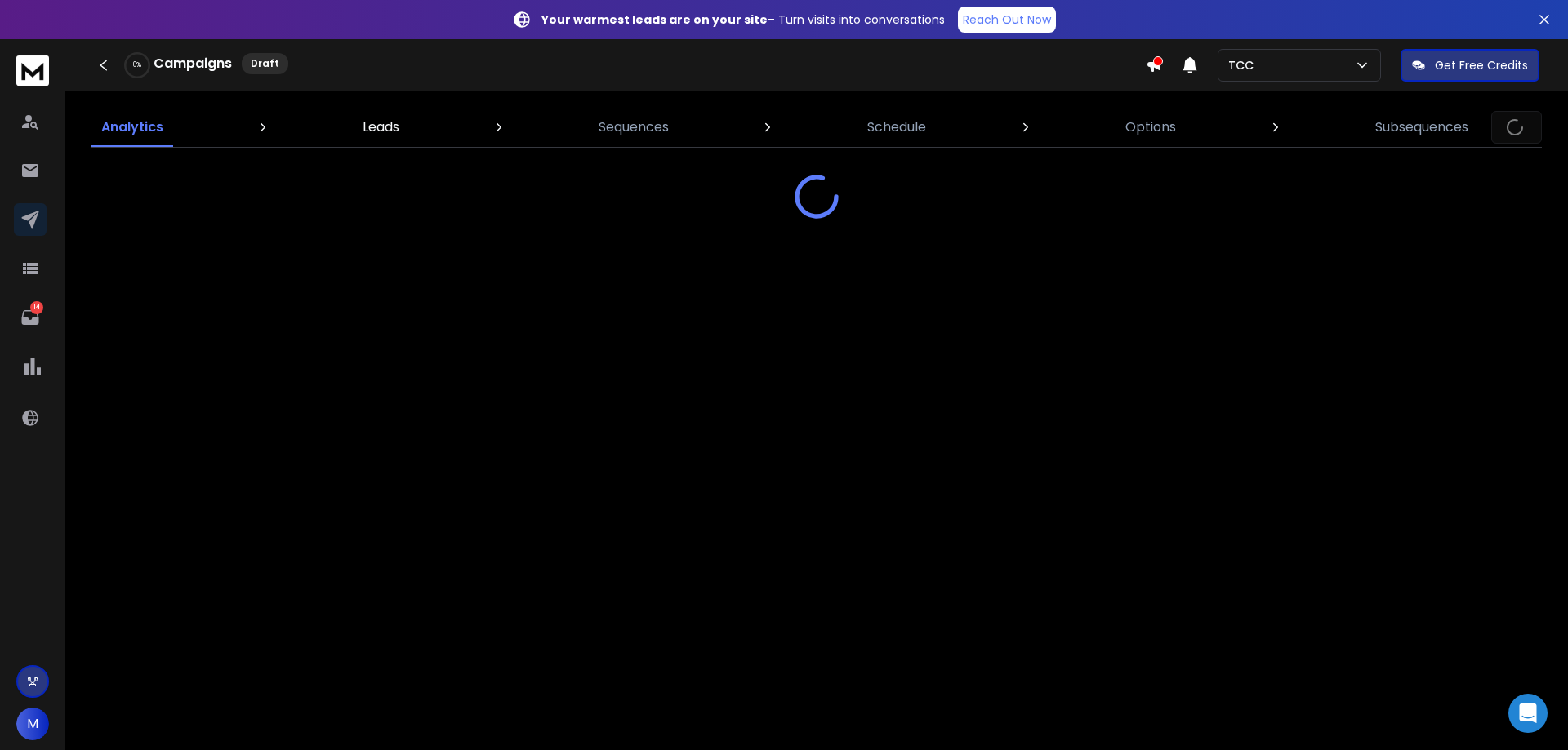
click at [397, 145] on link "Leads" at bounding box center [380, 127] width 56 height 39
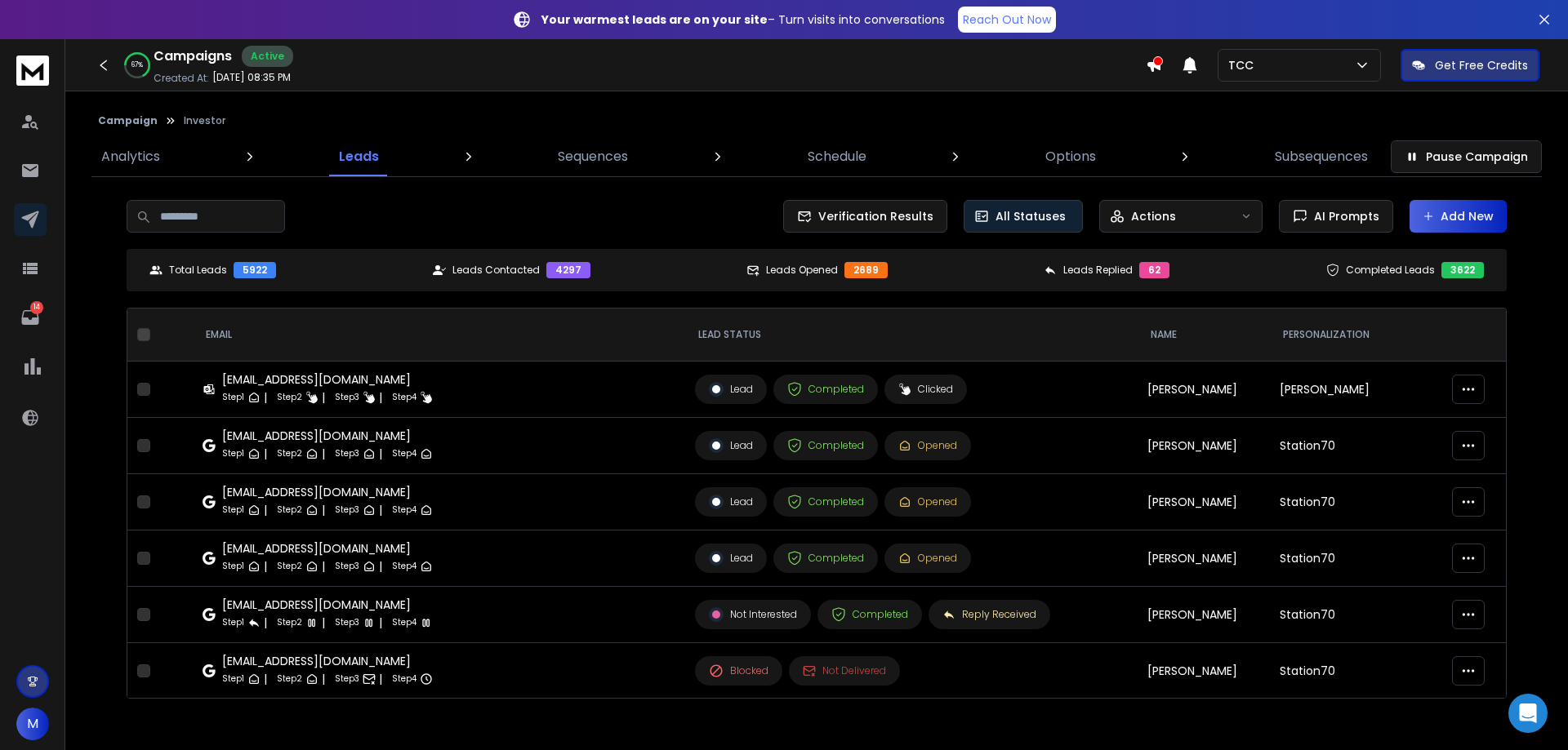
click at [1017, 226] on button "All Statuses" at bounding box center [1023, 216] width 119 height 33
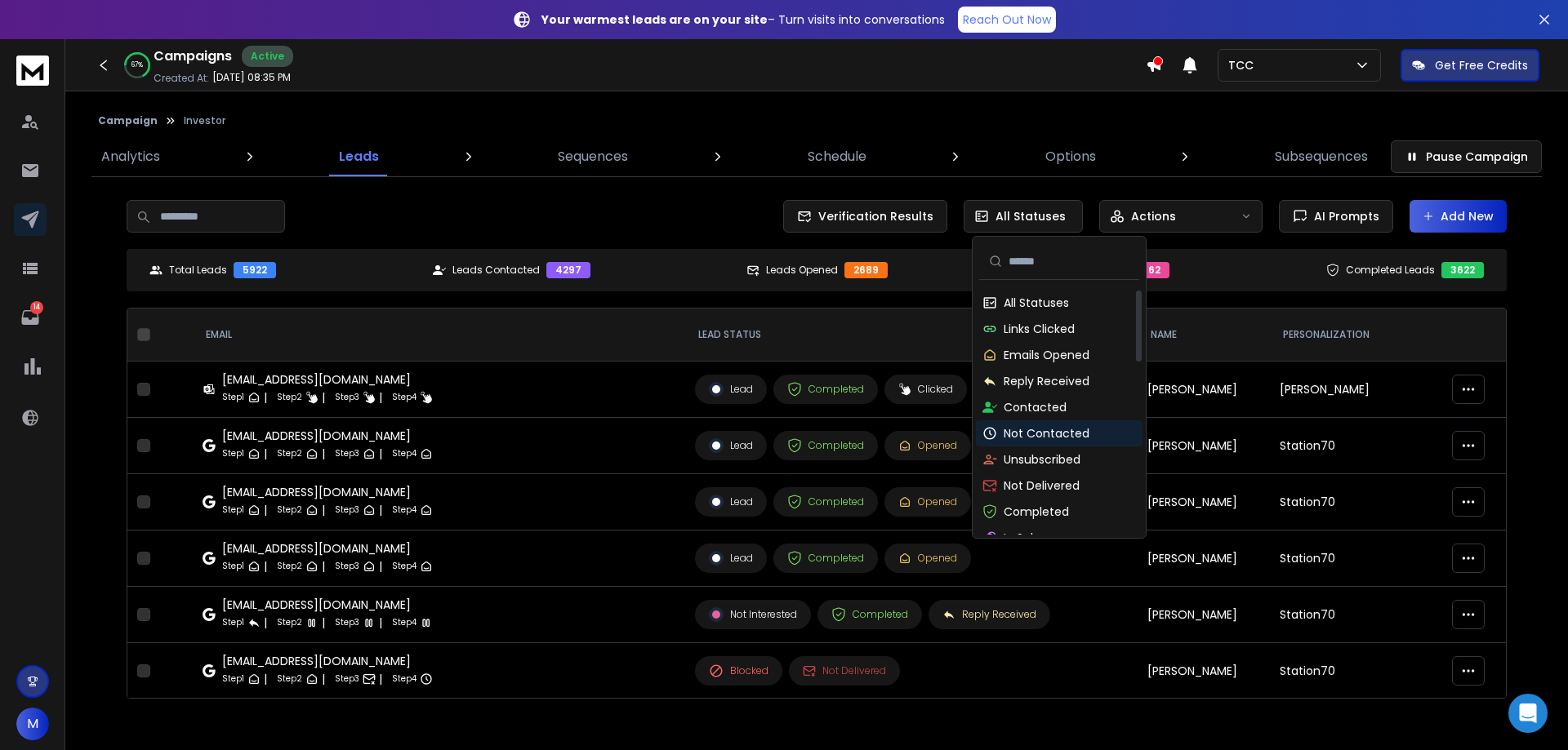
click at [1043, 437] on p "Not Contacted" at bounding box center [1046, 434] width 86 height 16
